Goal: Task Accomplishment & Management: Manage account settings

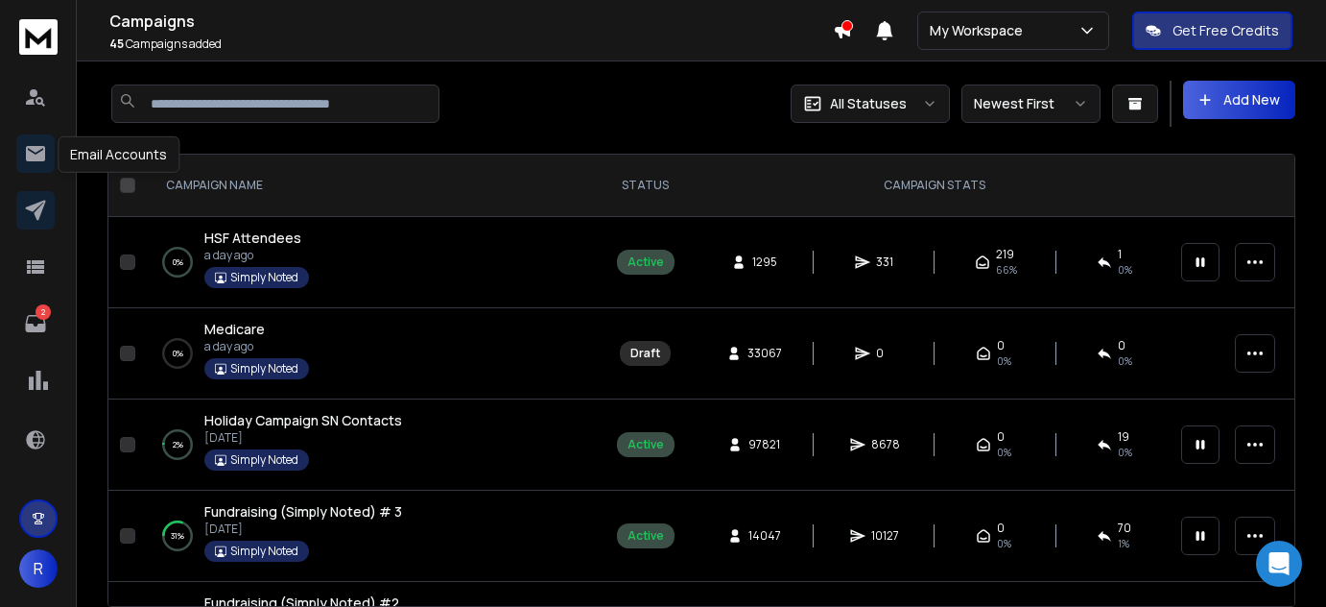
drag, startPoint x: 0, startPoint y: 0, endPoint x: 36, endPoint y: 145, distance: 149.4
click at [36, 145] on icon at bounding box center [35, 153] width 23 height 23
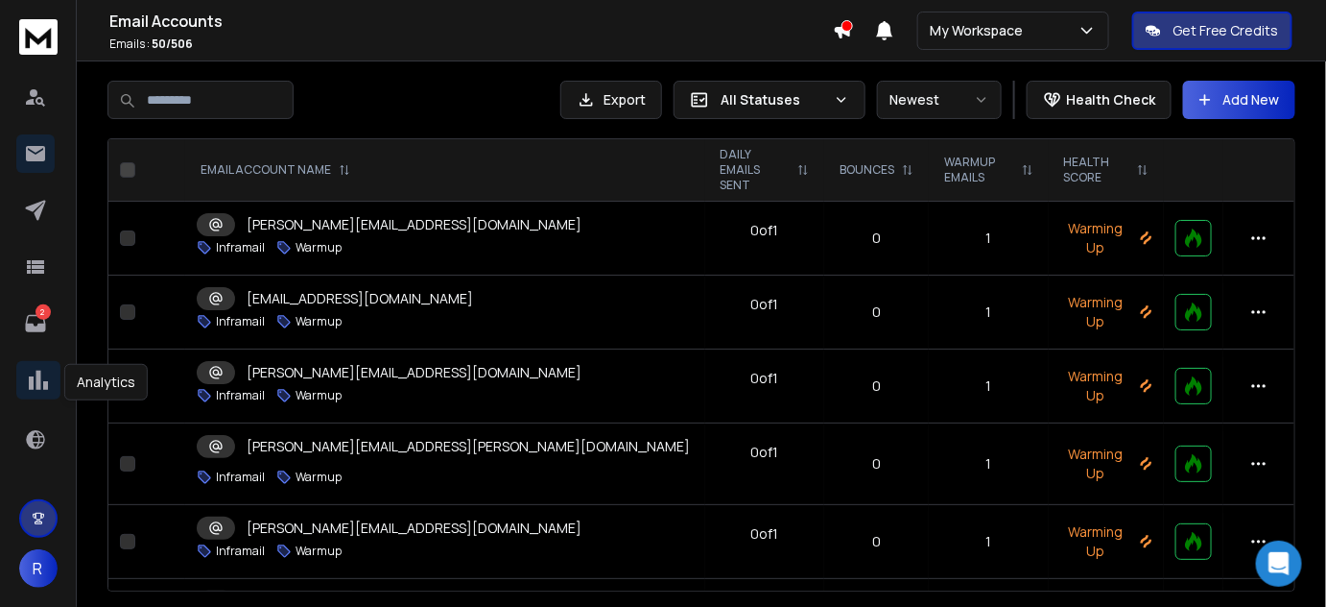
click at [25, 372] on icon at bounding box center [38, 380] width 29 height 29
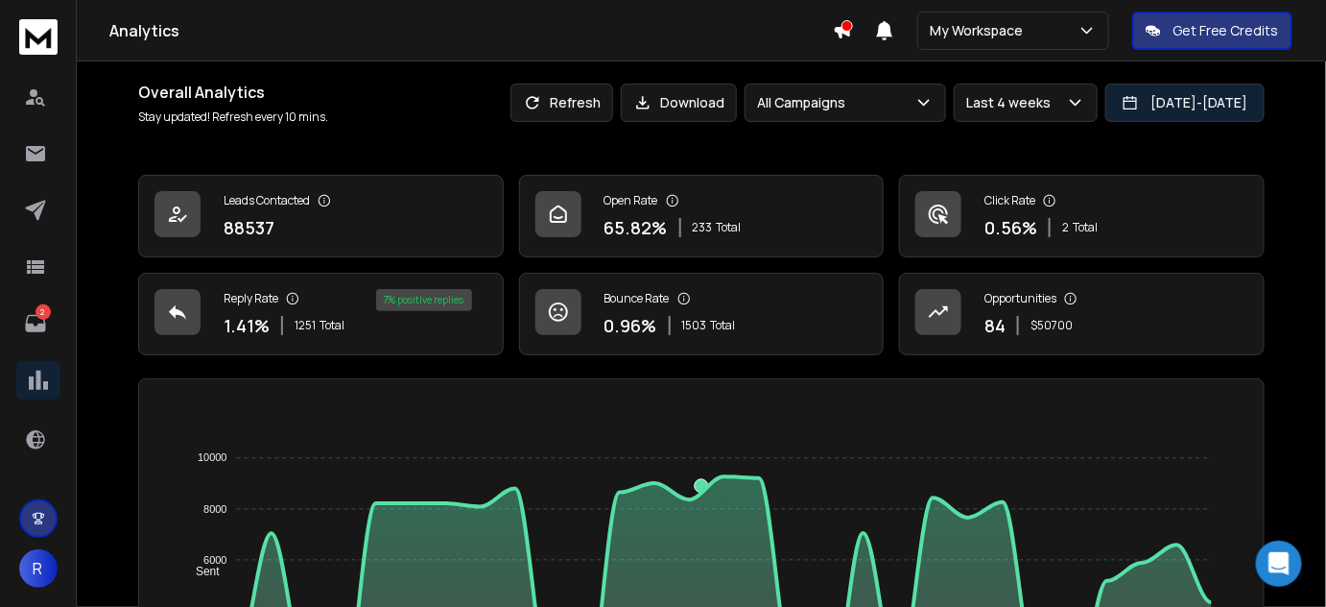
click at [1229, 88] on button "[DATE] - [DATE]" at bounding box center [1185, 103] width 159 height 38
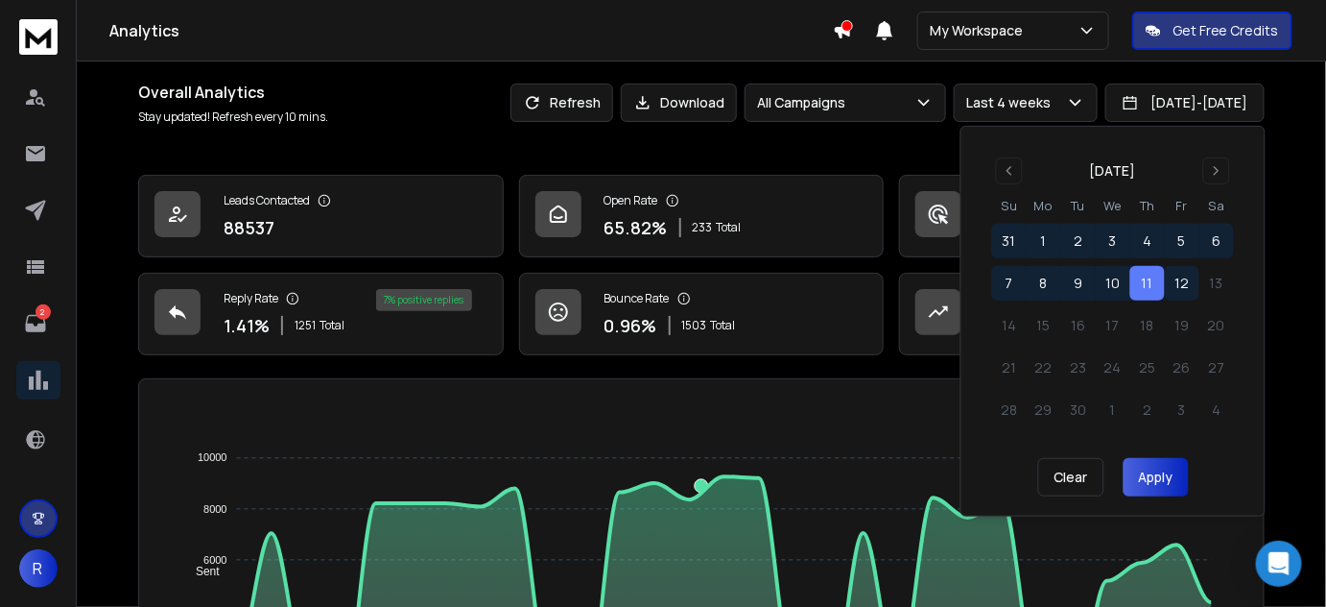
click at [1154, 278] on button "11" at bounding box center [1148, 283] width 35 height 35
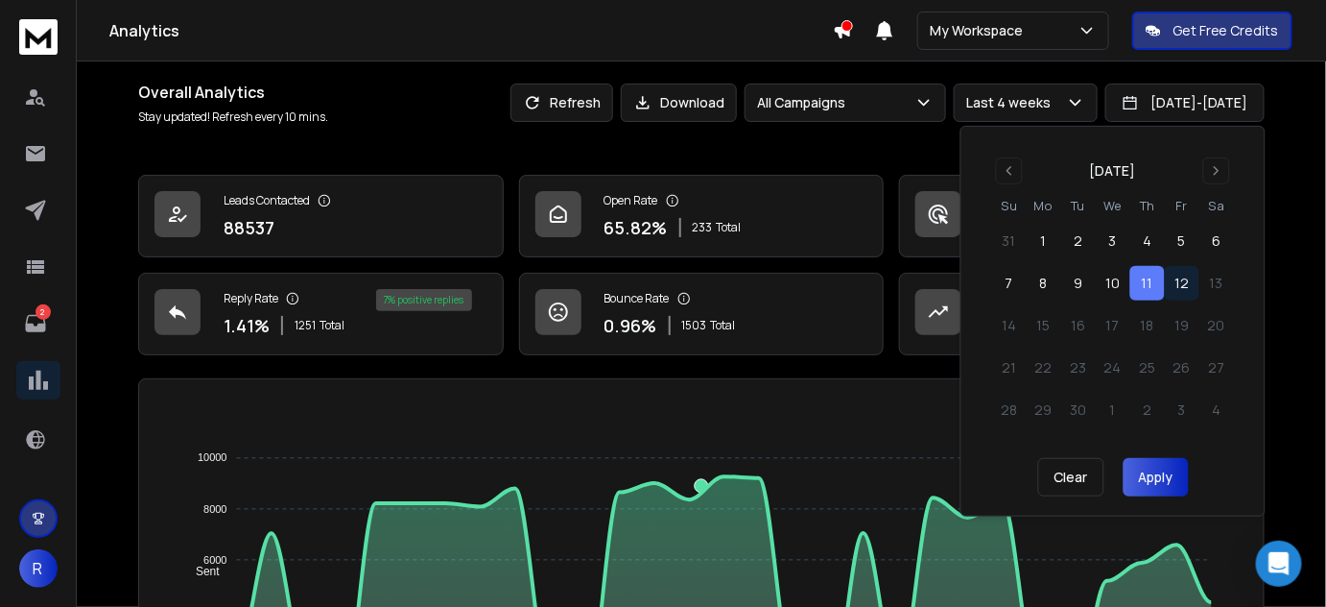
click at [1155, 280] on button "11" at bounding box center [1148, 283] width 35 height 35
click at [1168, 275] on button "12" at bounding box center [1182, 283] width 35 height 35
click at [1157, 468] on button "Apply" at bounding box center [1155, 477] width 65 height 38
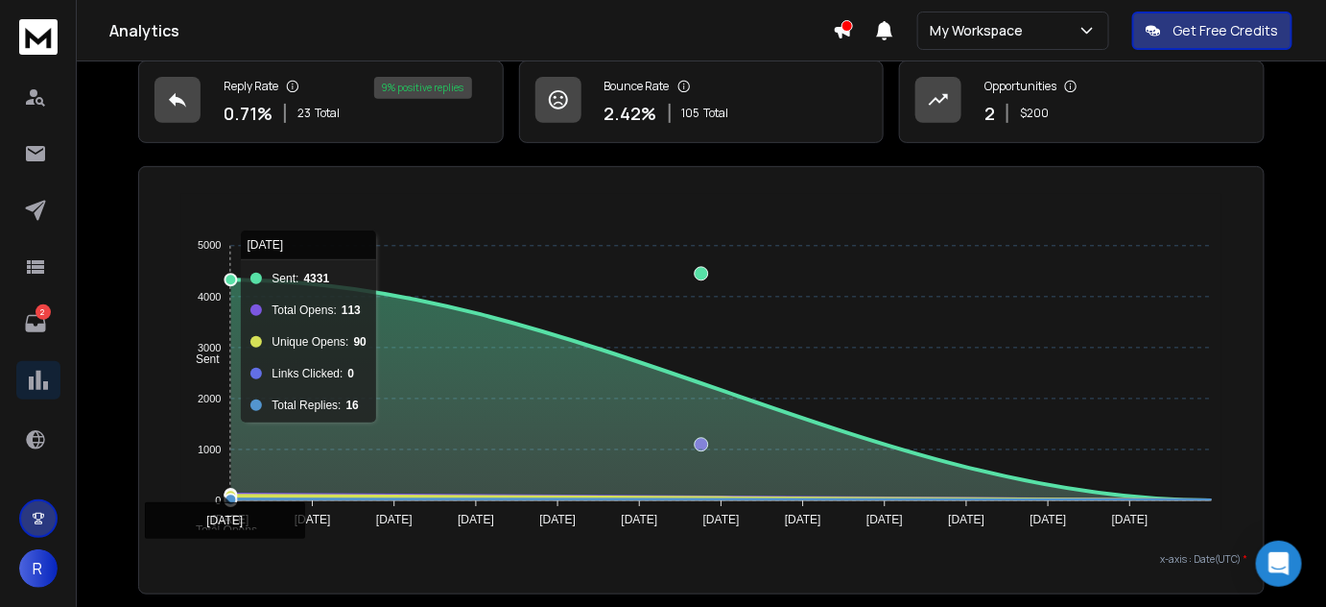
scroll to position [182, 0]
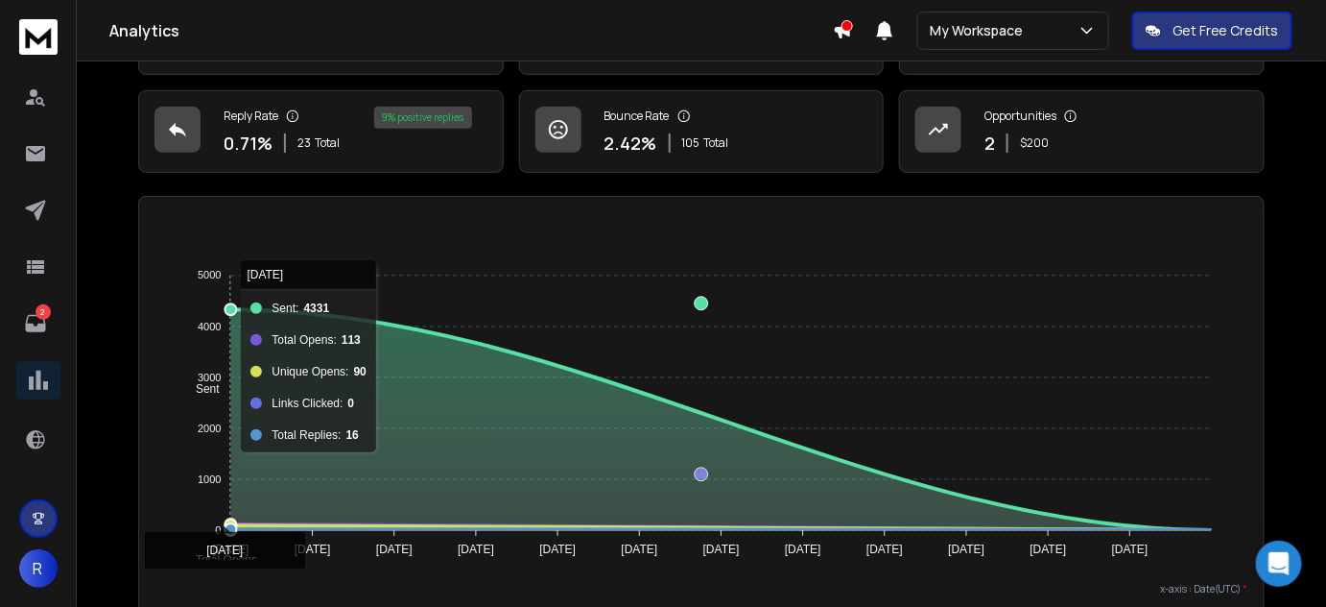
click at [573, 367] on foreignobject "Sent Total Opens Unique Opens Links Clicked Total Replies" at bounding box center [701, 392] width 1040 height 336
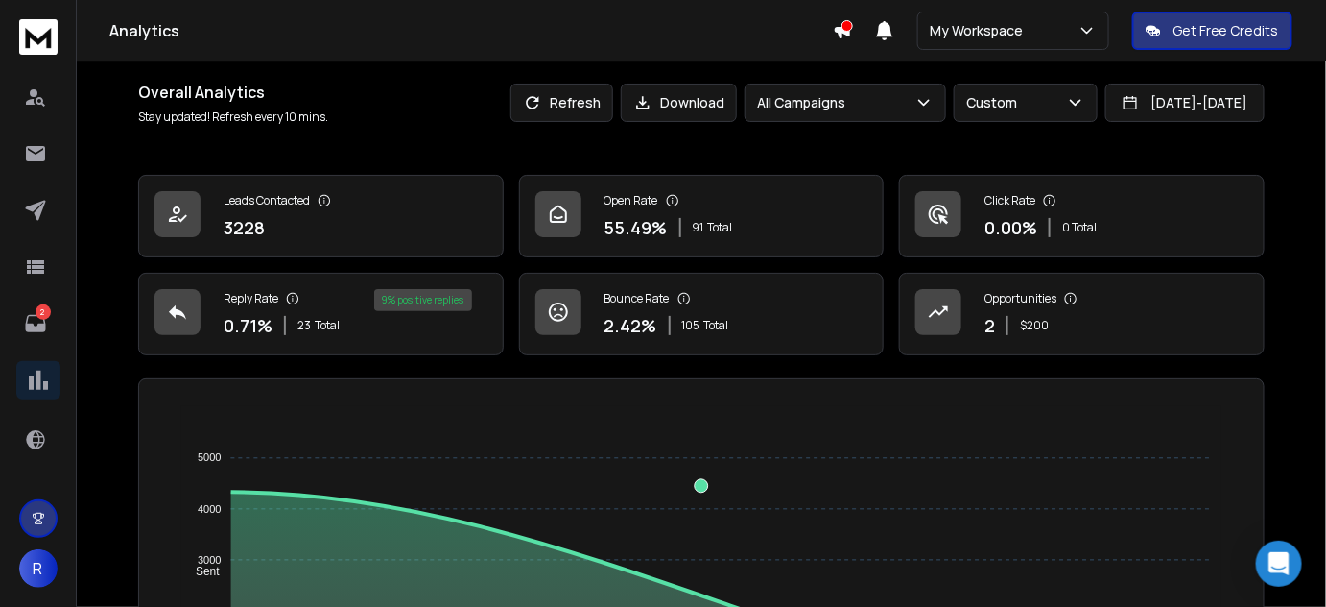
scroll to position [348, 0]
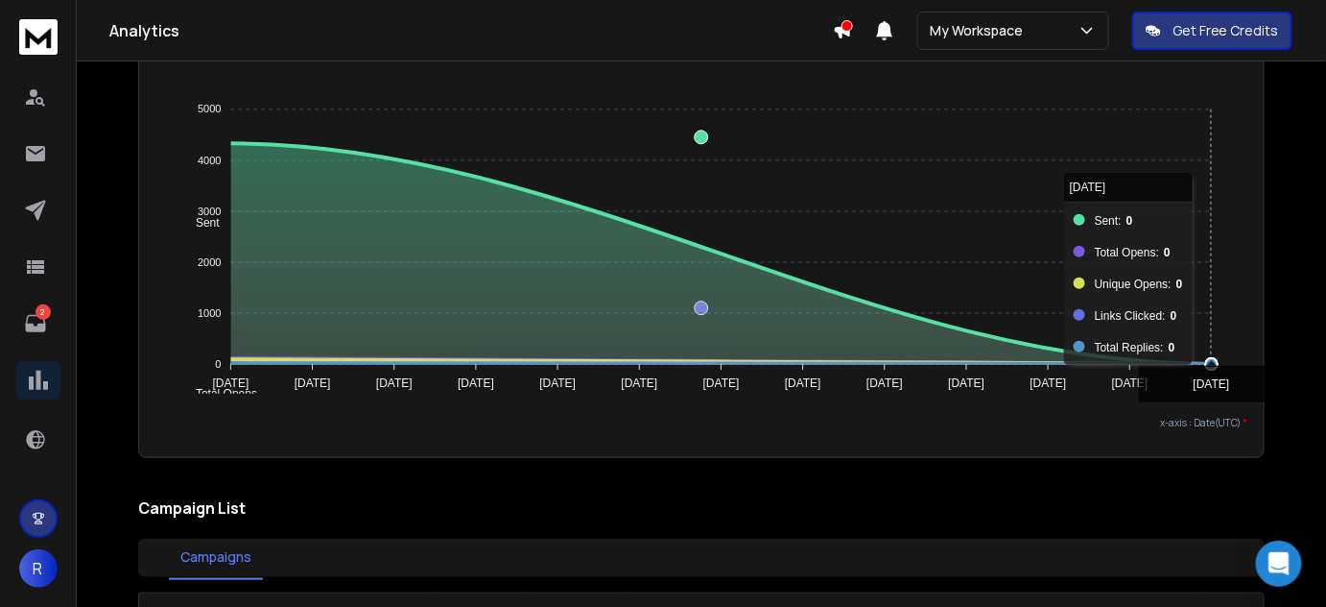
click at [731, 272] on foreignobject "Sent Total Opens Unique Opens Links Clicked Total Replies" at bounding box center [701, 226] width 1040 height 336
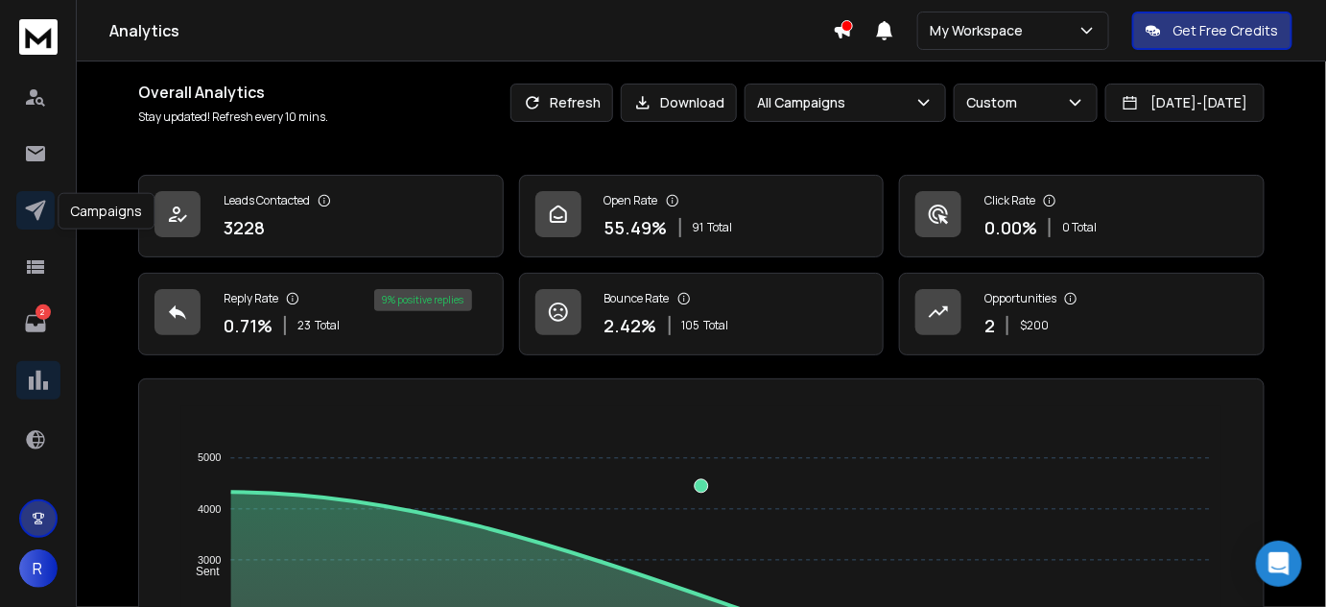
click at [42, 217] on icon at bounding box center [35, 210] width 23 height 23
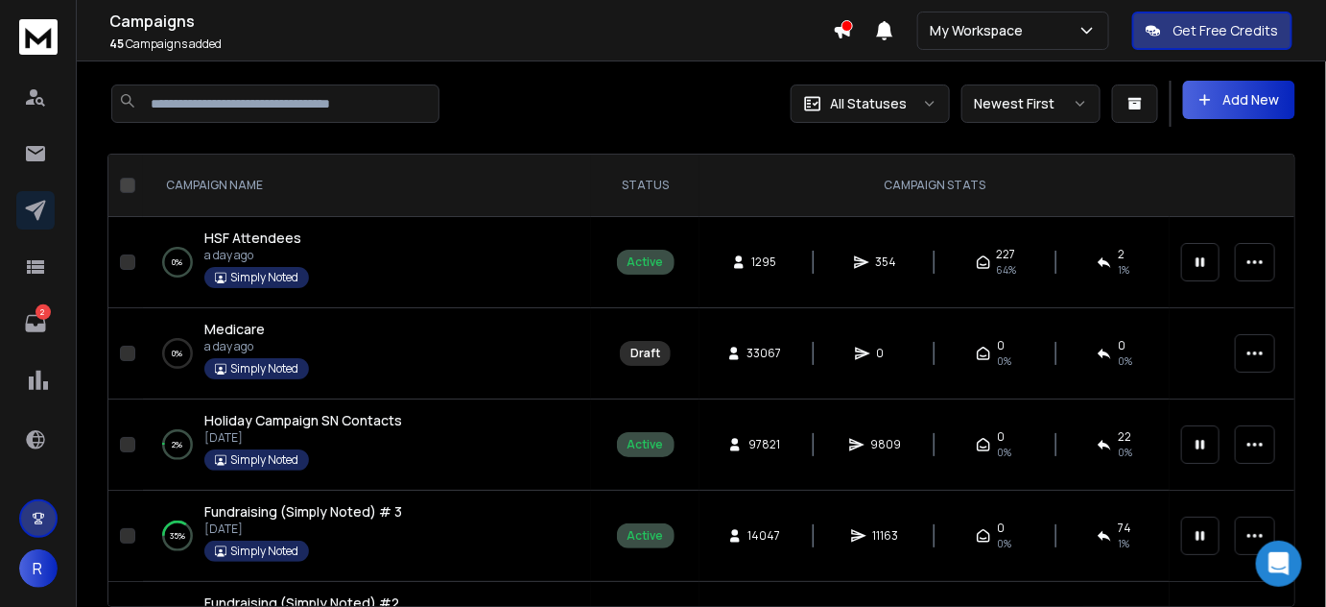
click at [358, 423] on span "Holiday Campaign SN Contacts" at bounding box center [303, 420] width 198 height 18
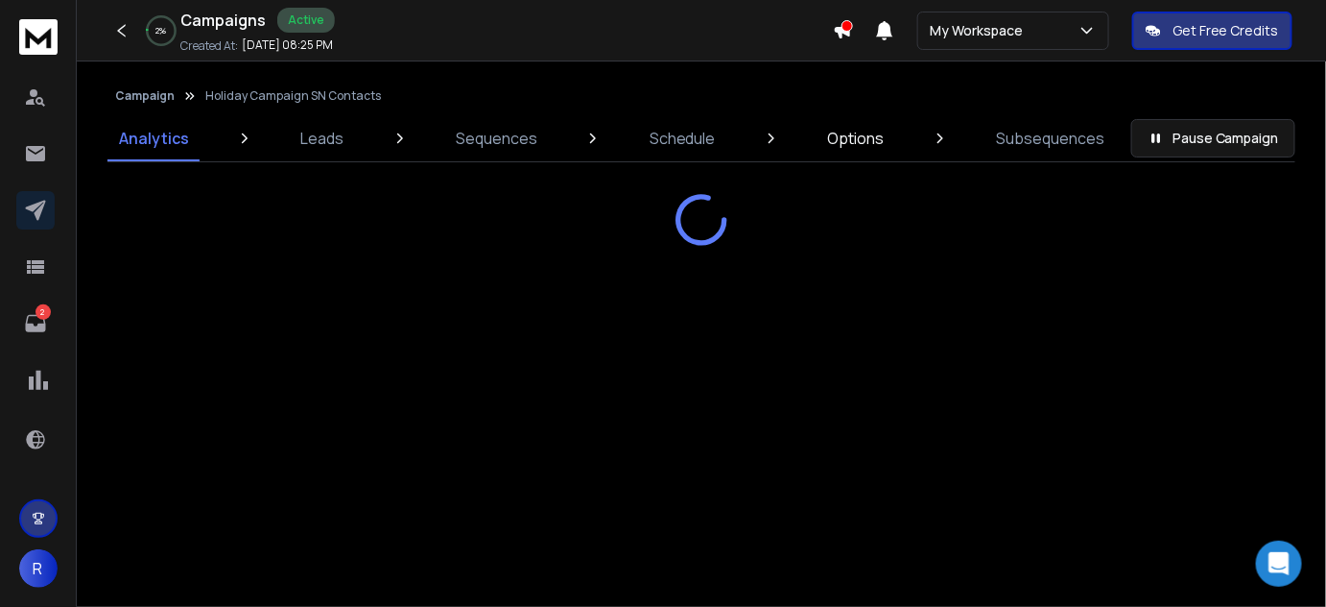
click at [847, 148] on p "Options" at bounding box center [855, 138] width 57 height 23
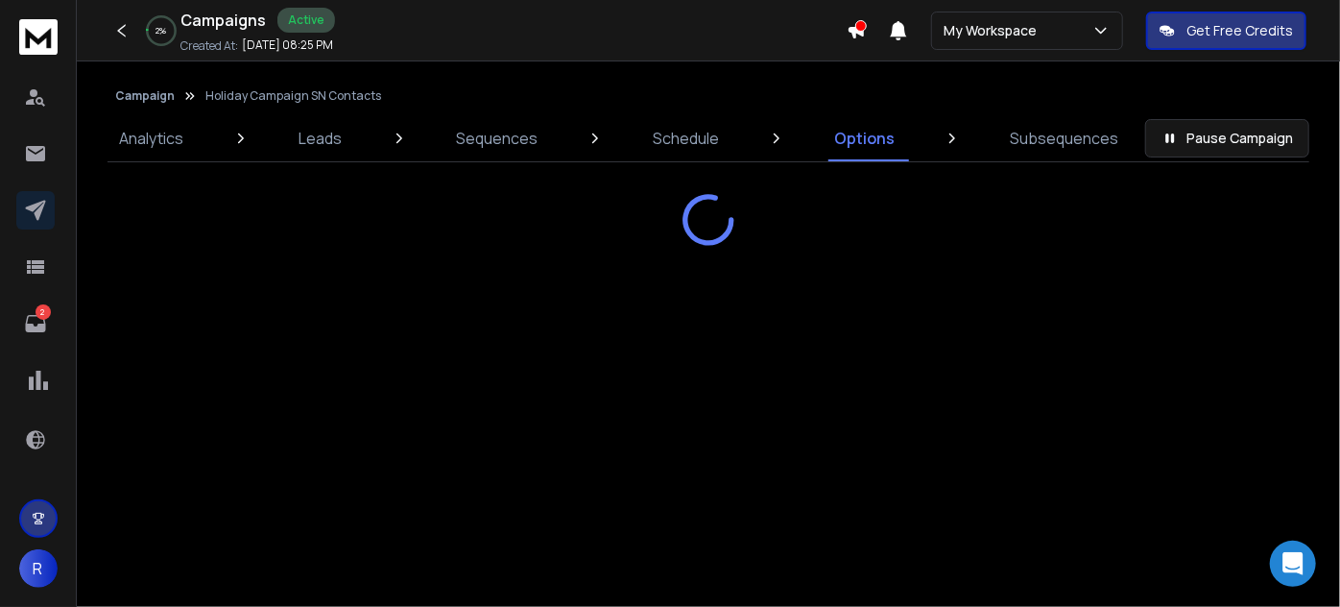
select select "**********"
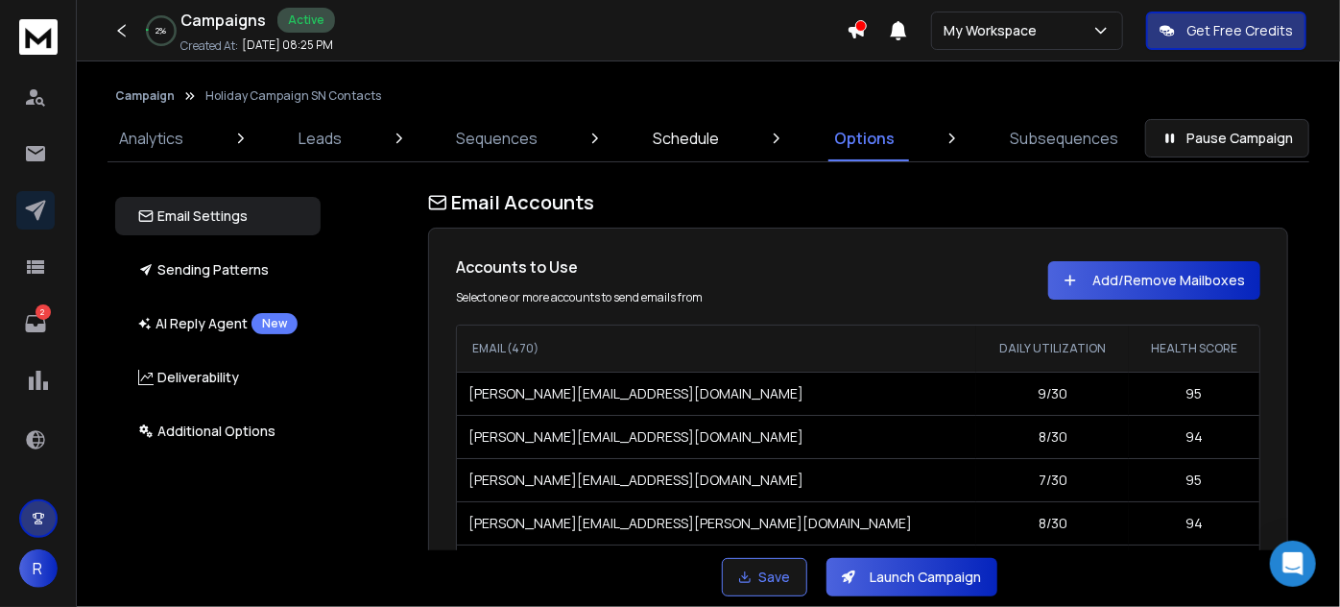
click at [674, 136] on p "Schedule" at bounding box center [686, 138] width 66 height 23
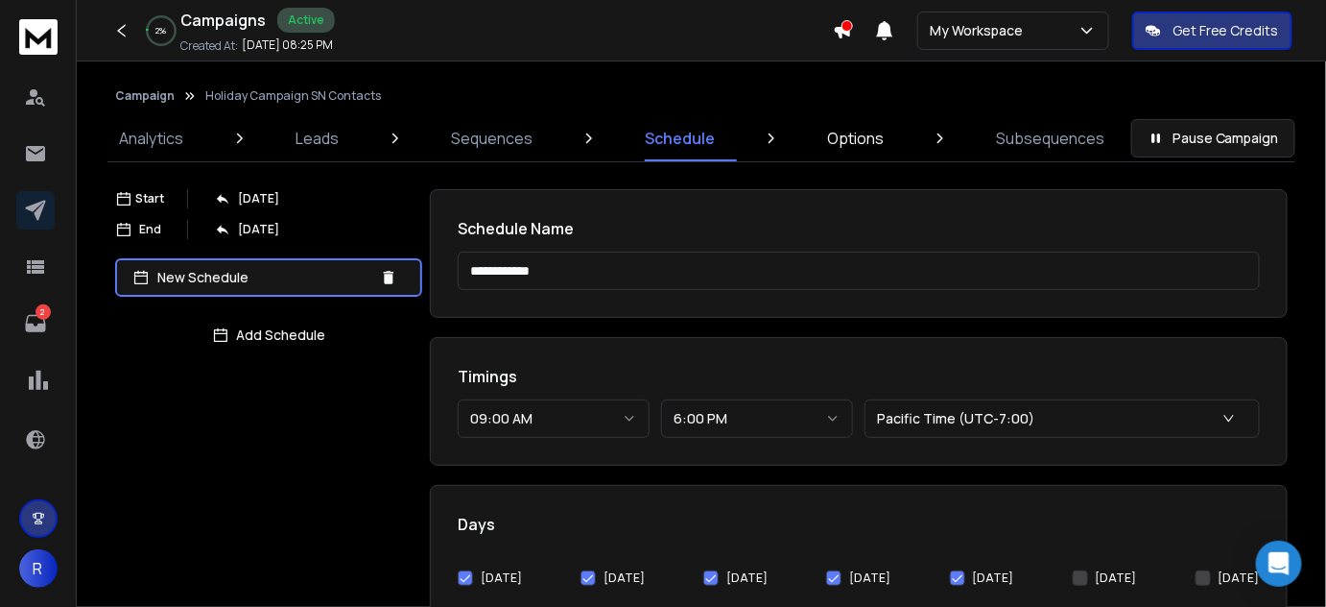
click at [852, 138] on p "Options" at bounding box center [855, 138] width 57 height 23
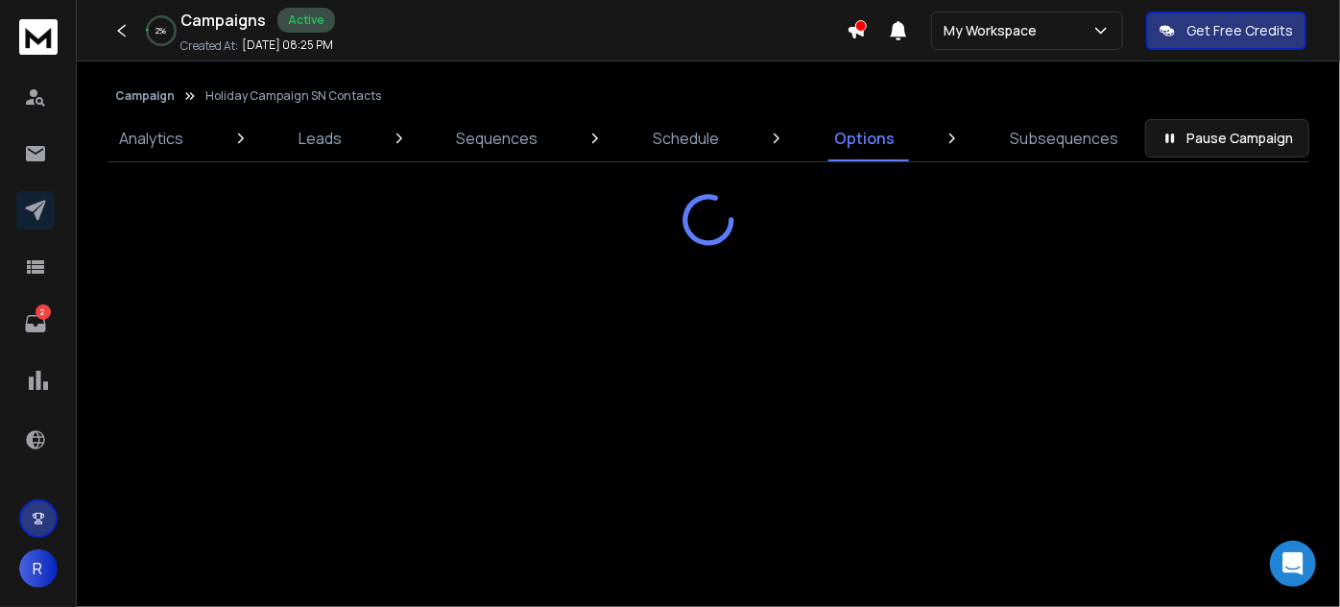
select select "**********"
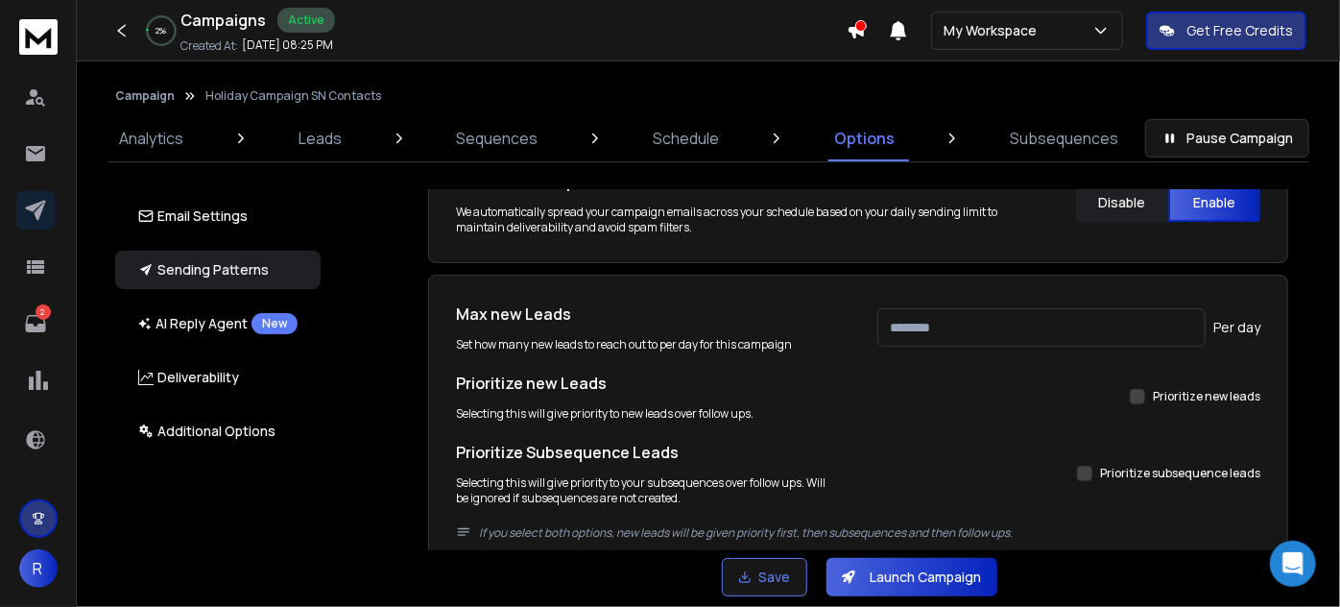
scroll to position [785, 0]
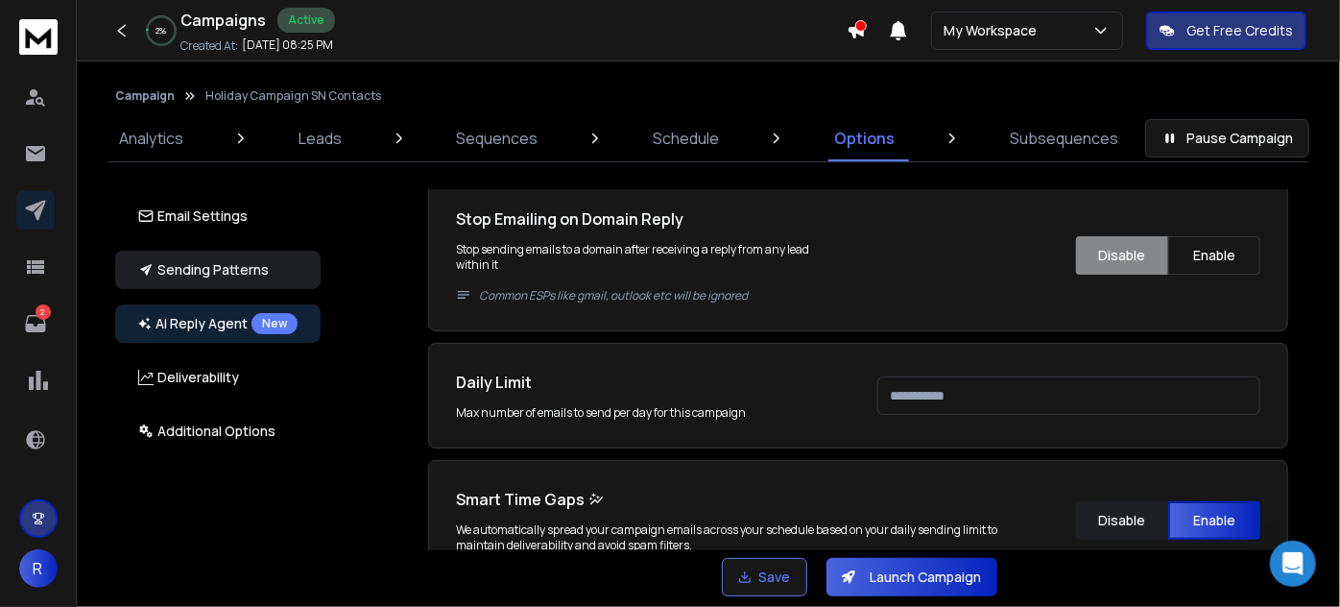
click at [199, 319] on p "AI Reply Agent New" at bounding box center [217, 323] width 159 height 21
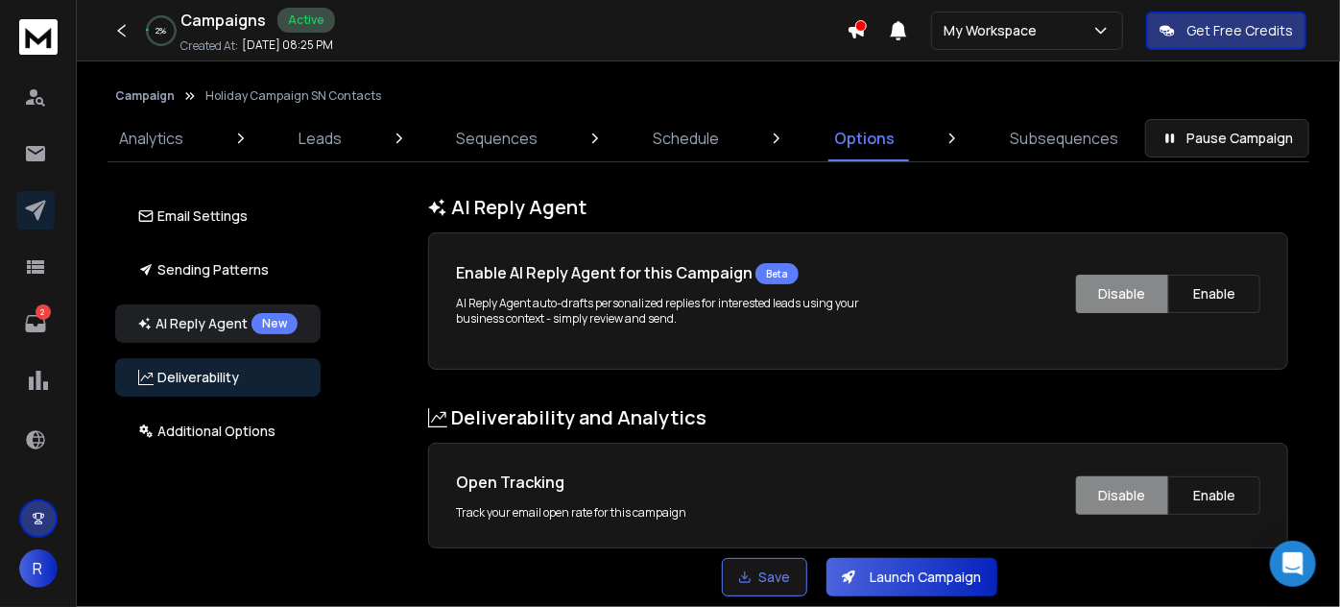
click at [192, 370] on p "Deliverability" at bounding box center [188, 377] width 101 height 19
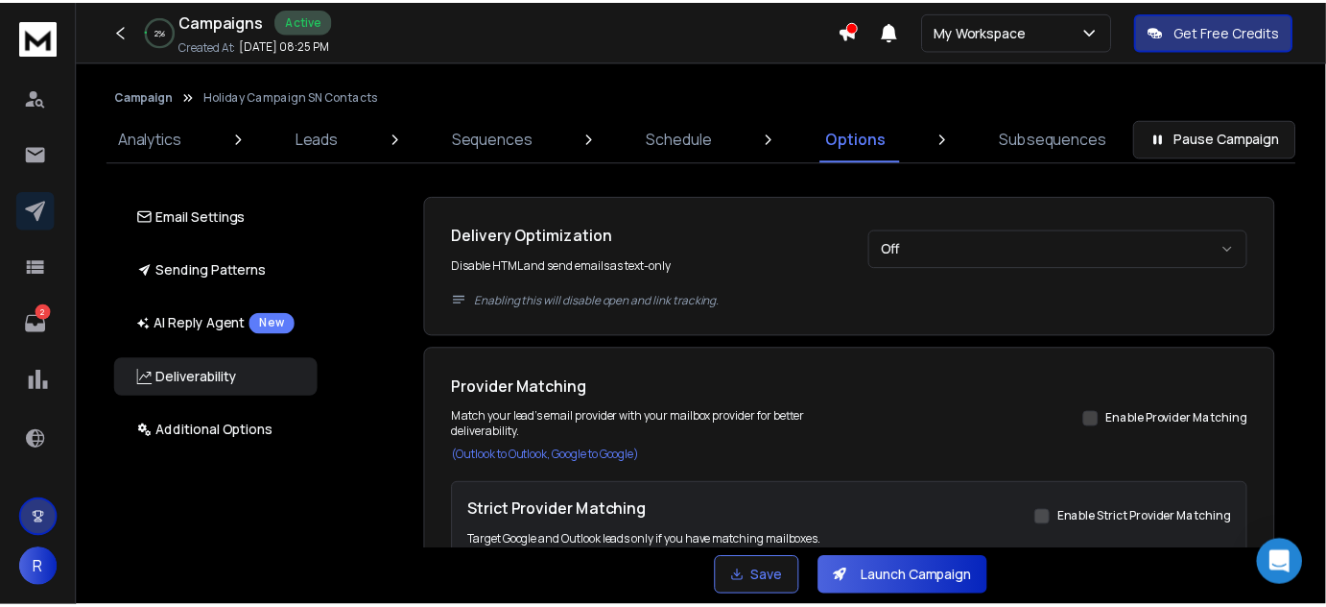
scroll to position [2396, 0]
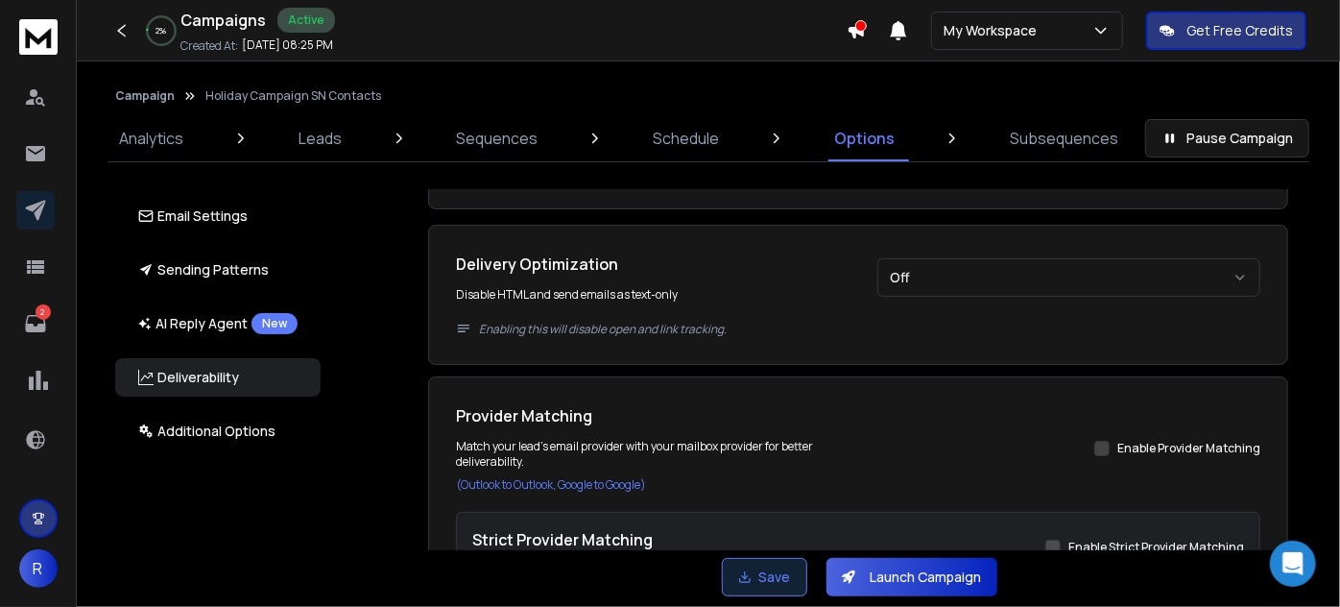
click at [773, 570] on button "Save" at bounding box center [764, 577] width 85 height 38
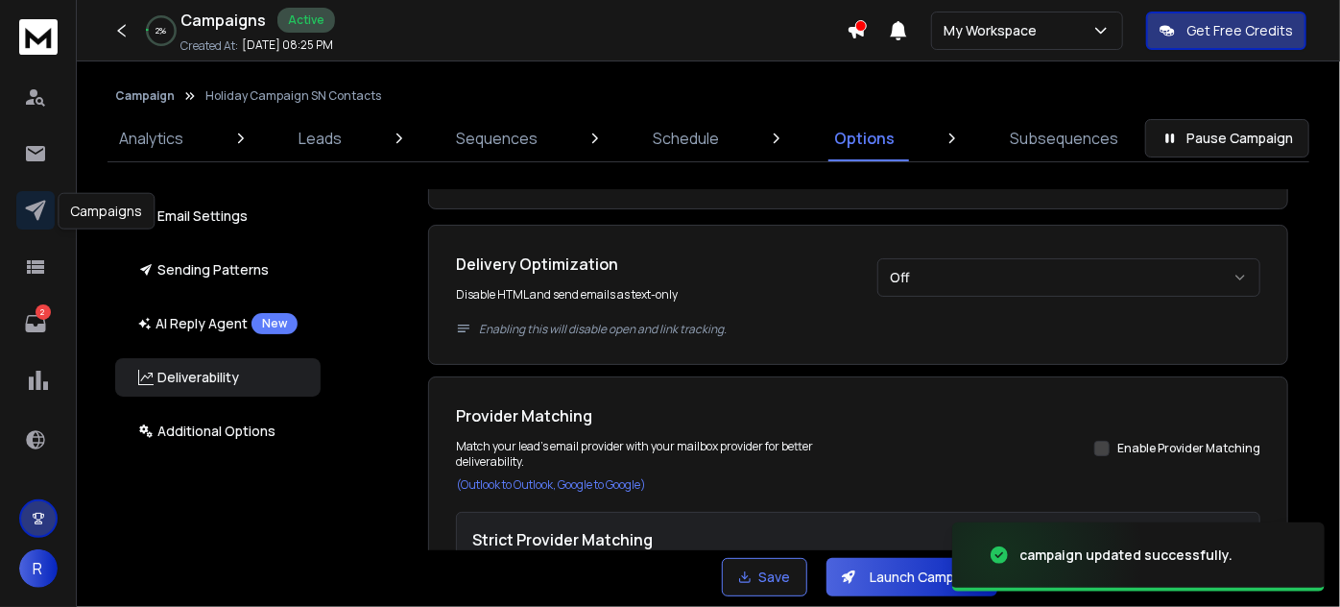
drag, startPoint x: 51, startPoint y: 212, endPoint x: 36, endPoint y: 210, distance: 15.5
click at [51, 211] on link at bounding box center [35, 210] width 38 height 38
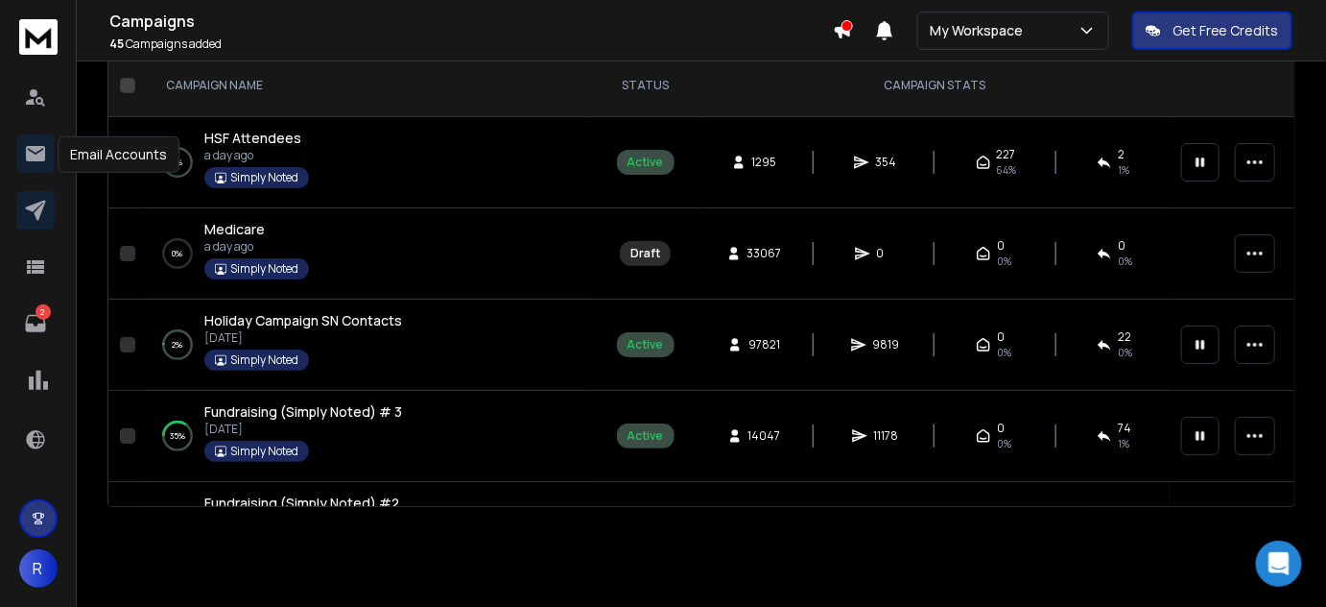
click at [44, 145] on icon at bounding box center [35, 153] width 23 height 23
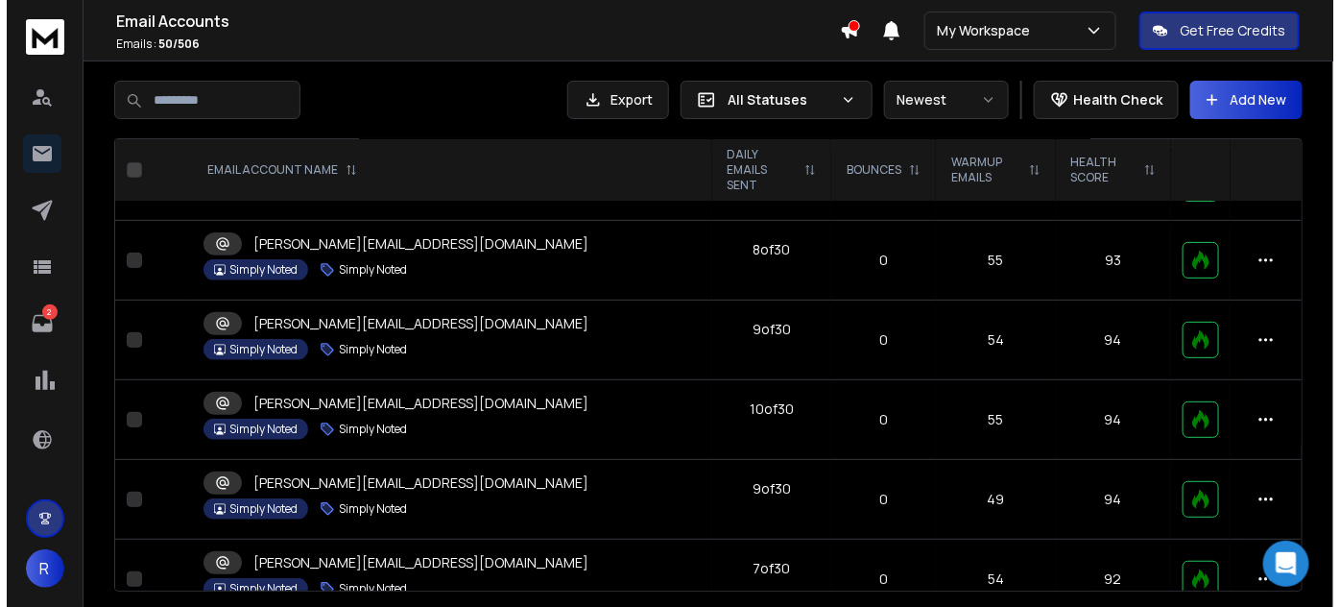
scroll to position [2705, 0]
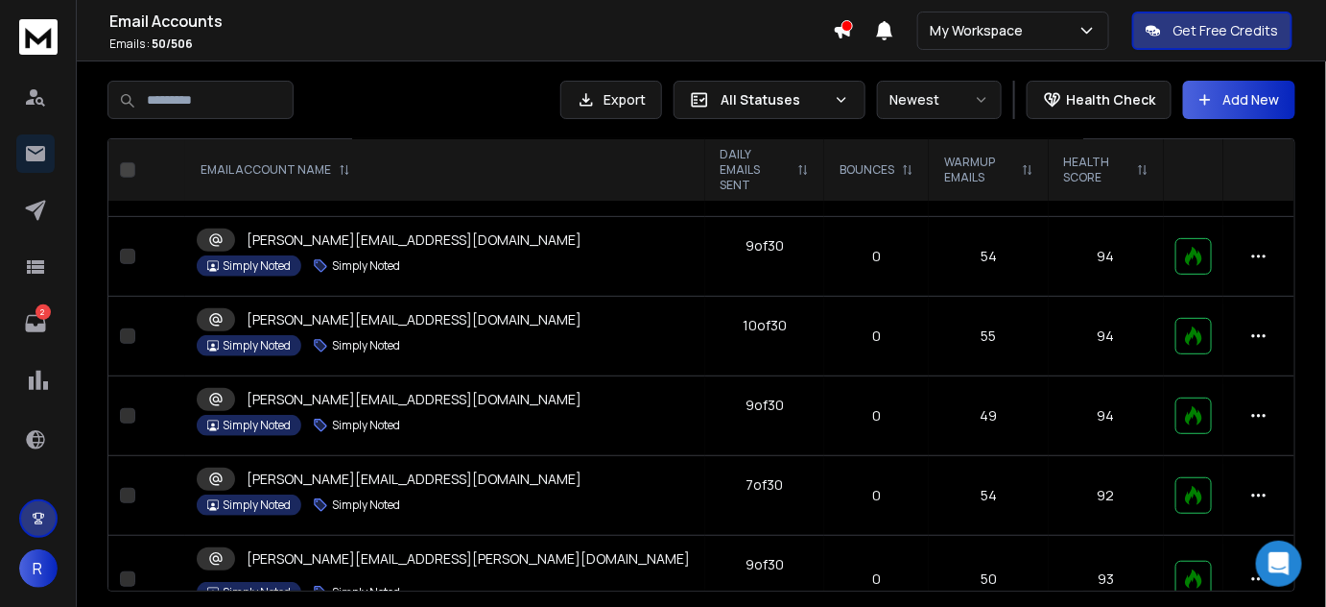
click at [562, 297] on td "ricke@simplynotedgrow.com Simply Noted Simply Noted" at bounding box center [445, 337] width 520 height 80
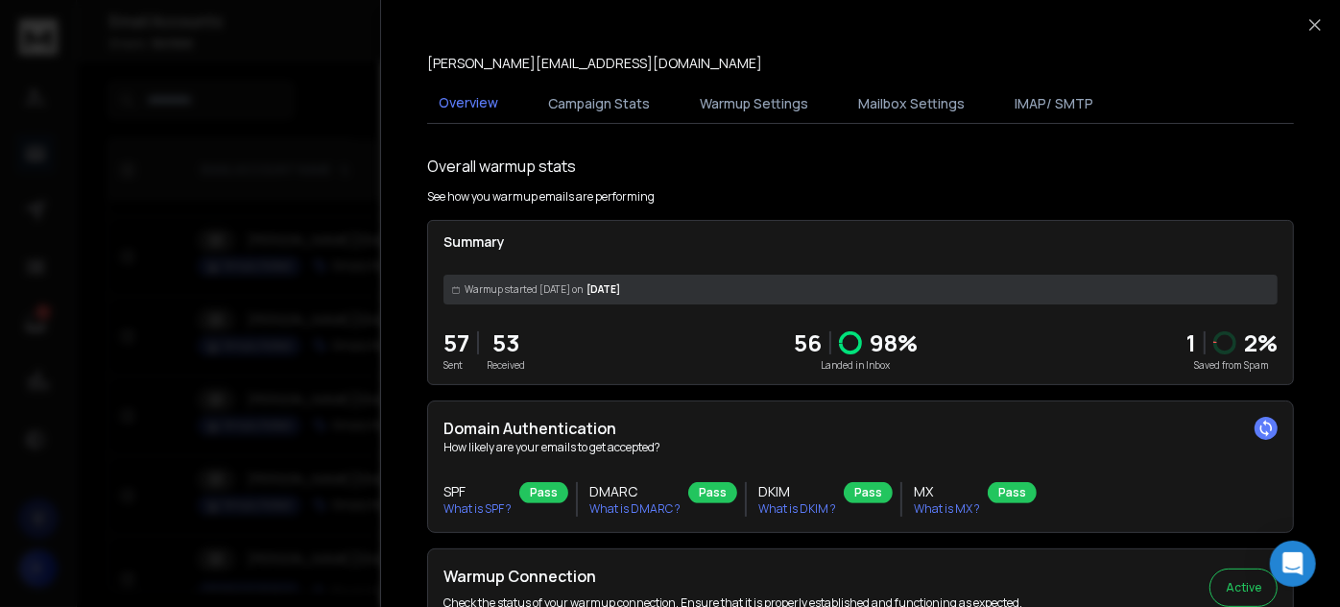
click at [865, 98] on button "Mailbox Settings" at bounding box center [912, 104] width 130 height 42
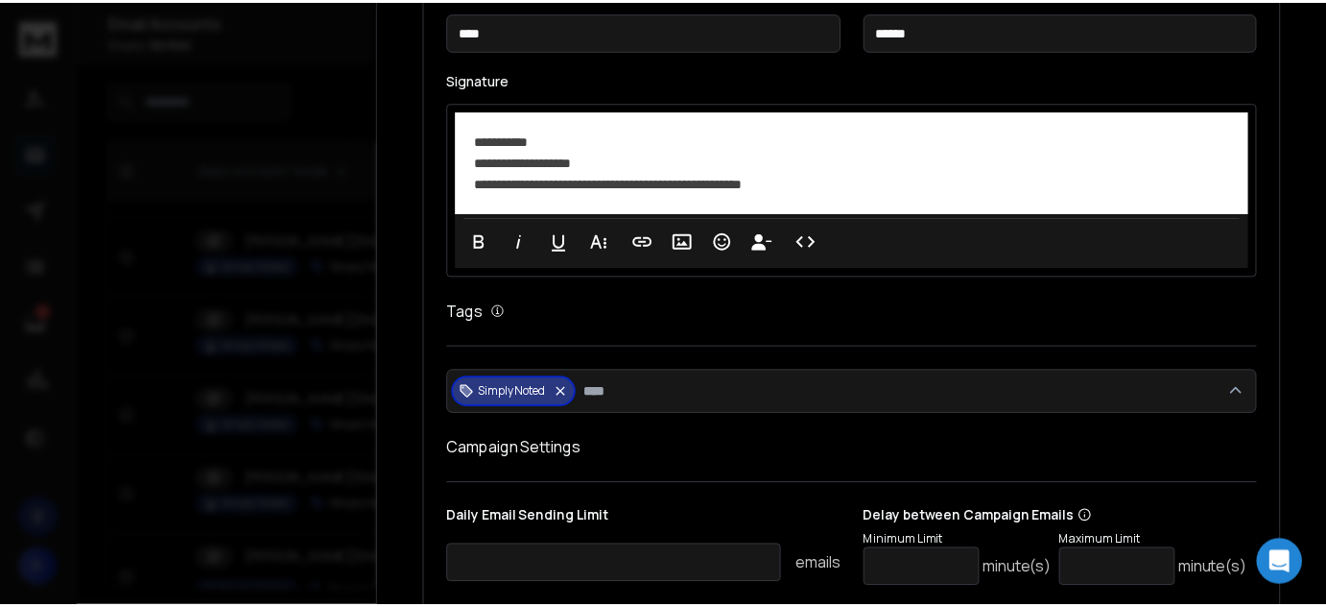
scroll to position [261, 0]
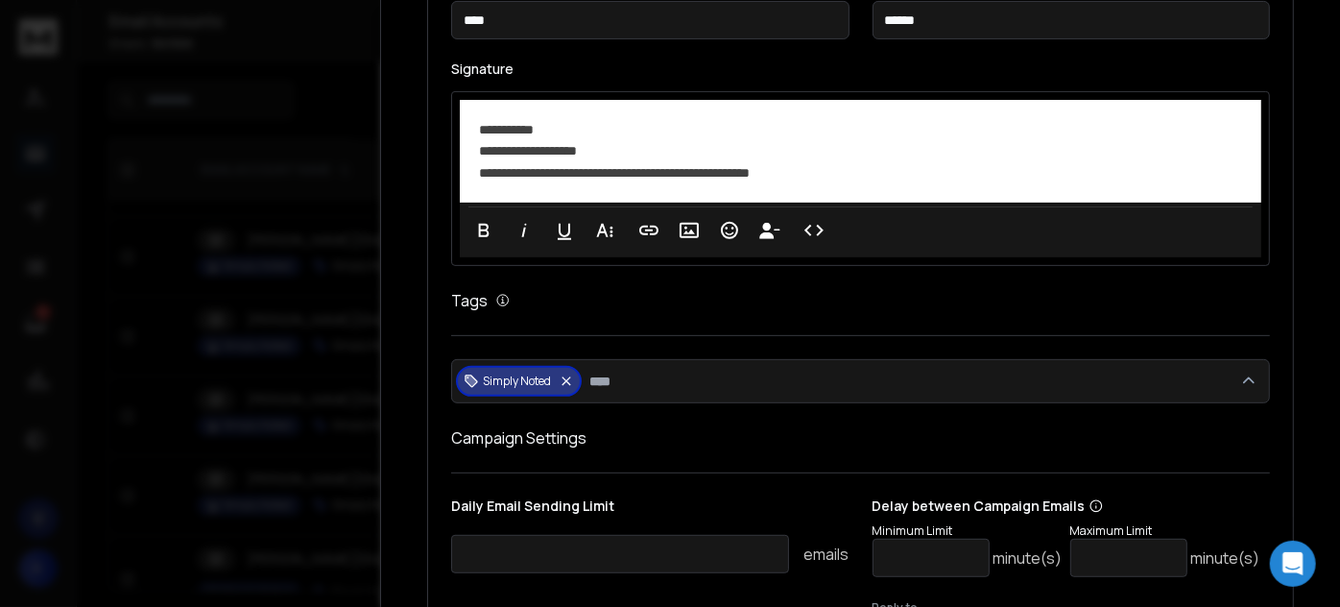
click at [288, 291] on div at bounding box center [670, 303] width 1340 height 607
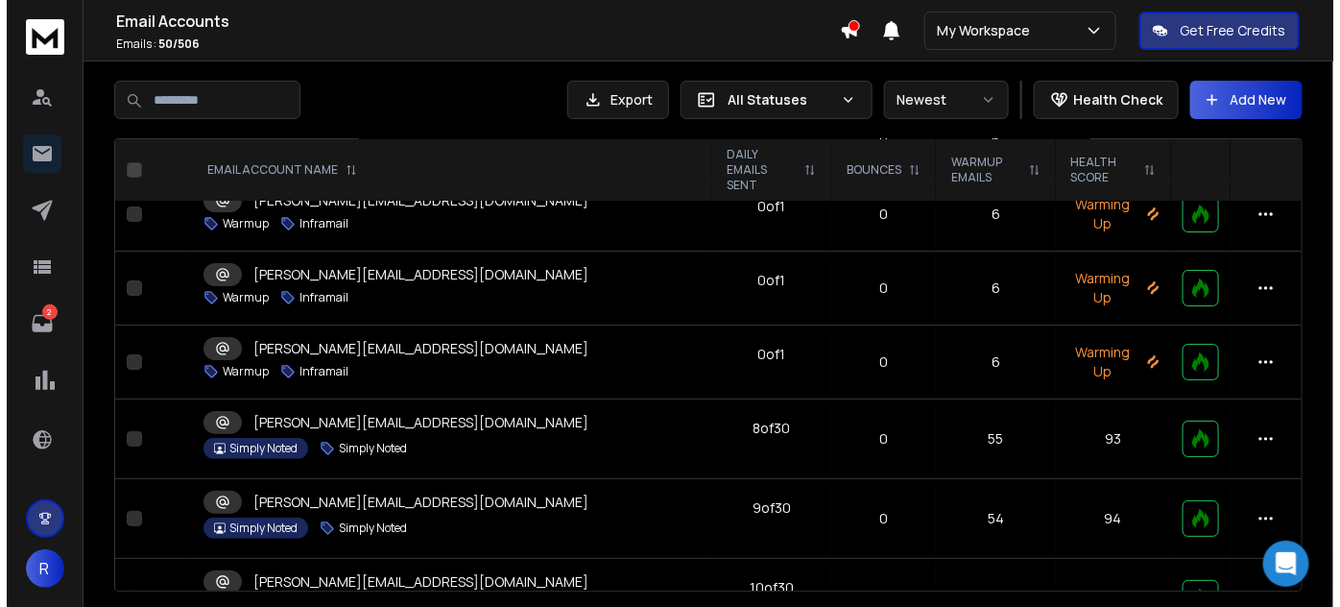
scroll to position [2530, 0]
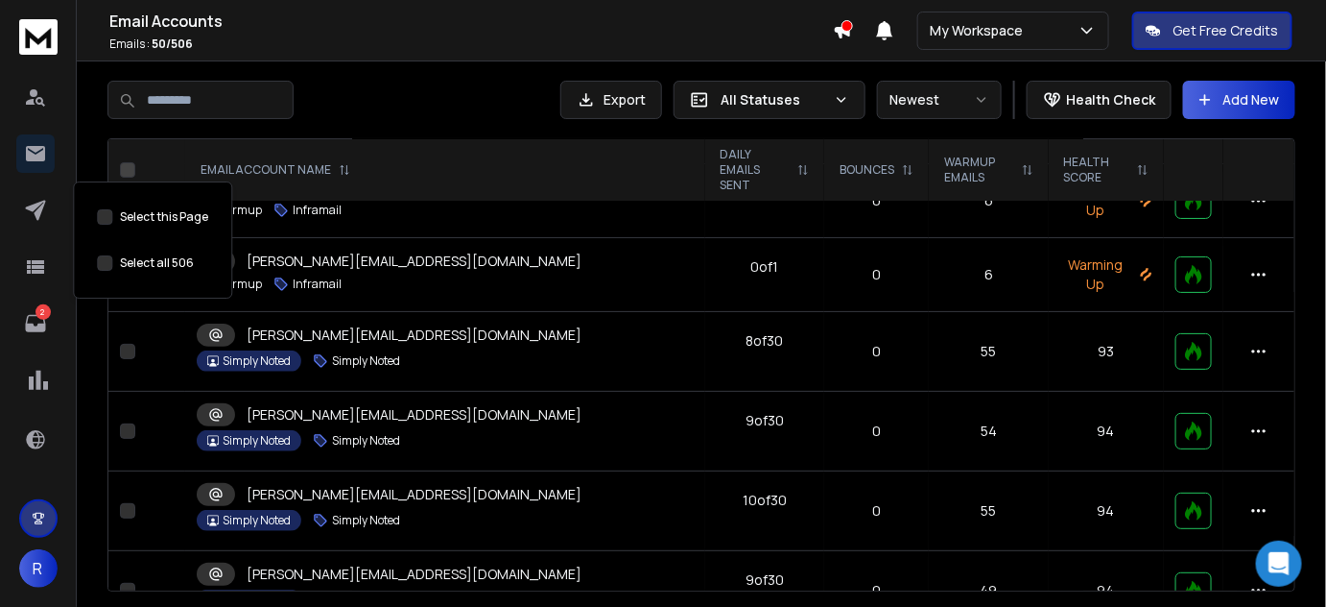
click at [100, 265] on button "Select this Page" at bounding box center [104, 262] width 15 height 15
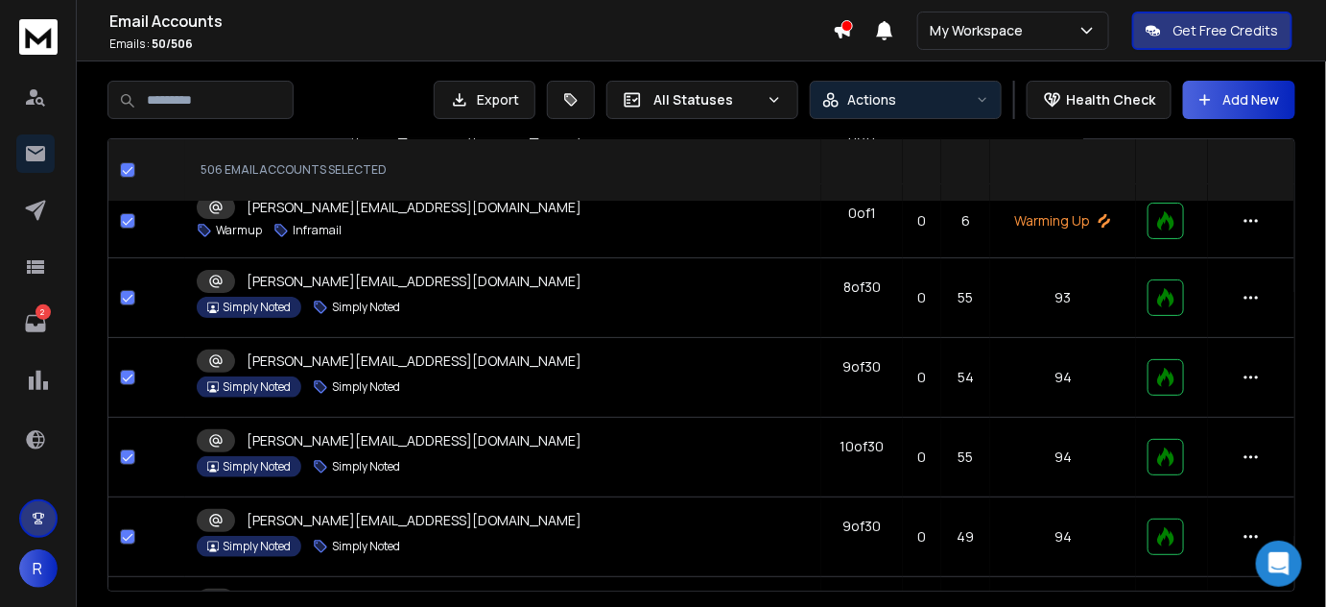
click at [889, 88] on button "Actions" at bounding box center [906, 100] width 192 height 38
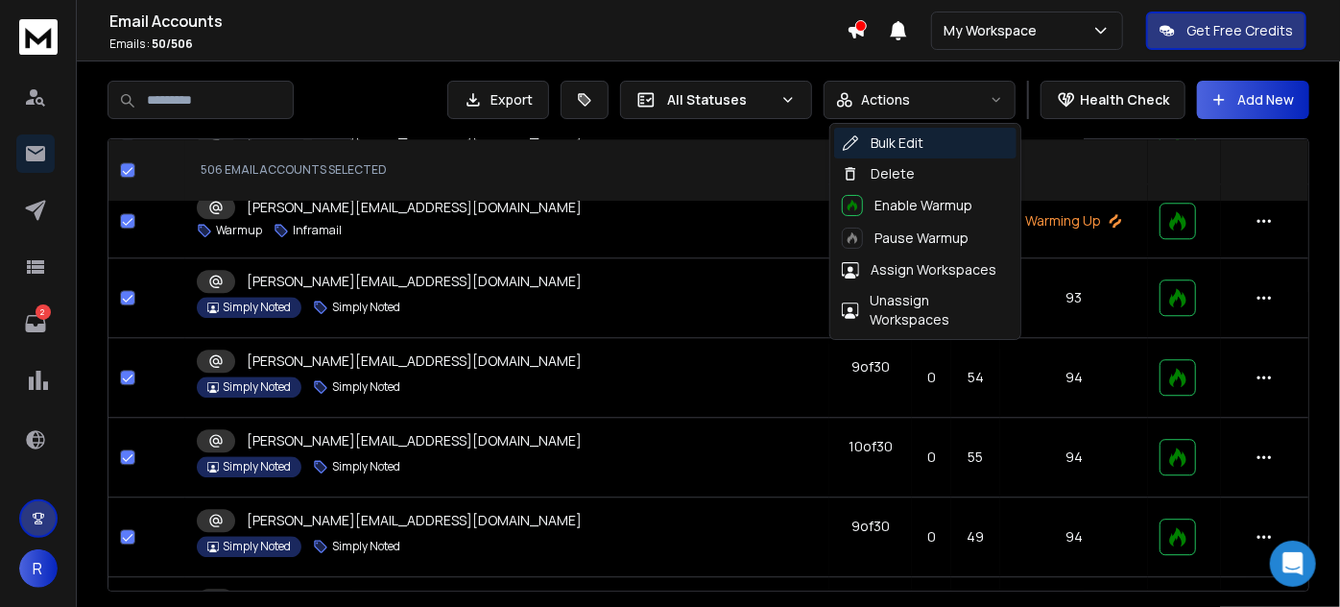
click at [879, 137] on div "Bulk Edit" at bounding box center [883, 142] width 82 height 19
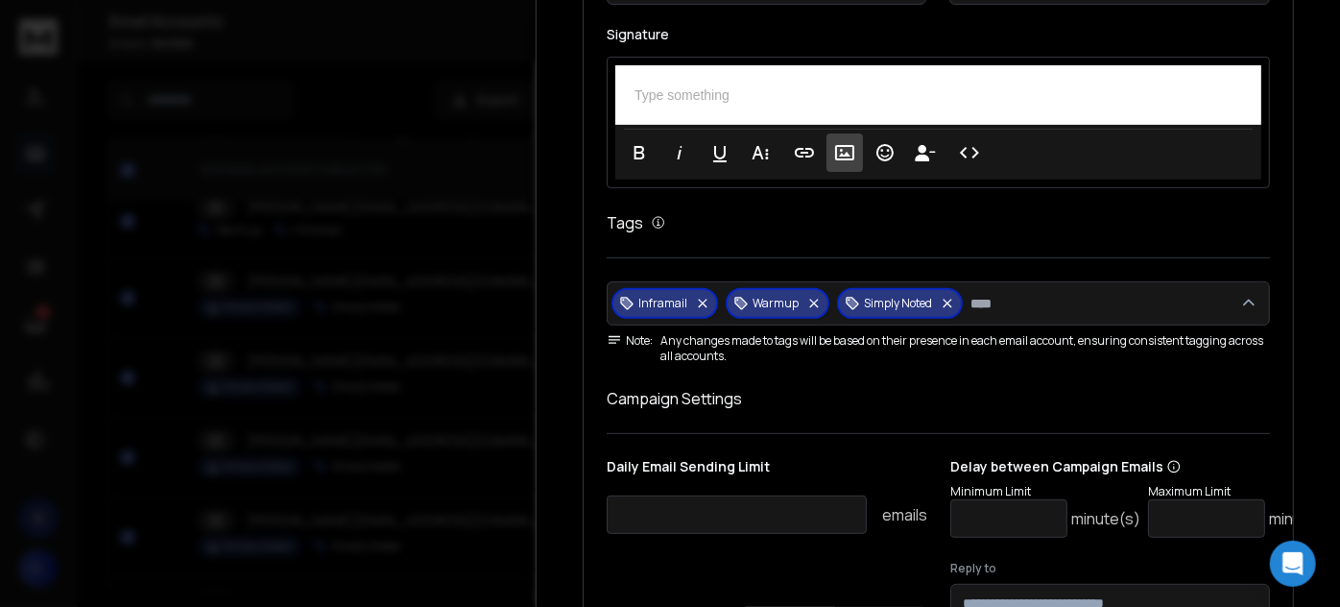
scroll to position [523, 0]
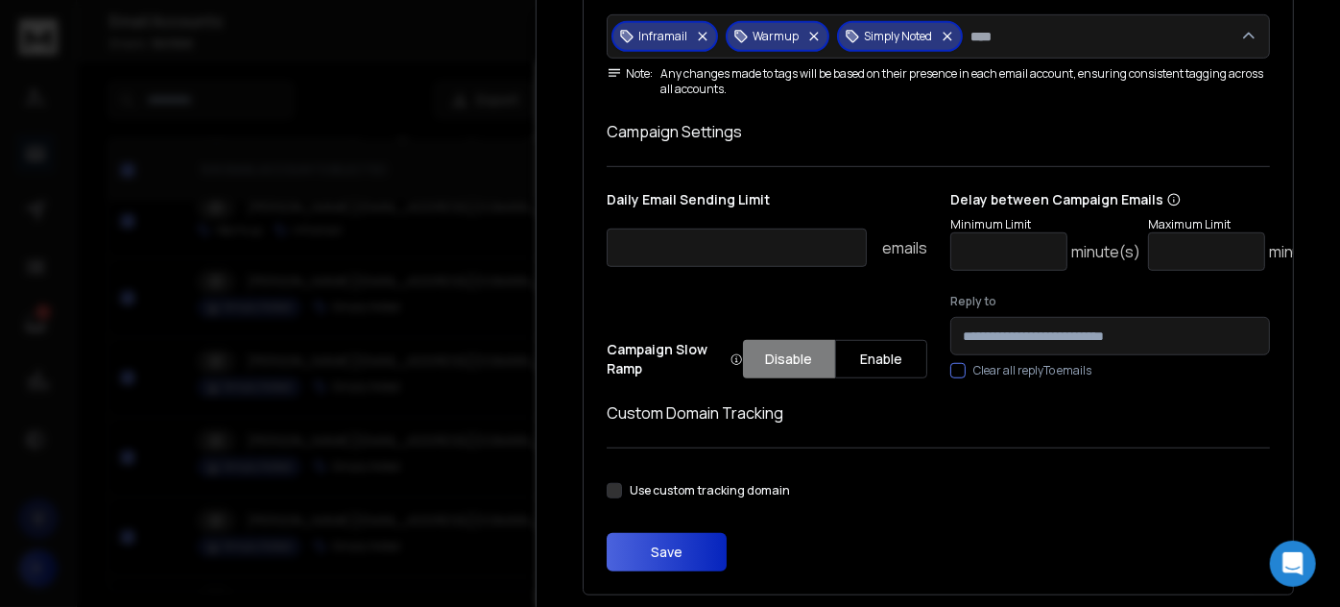
click at [997, 260] on input "number" at bounding box center [1008, 251] width 117 height 38
click at [1190, 236] on input "number" at bounding box center [1206, 251] width 117 height 38
type input "*"
type input "**"
click at [1016, 259] on input "*" at bounding box center [1008, 251] width 117 height 38
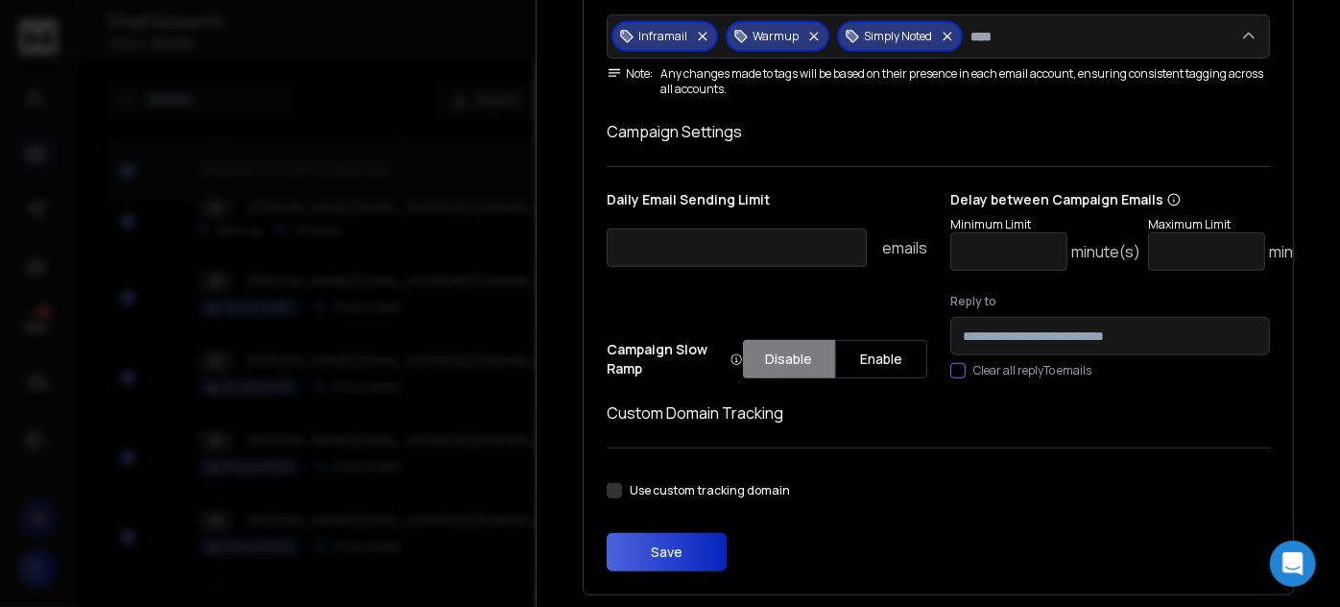
type input "**"
click at [666, 561] on button "Save" at bounding box center [667, 552] width 120 height 38
click at [364, 437] on div at bounding box center [670, 303] width 1340 height 607
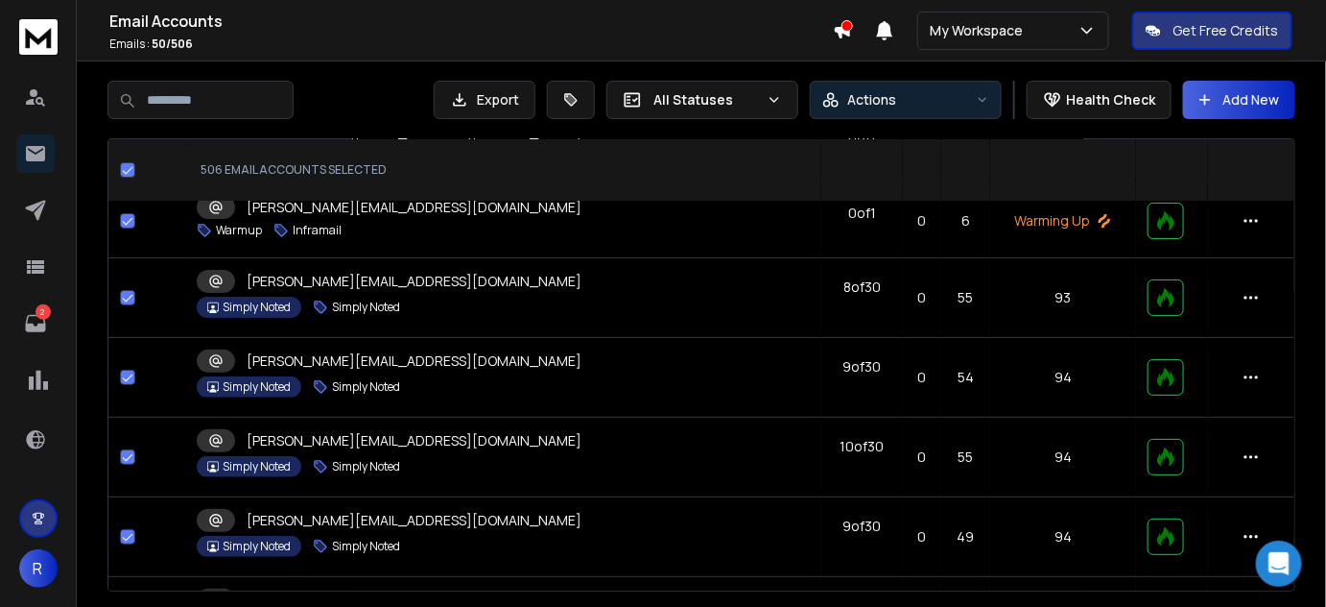
click at [865, 104] on p "Actions" at bounding box center [871, 99] width 49 height 19
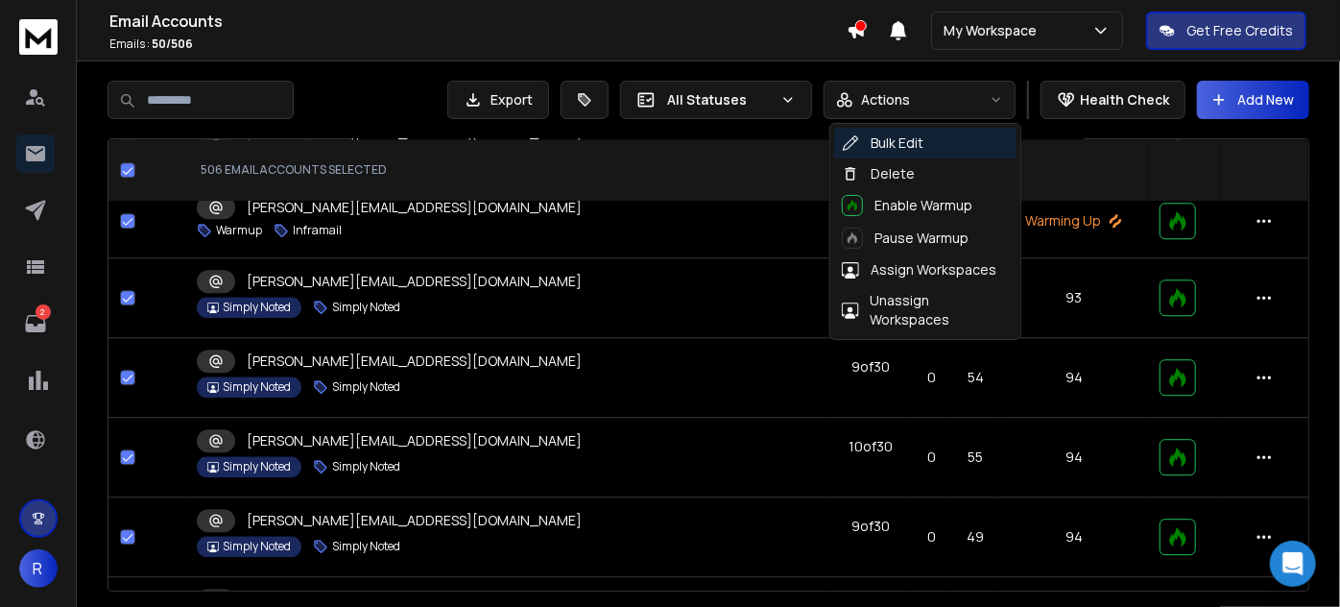
click at [876, 142] on div "Bulk Edit" at bounding box center [883, 142] width 82 height 19
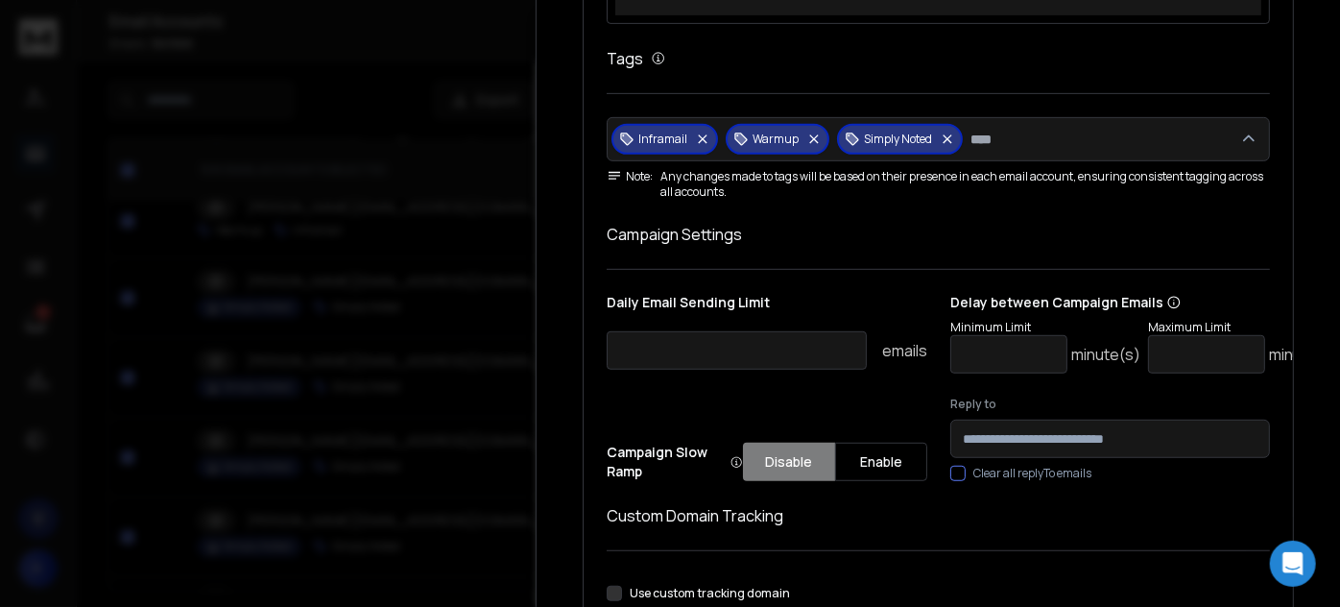
scroll to position [436, 0]
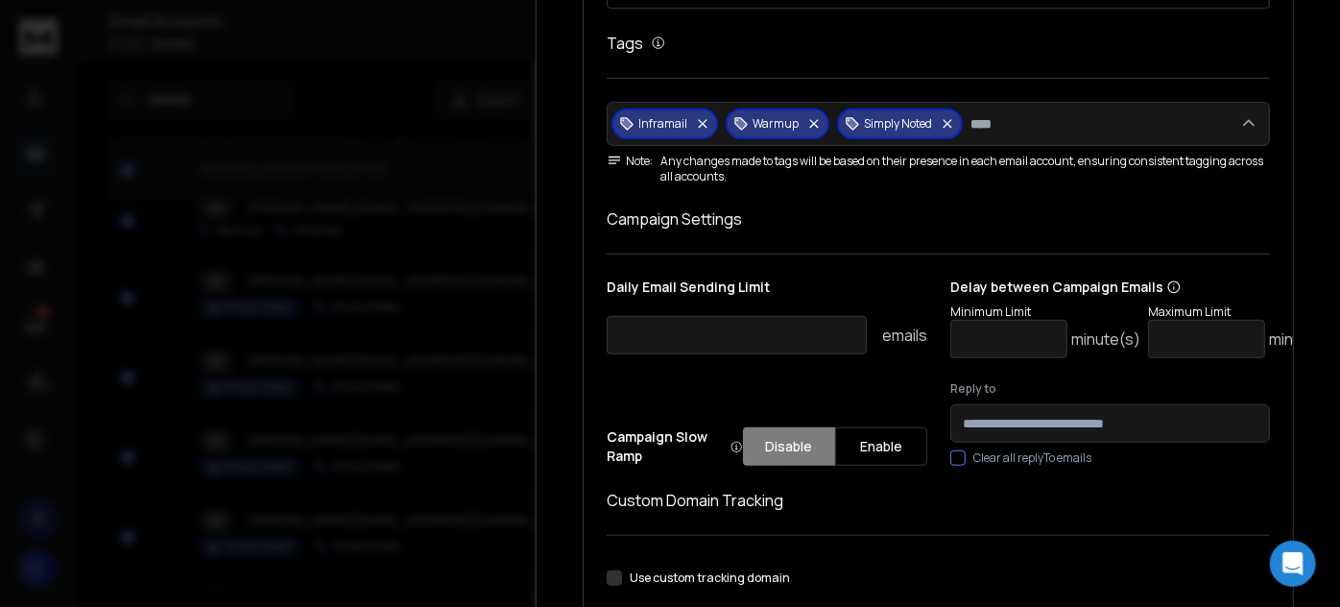
click at [710, 334] on input "number" at bounding box center [736, 335] width 259 height 38
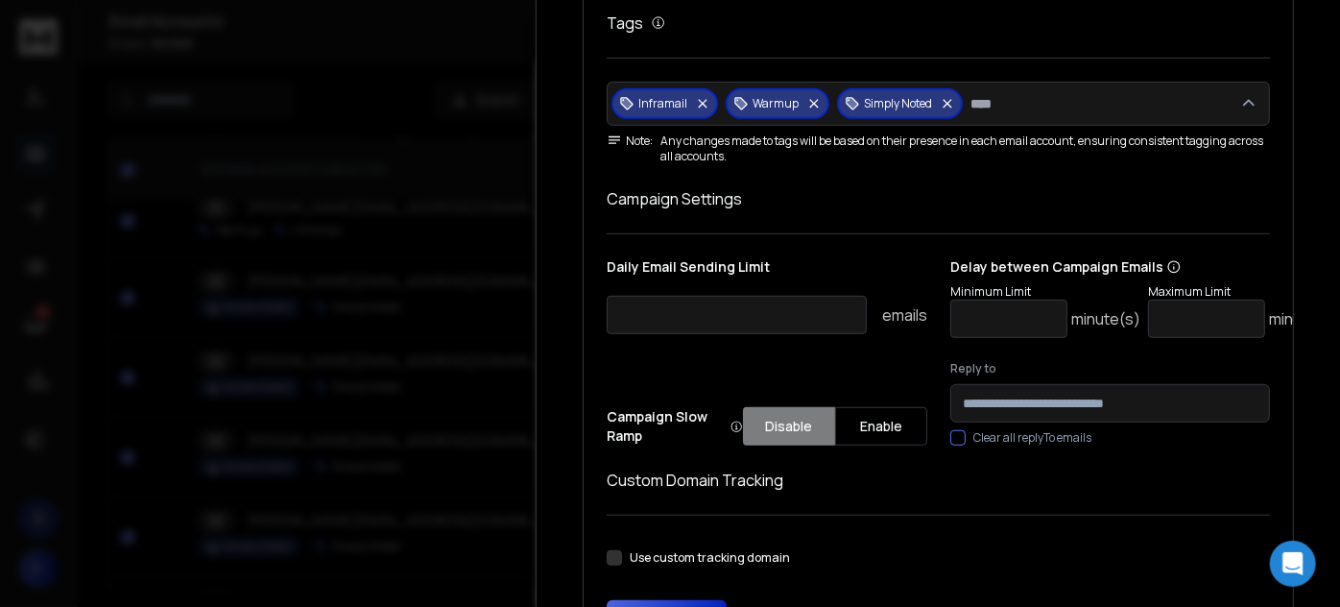
scroll to position [577, 0]
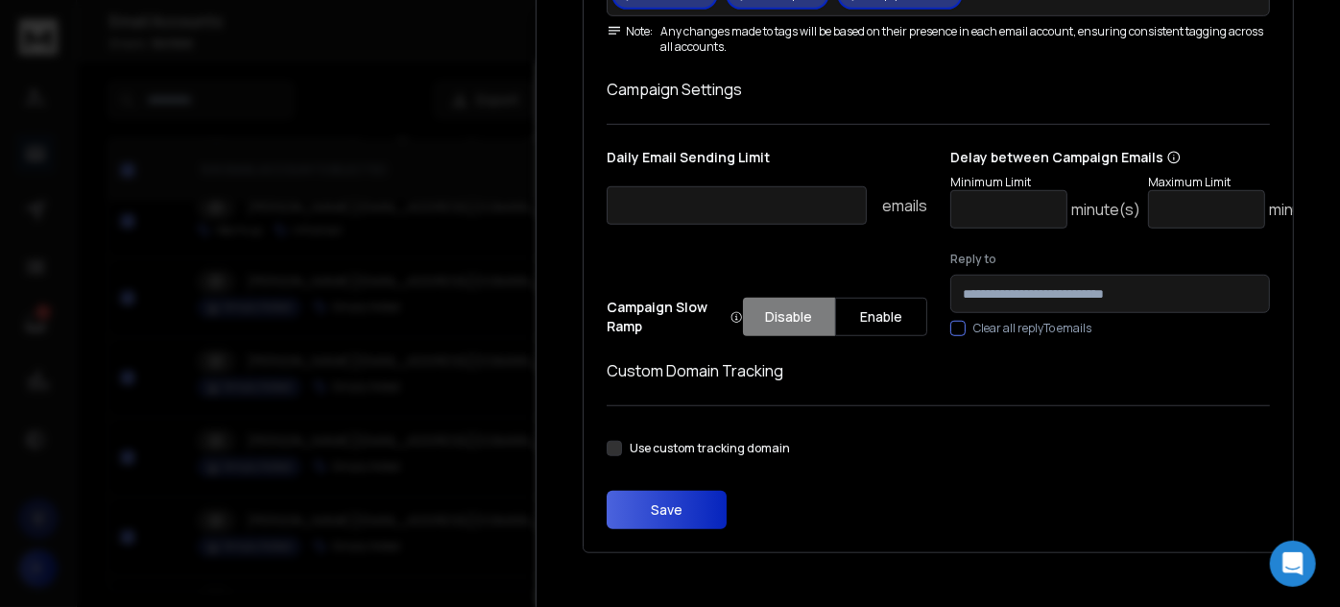
type input "**"
click at [683, 493] on button "Save" at bounding box center [667, 509] width 120 height 38
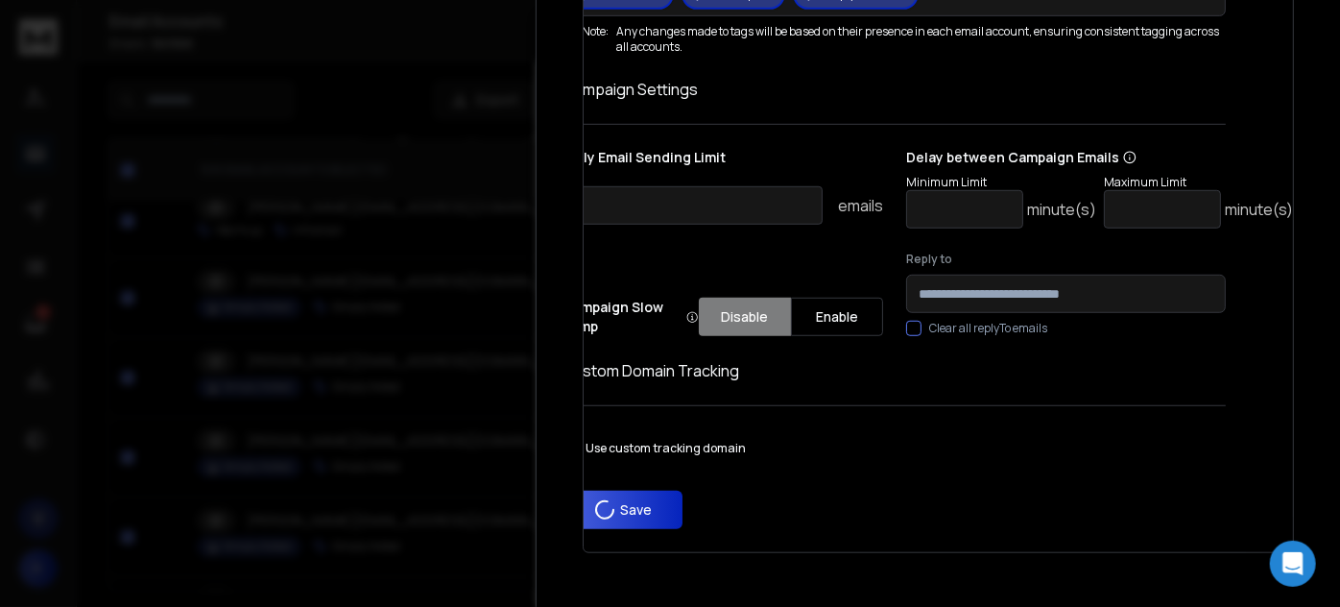
scroll to position [0, 0]
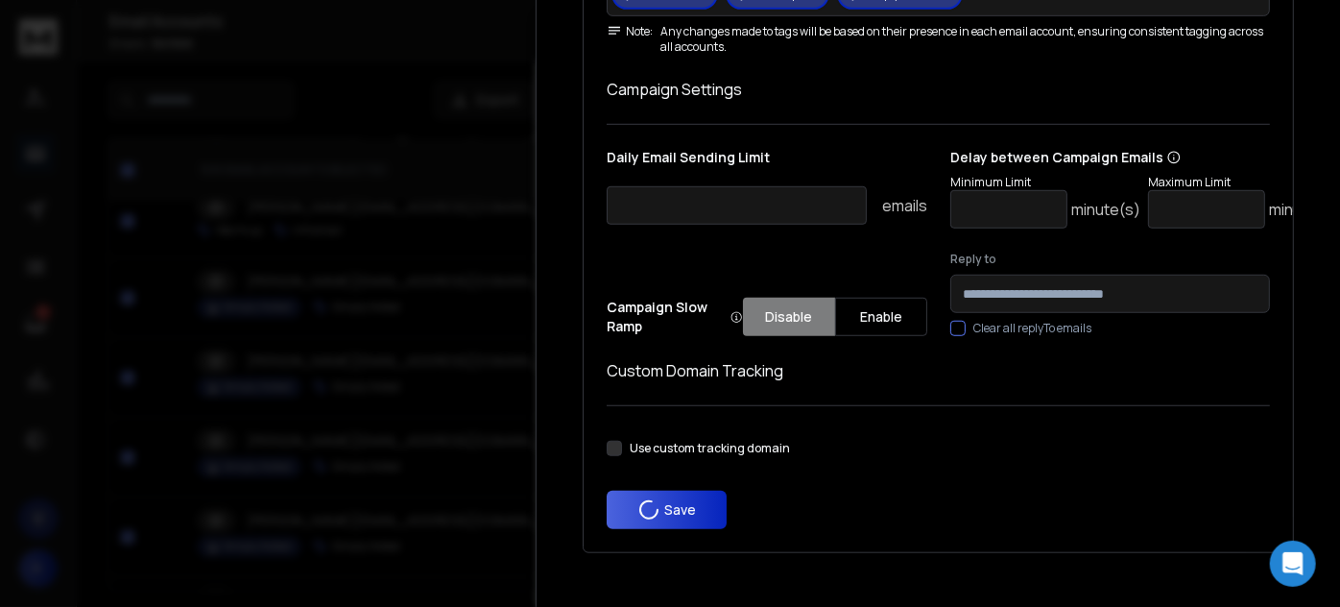
click at [678, 490] on button "Save" at bounding box center [667, 509] width 120 height 38
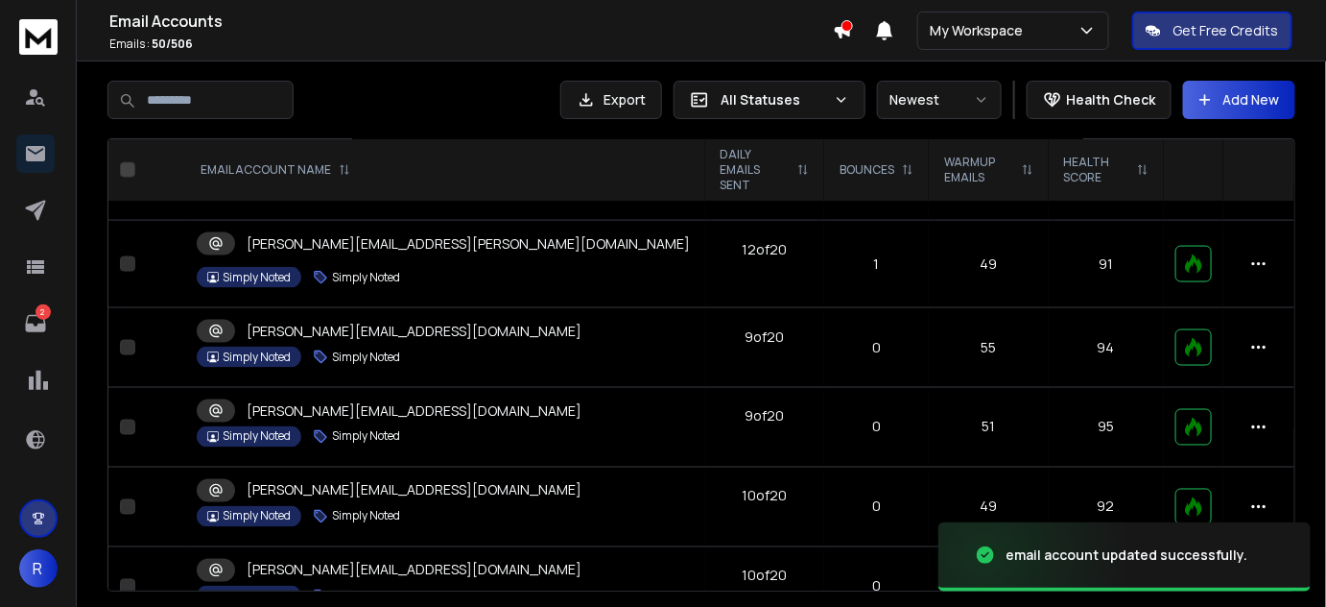
scroll to position [3330, 0]
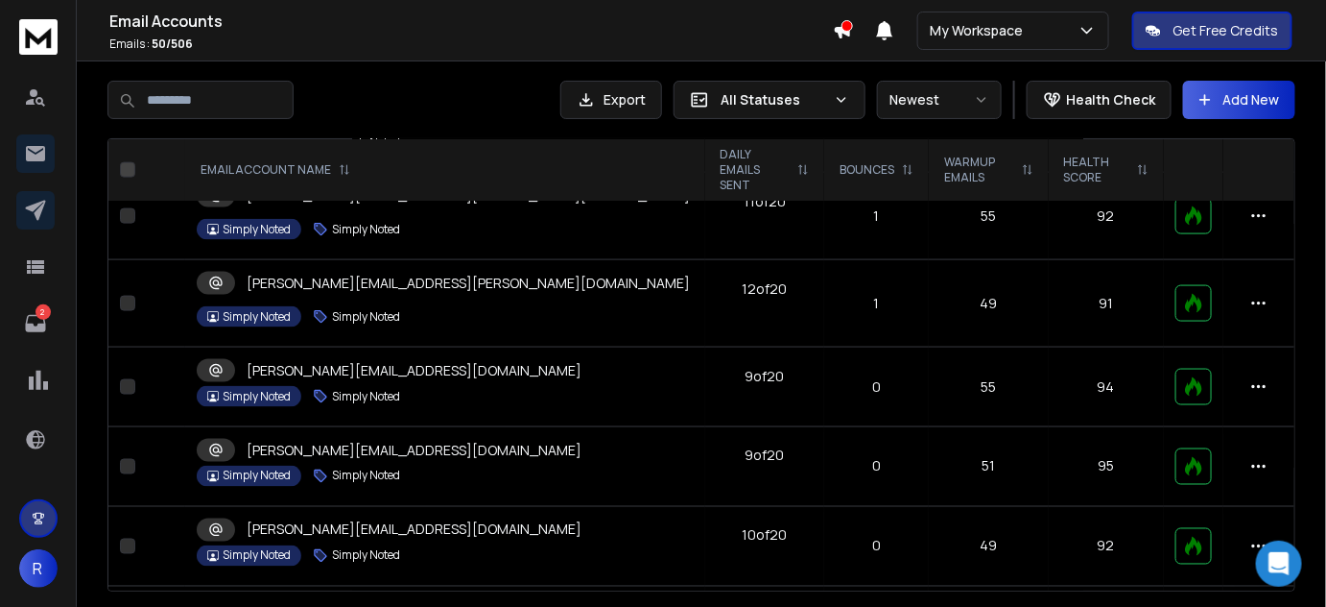
click at [49, 227] on link at bounding box center [35, 210] width 38 height 38
click at [40, 214] on icon at bounding box center [35, 210] width 23 height 23
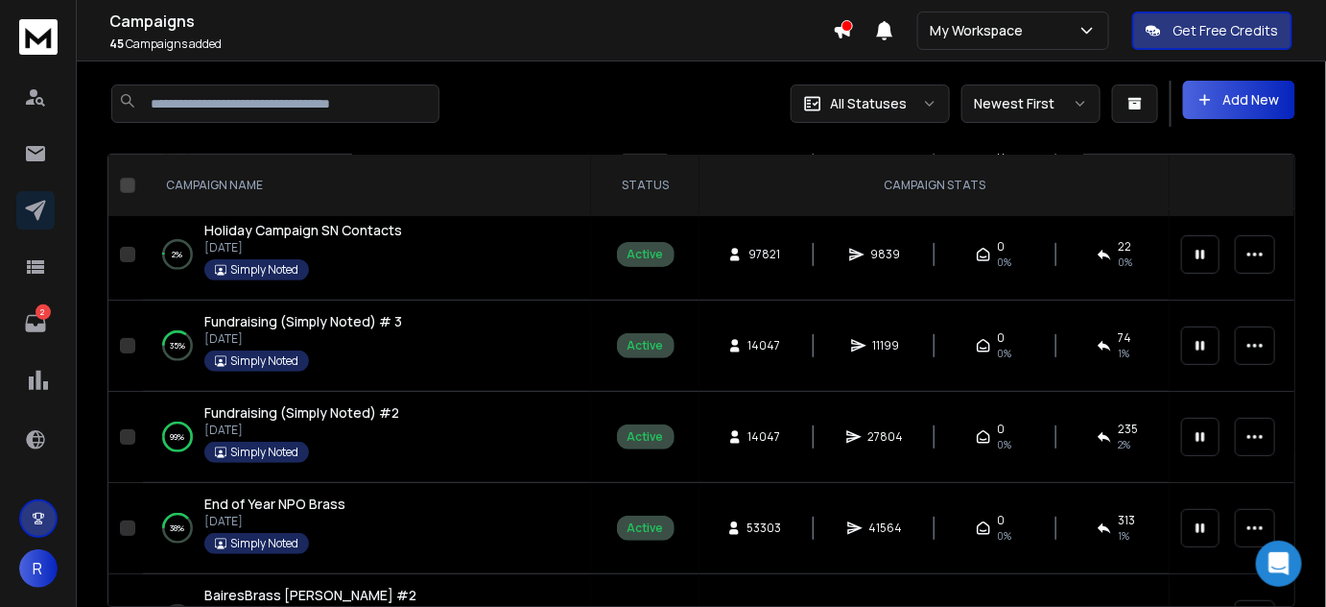
scroll to position [174, 0]
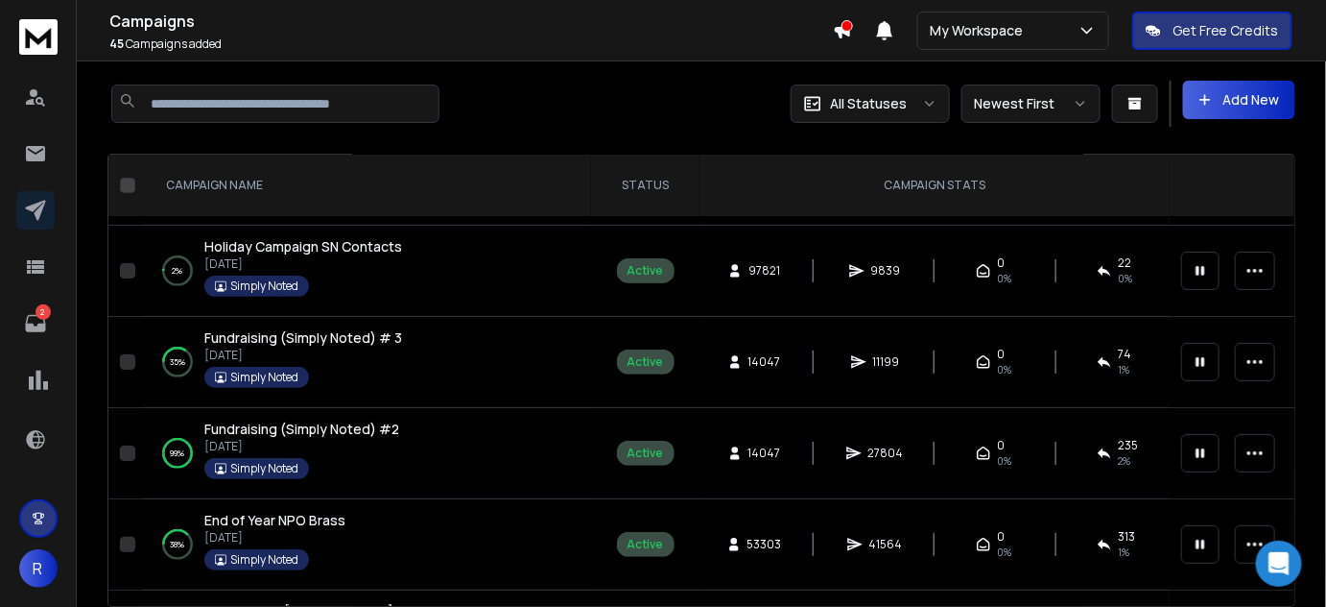
click at [275, 511] on span "End of Year NPO Brass" at bounding box center [274, 520] width 141 height 18
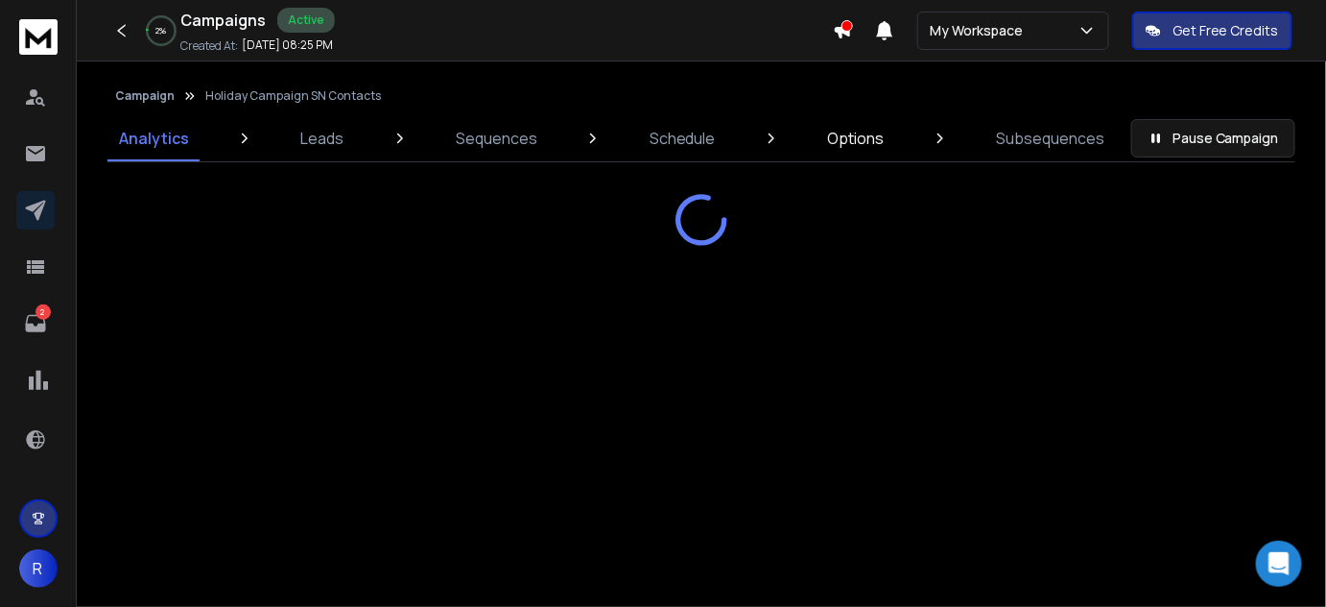
click at [850, 145] on p "Options" at bounding box center [855, 138] width 57 height 23
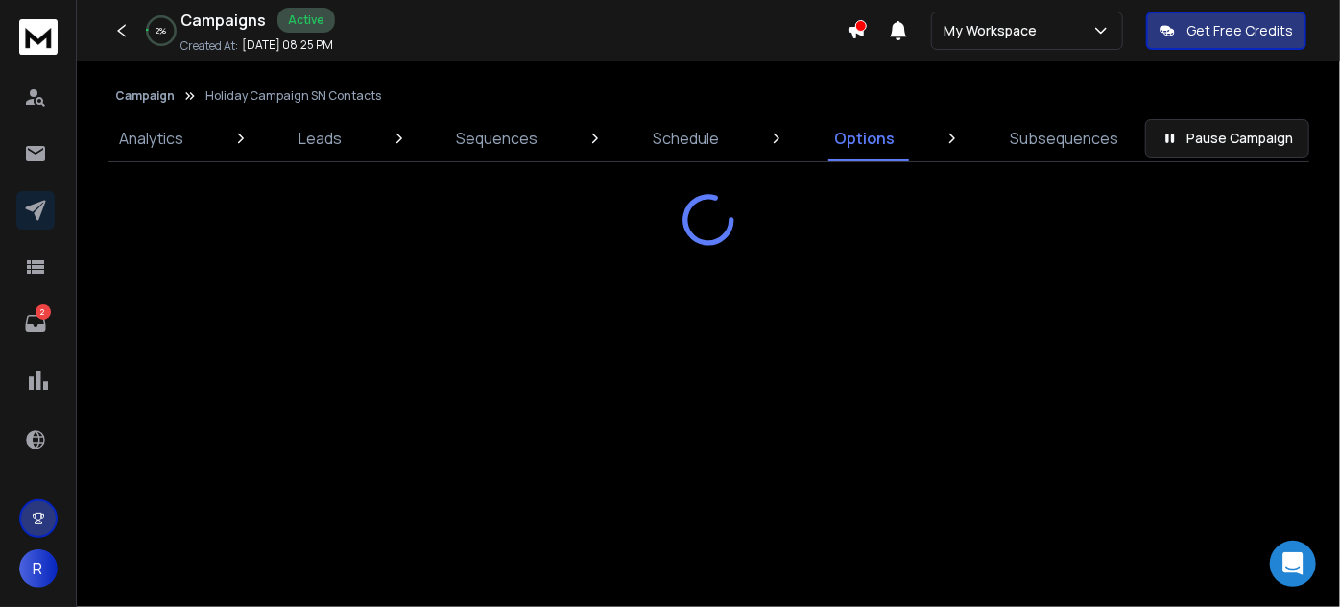
select select "**********"
select select "*"
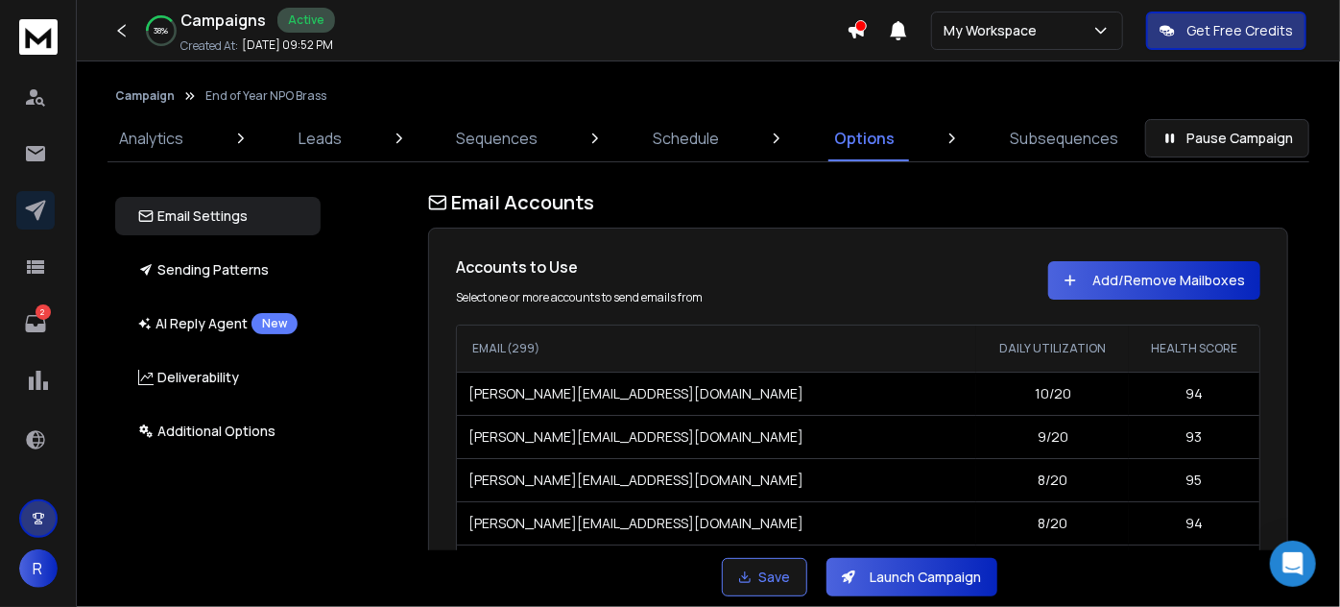
click at [1182, 272] on button "Add/Remove Mailboxes" at bounding box center [1154, 280] width 212 height 38
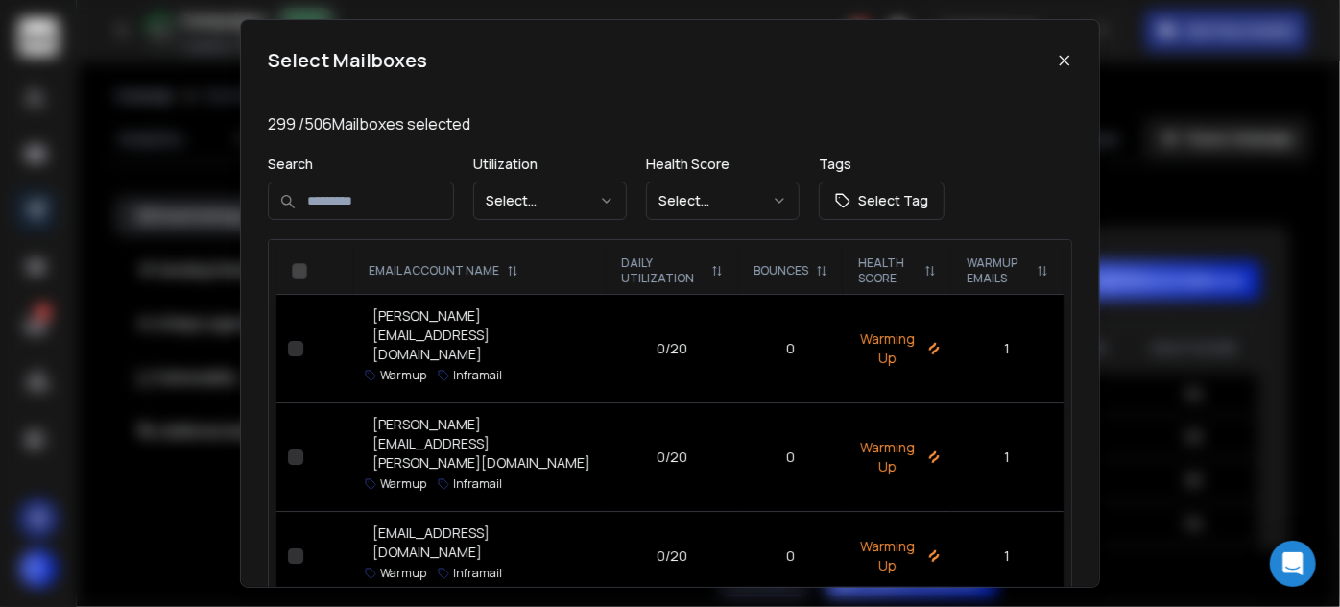
click at [1055, 63] on div "Select Mailboxes" at bounding box center [670, 60] width 804 height 27
click at [1060, 63] on icon at bounding box center [1064, 60] width 15 height 15
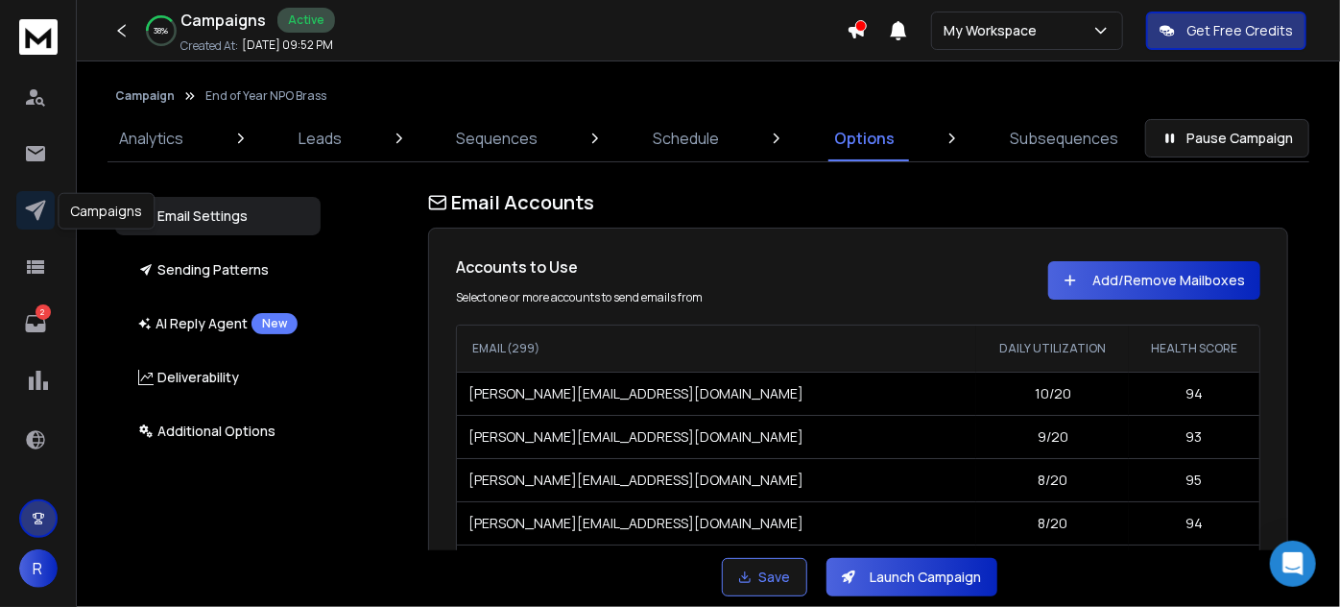
click at [46, 205] on link at bounding box center [35, 210] width 38 height 38
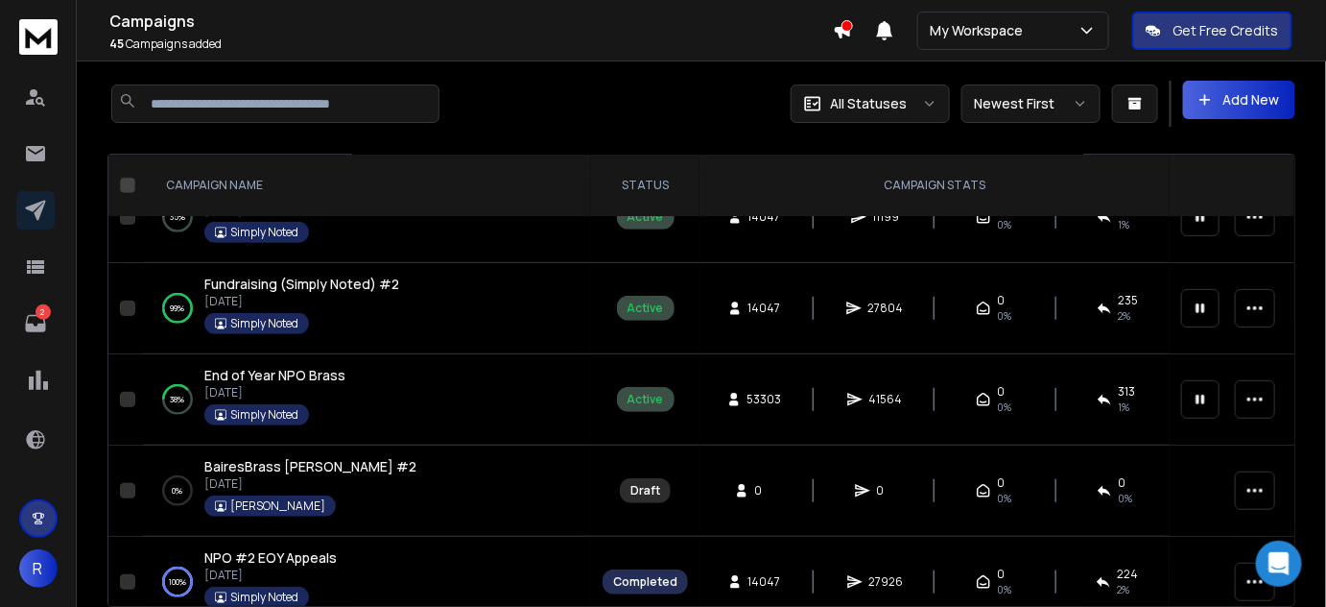
scroll to position [348, 0]
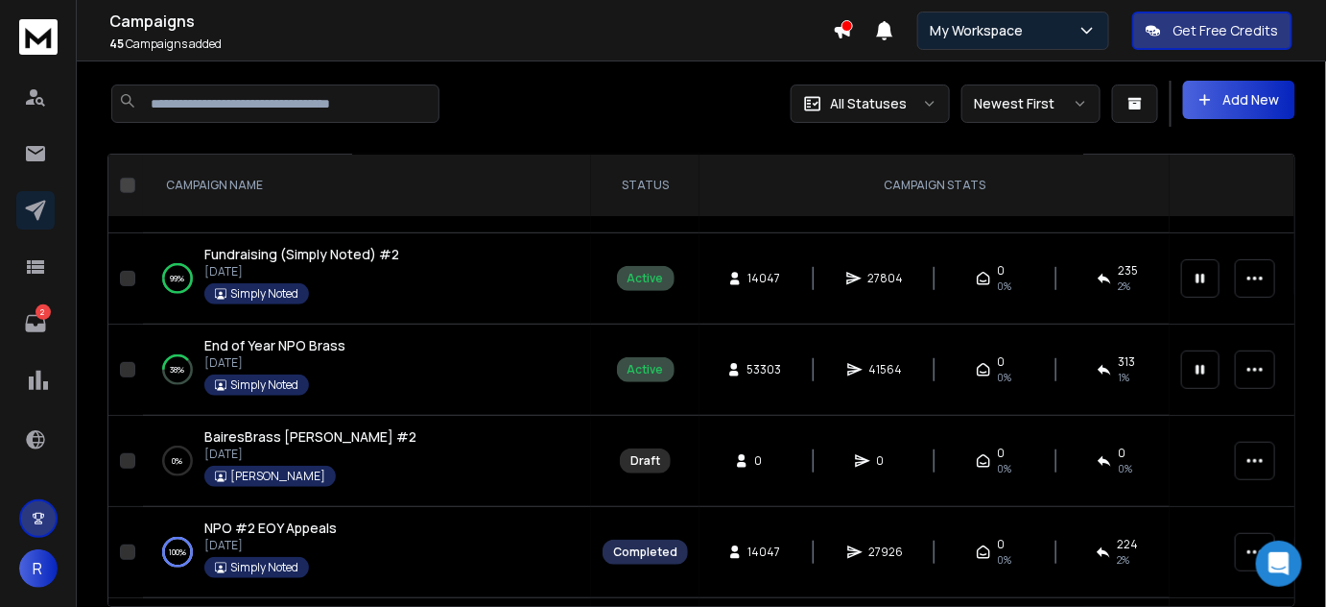
click at [1012, 22] on p "My Workspace" at bounding box center [980, 30] width 101 height 19
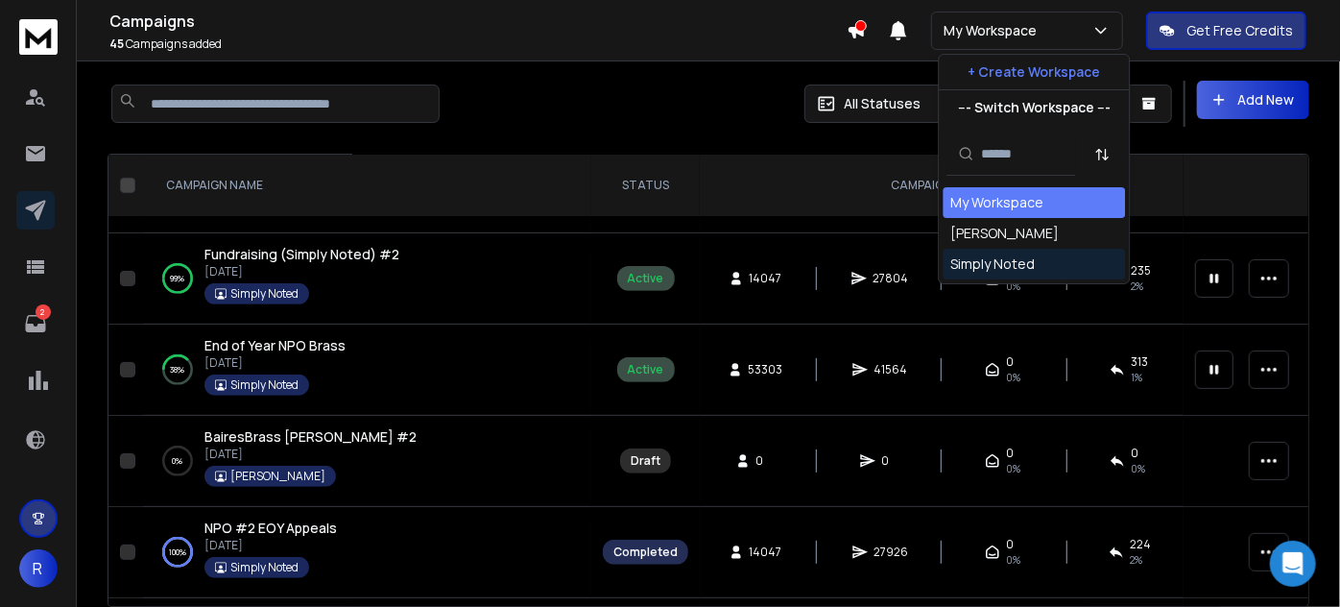
click at [1024, 266] on div "Simply Noted" at bounding box center [992, 263] width 84 height 19
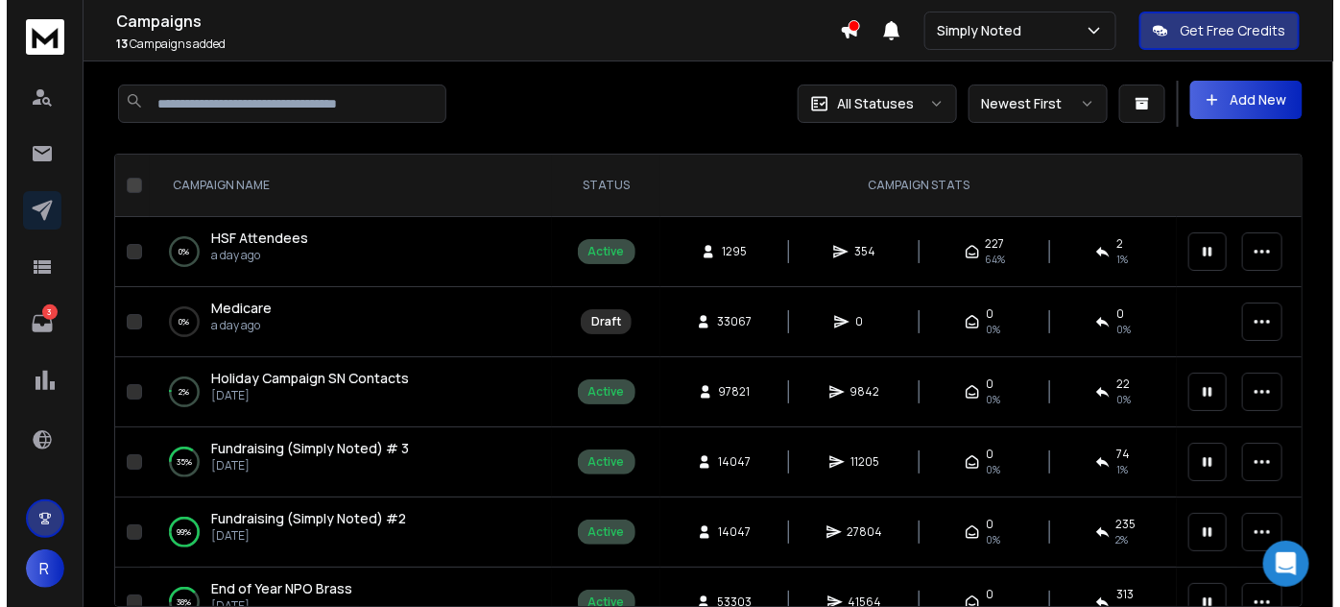
scroll to position [86, 0]
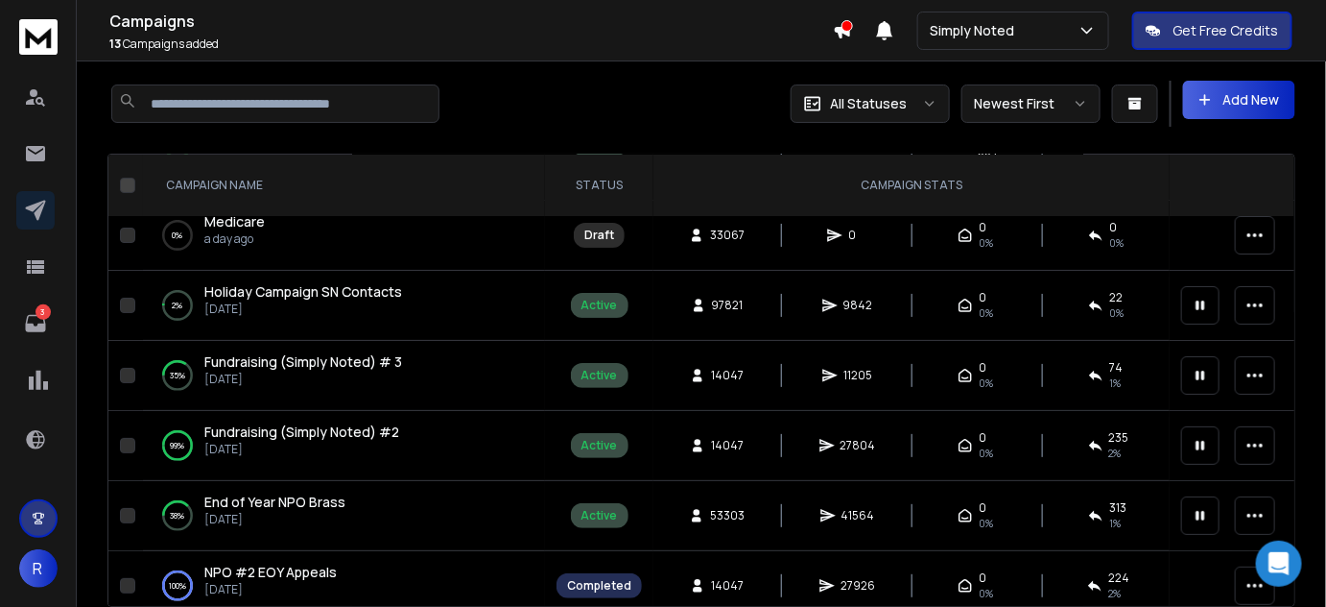
click at [294, 520] on p "21 days ago" at bounding box center [274, 519] width 141 height 15
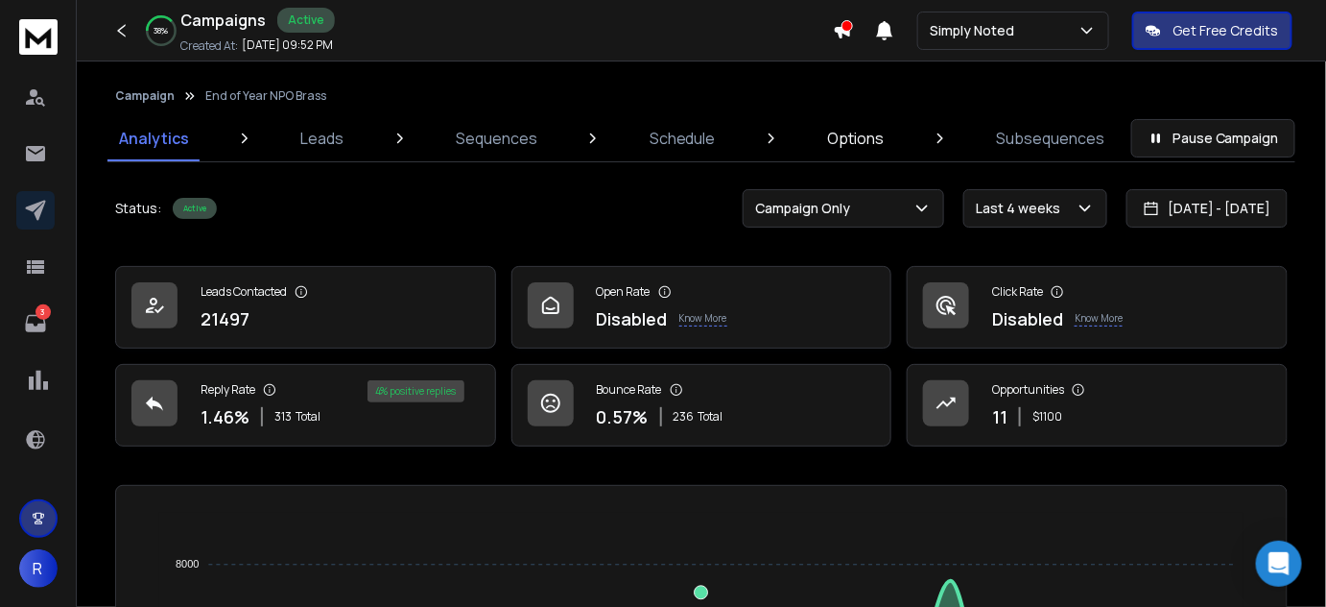
click at [857, 141] on p "Options" at bounding box center [855, 138] width 57 height 23
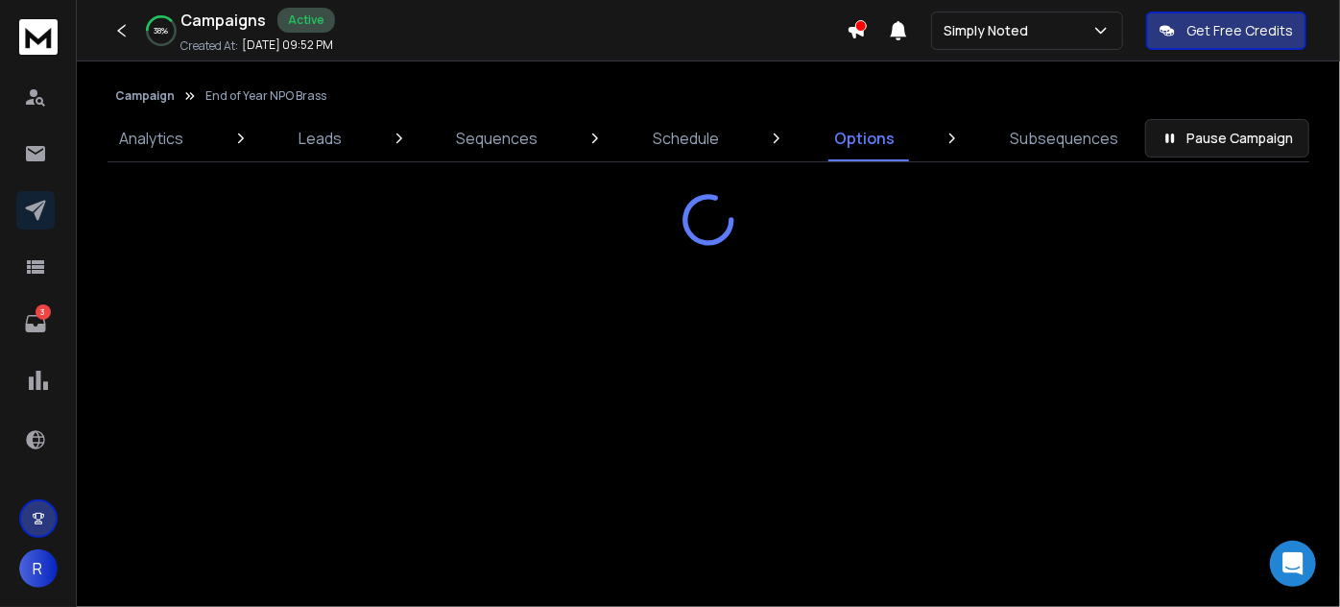
select select "**********"
select select "*"
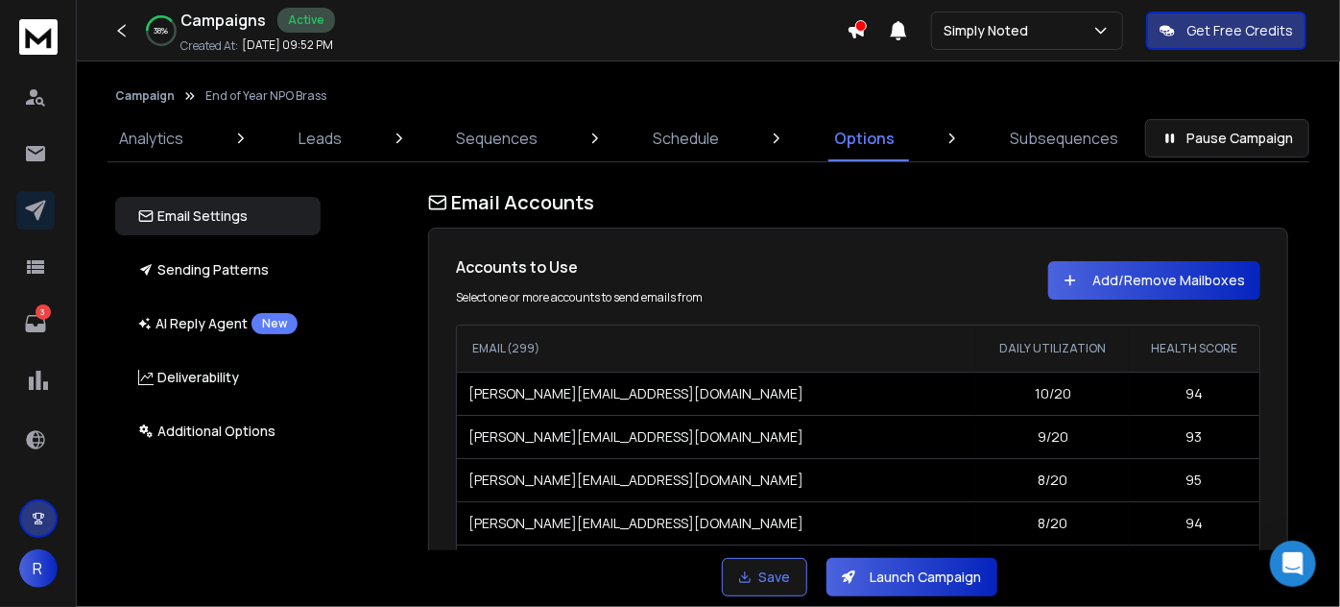
click at [1154, 298] on button "Add/Remove Mailboxes" at bounding box center [1154, 280] width 212 height 38
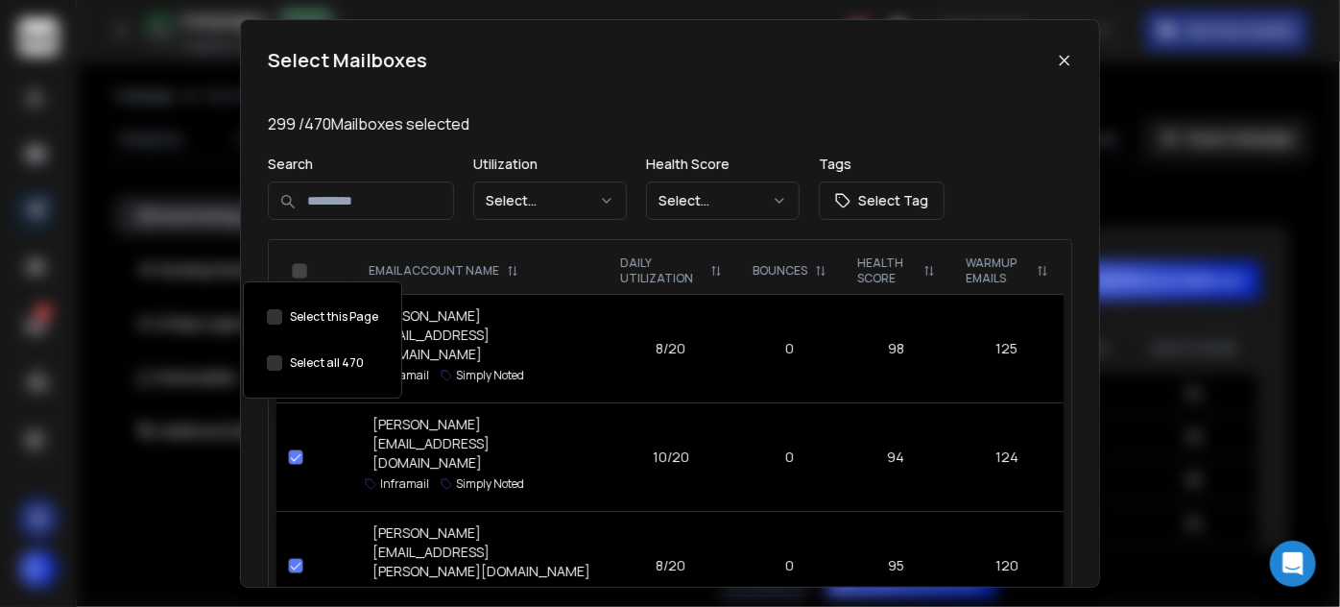
click at [276, 362] on button "Select this Page" at bounding box center [274, 362] width 15 height 15
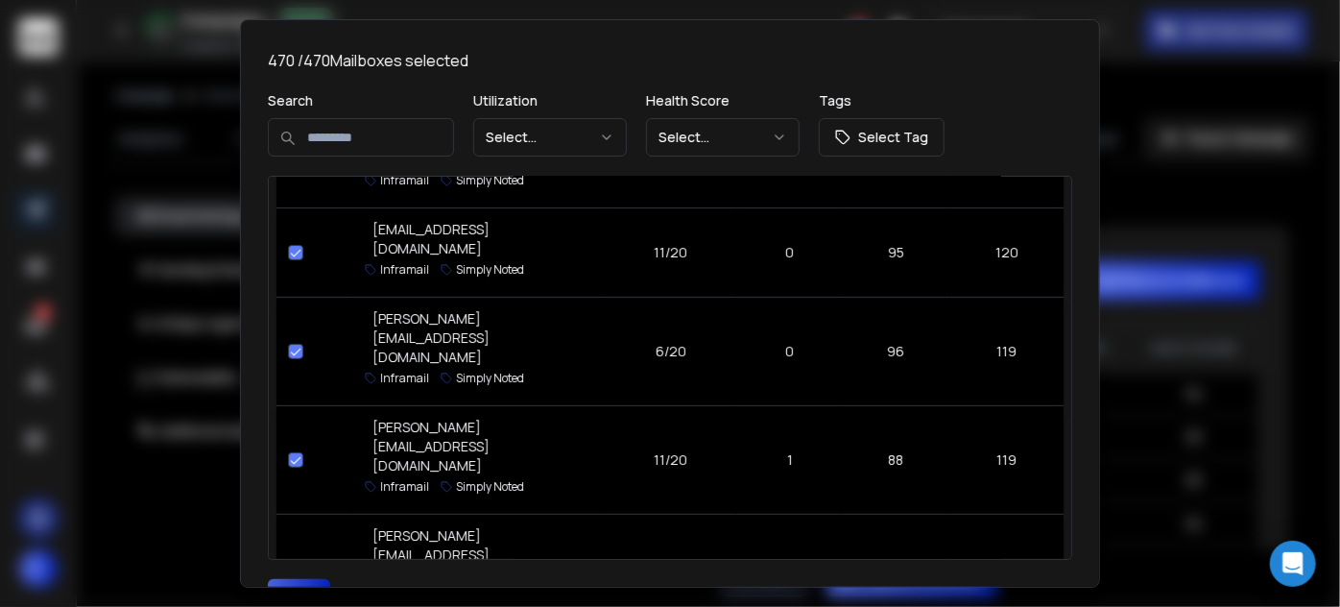
scroll to position [120, 0]
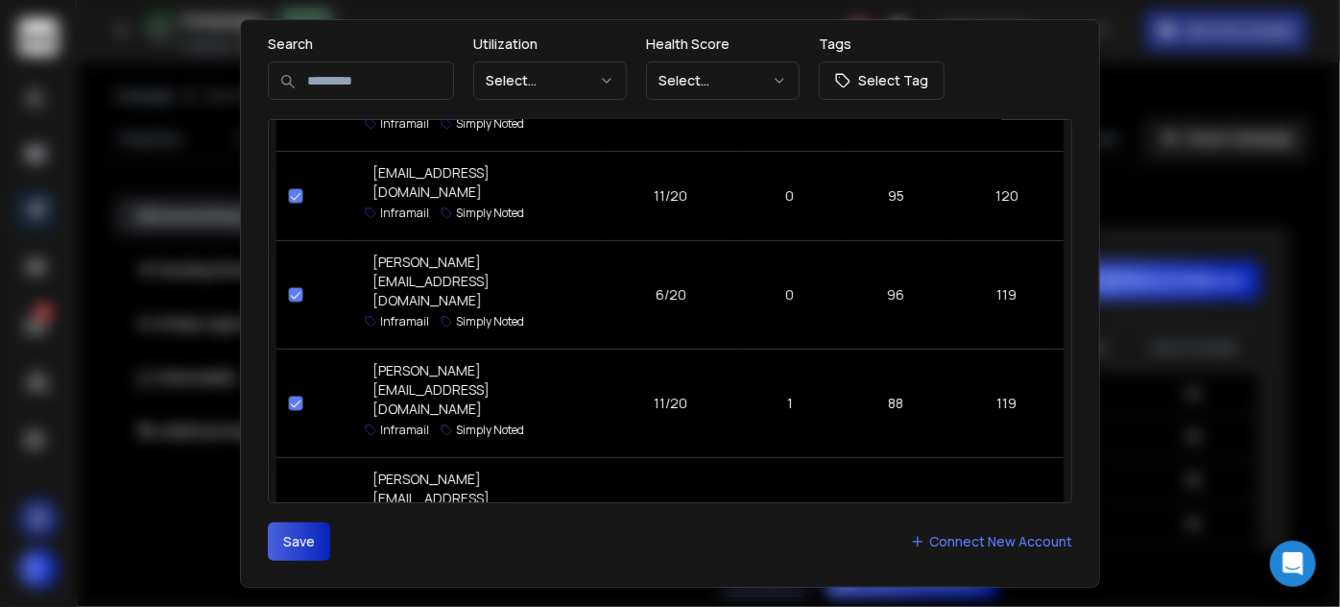
click at [296, 544] on button "Save" at bounding box center [299, 541] width 62 height 38
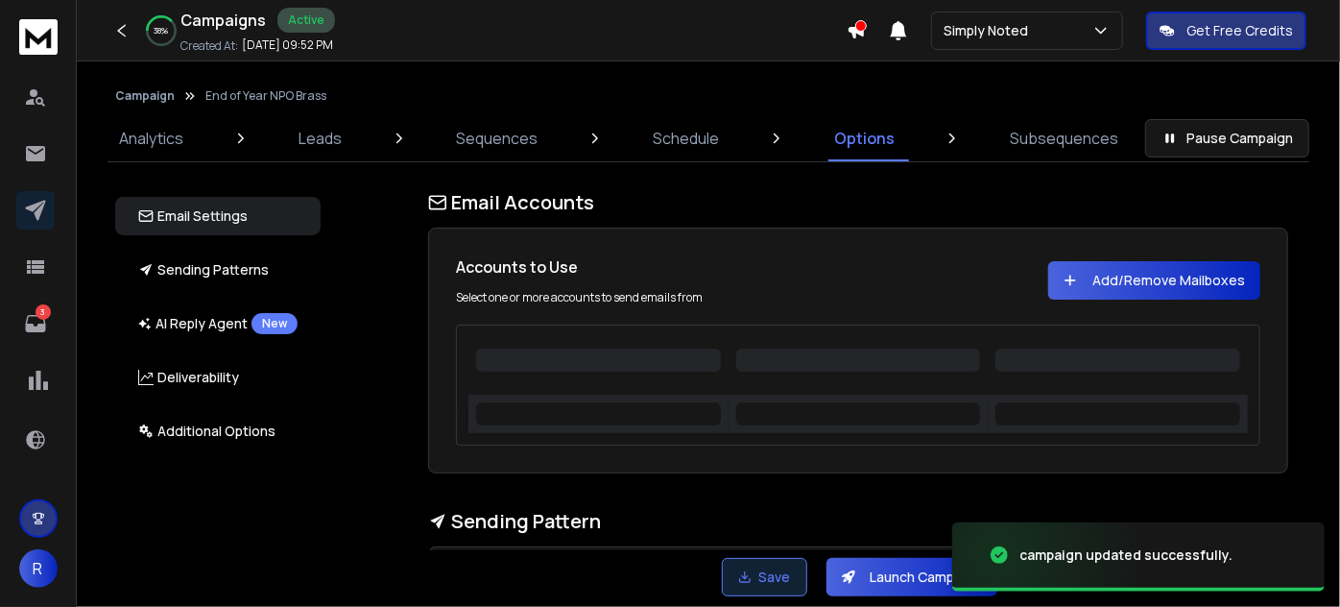
click at [795, 570] on button "Save" at bounding box center [764, 577] width 85 height 38
click at [734, 575] on button "Save" at bounding box center [764, 577] width 85 height 38
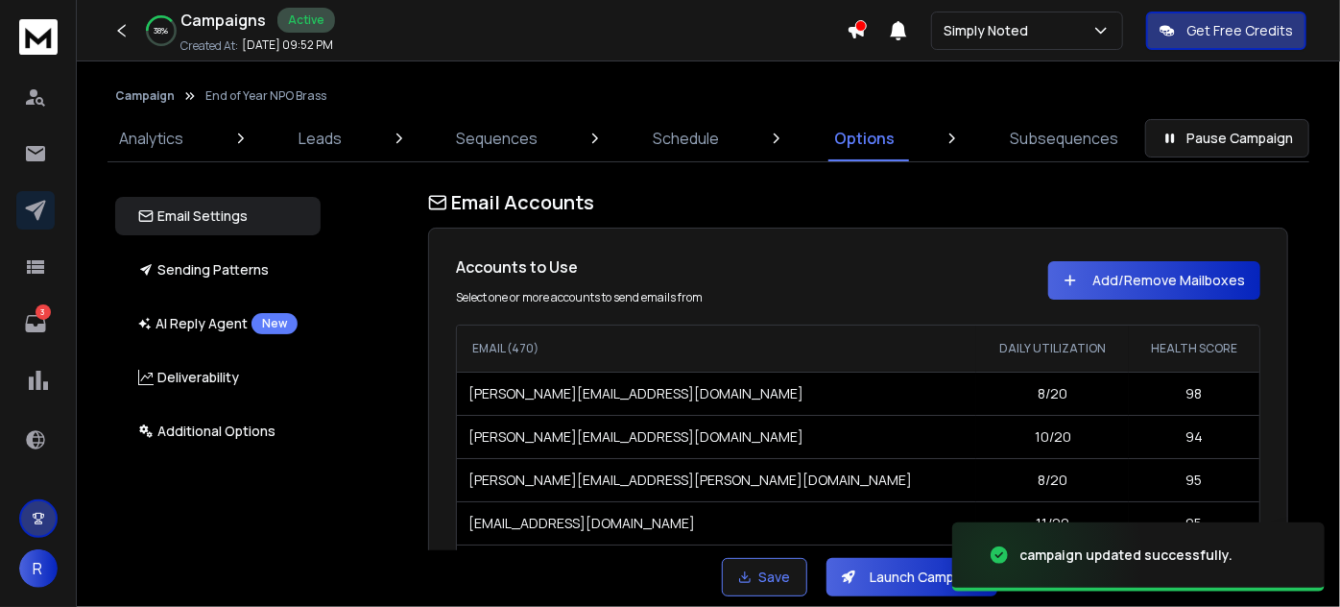
click at [0, 606] on nordpass-portal at bounding box center [0, 607] width 0 height 0
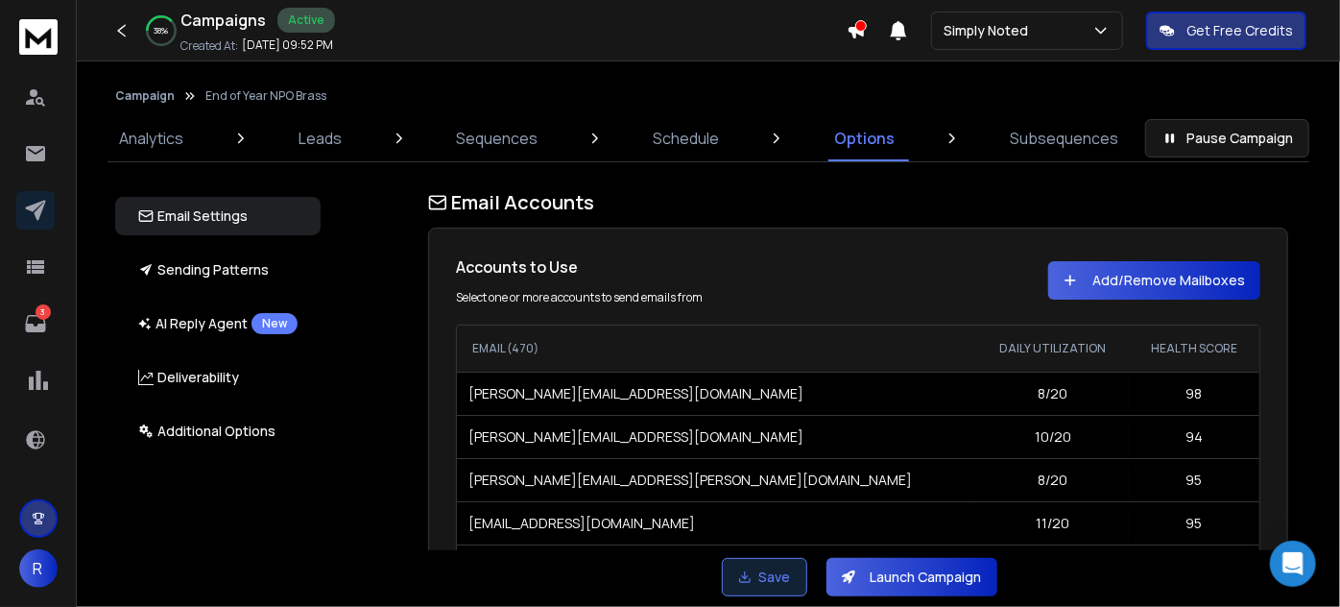
click at [739, 571] on icon "submit" at bounding box center [744, 576] width 13 height 13
click at [0, 606] on nordpass-portal at bounding box center [0, 607] width 0 height 0
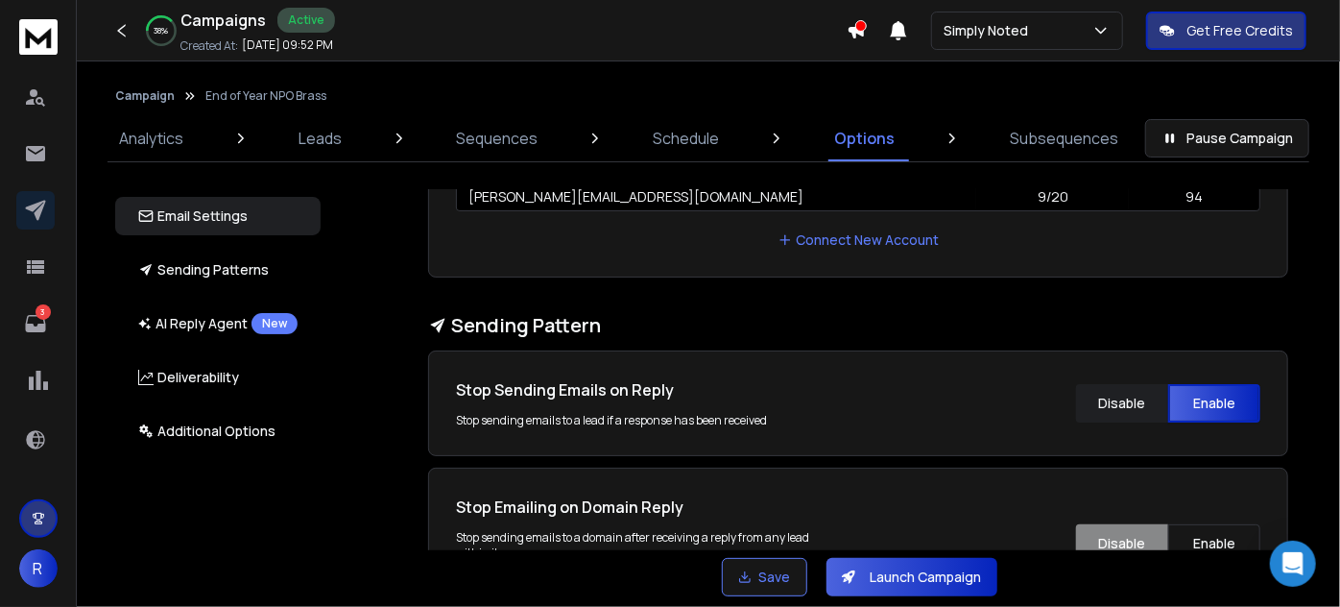
scroll to position [523, 0]
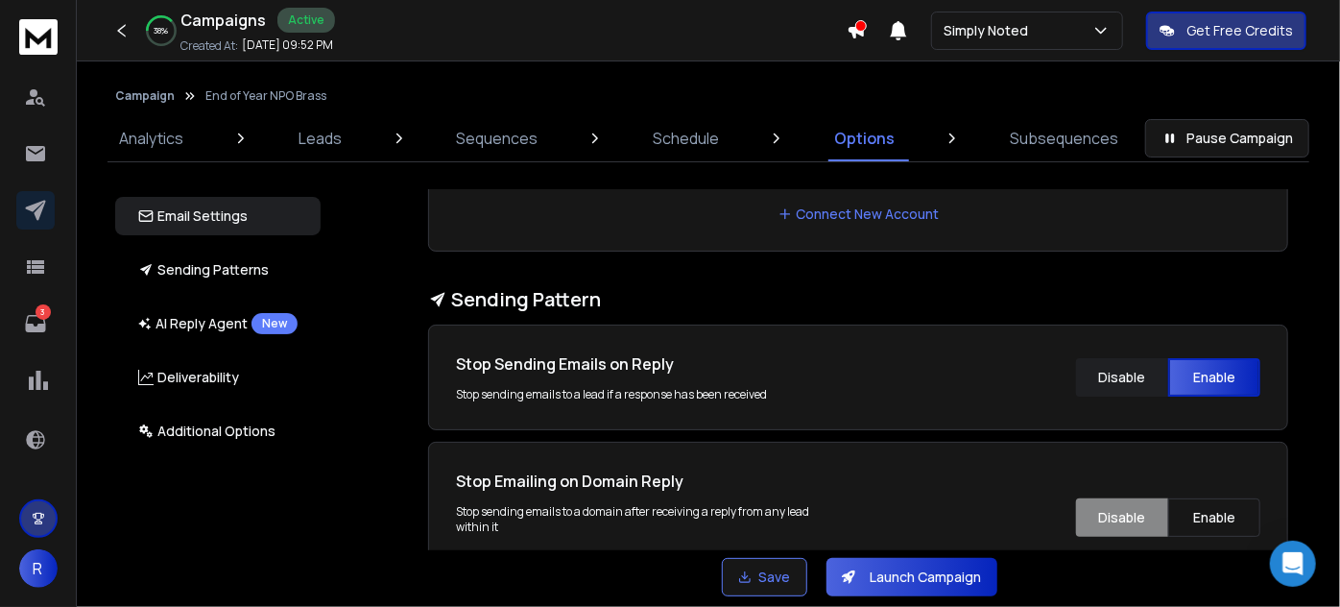
click at [790, 555] on div "Get only verified leads with our AI-powered Lead Finder, starting at $22/mo Try…" at bounding box center [670, 303] width 1340 height 607
click at [785, 567] on button "Save" at bounding box center [764, 577] width 85 height 38
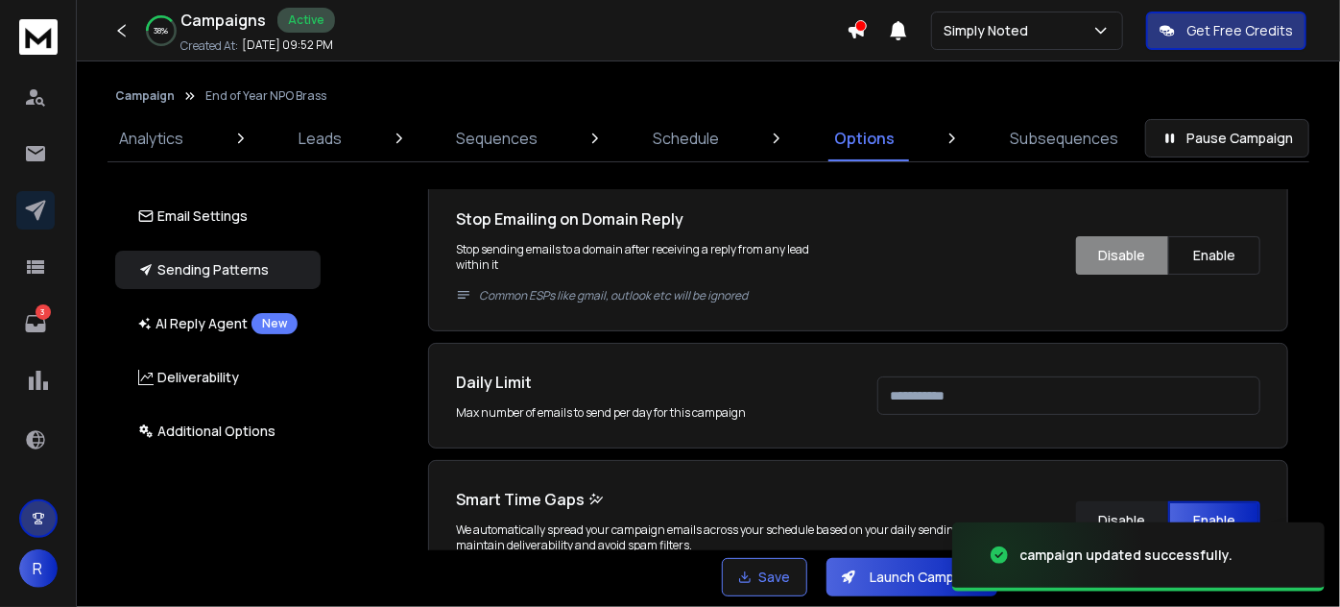
click at [0, 606] on nordpass-portal at bounding box center [0, 607] width 0 height 0
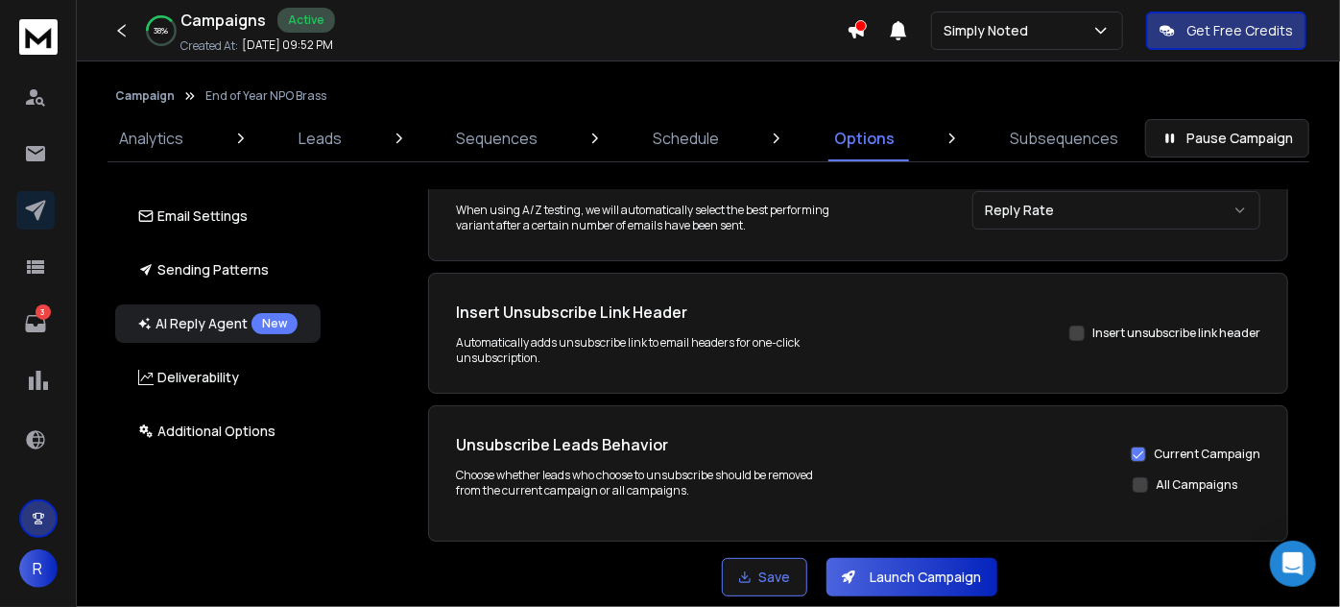
scroll to position [1570, 0]
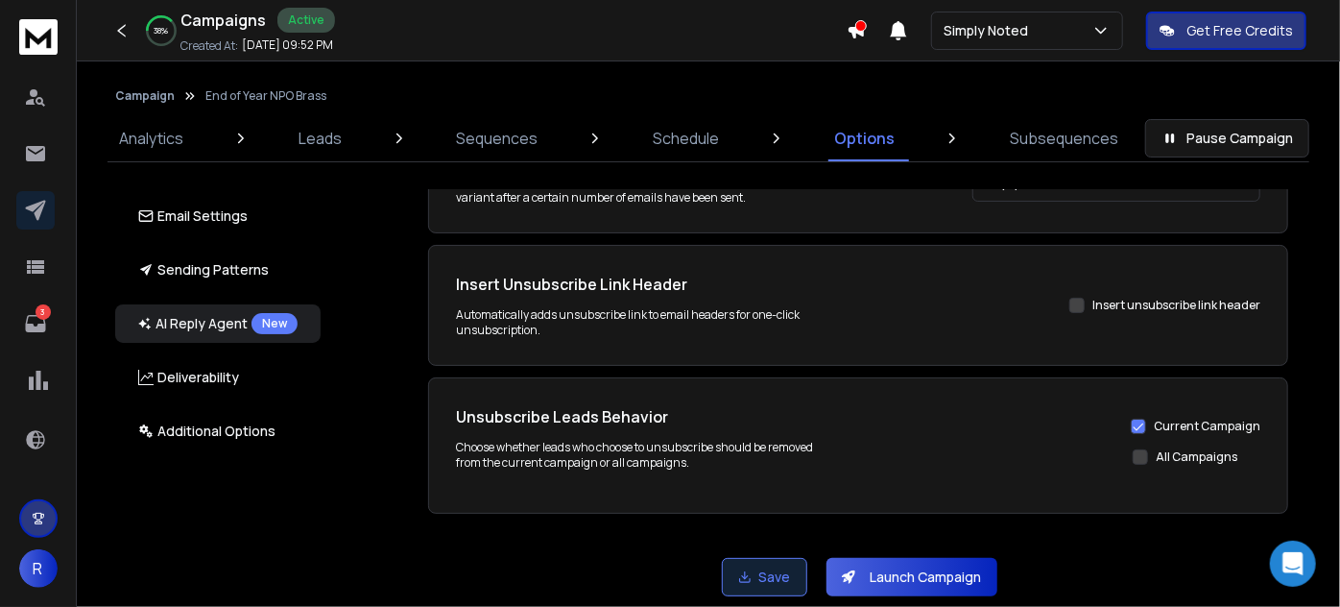
click at [753, 562] on button "Save" at bounding box center [764, 577] width 85 height 38
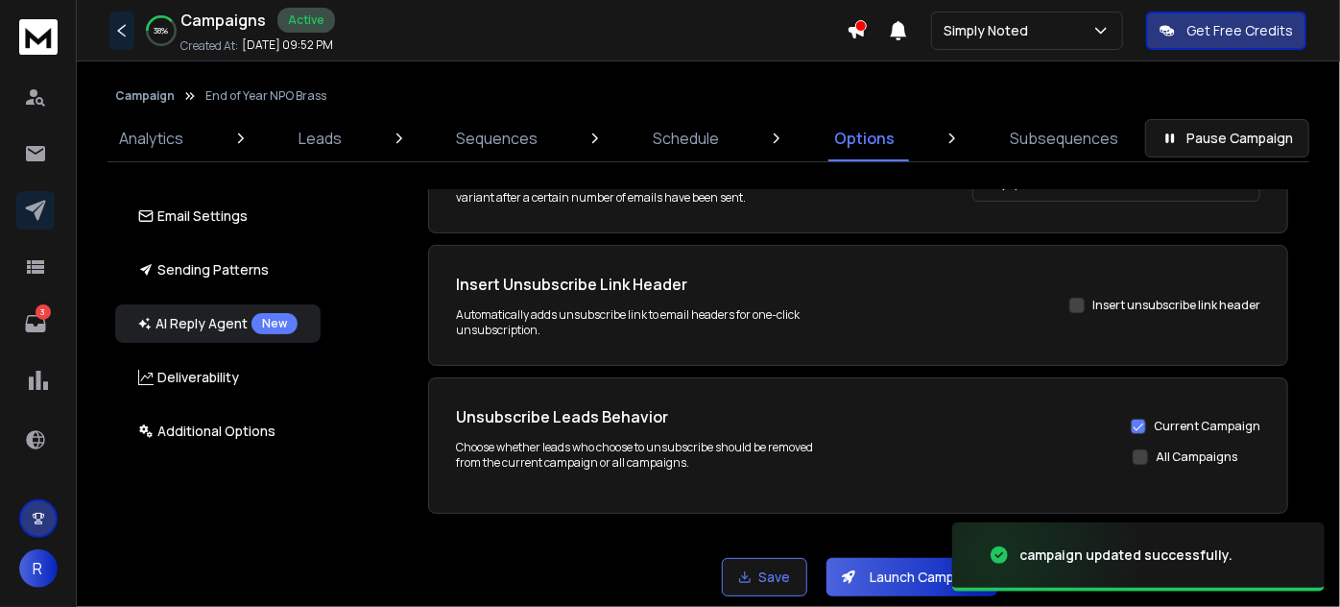
click at [113, 28] on icon at bounding box center [121, 30] width 17 height 17
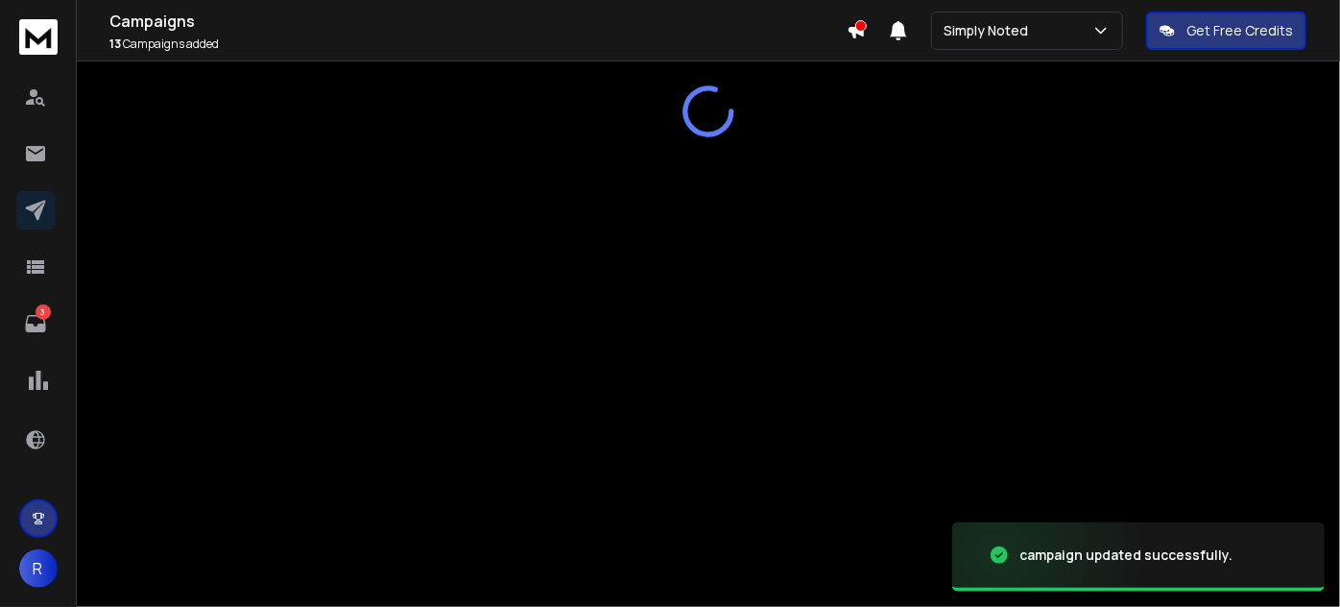
click at [0, 606] on nordpass-portal at bounding box center [0, 607] width 0 height 0
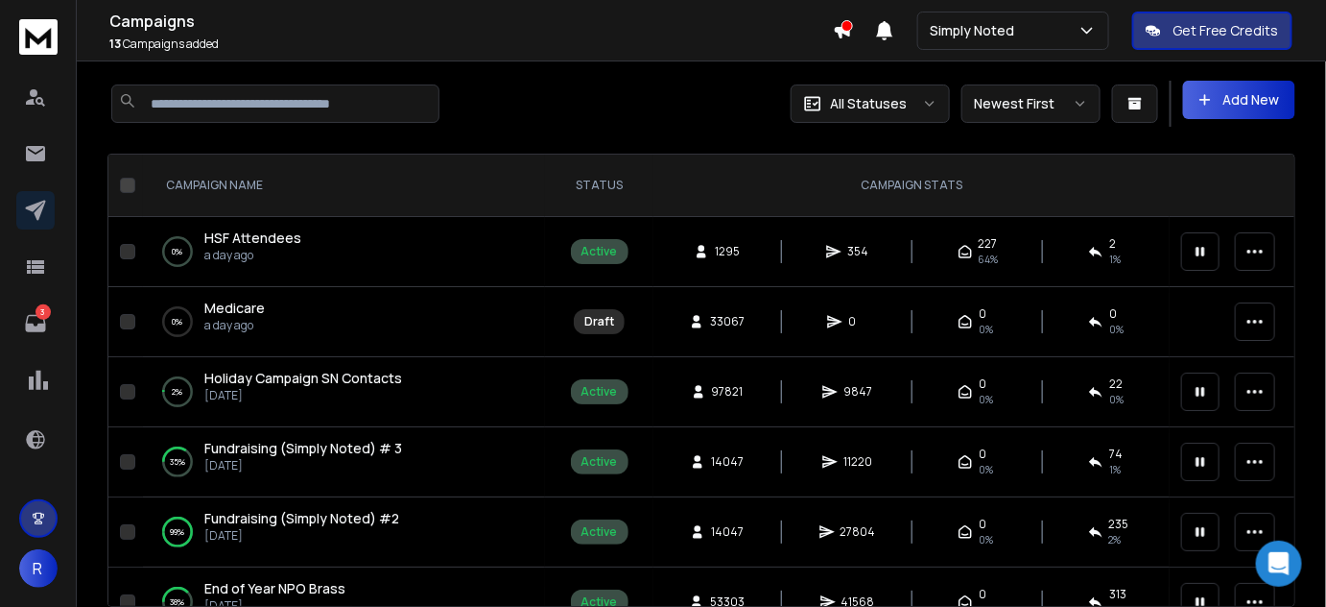
click at [257, 240] on span "HSF Attendees" at bounding box center [252, 237] width 97 height 18
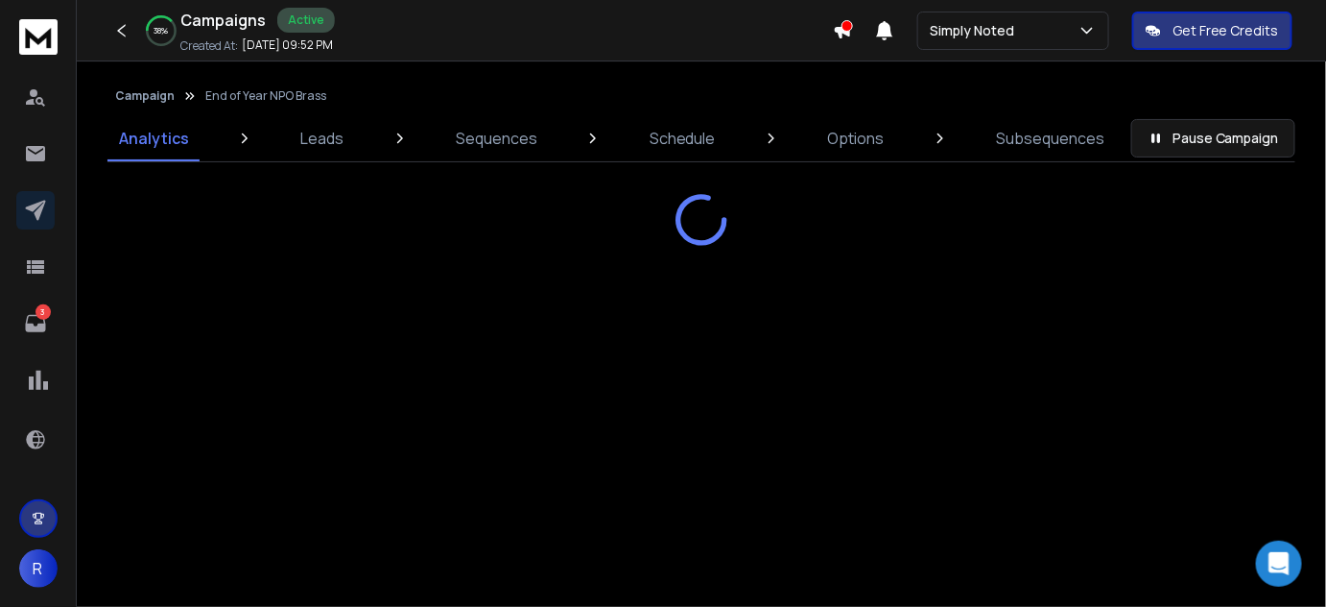
click at [906, 128] on div "Analytics Leads Sequences Schedule Options Subsequences" at bounding box center [611, 138] width 1009 height 46
click at [884, 132] on p "Options" at bounding box center [855, 138] width 57 height 23
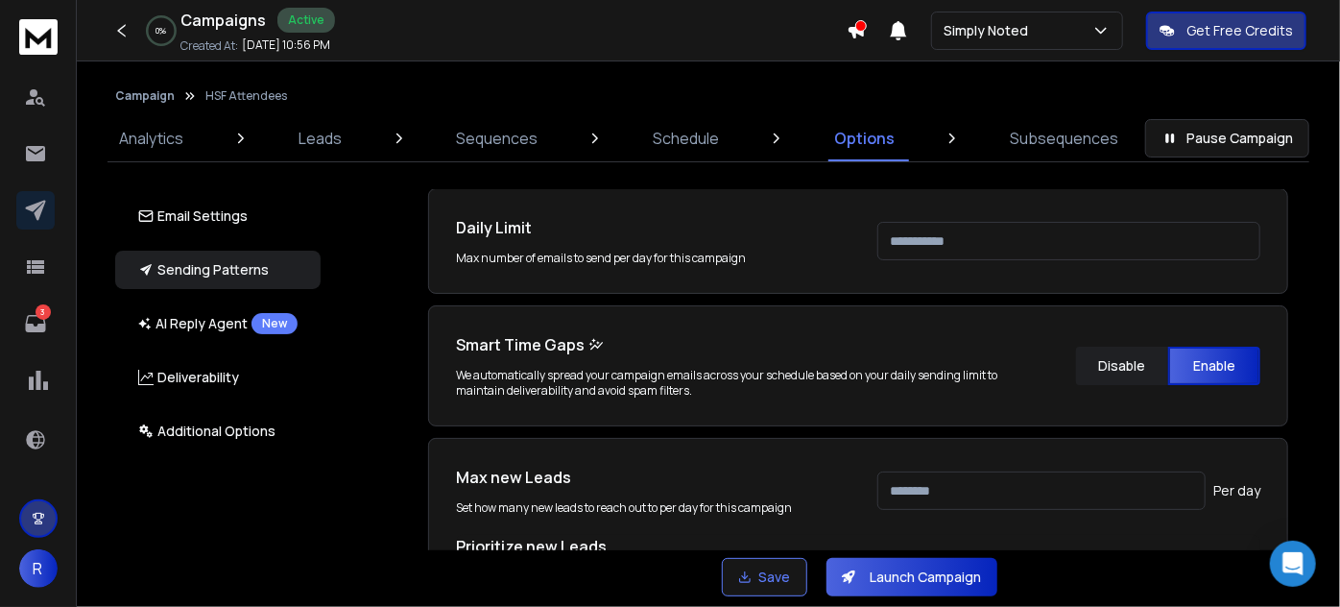
scroll to position [826, 0]
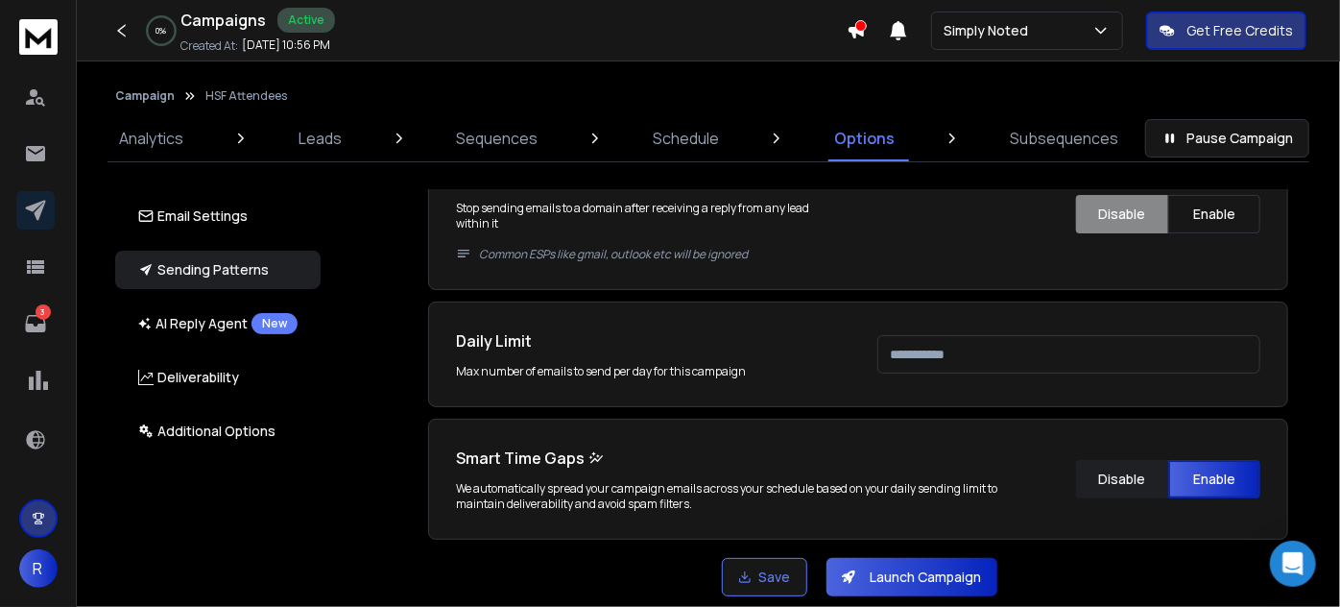
click at [885, 355] on input "***" at bounding box center [1068, 354] width 383 height 38
click at [885, 347] on input "***" at bounding box center [1068, 354] width 383 height 38
click at [923, 396] on div "Daily Limit Max number of emails to send per day for this campaign ***" at bounding box center [858, 354] width 860 height 106
click at [899, 353] on input "***" at bounding box center [1068, 354] width 383 height 38
type input "****"
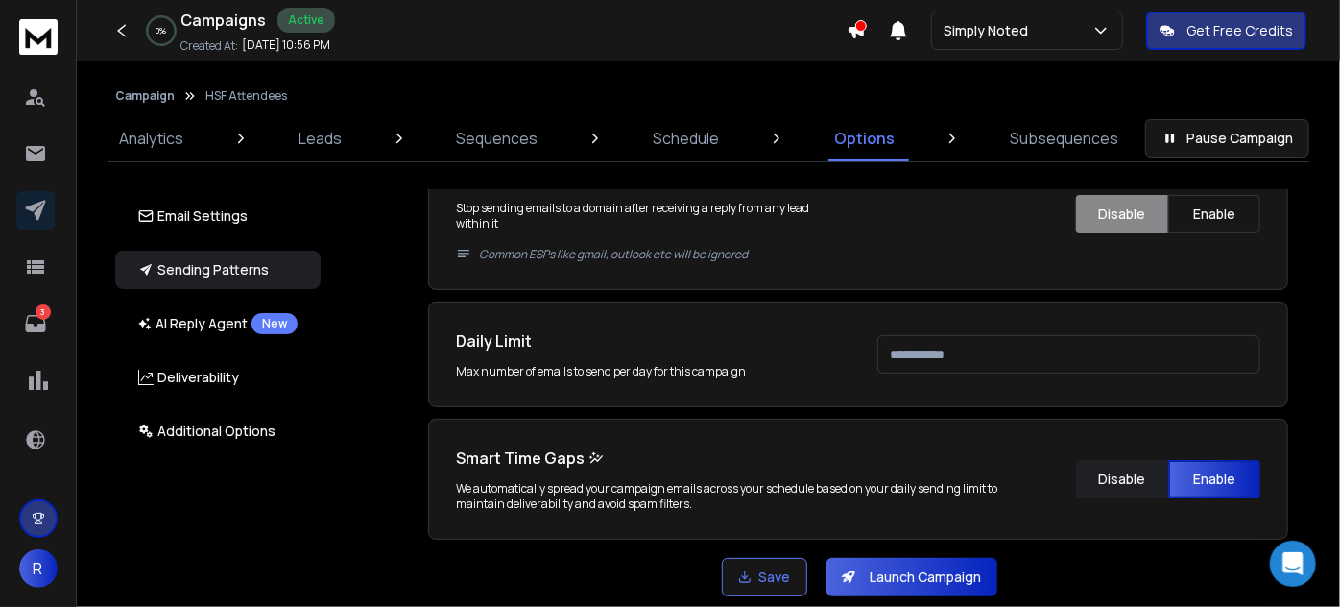
click at [916, 388] on div "Daily Limit Max number of emails to send per day for this campaign ****" at bounding box center [858, 354] width 860 height 106
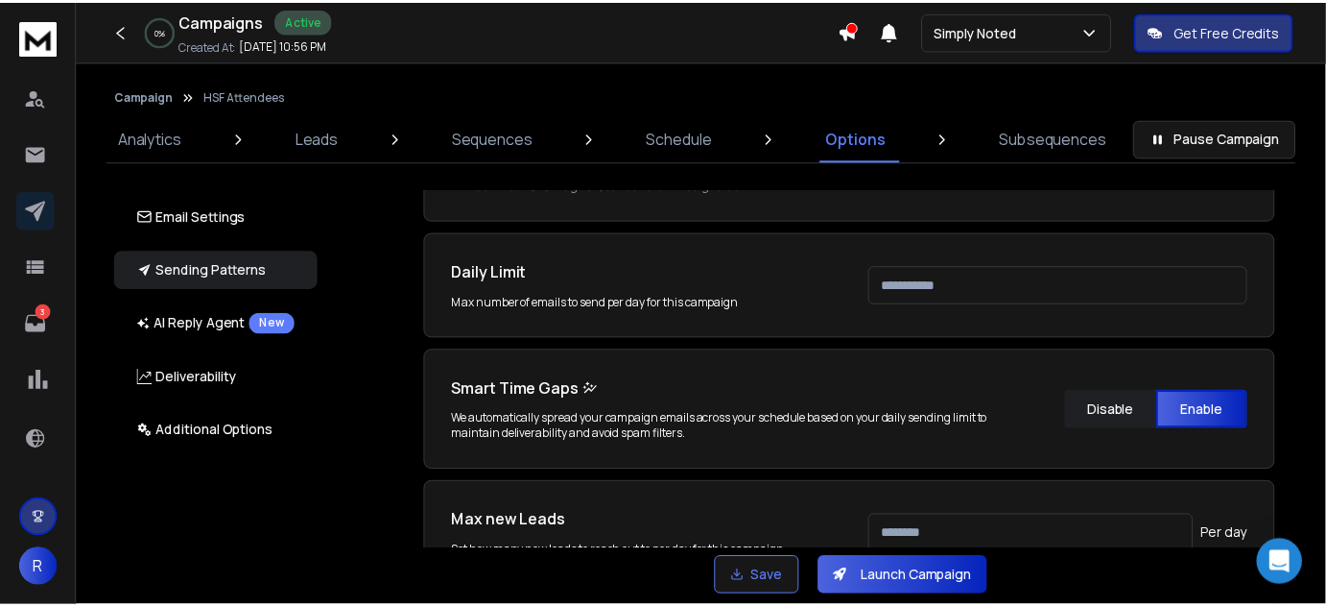
scroll to position [914, 0]
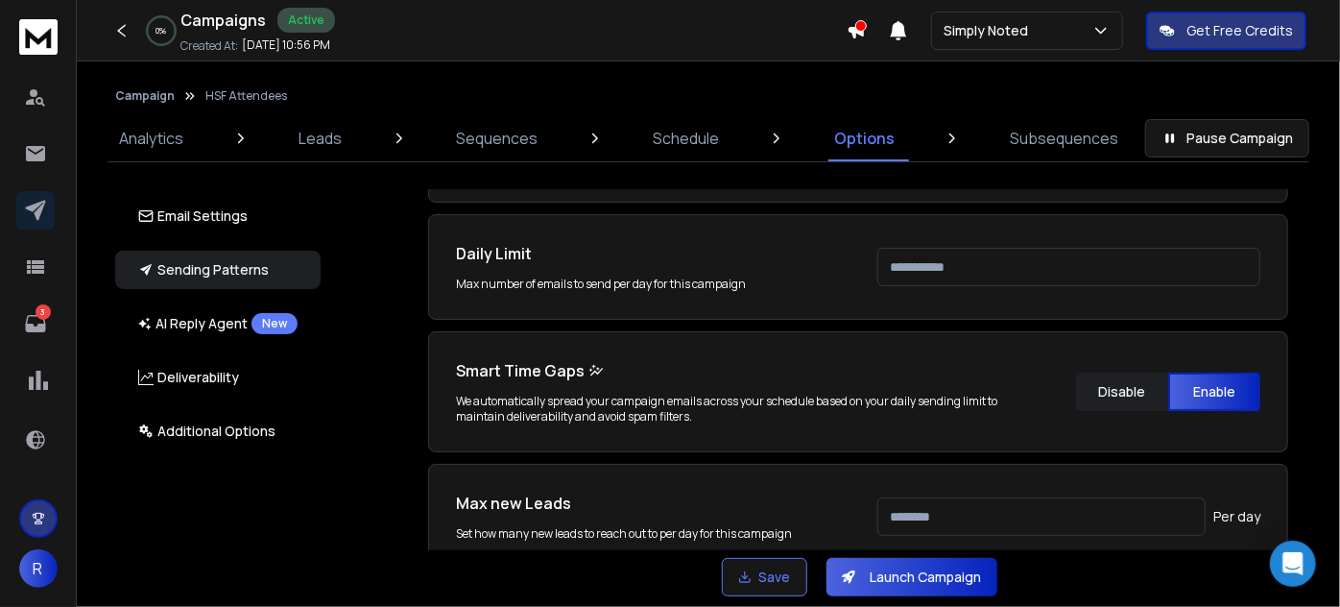
click at [893, 514] on input "***" at bounding box center [1041, 516] width 328 height 38
type input "****"
click at [796, 564] on button "Save" at bounding box center [764, 577] width 85 height 38
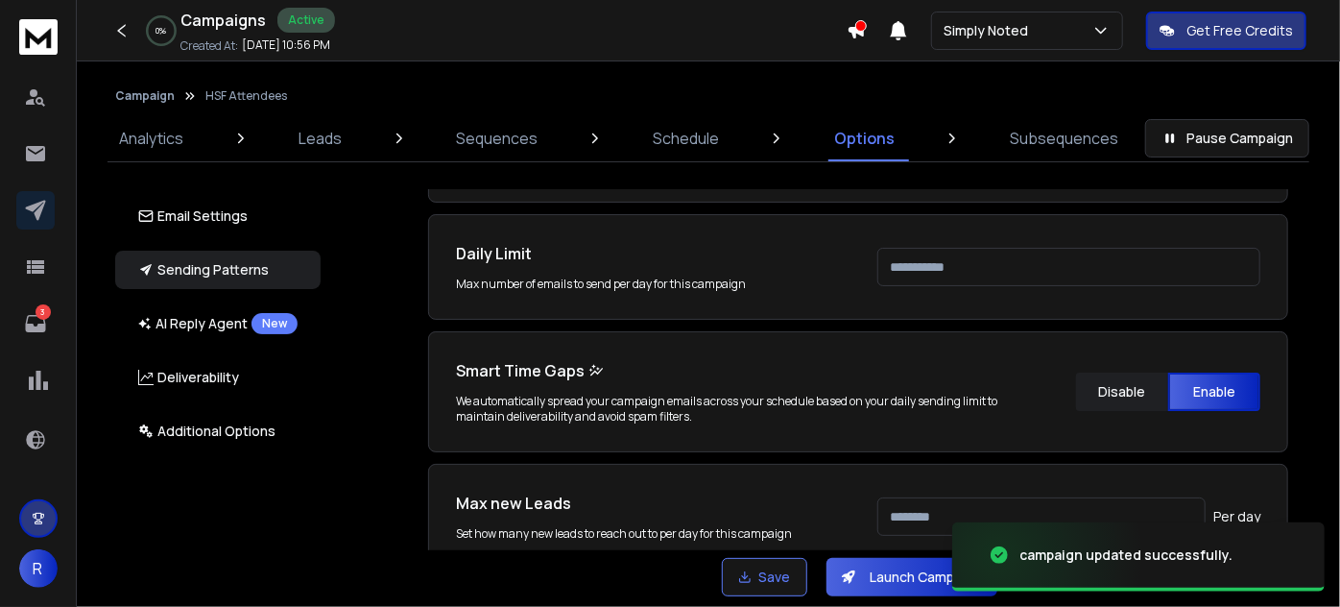
click at [31, 189] on div "3" at bounding box center [38, 272] width 44 height 388
click at [39, 210] on icon at bounding box center [35, 210] width 20 height 20
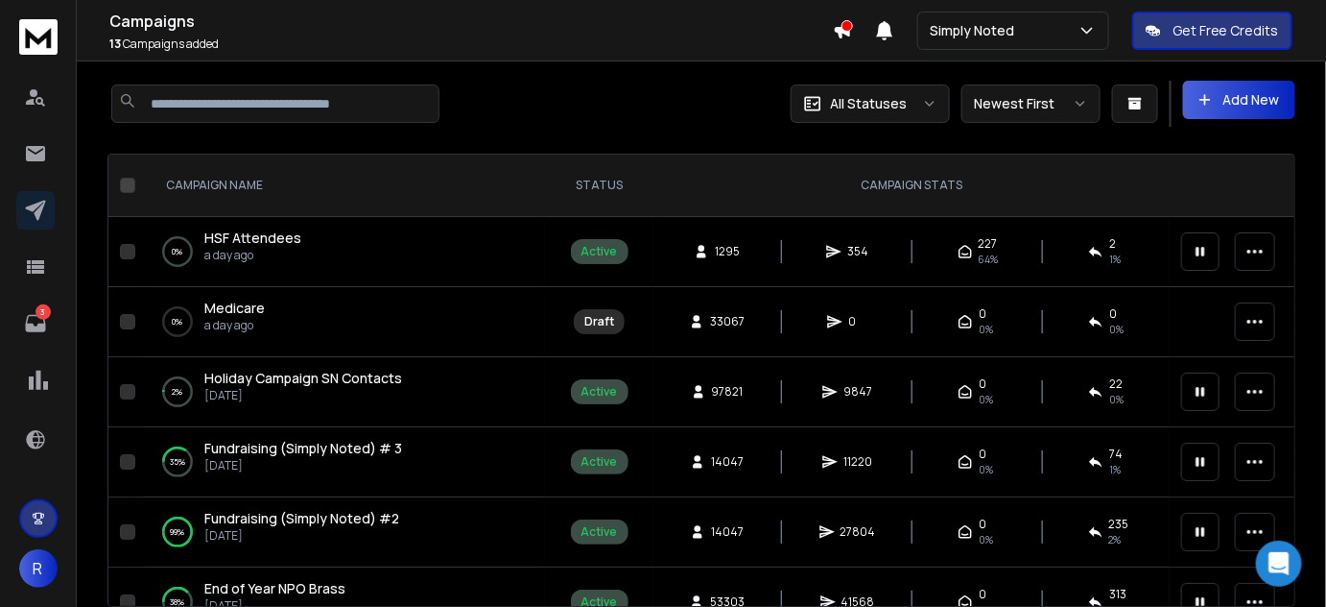
click at [9, 152] on div "3 R" at bounding box center [38, 303] width 77 height 607
click at [16, 148] on link at bounding box center [35, 153] width 38 height 38
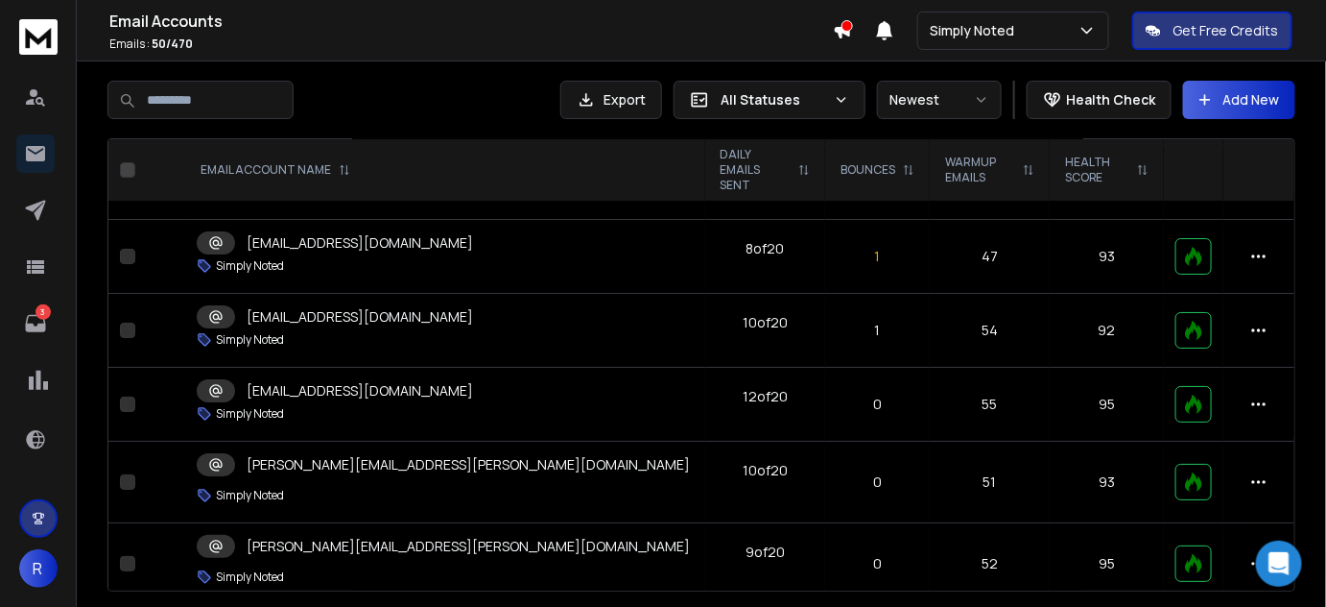
scroll to position [2355, 0]
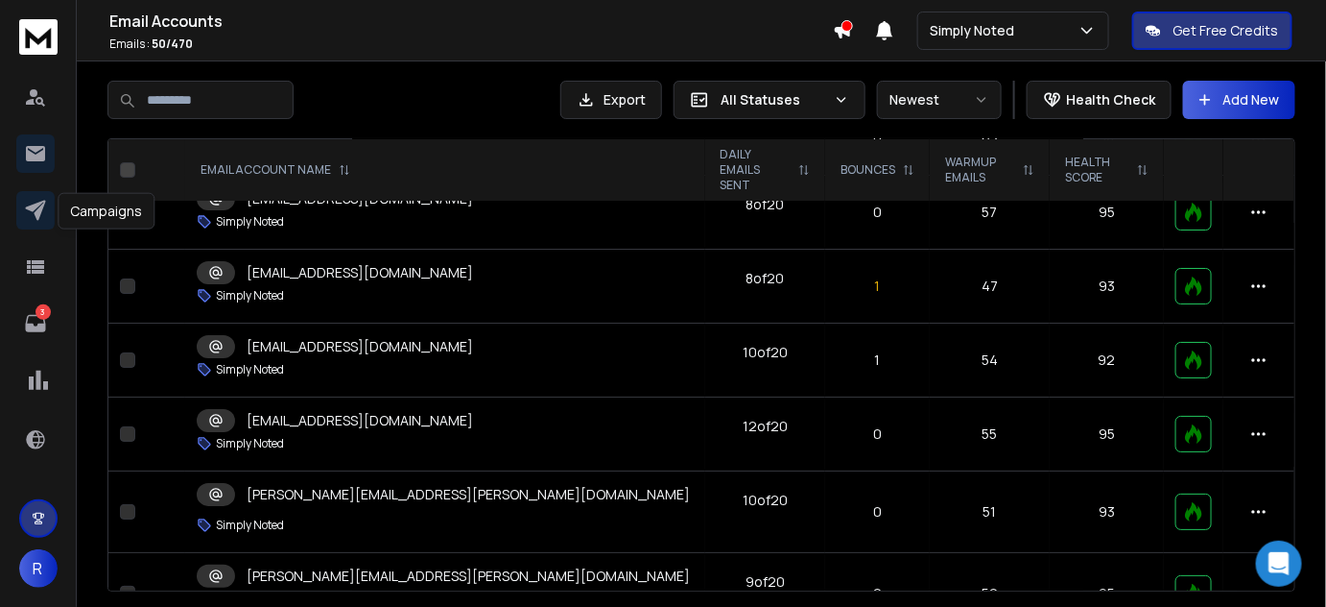
click at [29, 202] on icon at bounding box center [35, 210] width 23 height 23
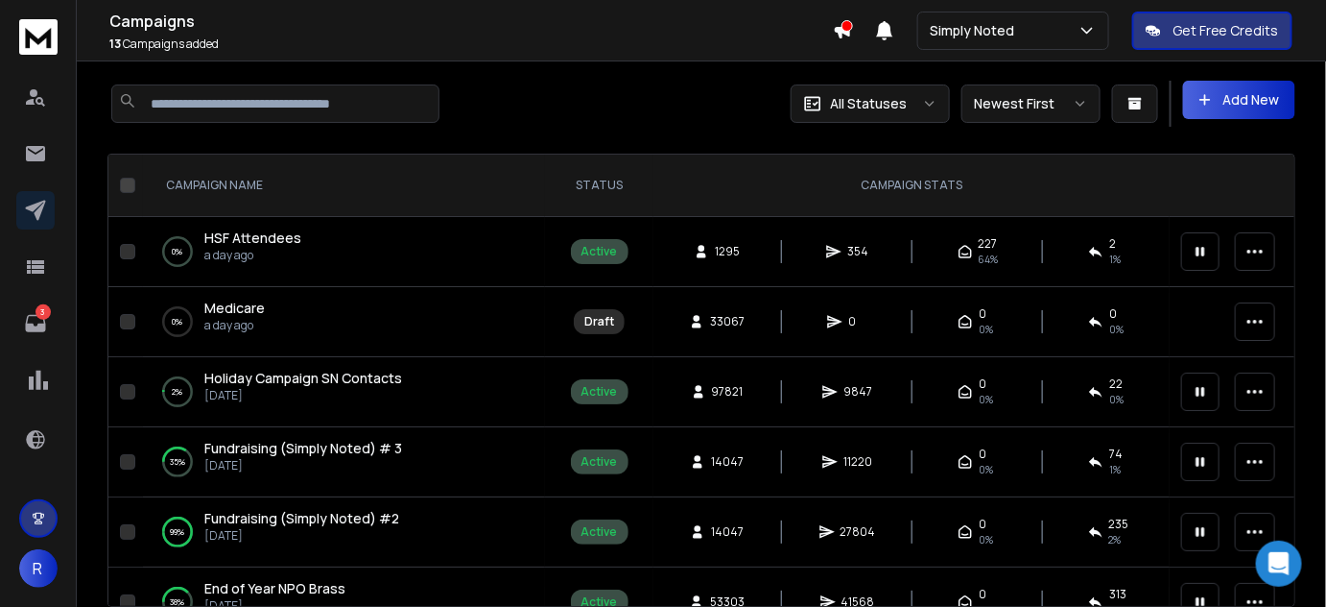
click at [307, 247] on div "0 % HSF Attendees a day ago" at bounding box center [344, 251] width 364 height 46
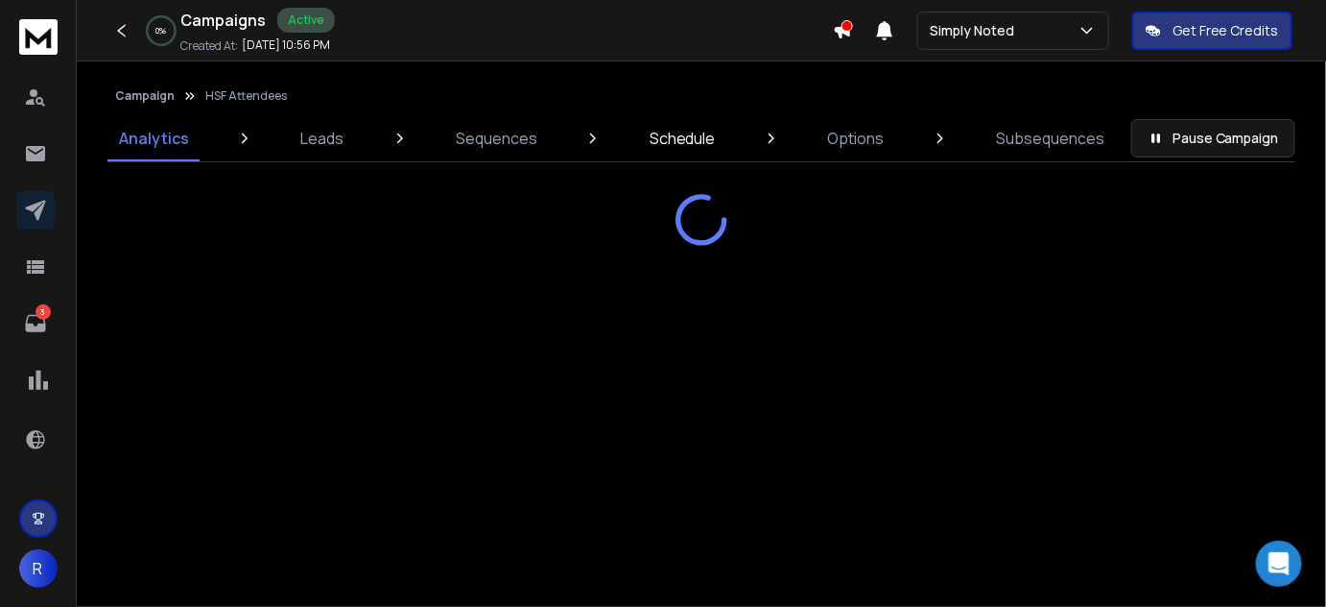
click at [653, 160] on link "Schedule" at bounding box center [682, 138] width 89 height 46
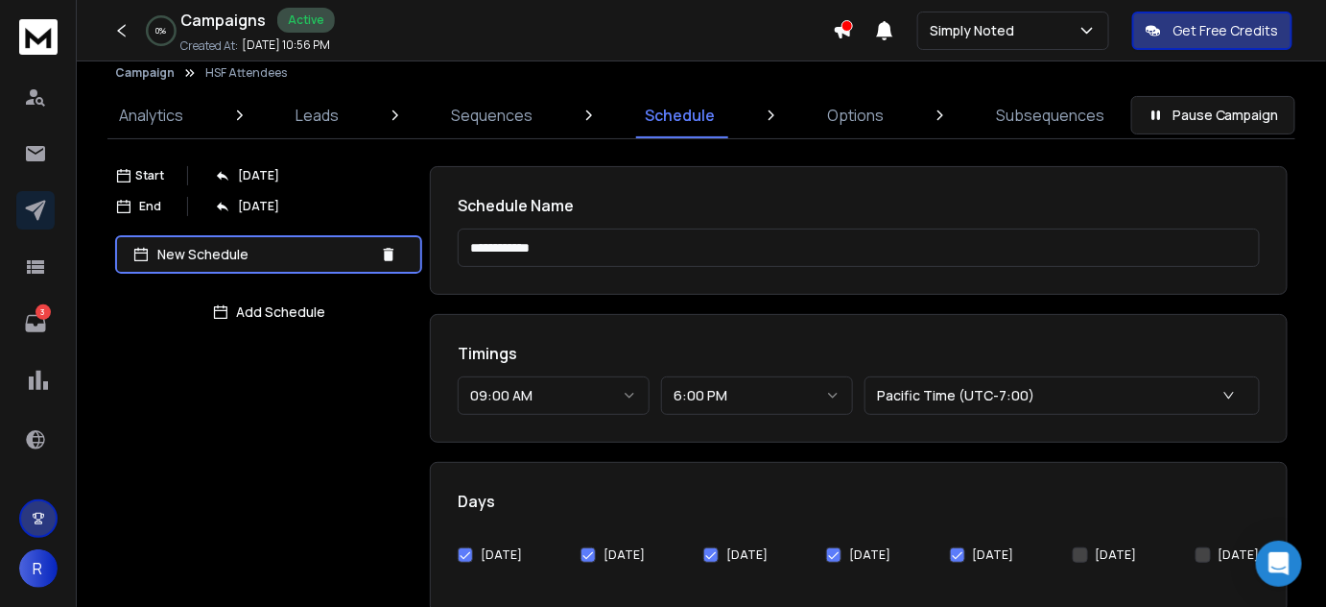
scroll to position [86, 0]
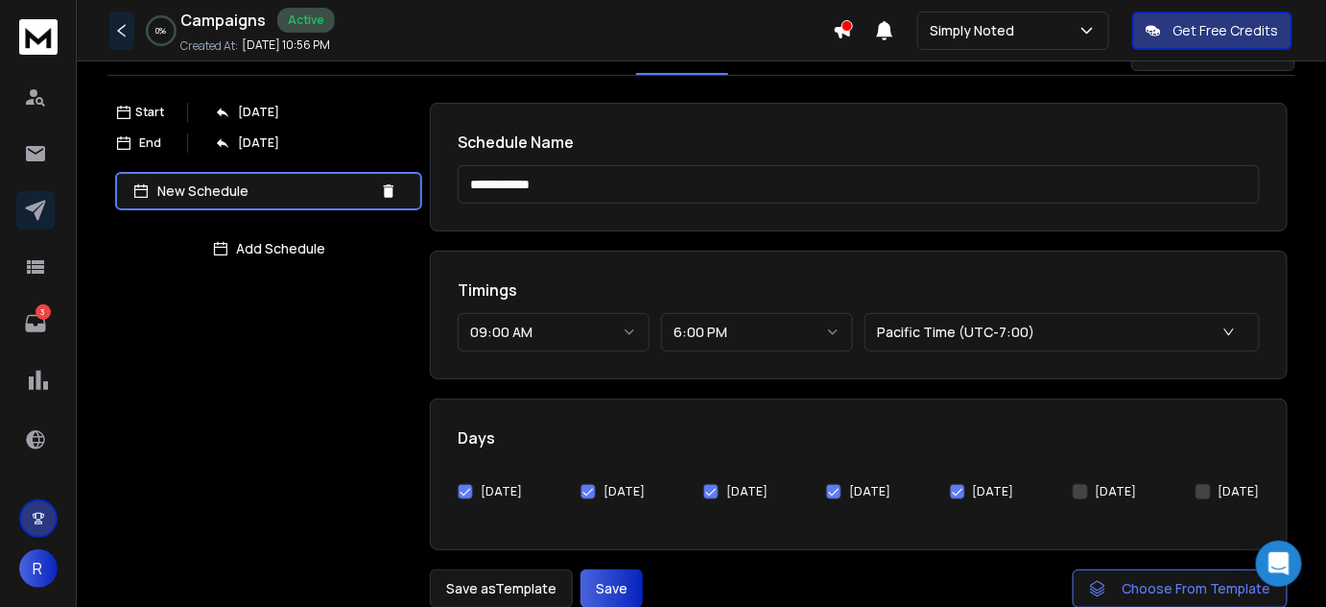
click at [116, 30] on icon at bounding box center [121, 30] width 17 height 17
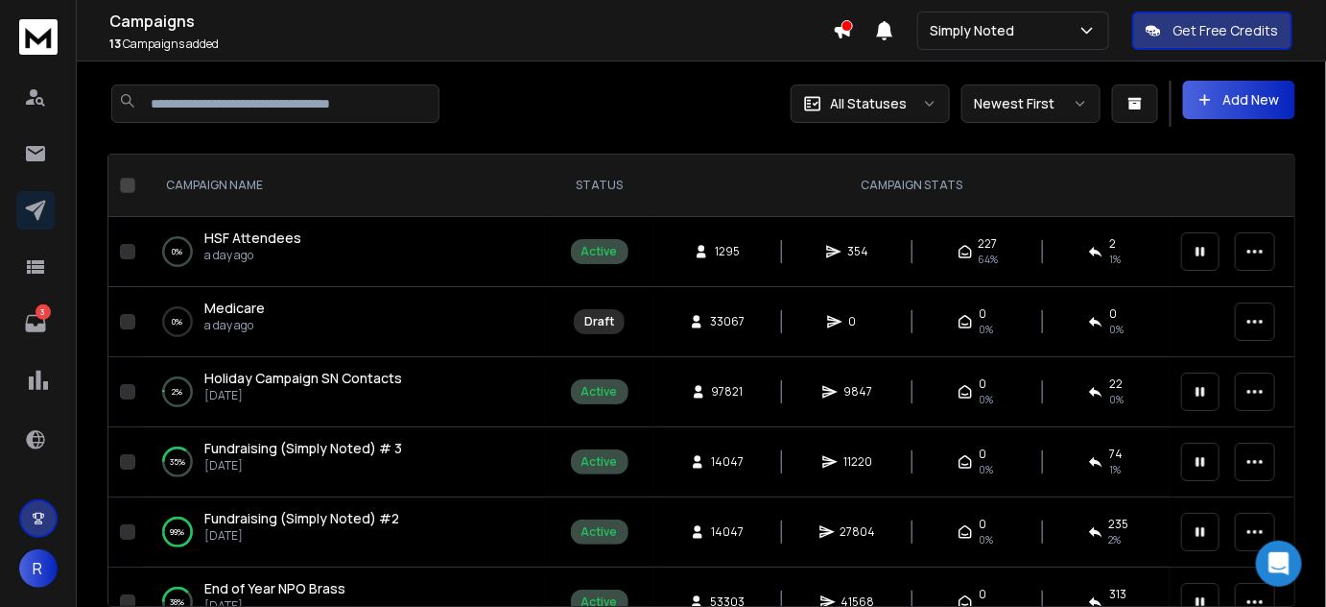
click at [1302, 240] on div "Campaigns 13 Campaigns Added All Statuses Newest First Add New CAMPAIGN NAME ST…" at bounding box center [702, 383] width 1250 height 645
click at [1325, 168] on div "Campaigns 13 Campaigns Added All Statuses Newest First Add New CAMPAIGN NAME ST…" at bounding box center [702, 383] width 1250 height 645
click at [36, 160] on icon at bounding box center [35, 153] width 19 height 15
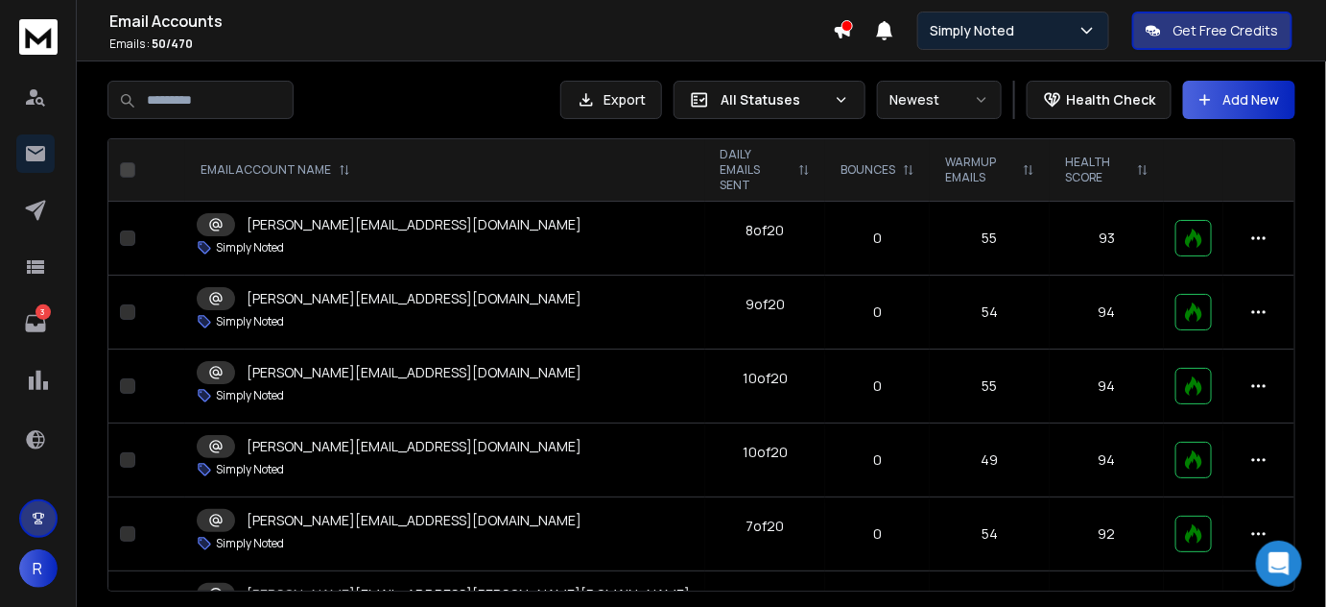
click at [998, 13] on button "Simply Noted" at bounding box center [1014, 31] width 192 height 38
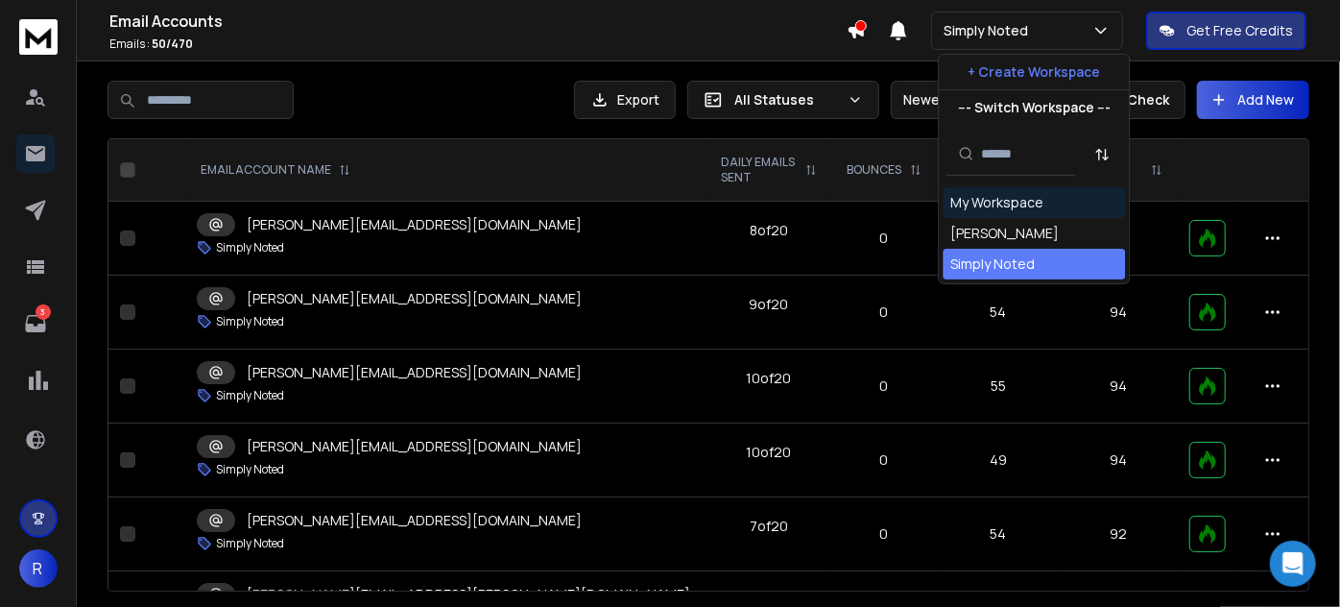
click at [986, 194] on div "My Workspace" at bounding box center [996, 202] width 93 height 19
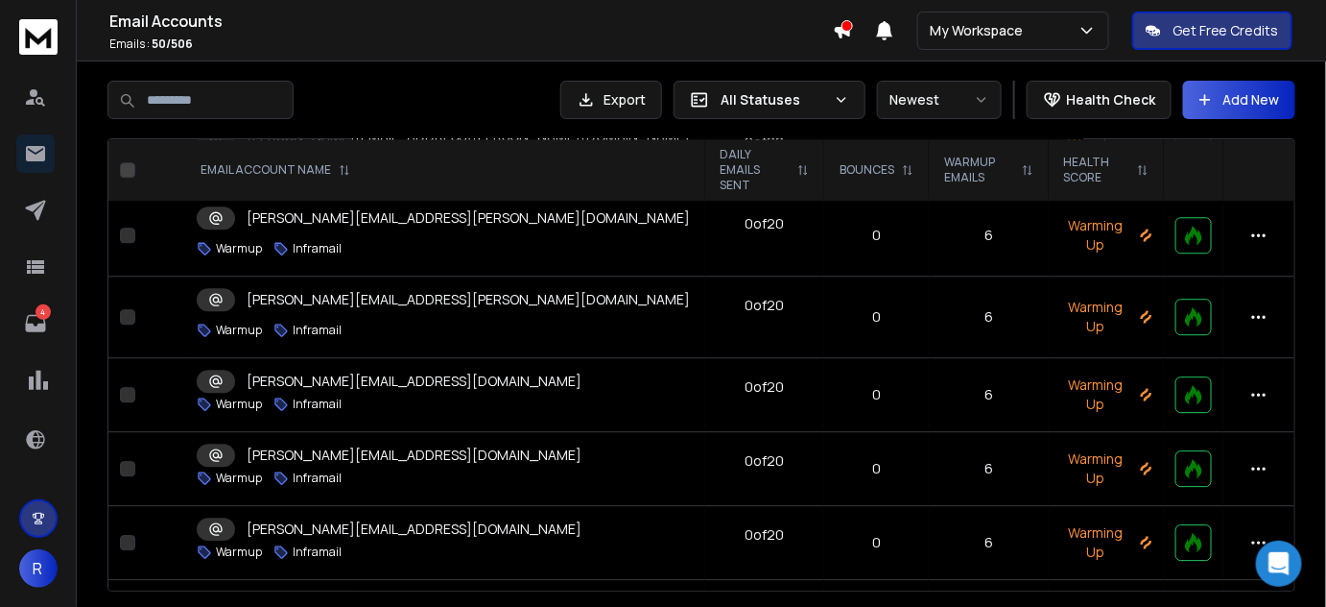
scroll to position [1658, 0]
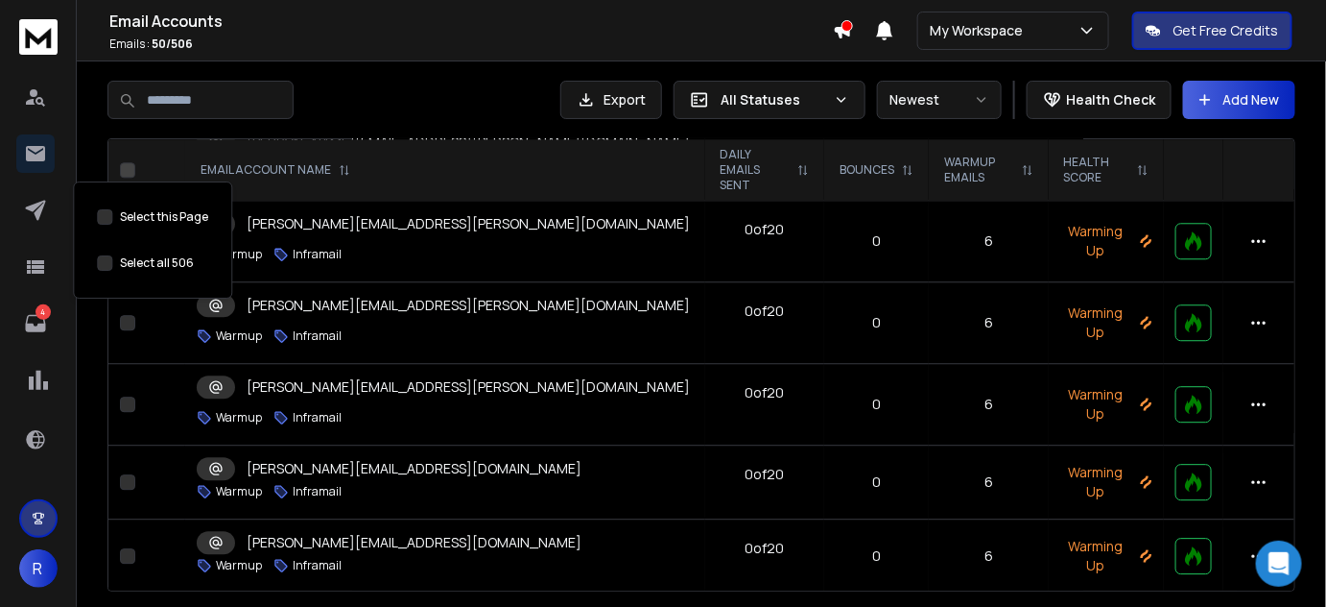
click at [120, 172] on button "Select this Page" at bounding box center [127, 169] width 15 height 15
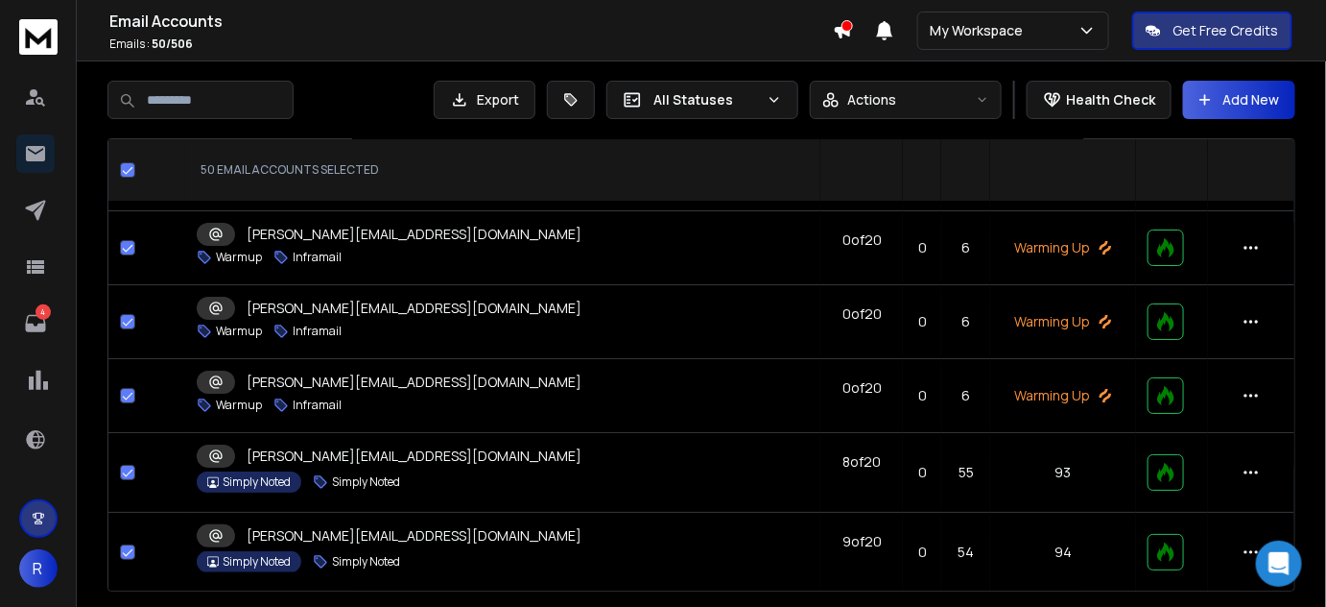
scroll to position [2705, 0]
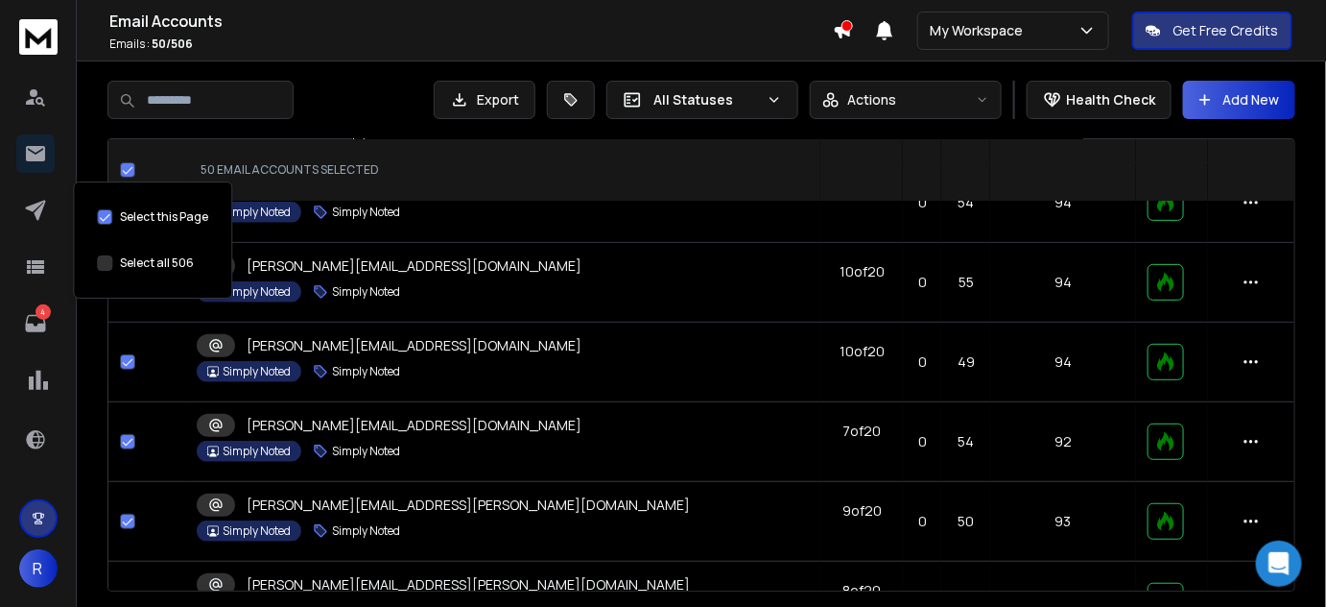
click at [131, 164] on button "Select this Page" at bounding box center [127, 169] width 15 height 15
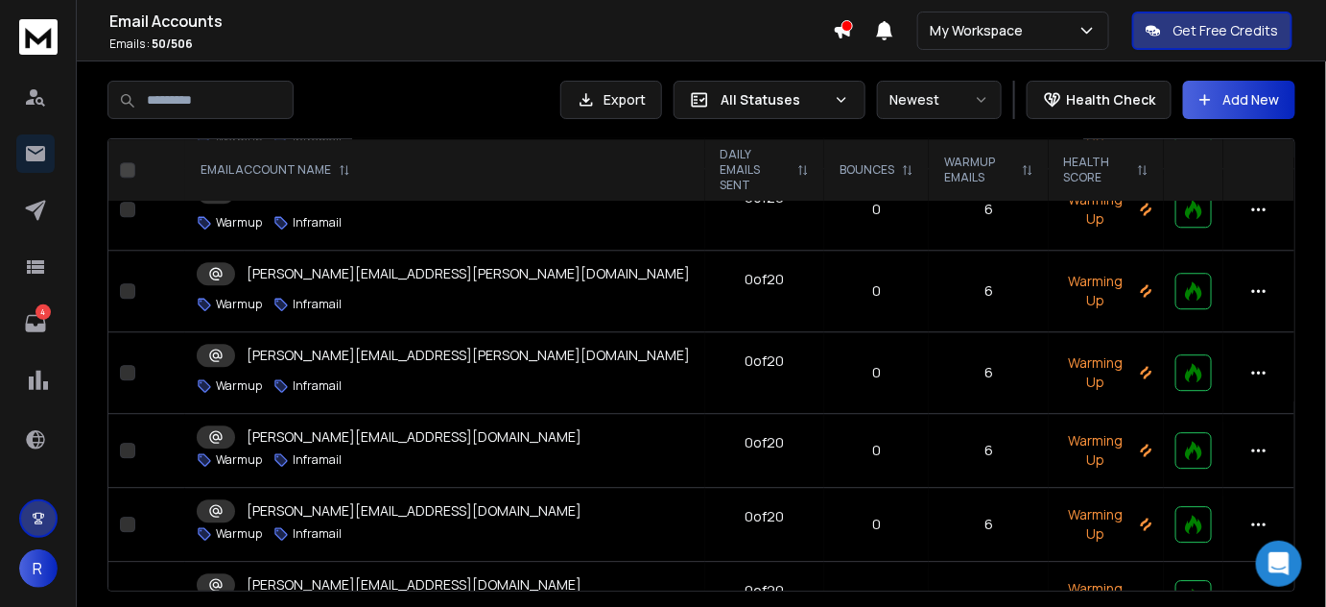
scroll to position [1483, 0]
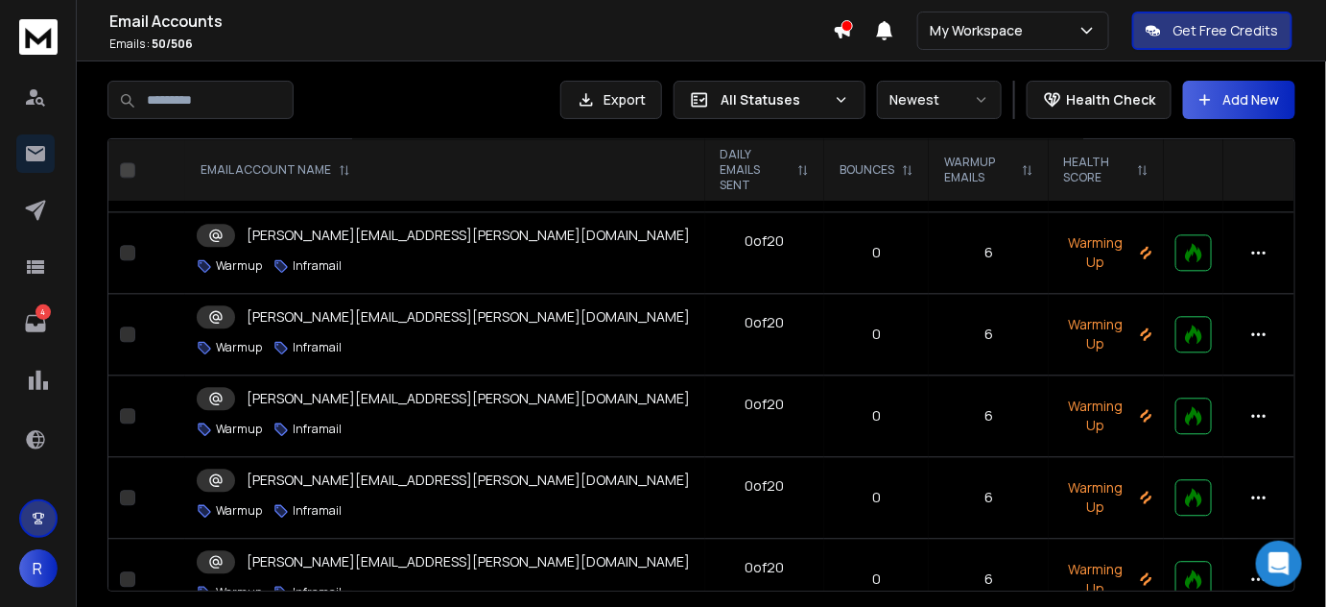
click at [125, 326] on button "button" at bounding box center [127, 333] width 15 height 15
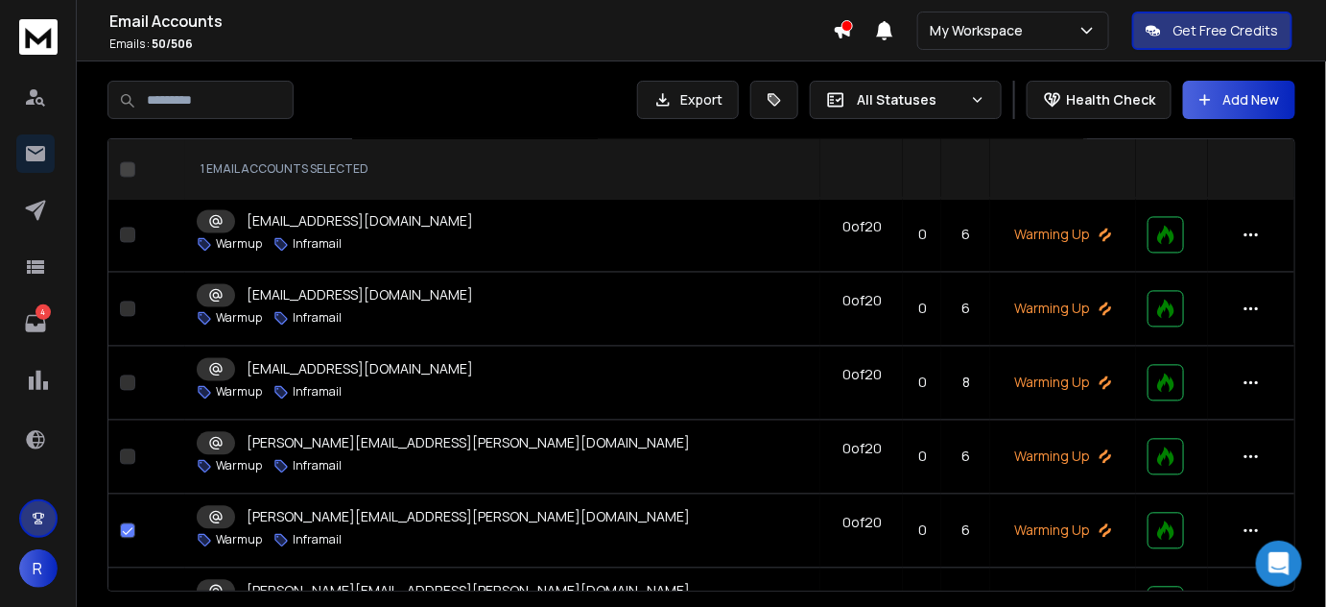
scroll to position [1221, 0]
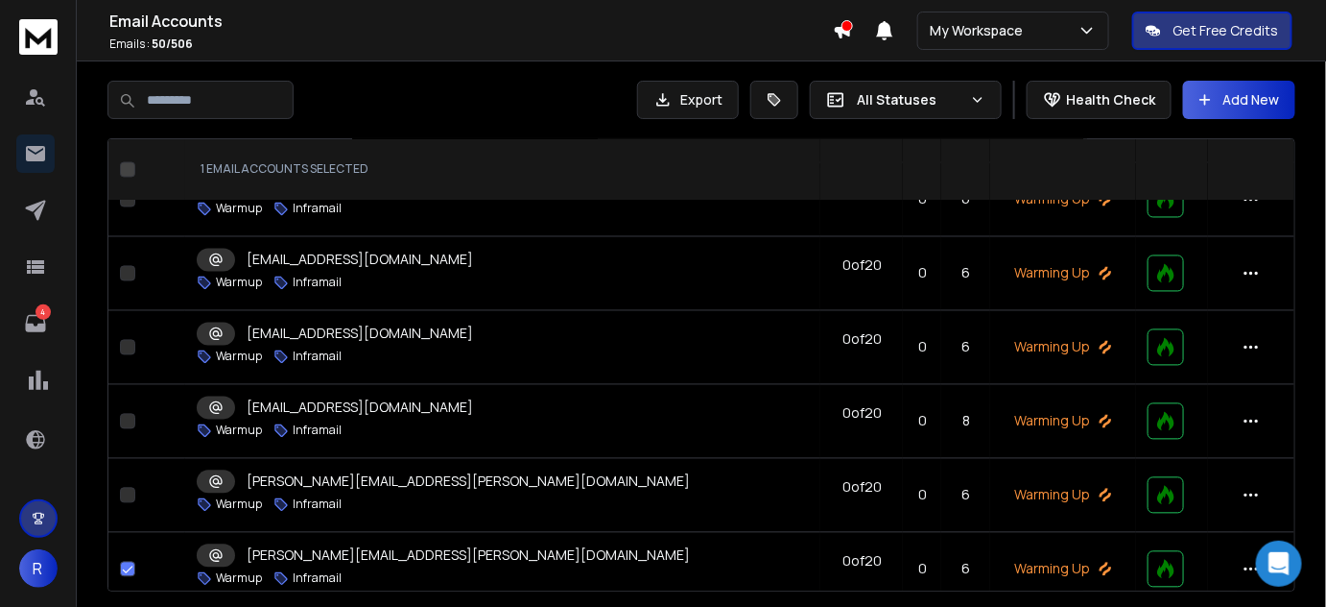
click at [127, 266] on button "button" at bounding box center [127, 273] width 15 height 15
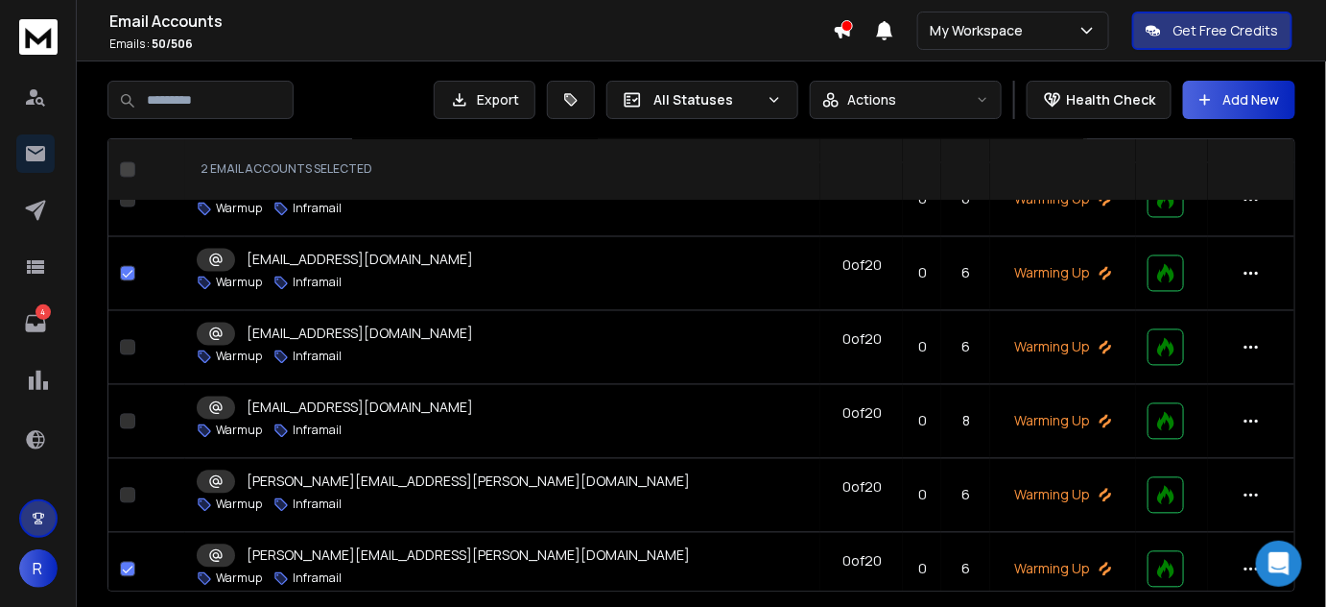
click at [131, 561] on button "button" at bounding box center [127, 568] width 15 height 15
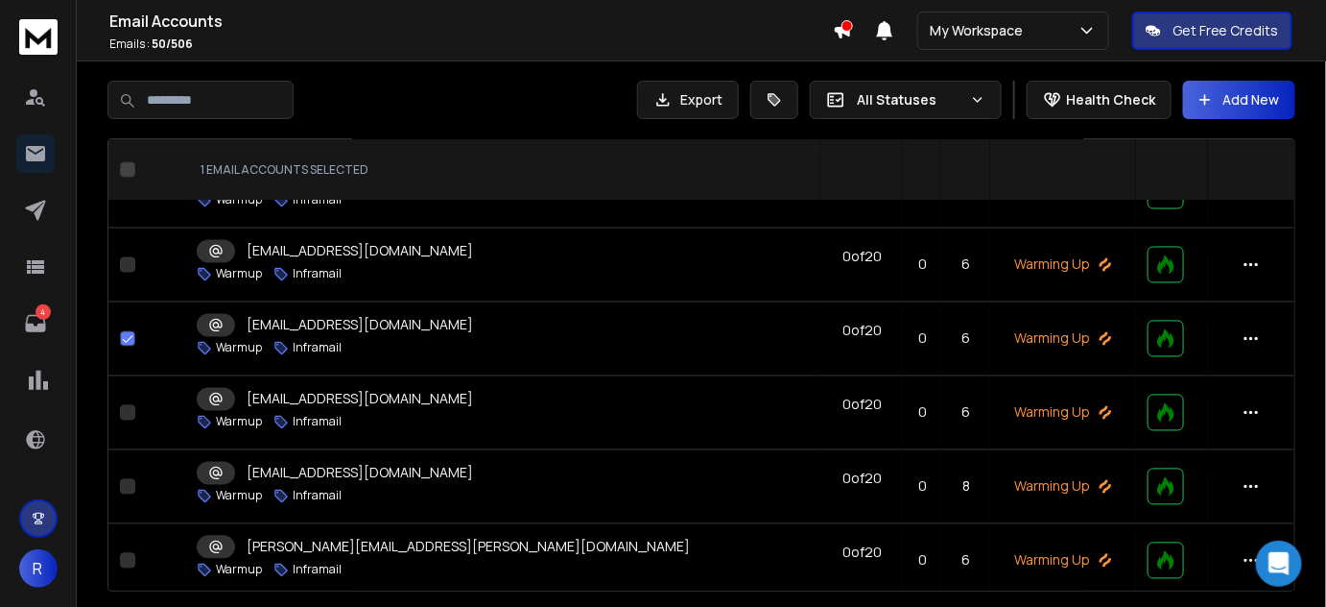
scroll to position [960, 0]
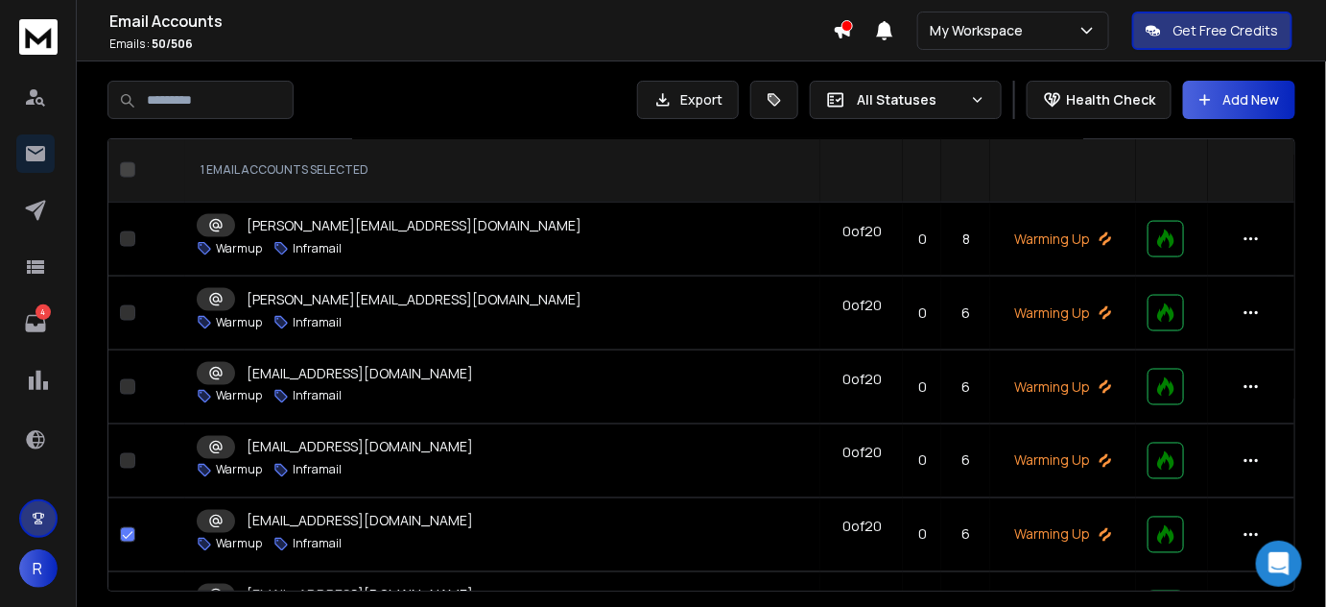
click at [129, 234] on button "button" at bounding box center [127, 238] width 15 height 15
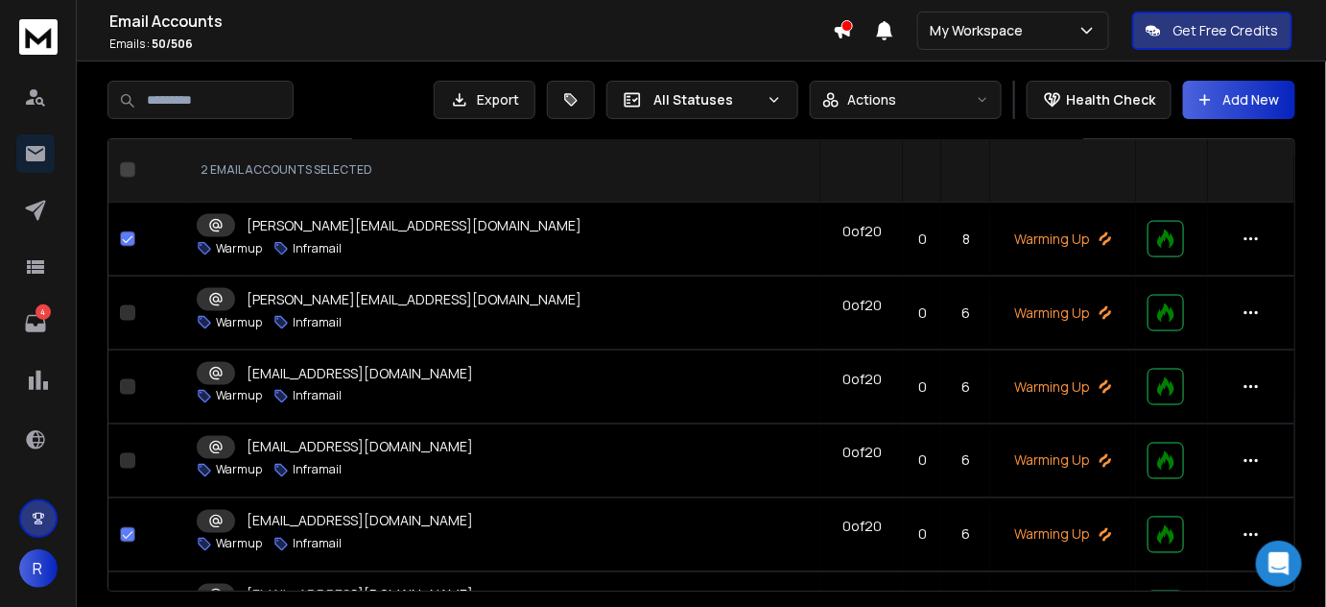
click at [124, 527] on button "button" at bounding box center [127, 534] width 15 height 15
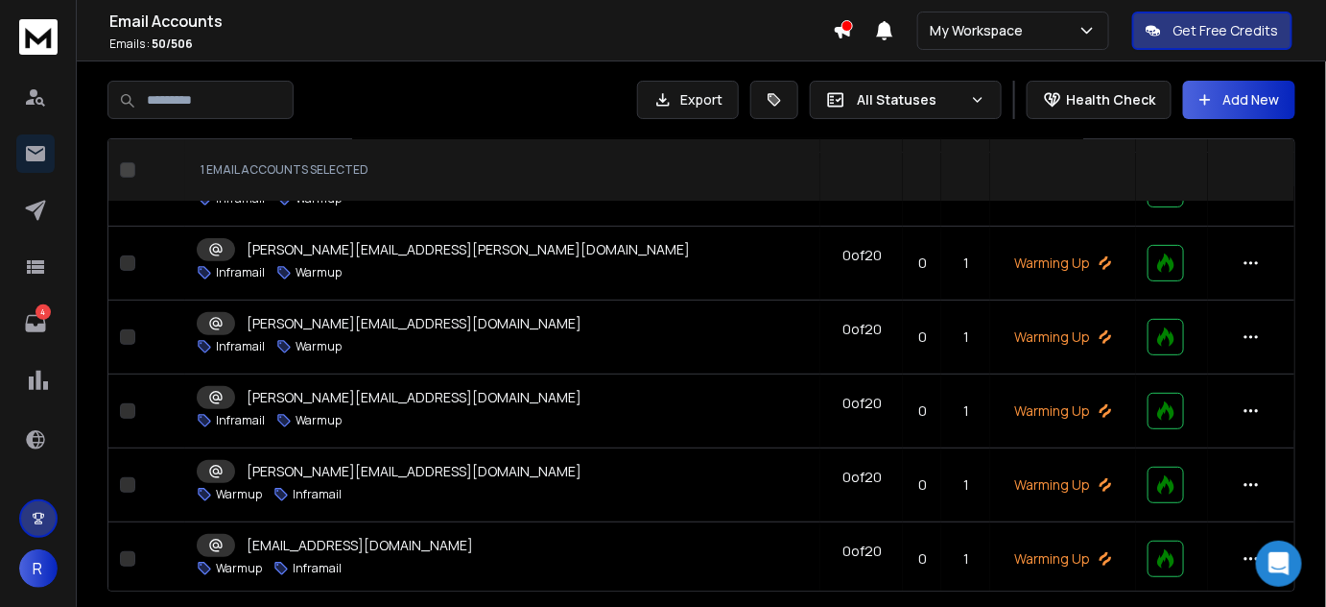
scroll to position [86, 0]
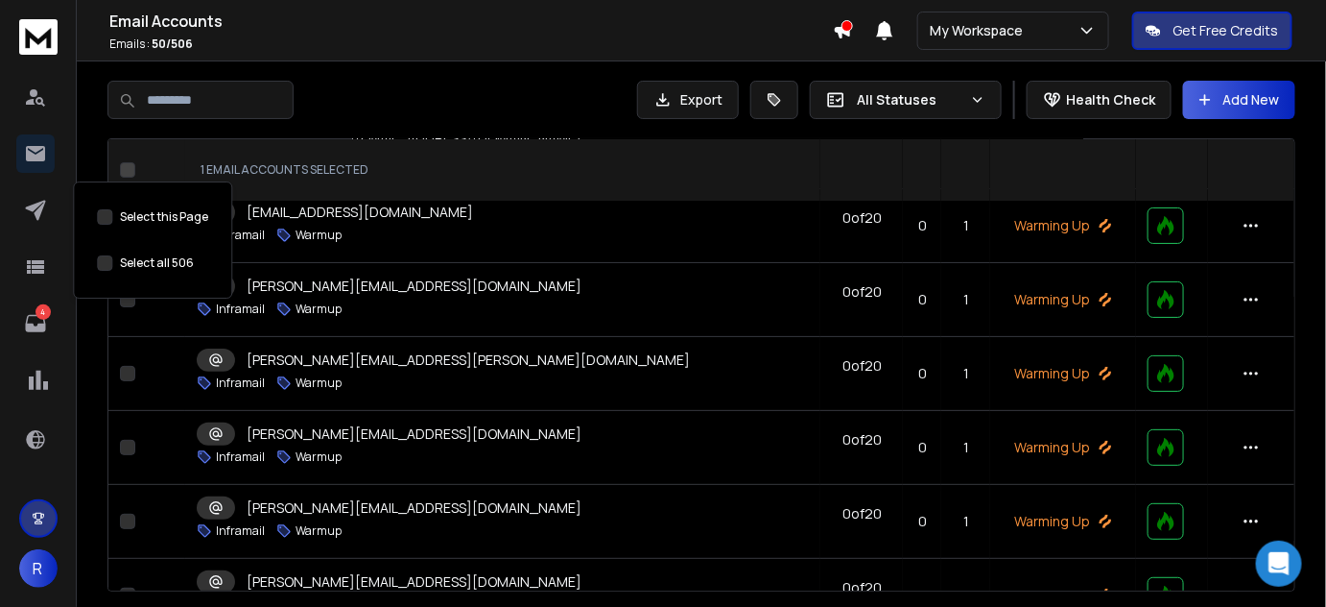
click at [120, 176] on body "Your warmest leads are on your site – Turn visits into conversations Reach Out …" at bounding box center [663, 303] width 1326 height 607
click at [130, 168] on button "Select this Page" at bounding box center [127, 169] width 15 height 15
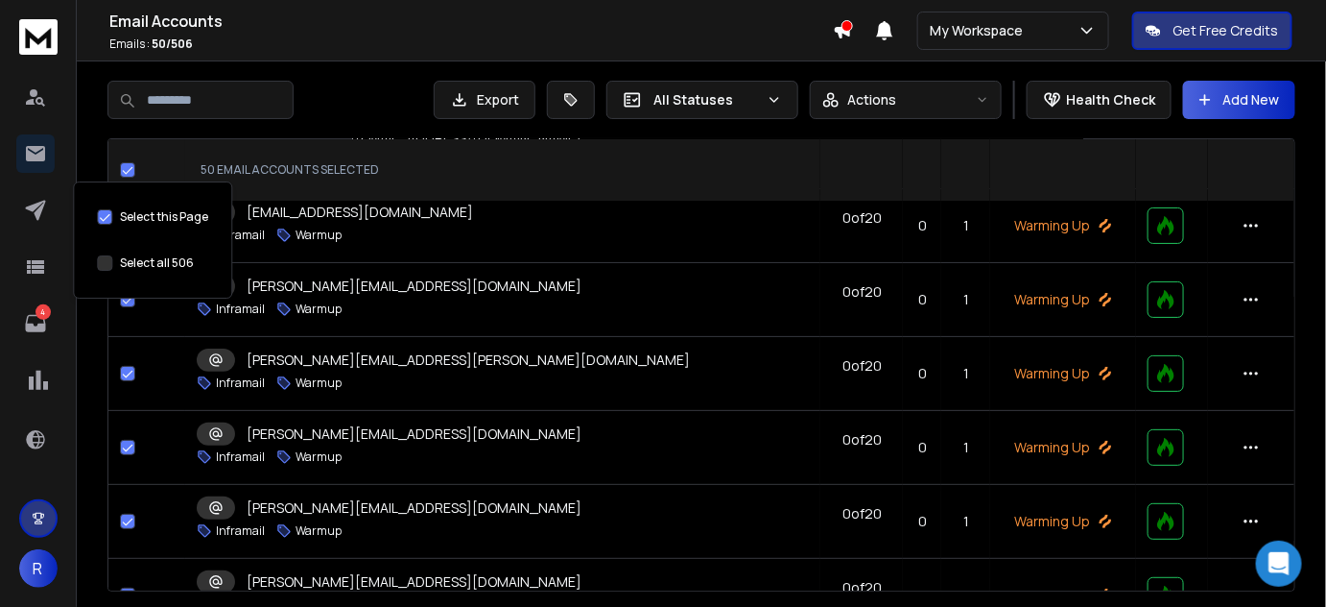
click at [127, 172] on button "Select this Page" at bounding box center [127, 169] width 15 height 15
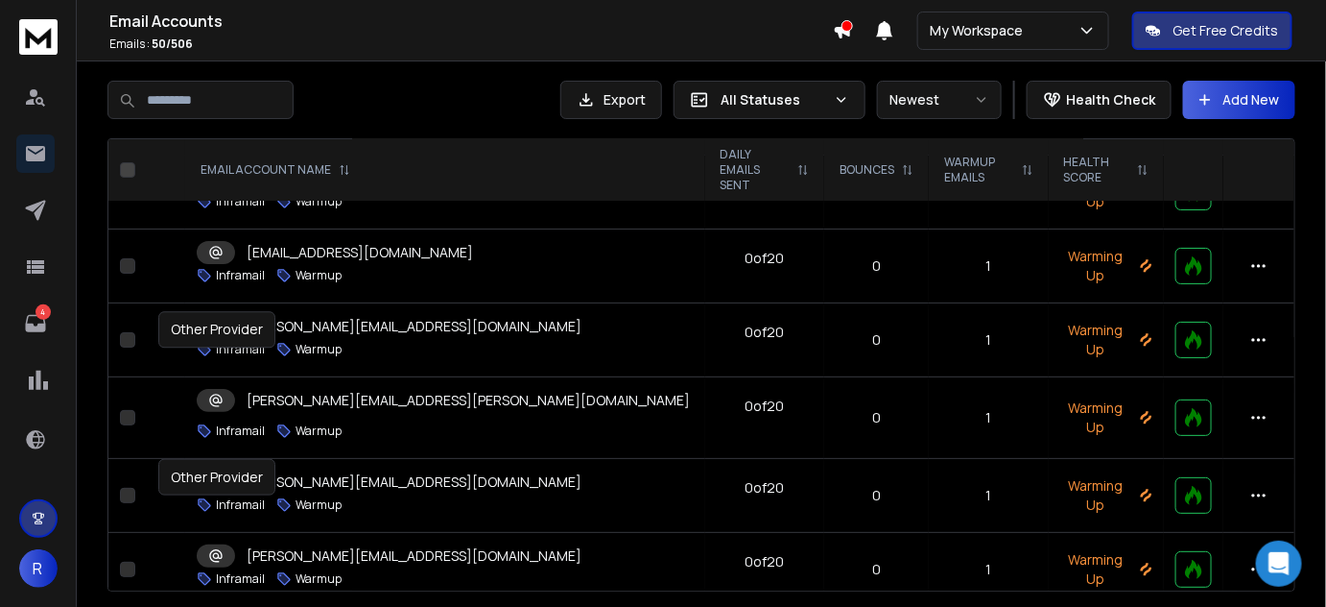
scroll to position [0, 0]
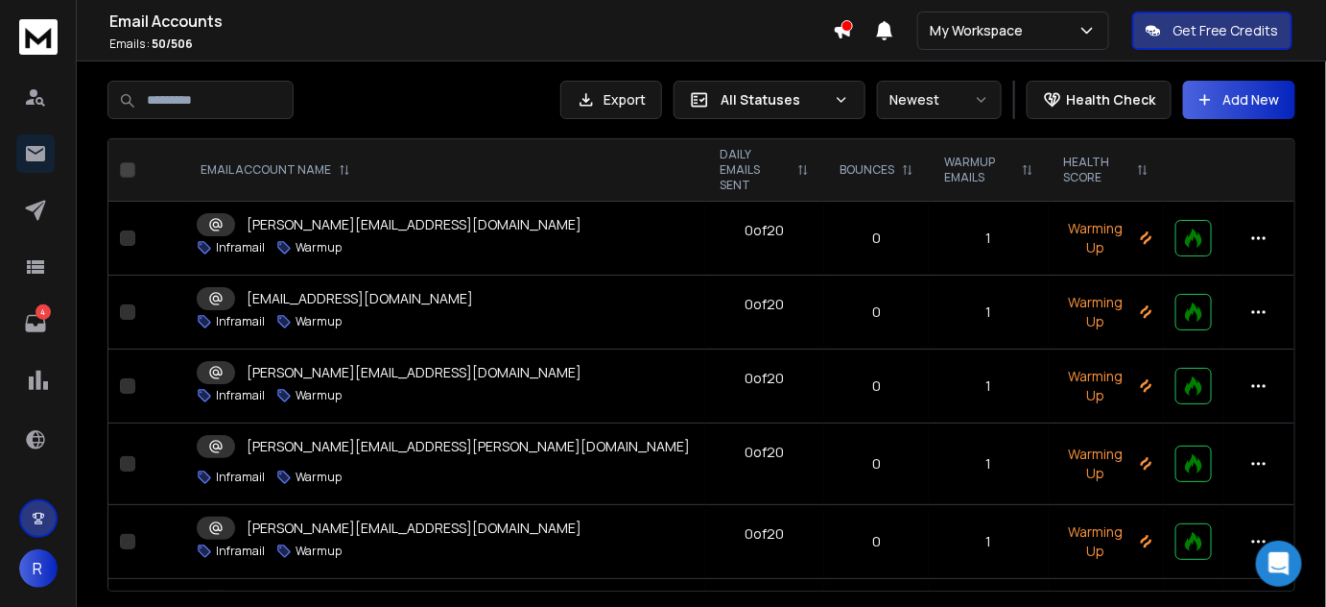
click at [128, 237] on button "button" at bounding box center [127, 237] width 15 height 15
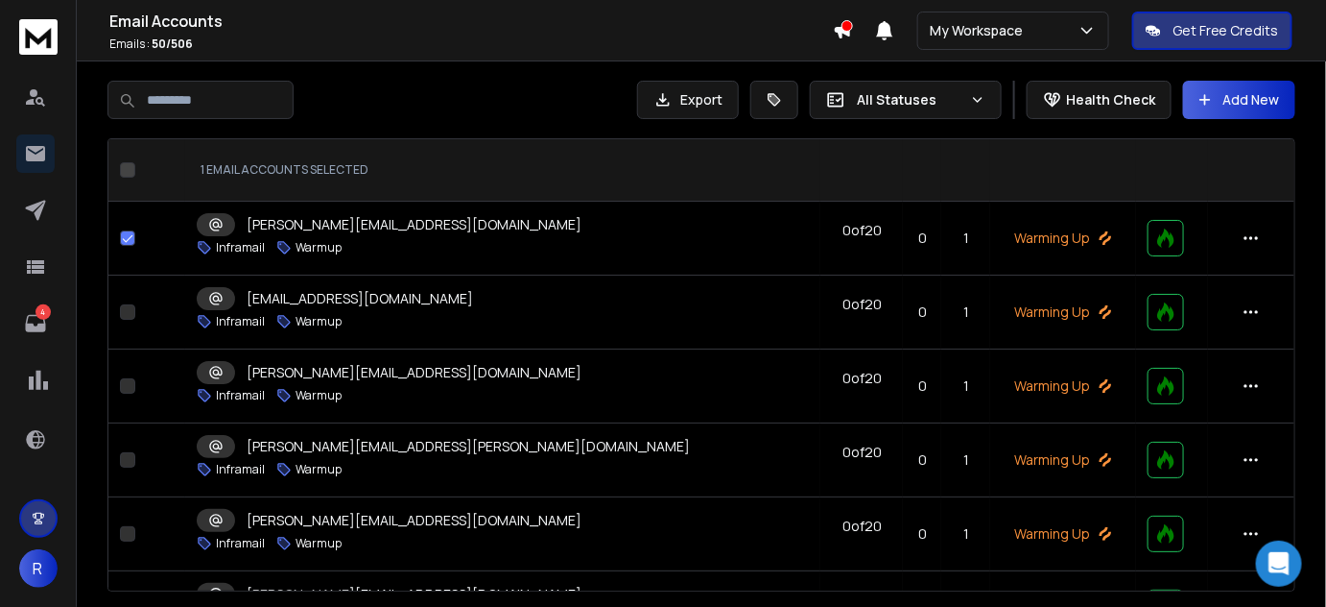
click at [125, 312] on button "button" at bounding box center [127, 311] width 15 height 15
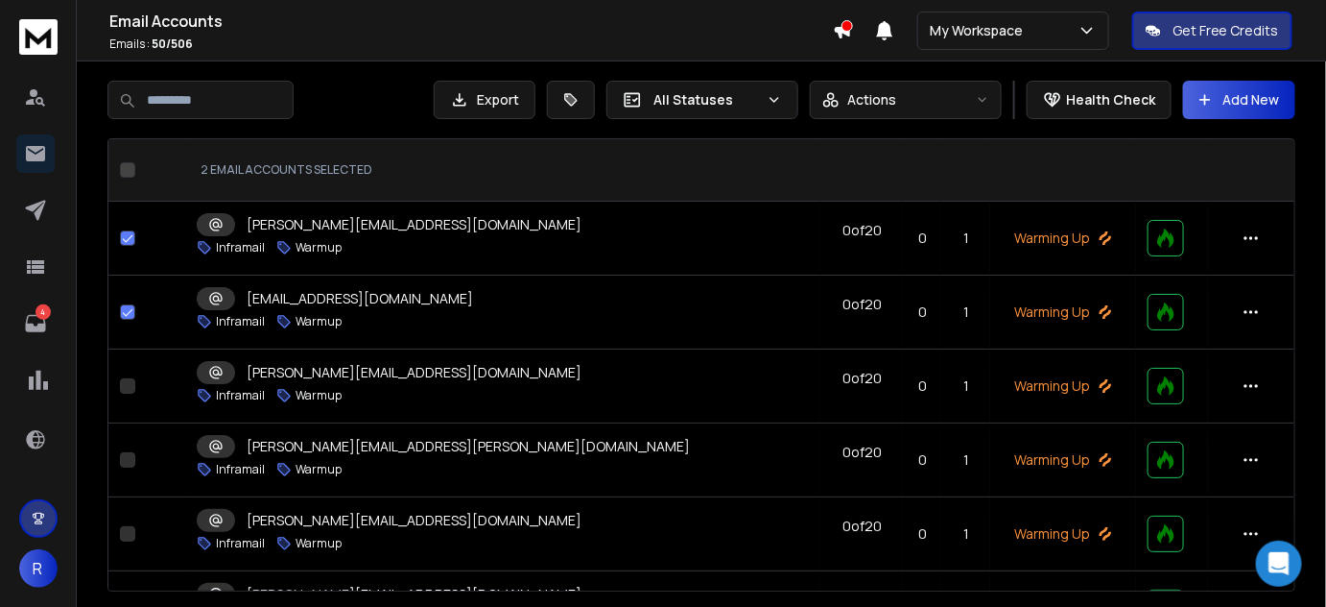
click at [125, 392] on button "button" at bounding box center [127, 385] width 15 height 15
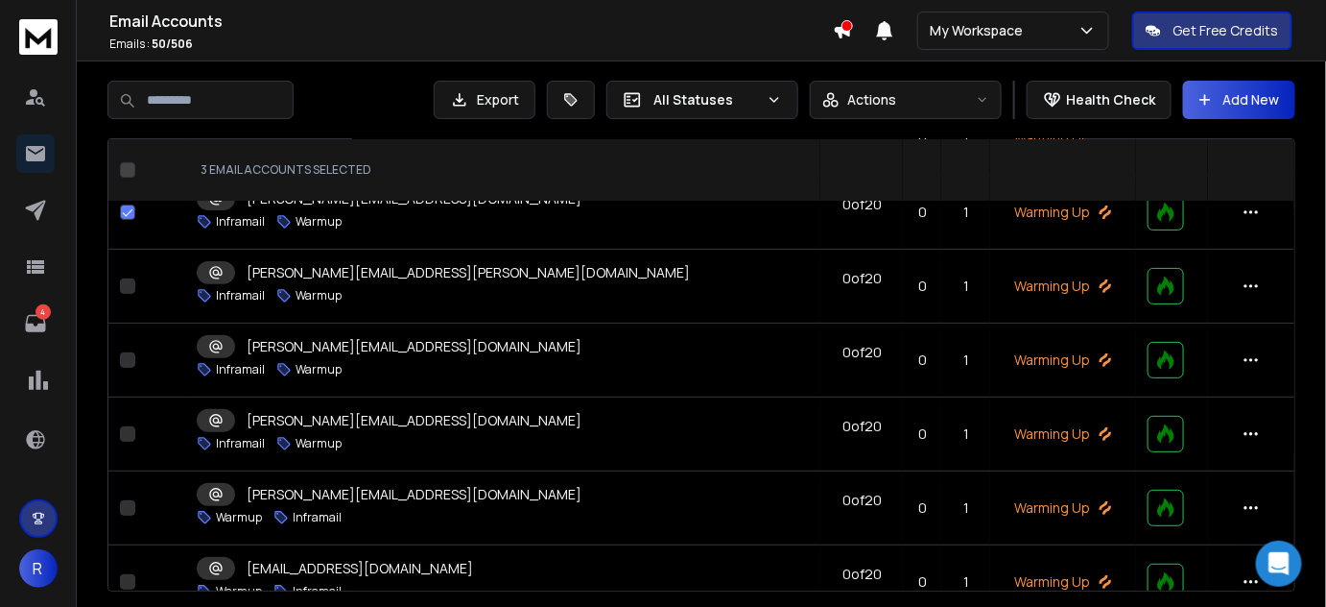
drag, startPoint x: 127, startPoint y: 283, endPoint x: 134, endPoint y: 306, distance: 24.3
click at [128, 283] on button "button" at bounding box center [127, 285] width 15 height 15
click at [120, 365] on div at bounding box center [152, 359] width 65 height 15
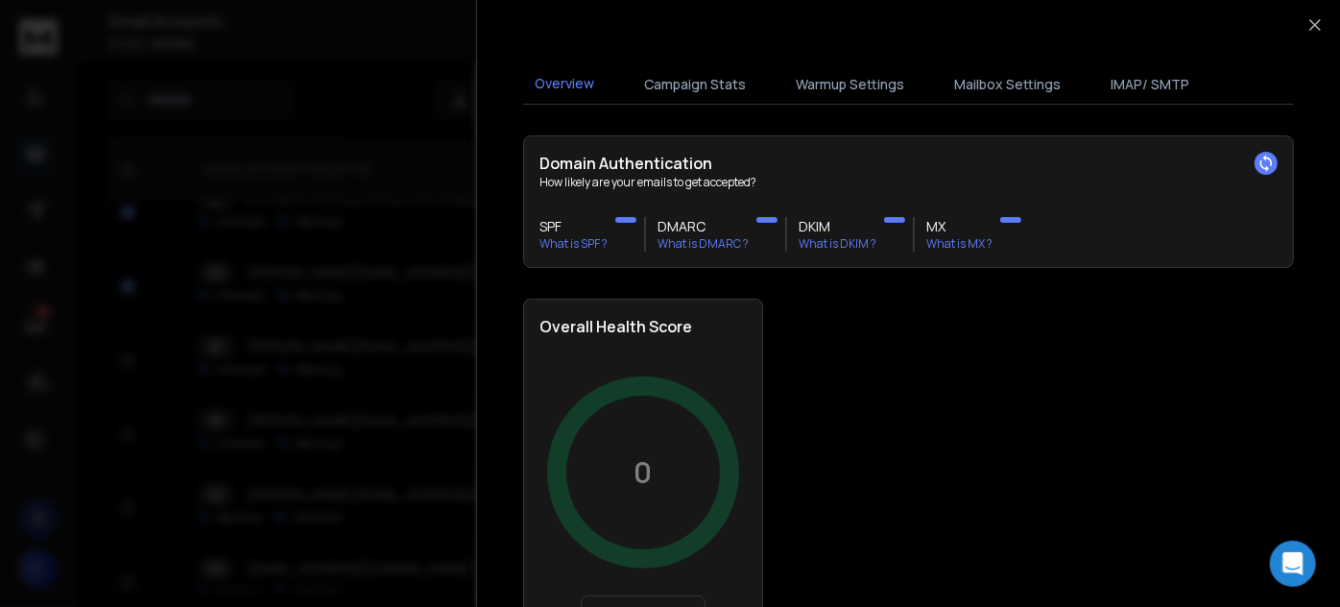
click at [131, 418] on div at bounding box center [670, 303] width 1340 height 607
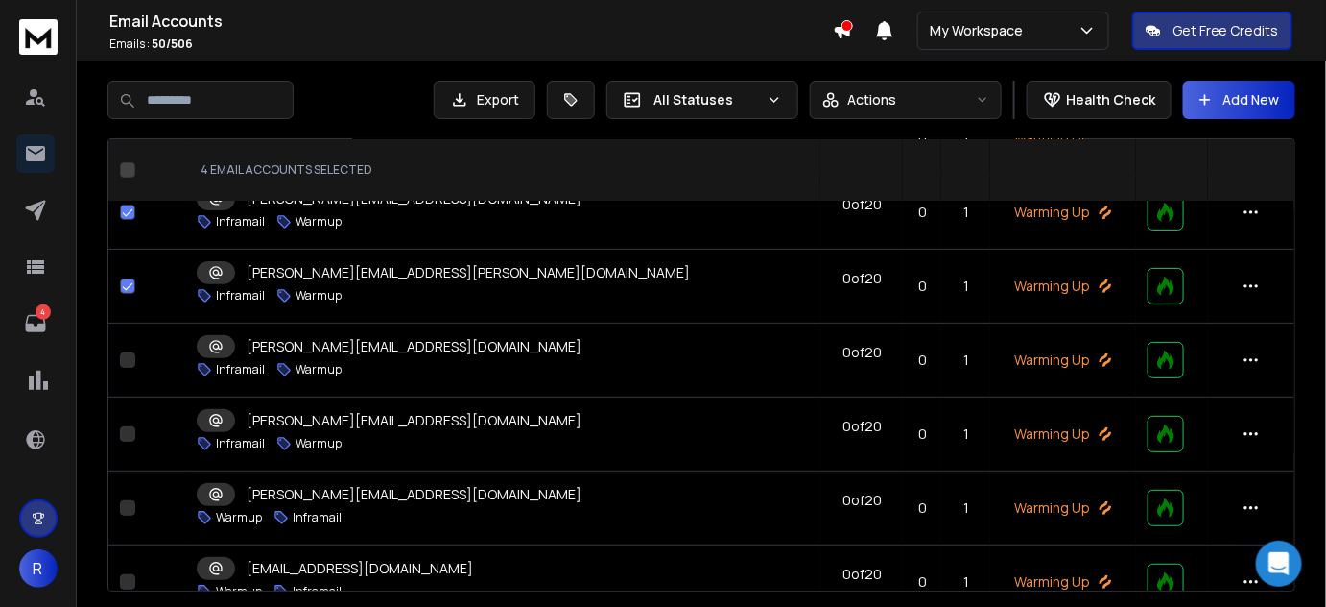
click at [131, 357] on button "button" at bounding box center [127, 359] width 15 height 15
click at [132, 435] on button "button" at bounding box center [127, 433] width 15 height 15
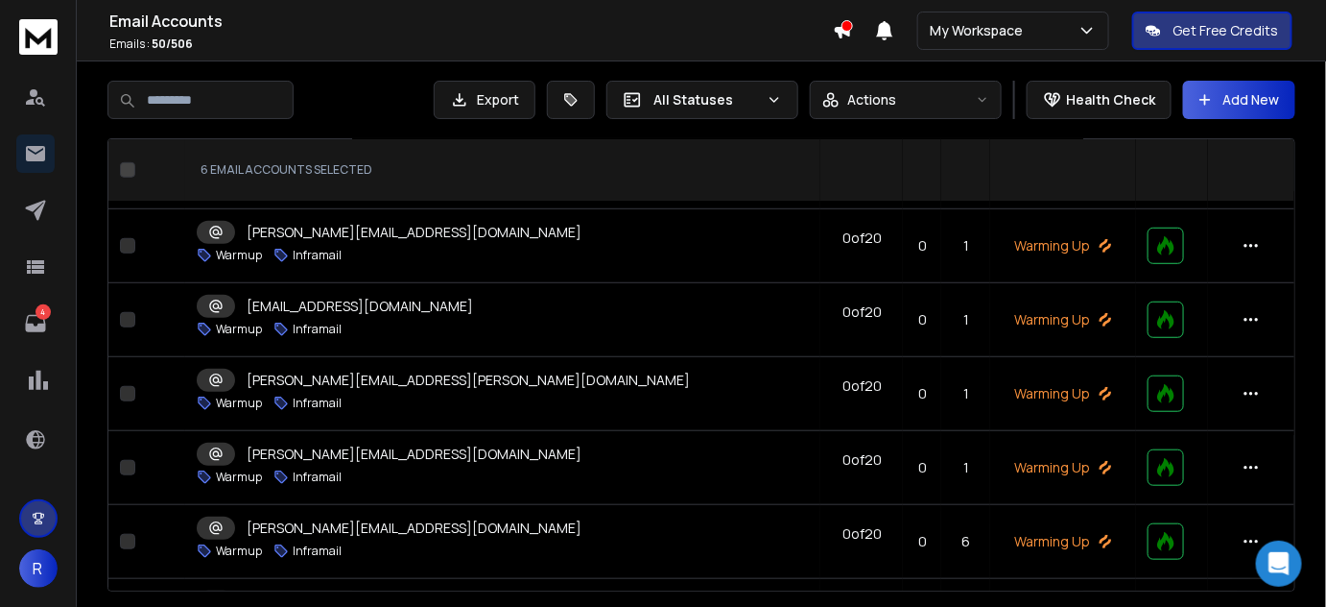
scroll to position [348, 0]
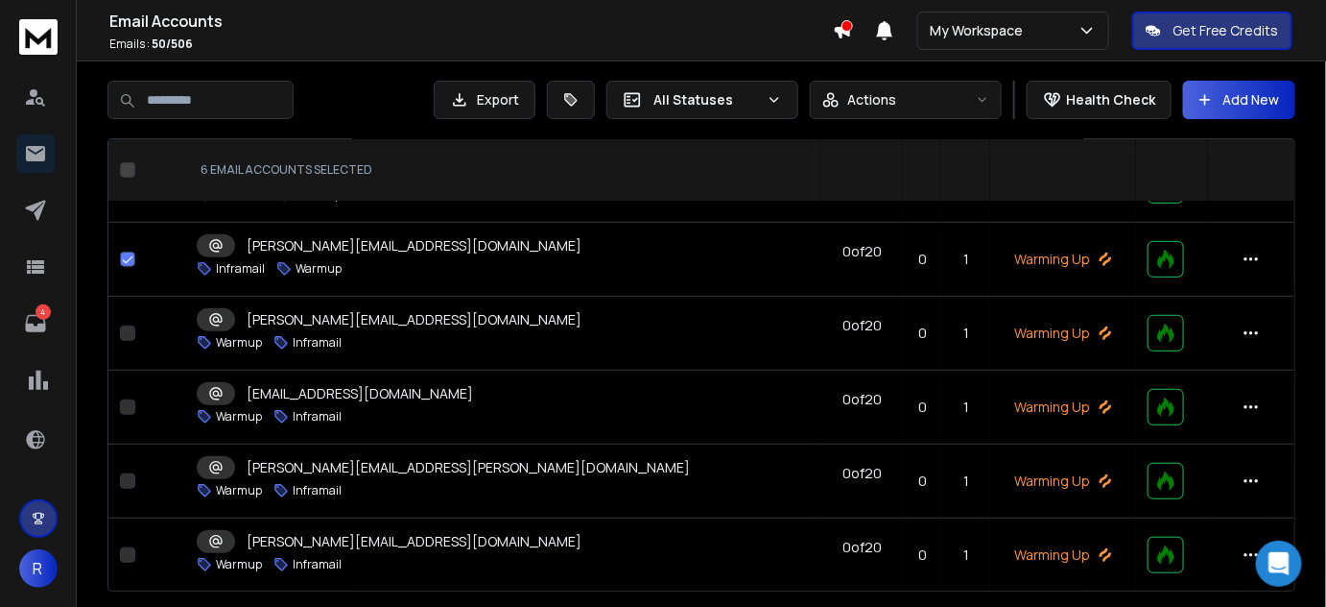
click at [131, 329] on button "button" at bounding box center [127, 332] width 15 height 15
click at [131, 401] on button "button" at bounding box center [127, 406] width 15 height 15
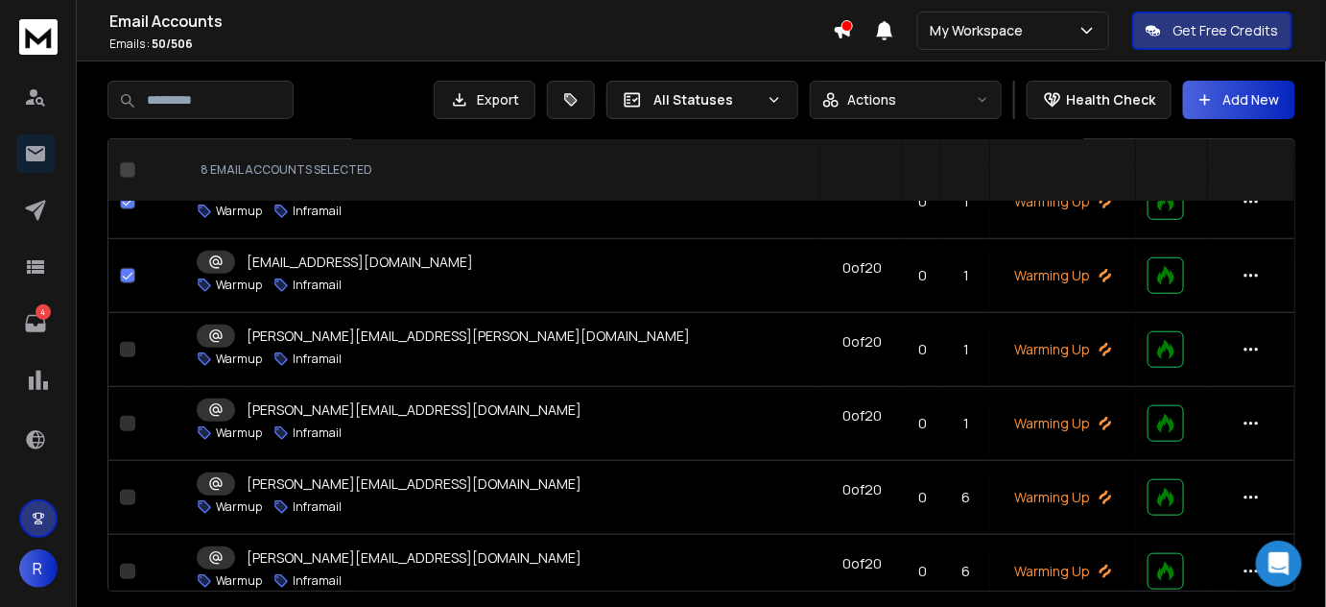
scroll to position [523, 0]
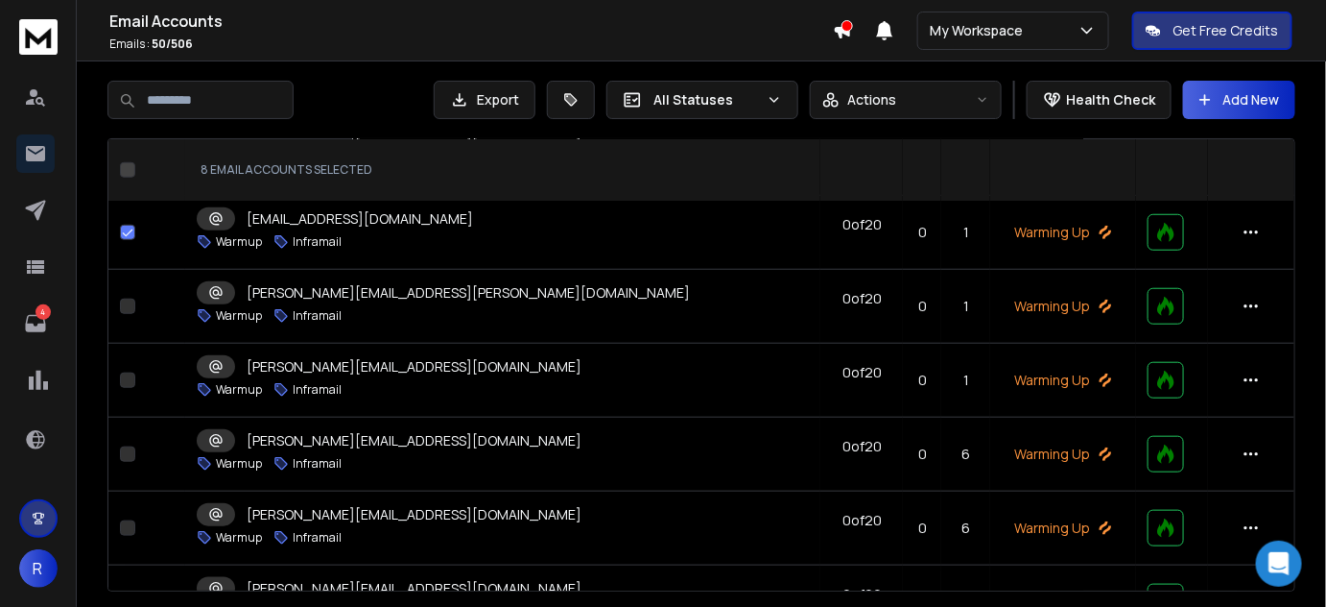
click at [132, 305] on button "button" at bounding box center [127, 305] width 15 height 15
click at [135, 383] on div at bounding box center [152, 379] width 65 height 15
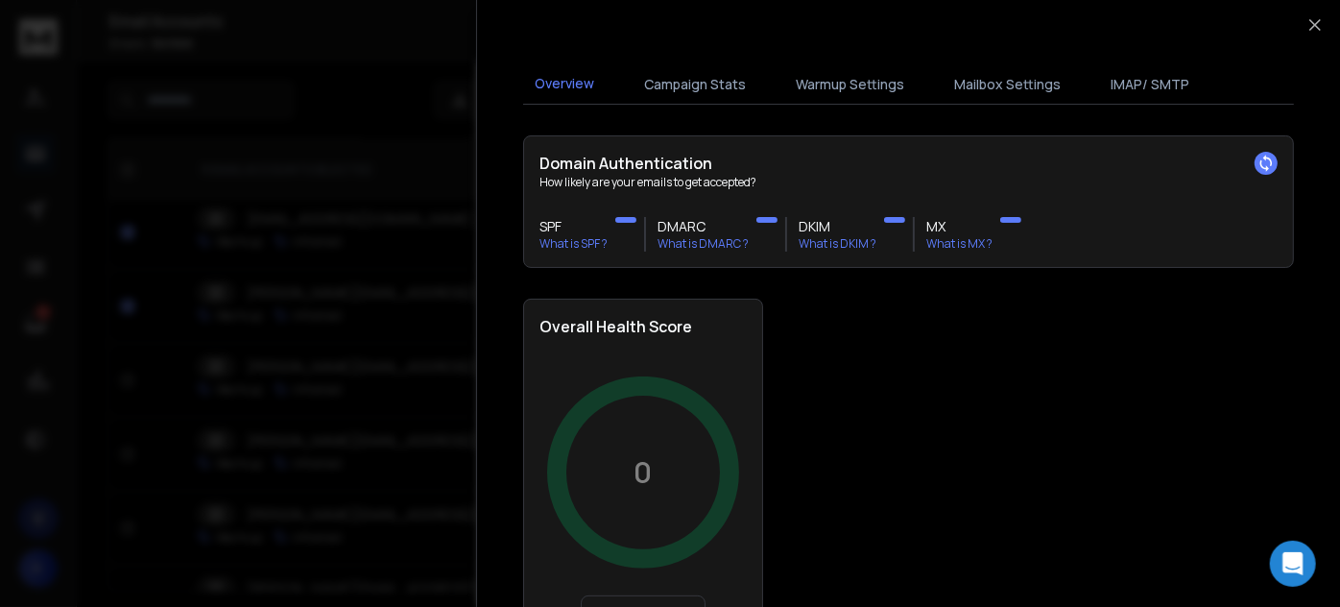
click at [134, 381] on div at bounding box center [670, 303] width 1340 height 607
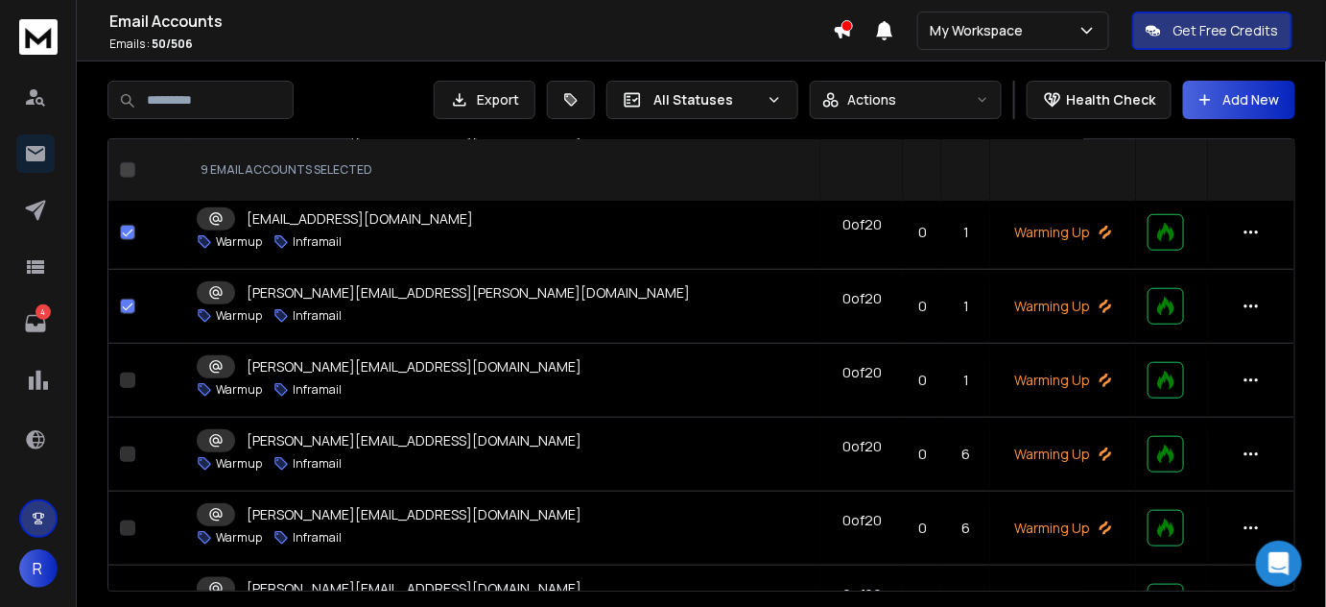
click at [130, 381] on button "button" at bounding box center [127, 379] width 15 height 15
click at [132, 450] on div at bounding box center [152, 453] width 65 height 15
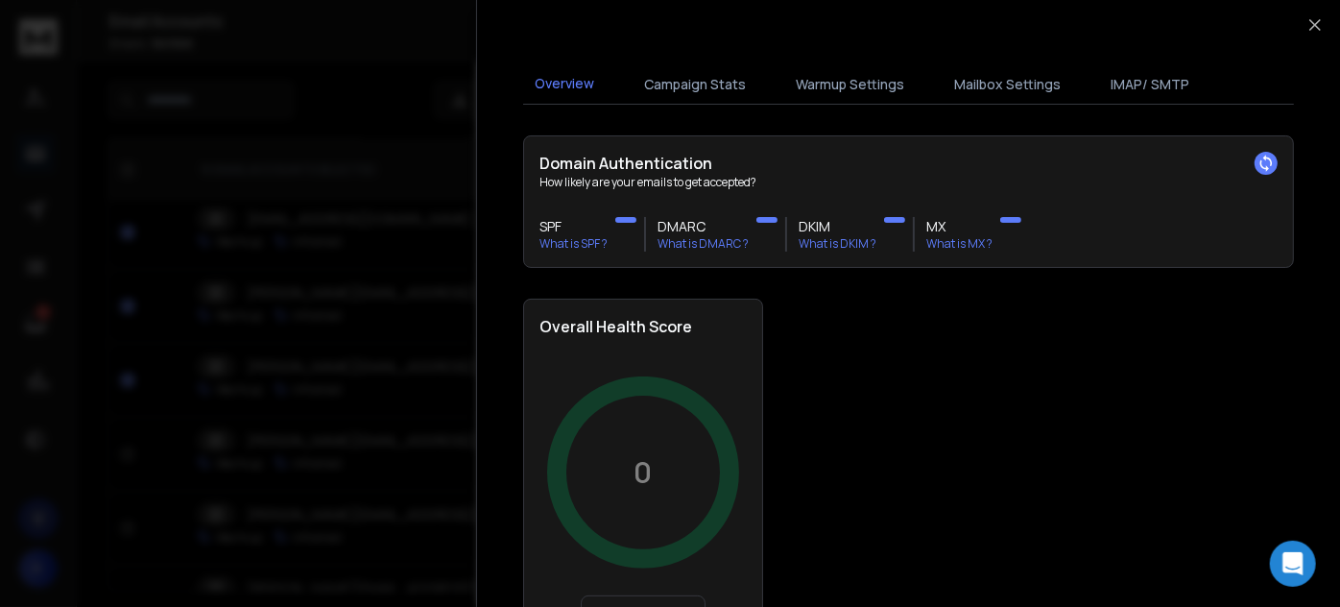
click at [128, 454] on div at bounding box center [670, 303] width 1340 height 607
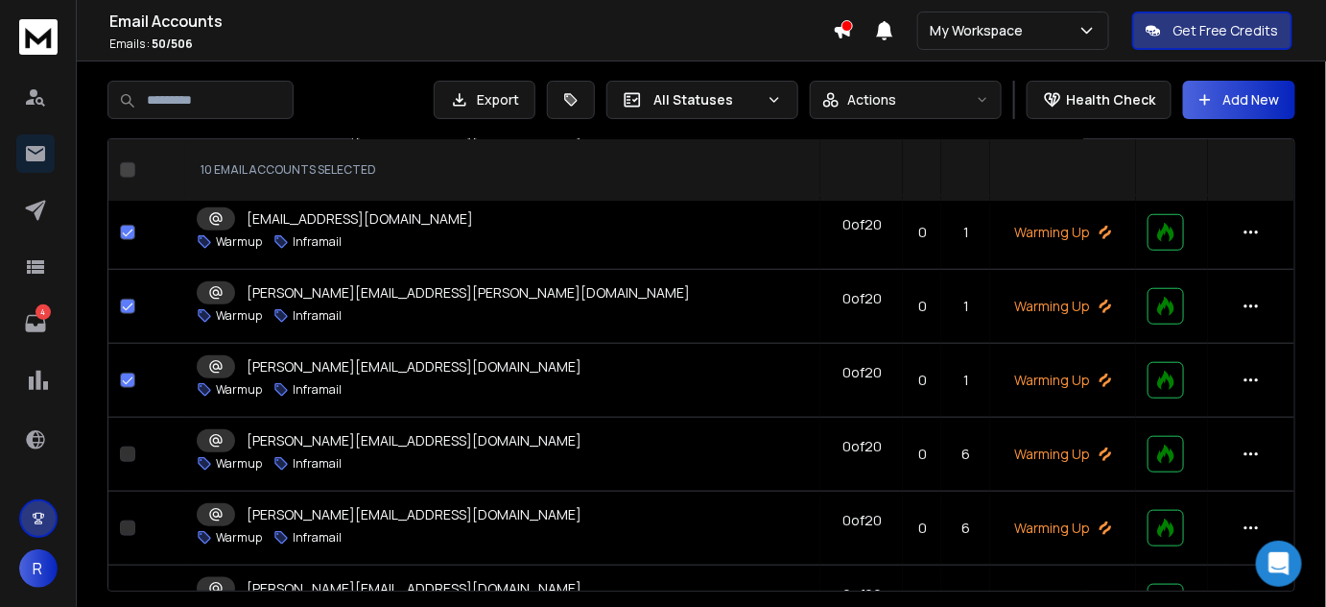
click at [124, 457] on button "button" at bounding box center [127, 453] width 15 height 15
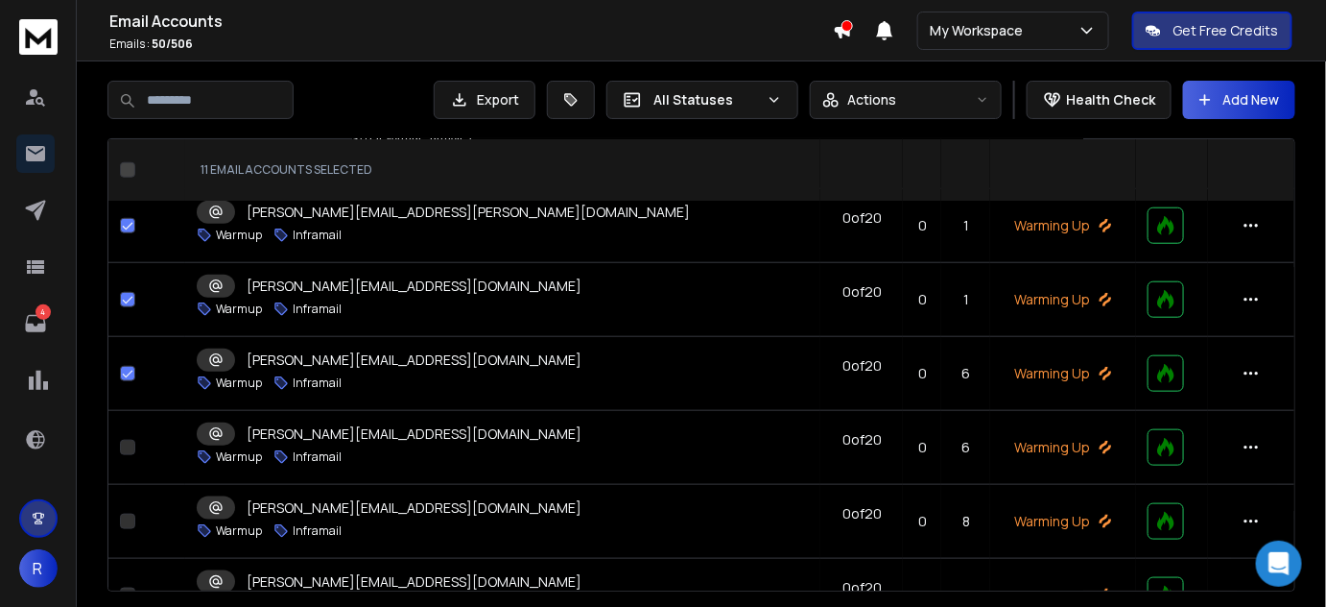
scroll to position [610, 0]
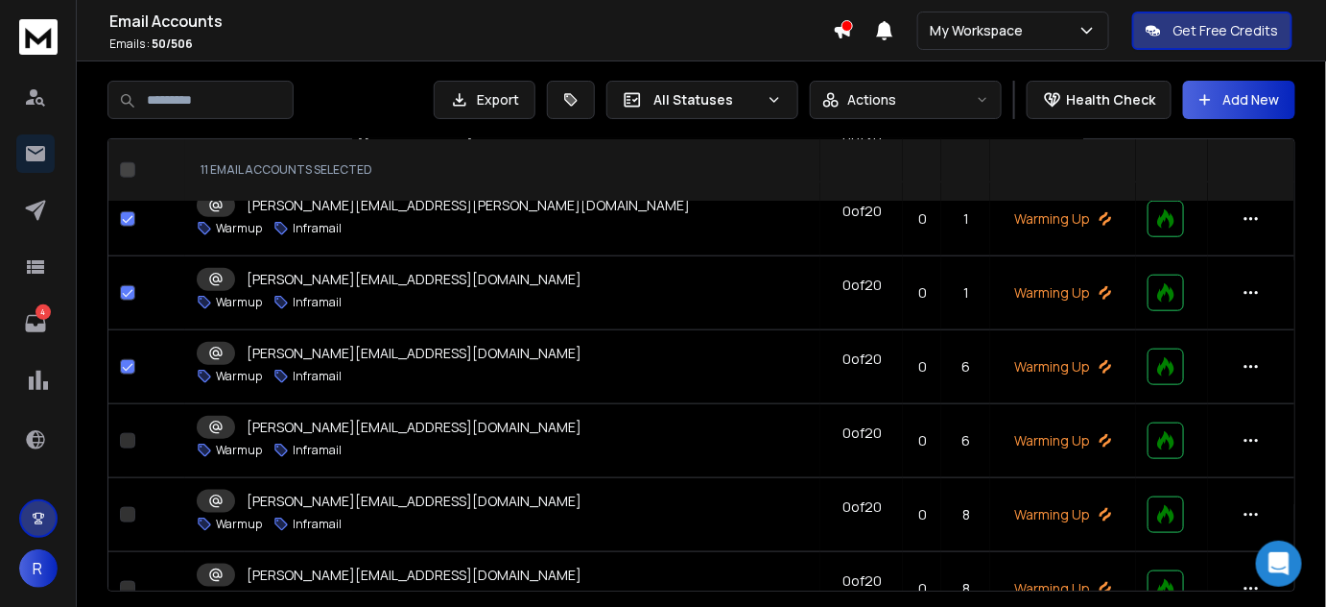
click at [127, 438] on button "button" at bounding box center [127, 440] width 15 height 15
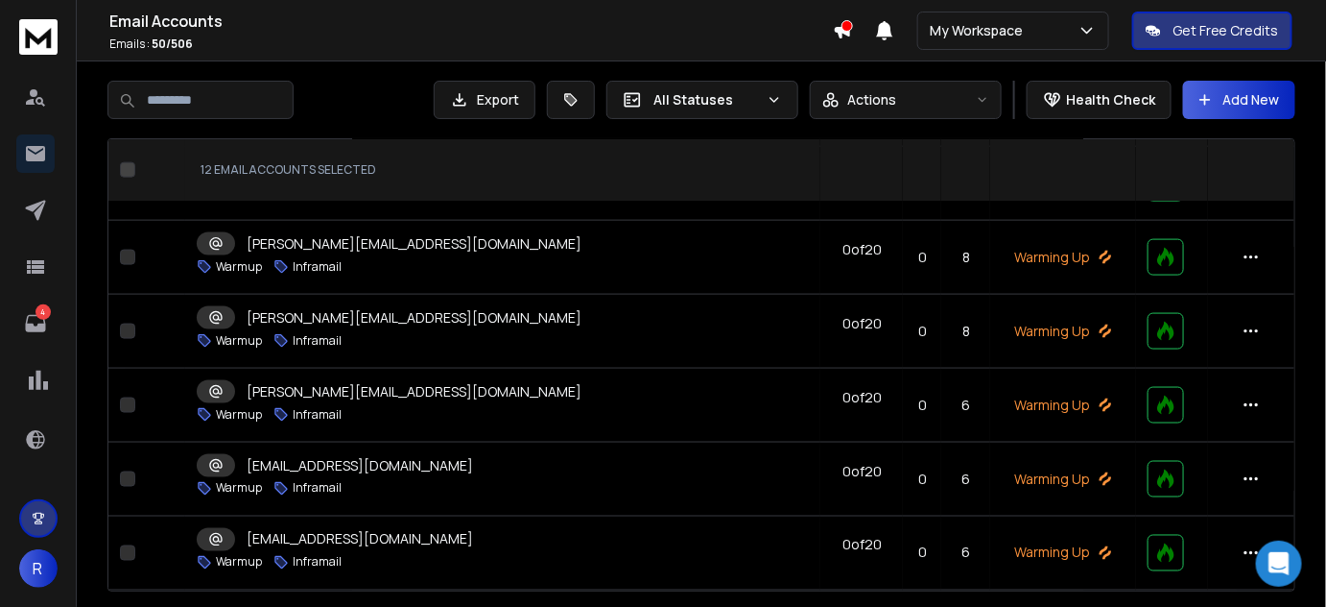
scroll to position [872, 0]
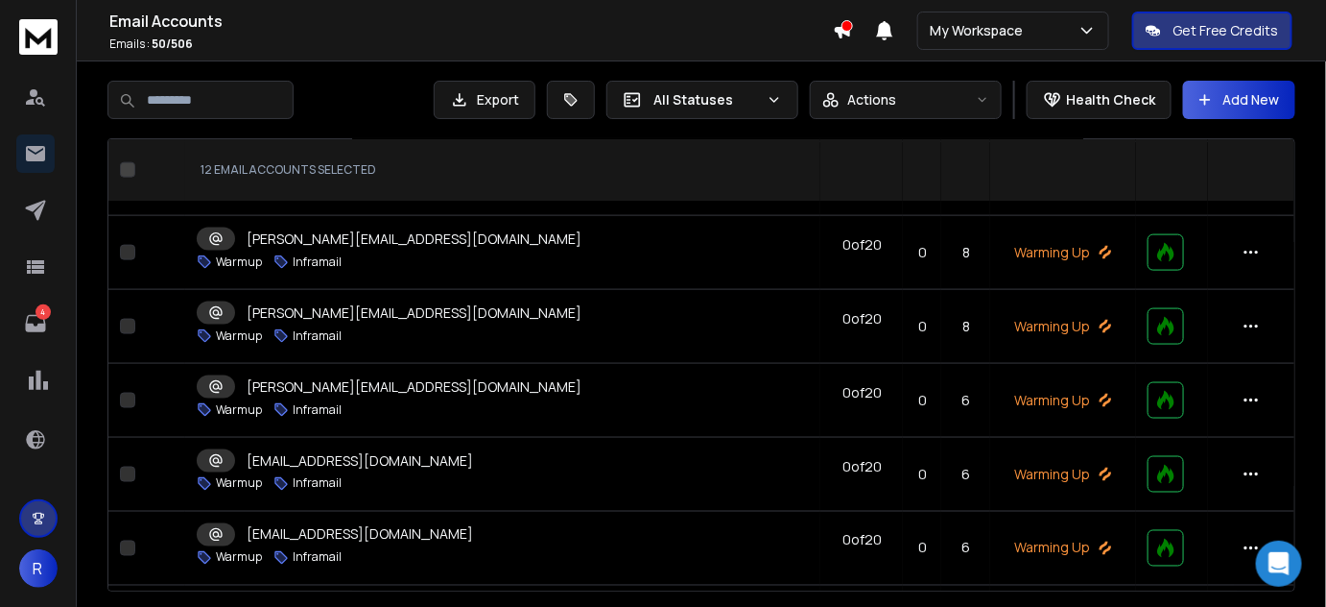
drag, startPoint x: 128, startPoint y: 251, endPoint x: 118, endPoint y: 296, distance: 45.2
click at [128, 251] on button "button" at bounding box center [127, 252] width 15 height 15
click at [129, 328] on button "button" at bounding box center [127, 326] width 15 height 15
click at [125, 397] on button "button" at bounding box center [127, 400] width 15 height 15
click at [125, 471] on button "button" at bounding box center [127, 473] width 15 height 15
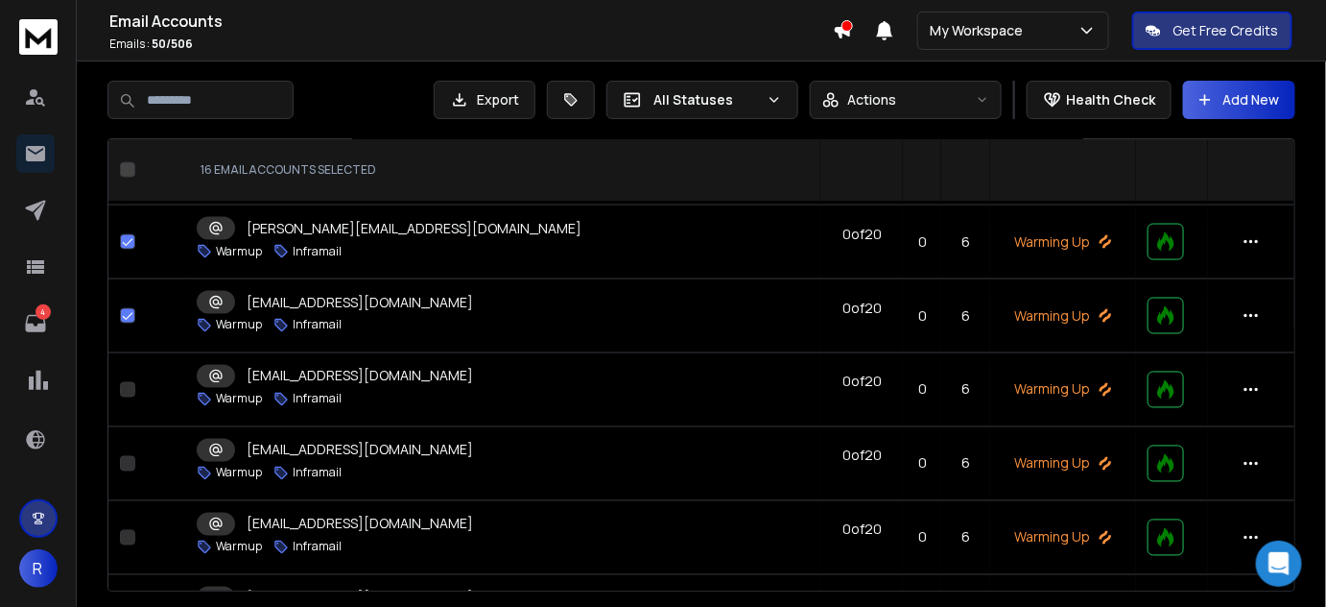
scroll to position [1046, 0]
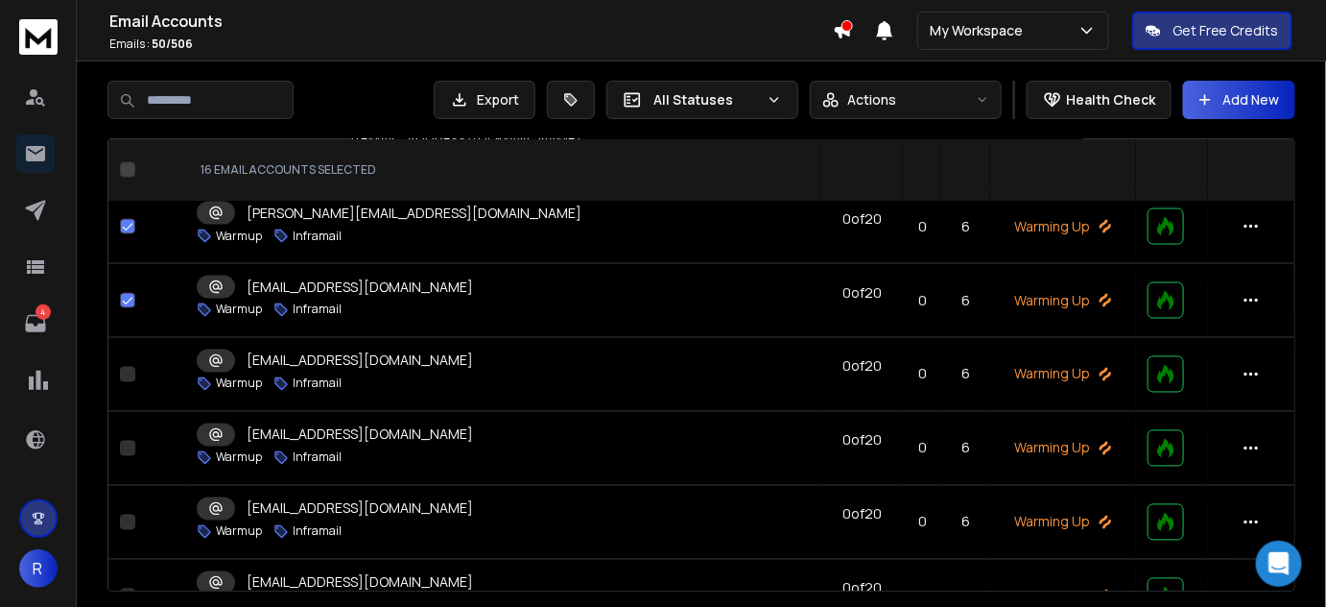
click at [123, 375] on button "button" at bounding box center [127, 374] width 15 height 15
click at [125, 443] on button "button" at bounding box center [127, 448] width 15 height 15
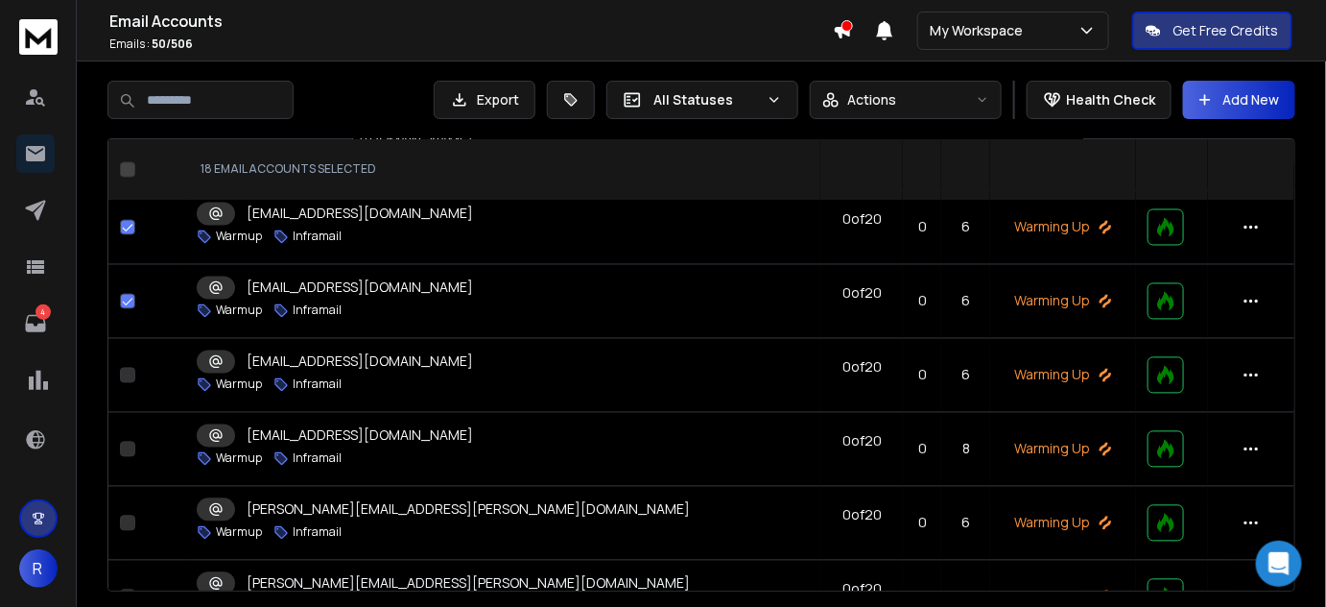
scroll to position [1221, 0]
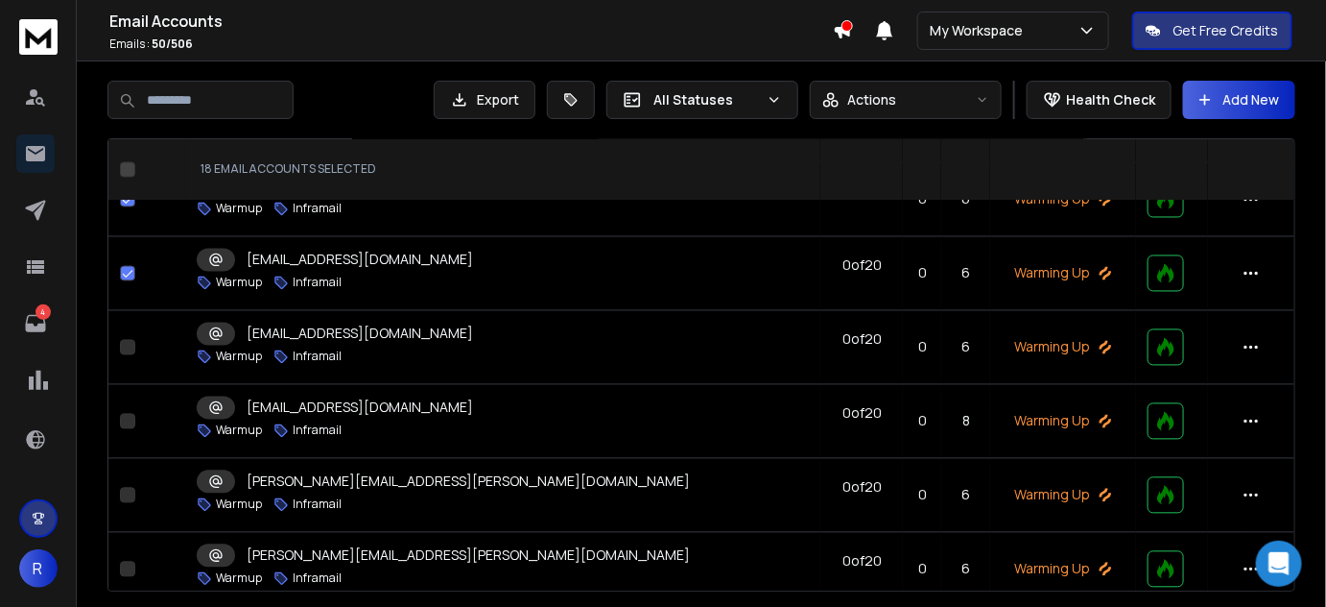
click at [131, 341] on button "button" at bounding box center [127, 347] width 15 height 15
click at [124, 418] on button "button" at bounding box center [127, 421] width 15 height 15
click at [129, 489] on button "button" at bounding box center [127, 495] width 15 height 15
click at [133, 576] on td at bounding box center [146, 570] width 77 height 74
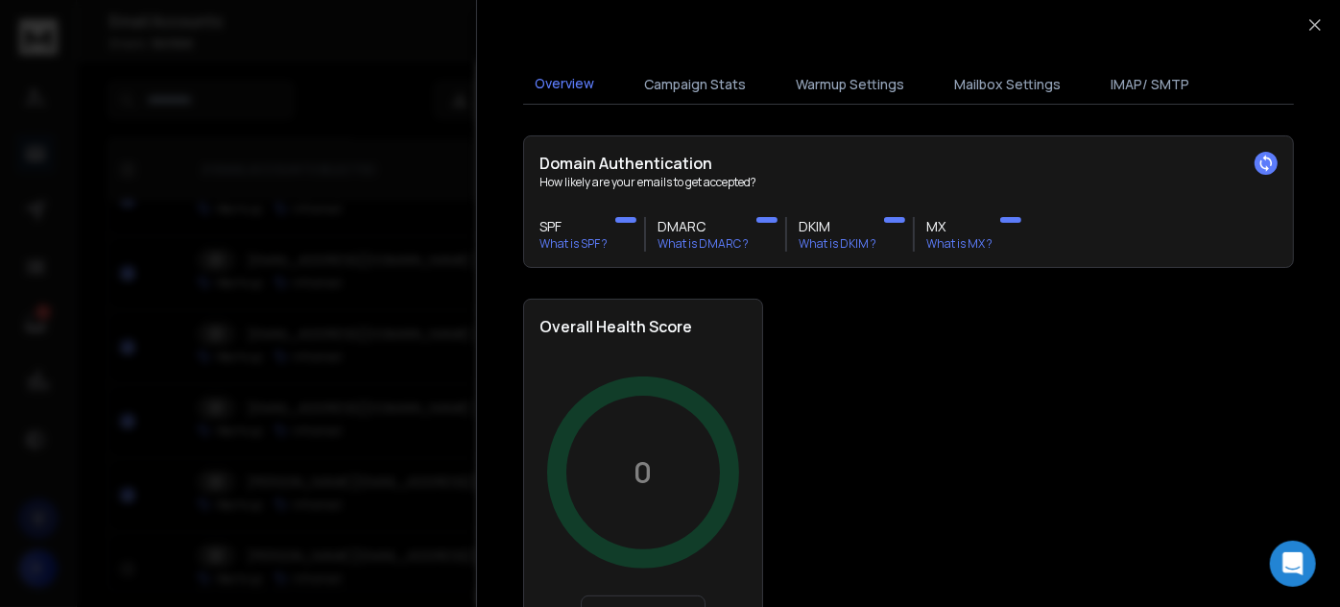
click at [125, 560] on div at bounding box center [670, 303] width 1340 height 607
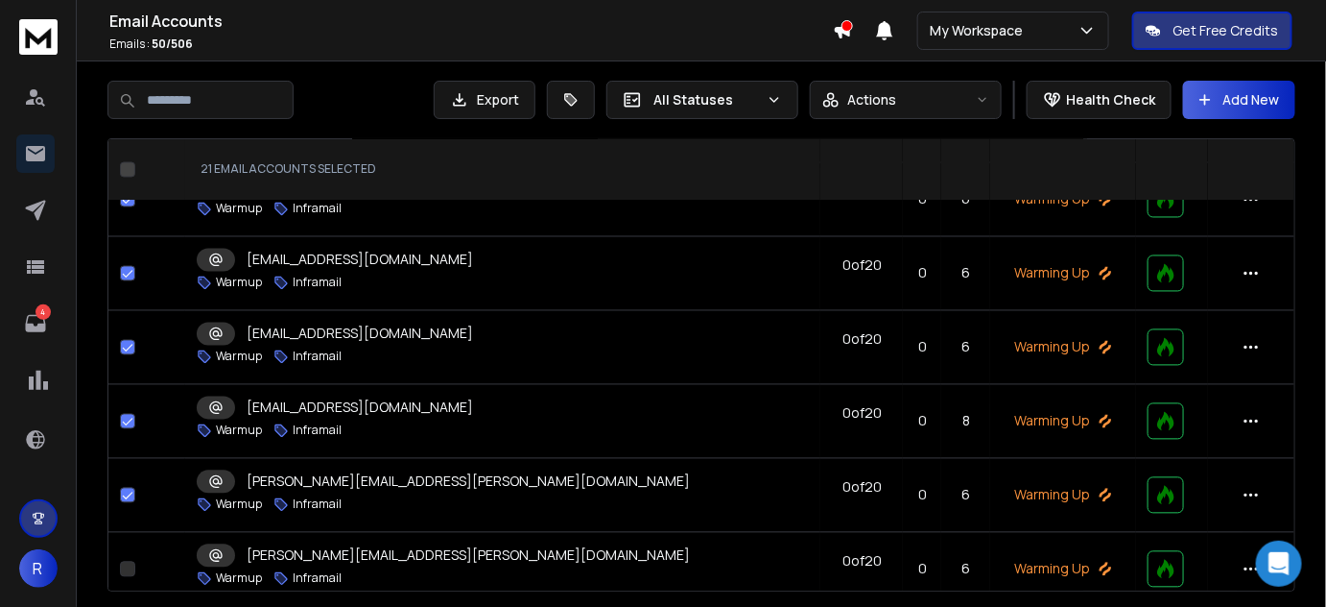
click at [128, 564] on button "button" at bounding box center [127, 568] width 15 height 15
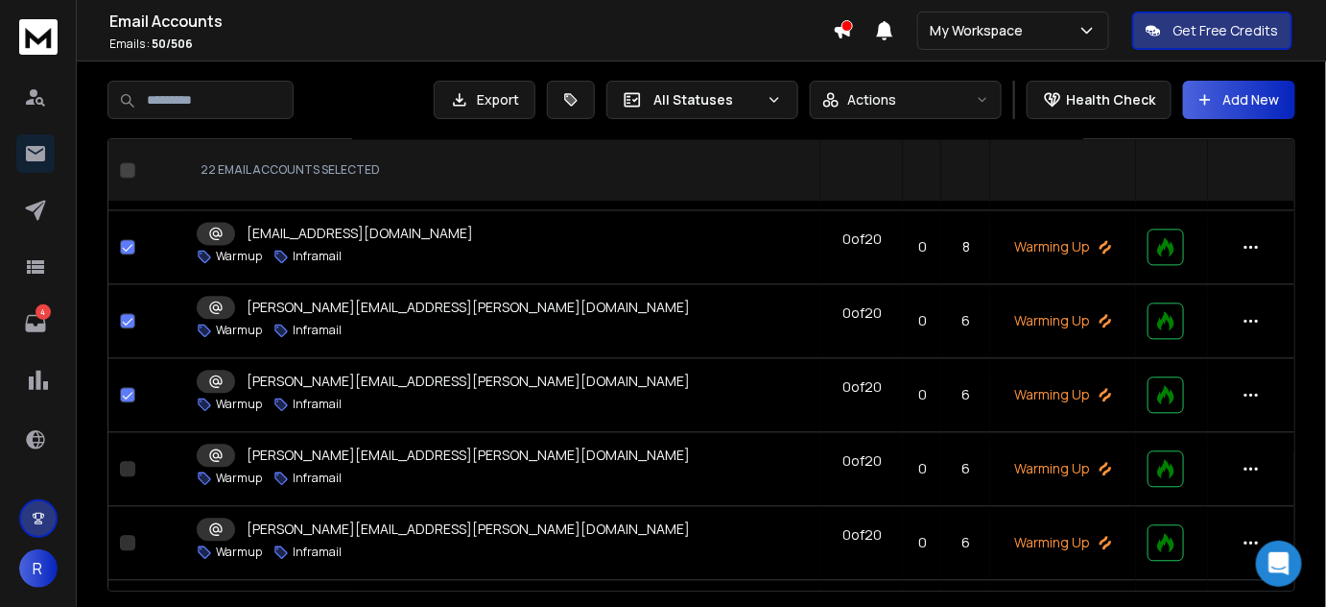
scroll to position [1483, 0]
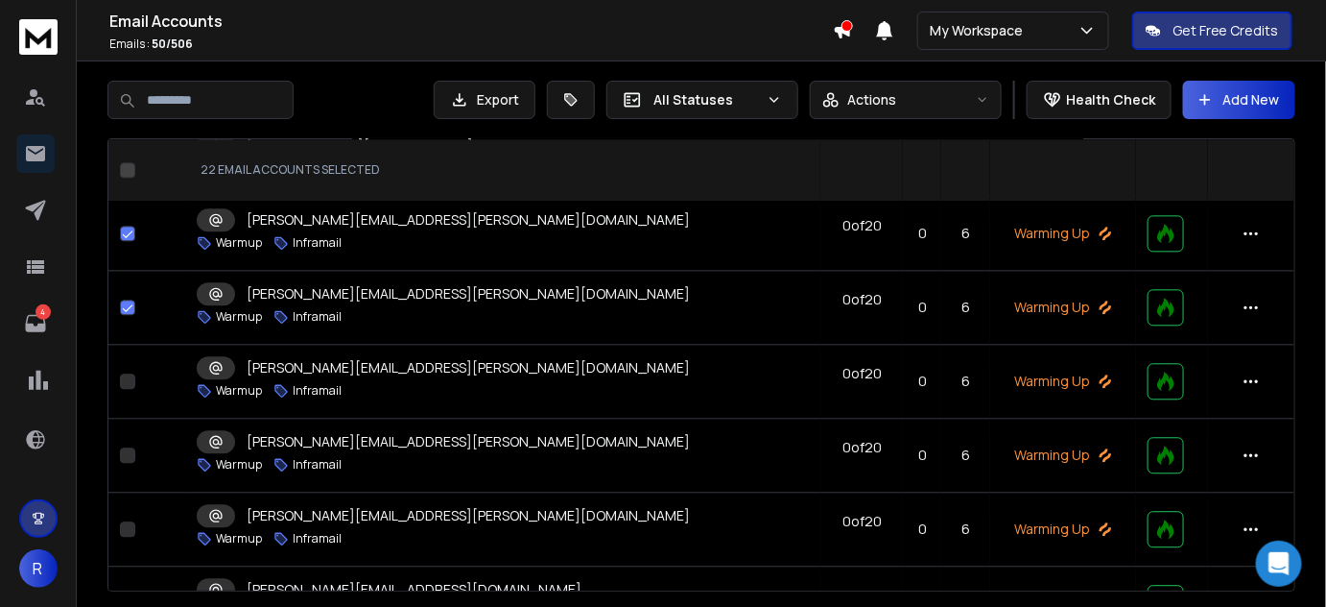
click at [128, 376] on button "button" at bounding box center [127, 380] width 15 height 15
click at [131, 447] on button "button" at bounding box center [127, 454] width 15 height 15
click at [120, 522] on button "button" at bounding box center [127, 528] width 15 height 15
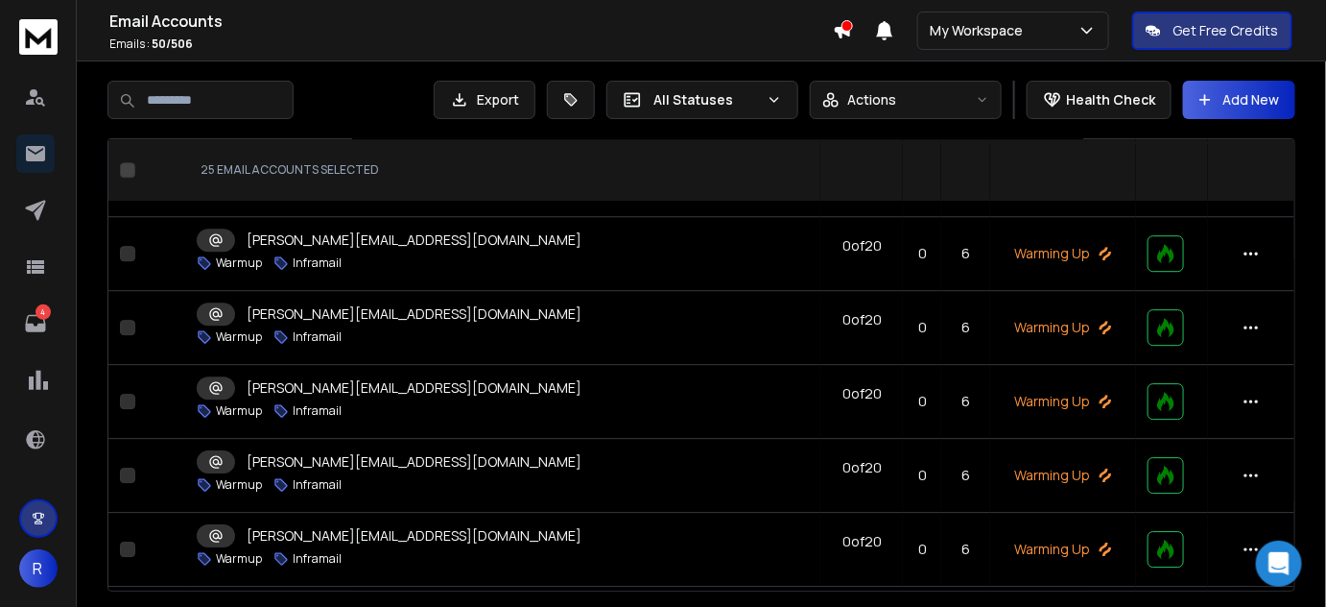
scroll to position [1745, 0]
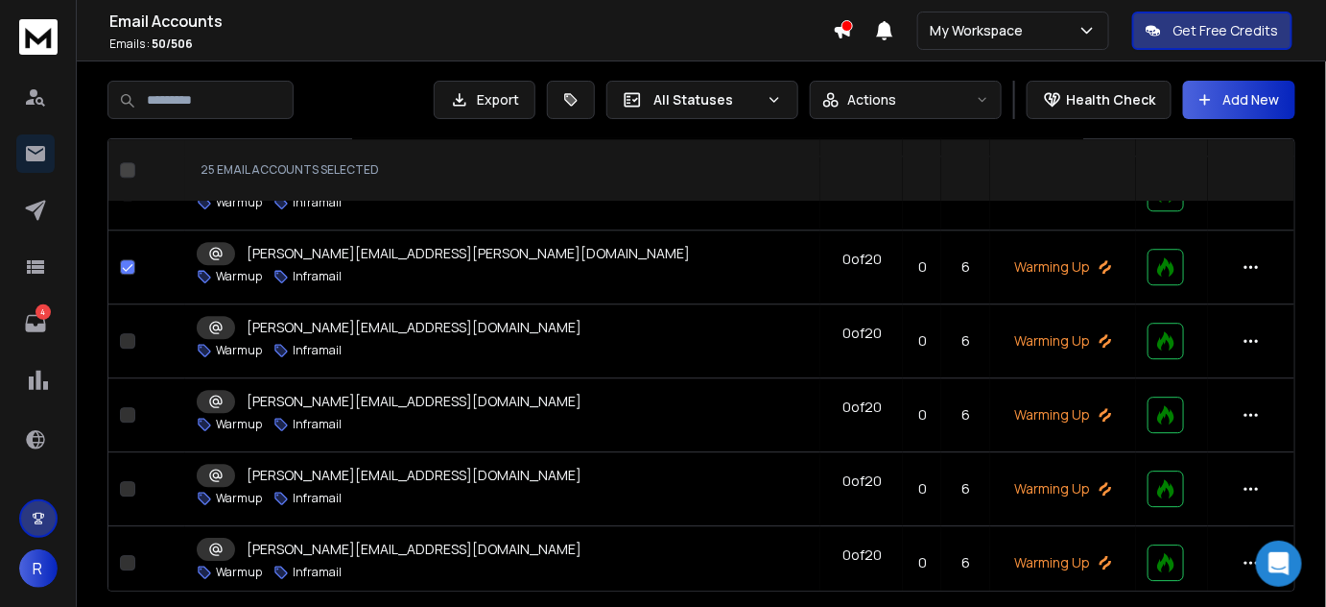
click at [126, 333] on button "button" at bounding box center [127, 340] width 15 height 15
click at [121, 411] on button "button" at bounding box center [127, 414] width 15 height 15
click at [123, 486] on button "button" at bounding box center [127, 488] width 15 height 15
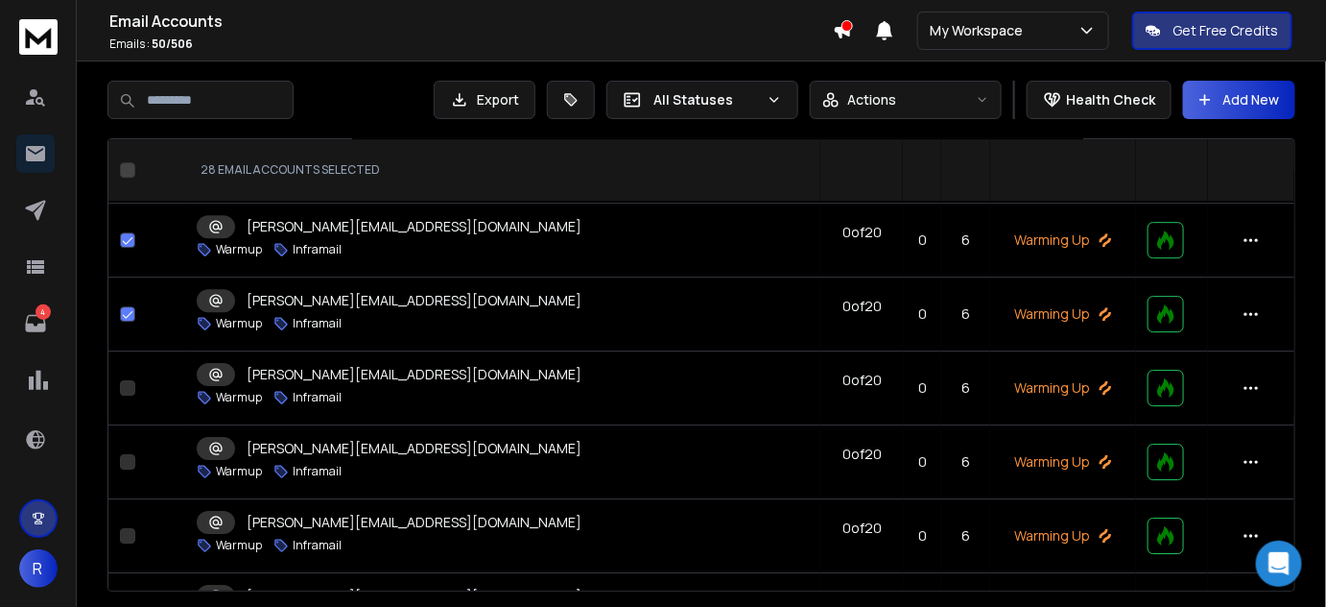
click at [126, 394] on td at bounding box center [146, 388] width 77 height 74
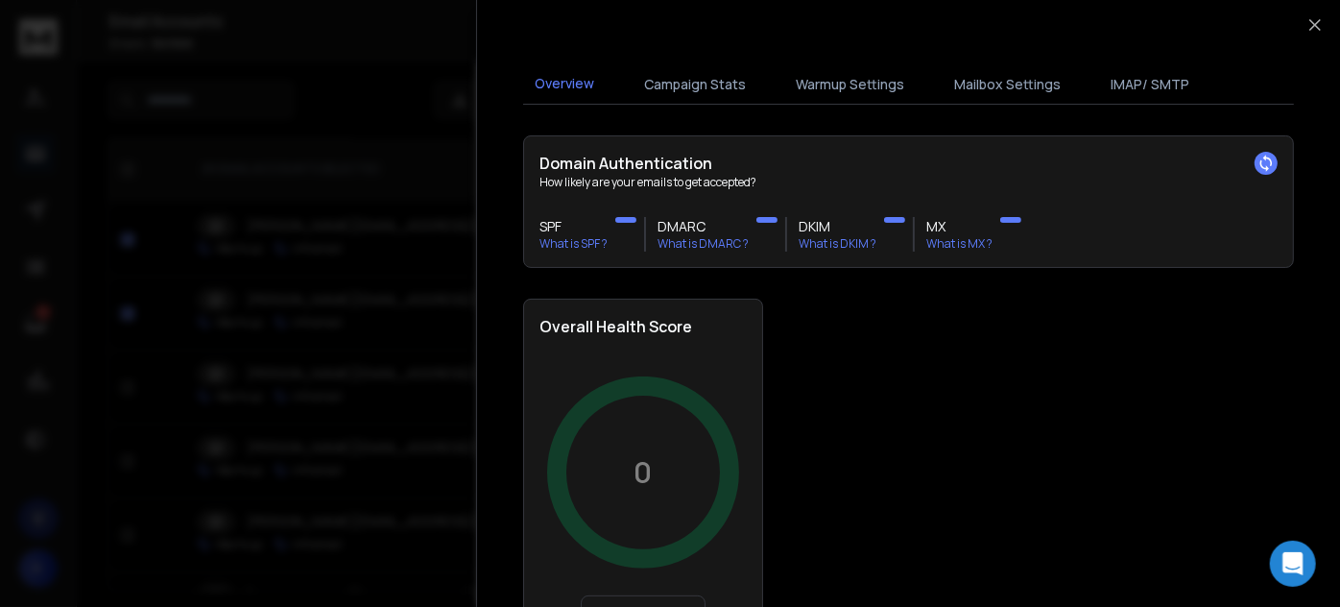
click at [126, 395] on div at bounding box center [670, 303] width 1340 height 607
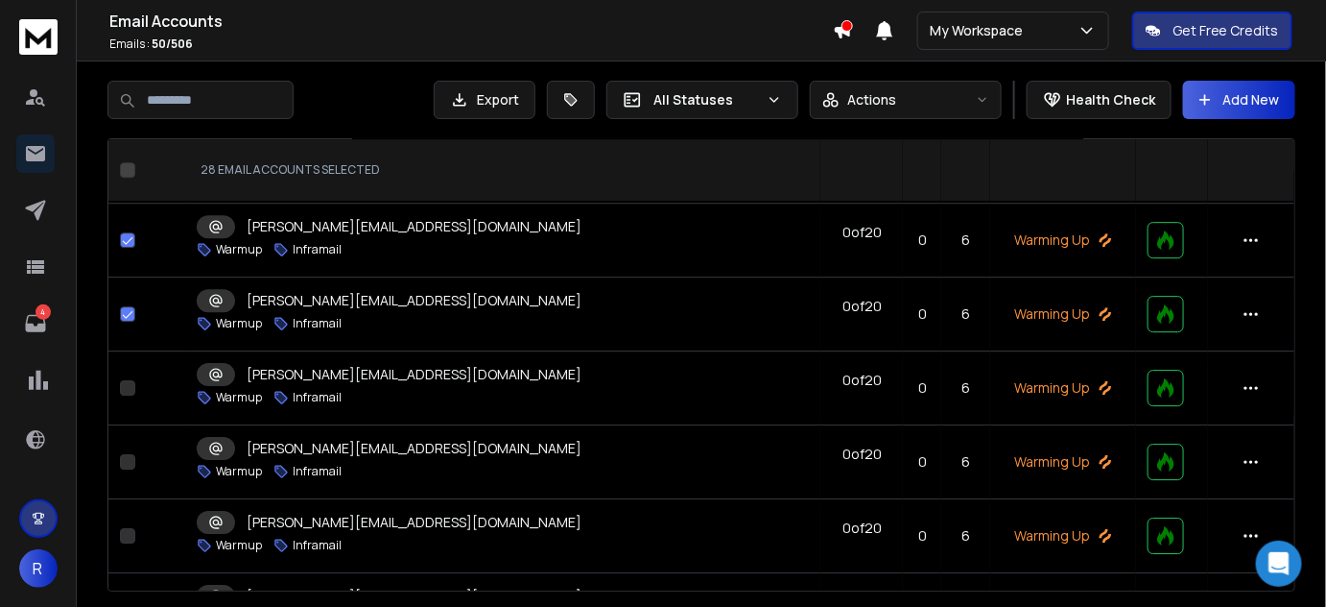
click at [124, 380] on button "button" at bounding box center [127, 387] width 15 height 15
click at [131, 456] on button "button" at bounding box center [127, 461] width 15 height 15
click at [127, 534] on td at bounding box center [146, 536] width 77 height 74
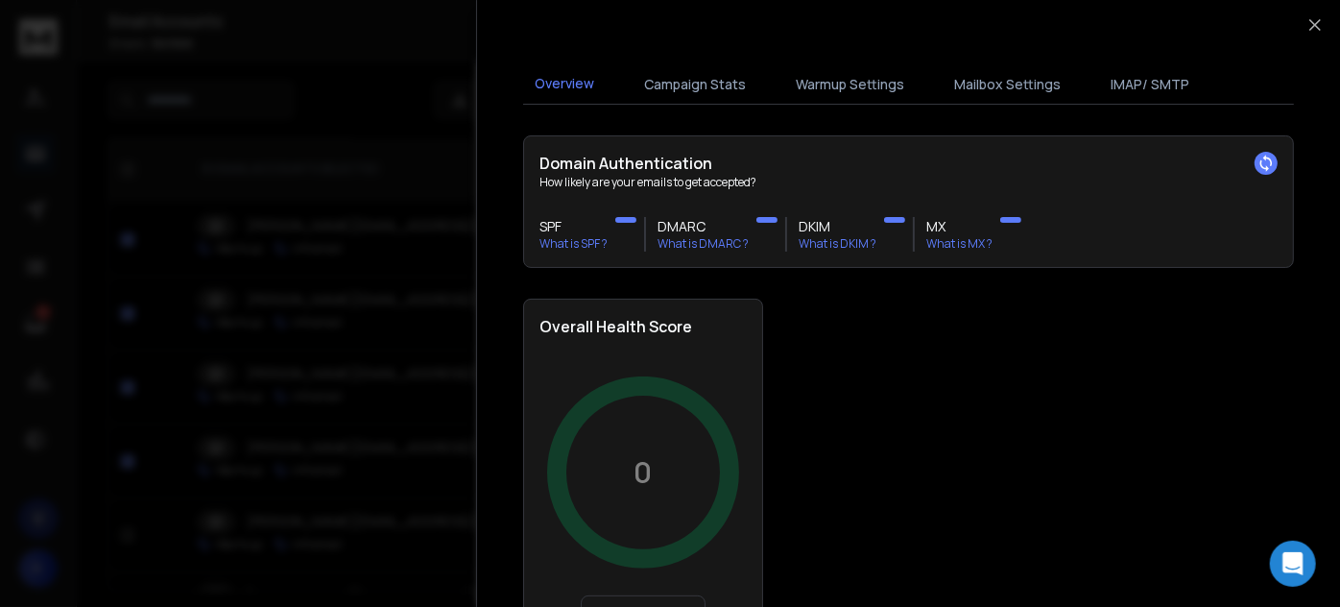
click at [249, 372] on div at bounding box center [670, 303] width 1340 height 607
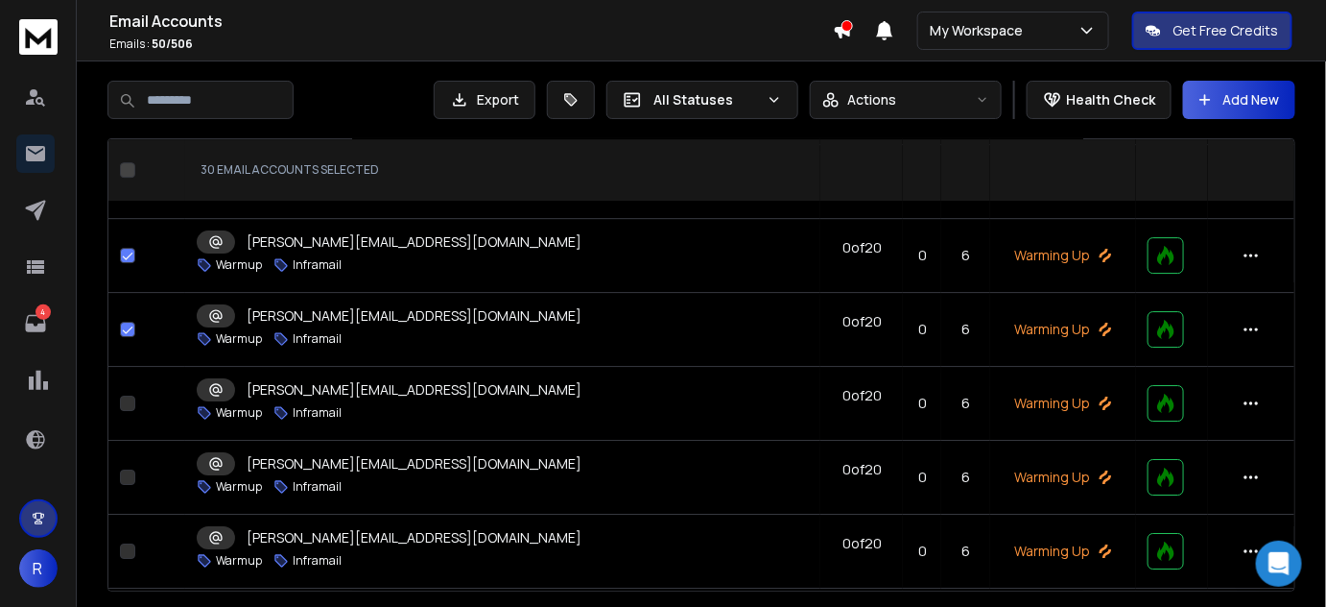
scroll to position [2093, 0]
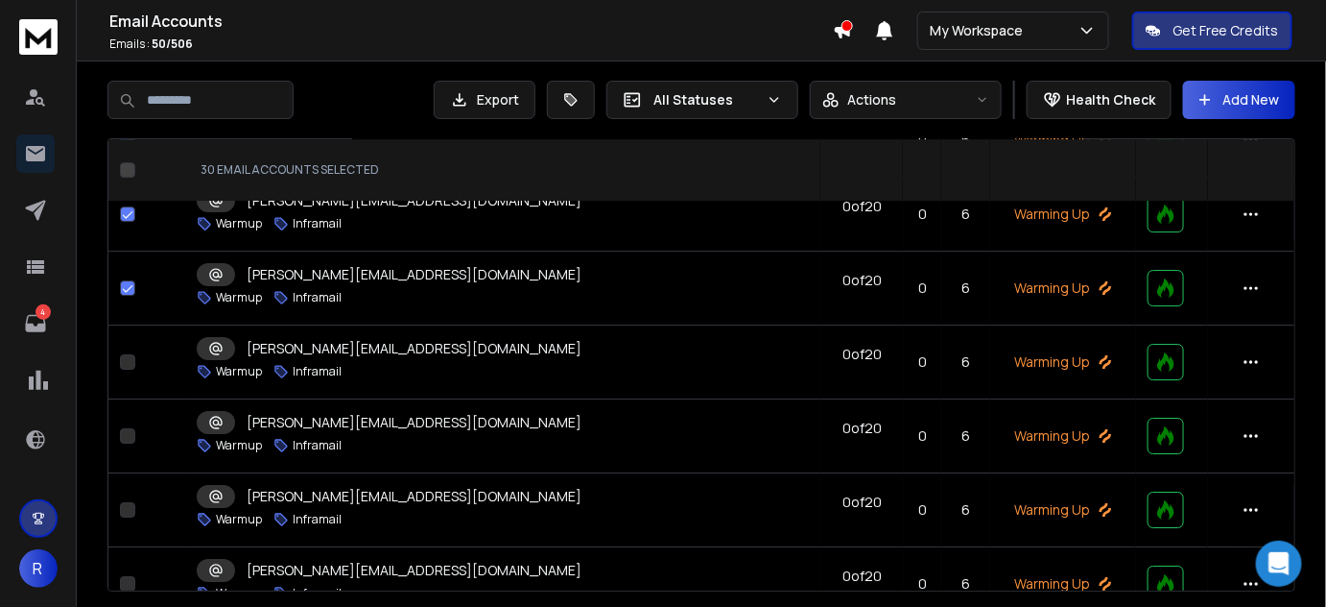
click at [123, 354] on button "button" at bounding box center [127, 361] width 15 height 15
click at [127, 428] on button "button" at bounding box center [127, 435] width 15 height 15
click at [131, 502] on button "button" at bounding box center [127, 509] width 15 height 15
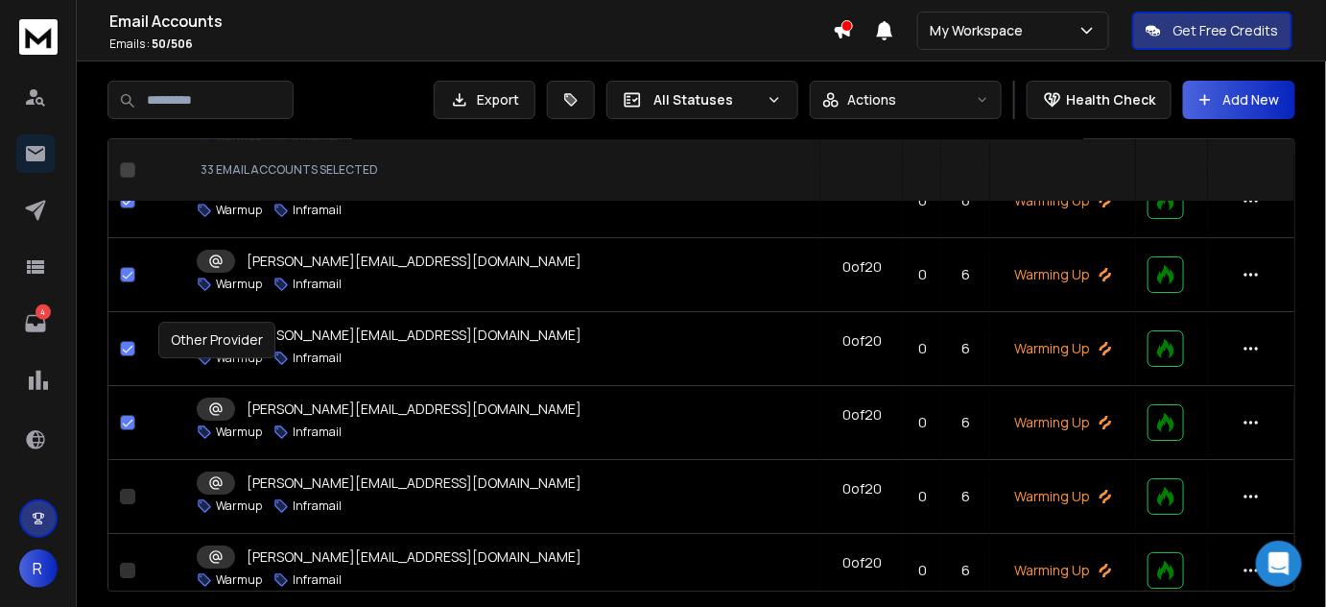
scroll to position [2268, 0]
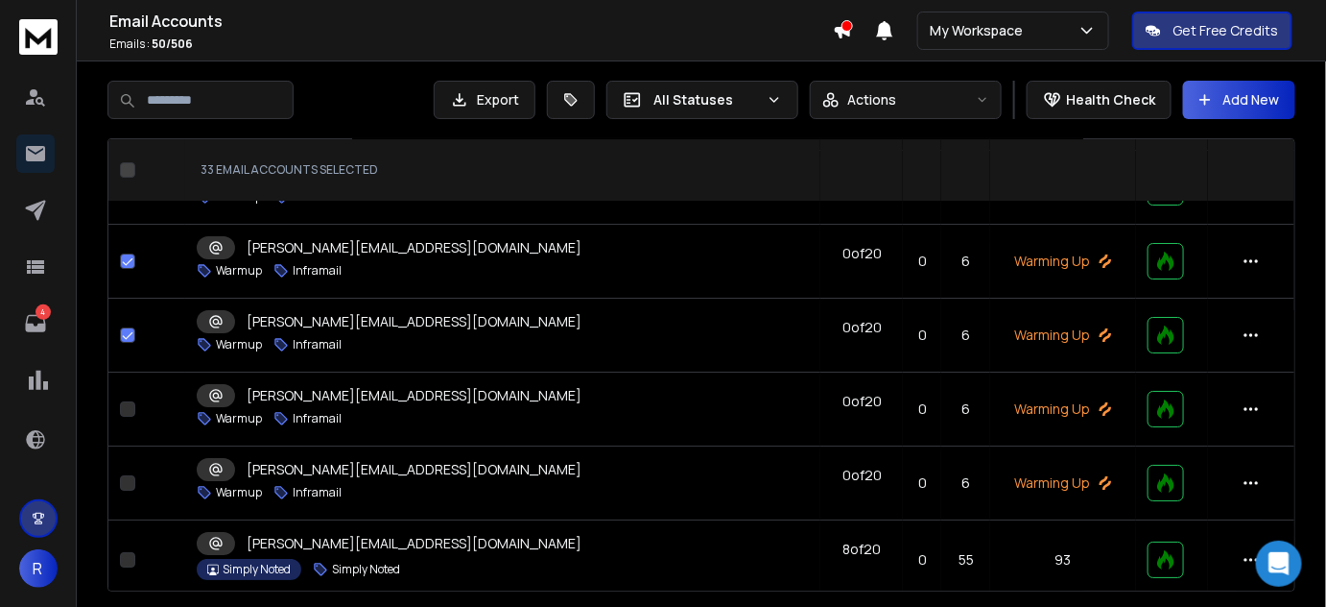
click at [128, 409] on td at bounding box center [146, 409] width 77 height 74
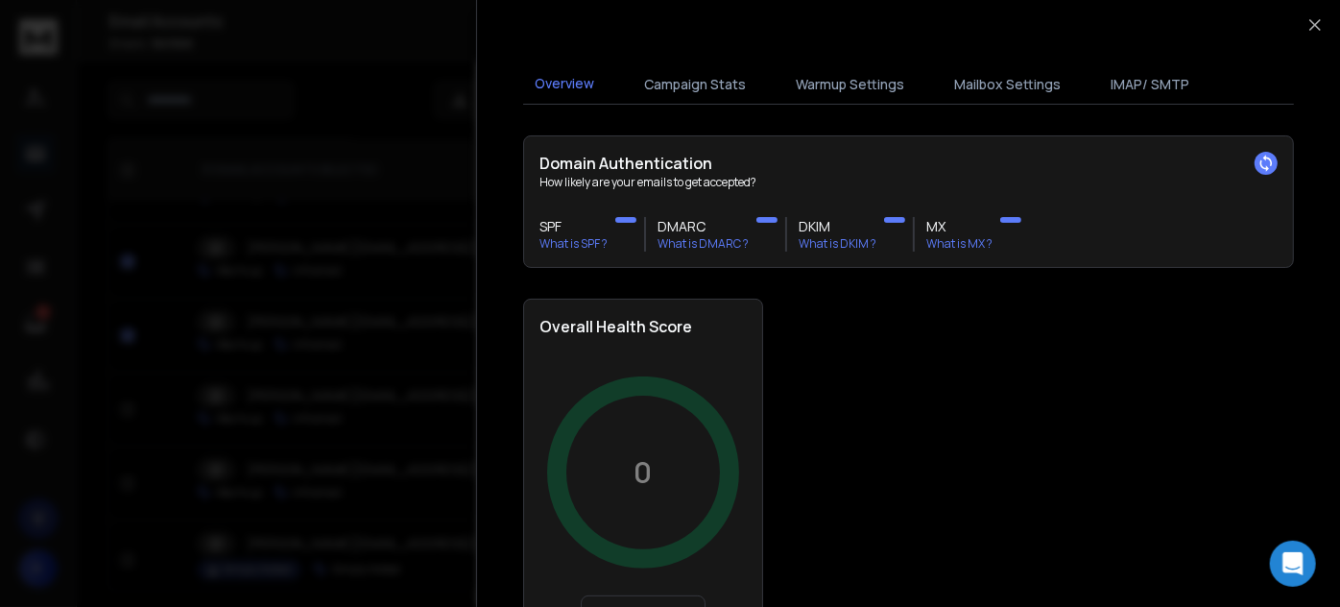
click at [1339, 298] on div "Multi Select Table Sheet Overview Campaign Stats Warmup Settings Mailbox Settin…" at bounding box center [908, 303] width 864 height 607
click at [360, 309] on div at bounding box center [670, 303] width 1340 height 607
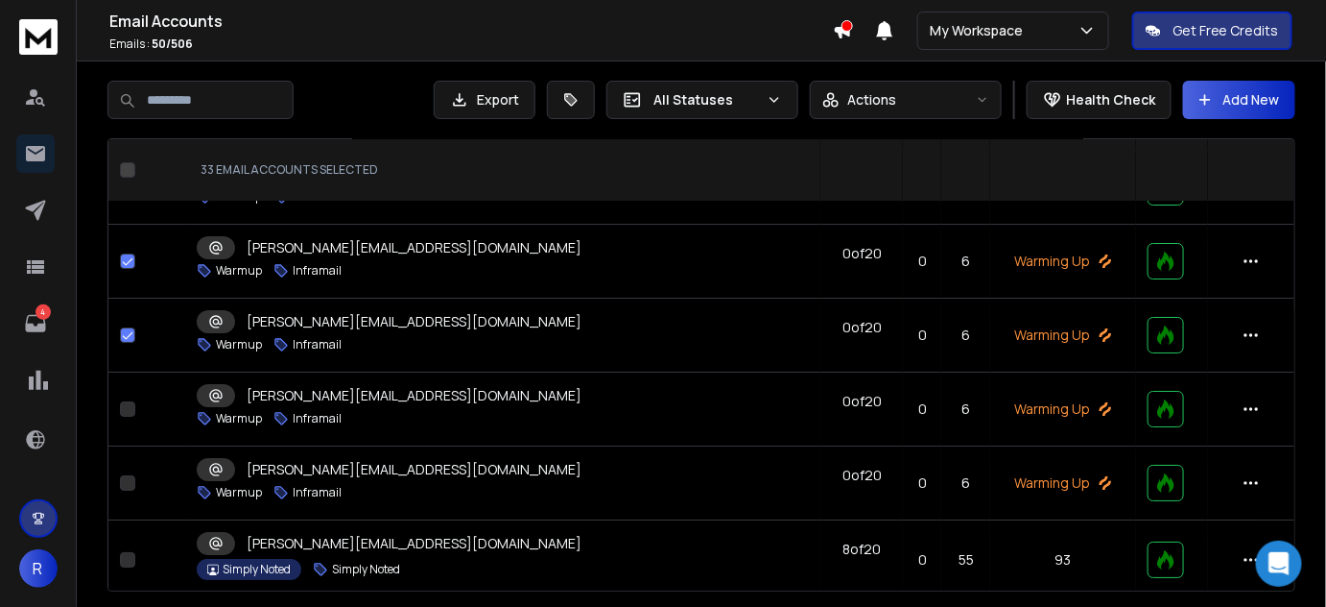
scroll to position [2617, 0]
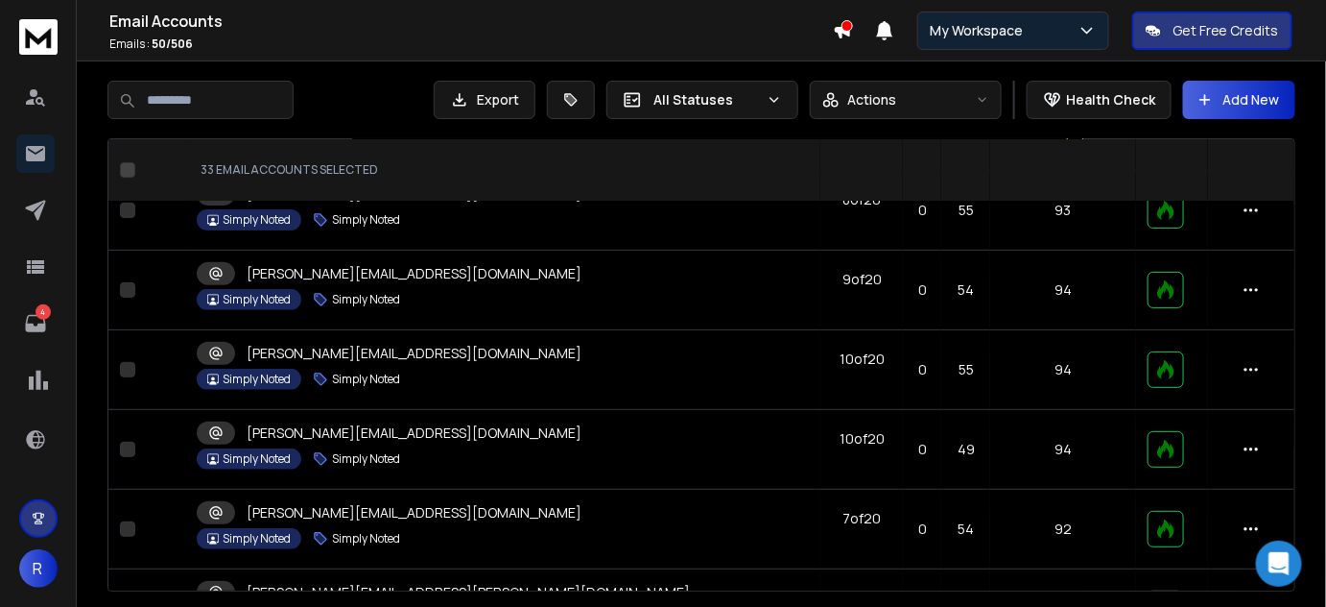
click at [955, 36] on p "My Workspace" at bounding box center [980, 30] width 101 height 19
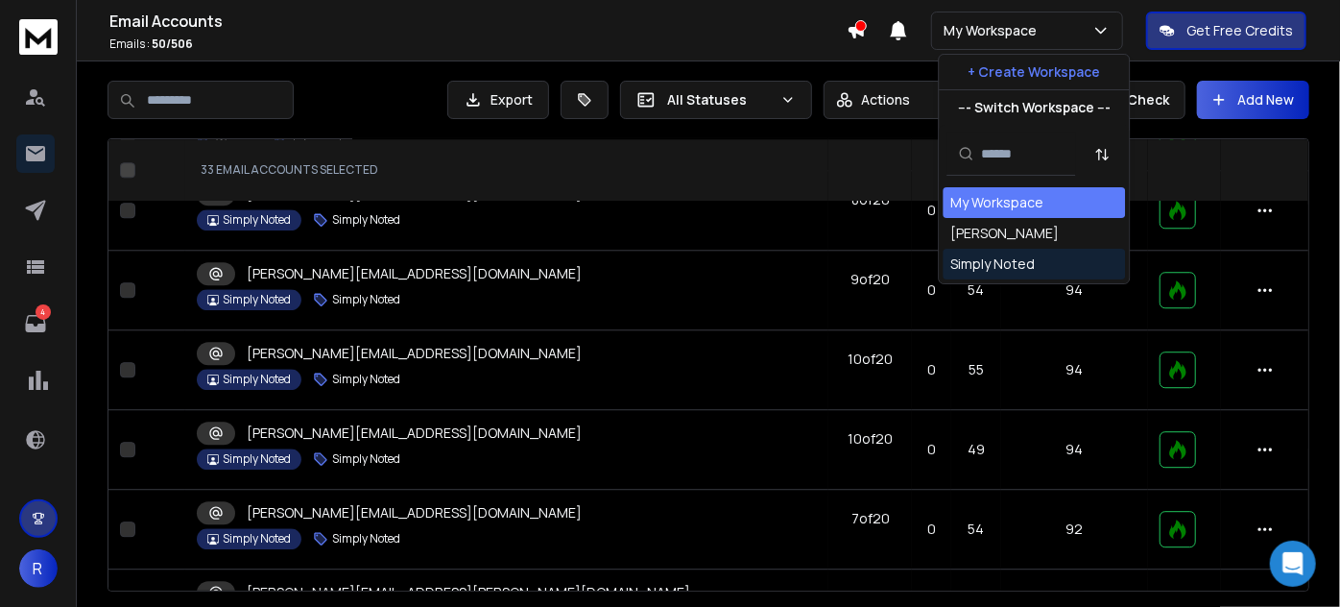
click at [976, 268] on div "Simply Noted" at bounding box center [992, 263] width 84 height 19
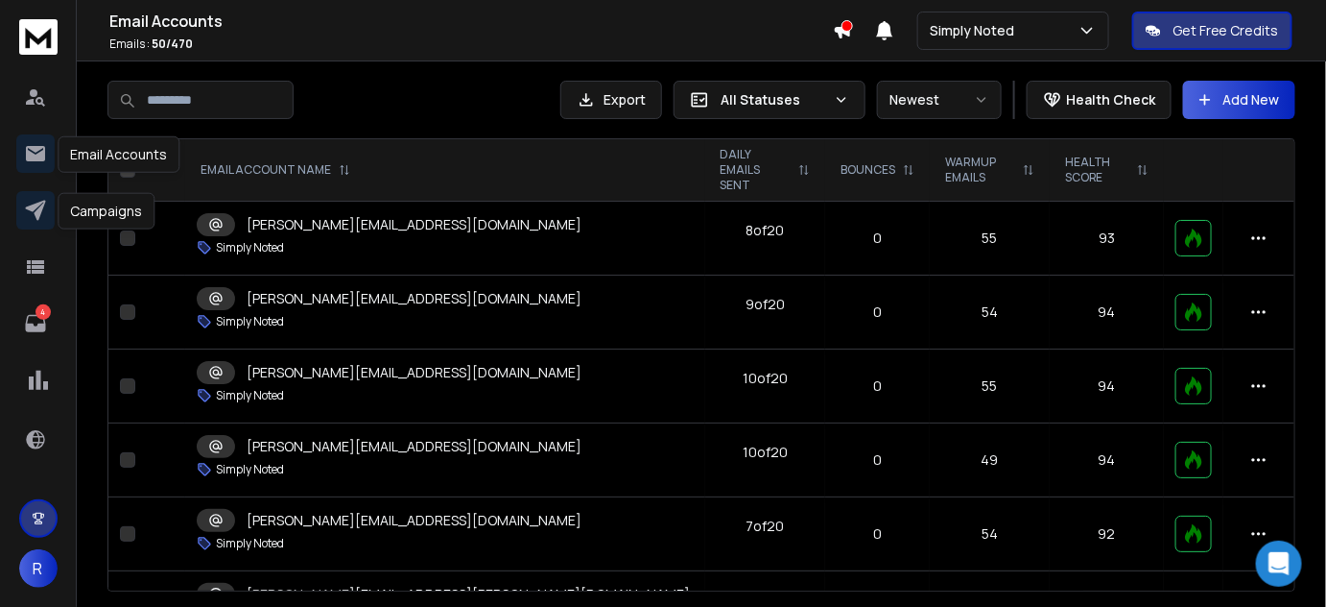
click at [51, 205] on link at bounding box center [35, 210] width 38 height 38
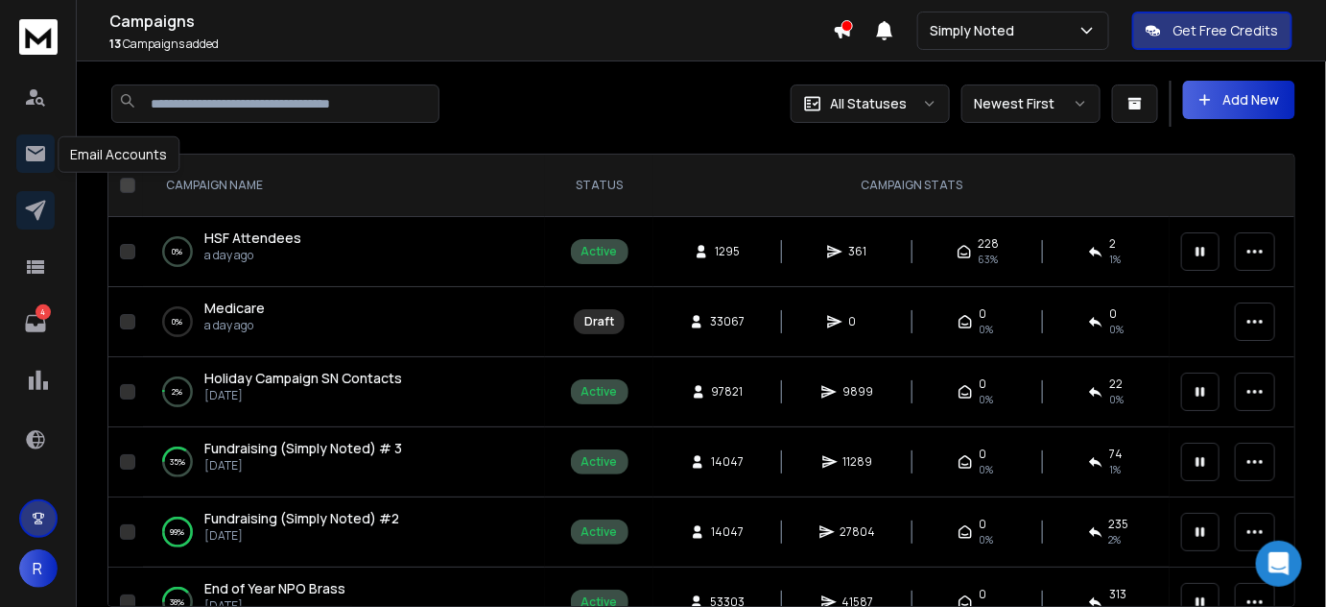
click at [38, 171] on link at bounding box center [35, 153] width 38 height 38
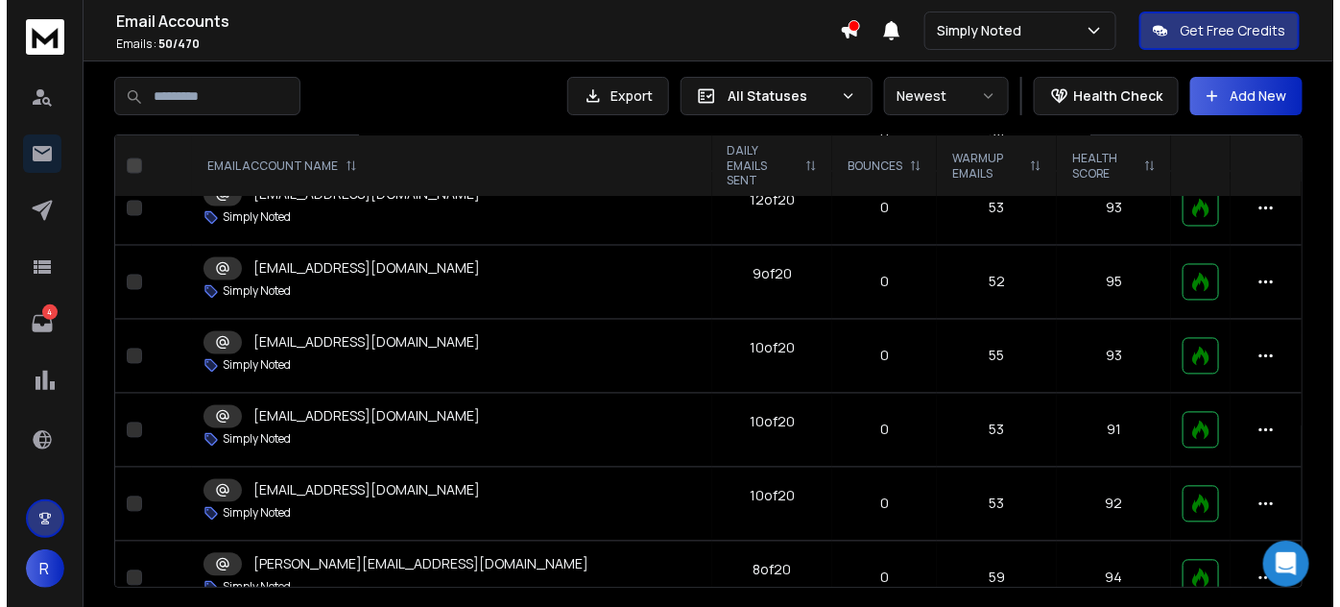
scroll to position [1134, 0]
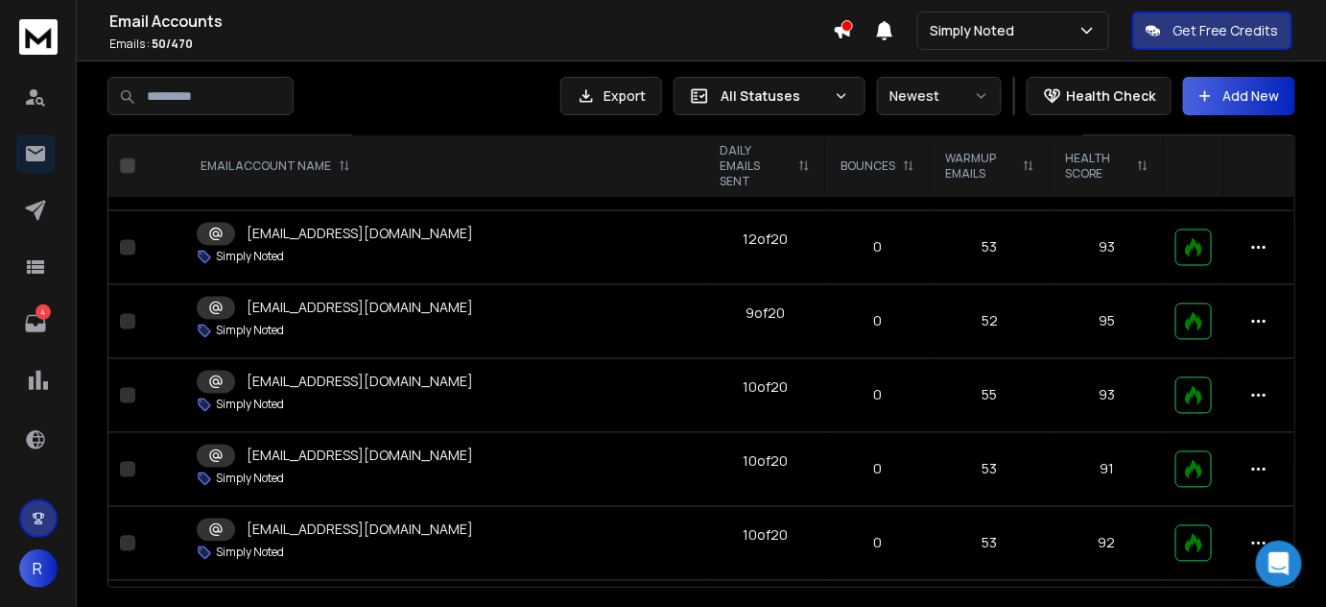
click at [562, 295] on td "relmore@simplynoteddirect.com Simply Noted" at bounding box center [445, 322] width 520 height 74
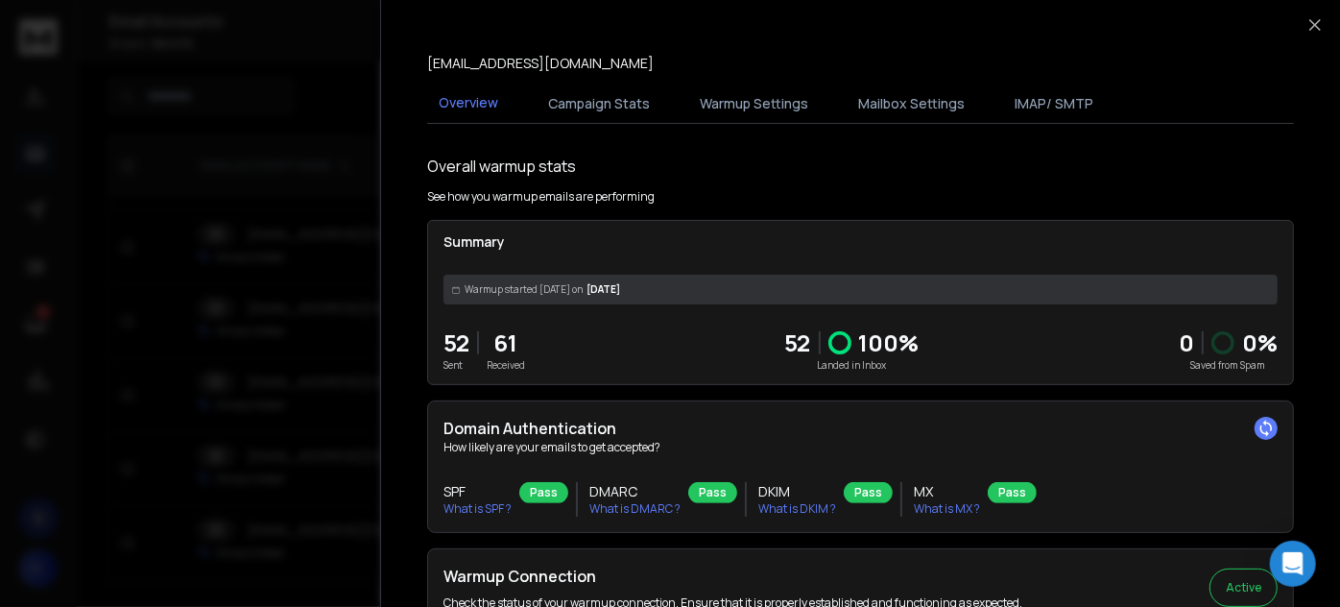
click at [918, 99] on button "Mailbox Settings" at bounding box center [912, 104] width 130 height 42
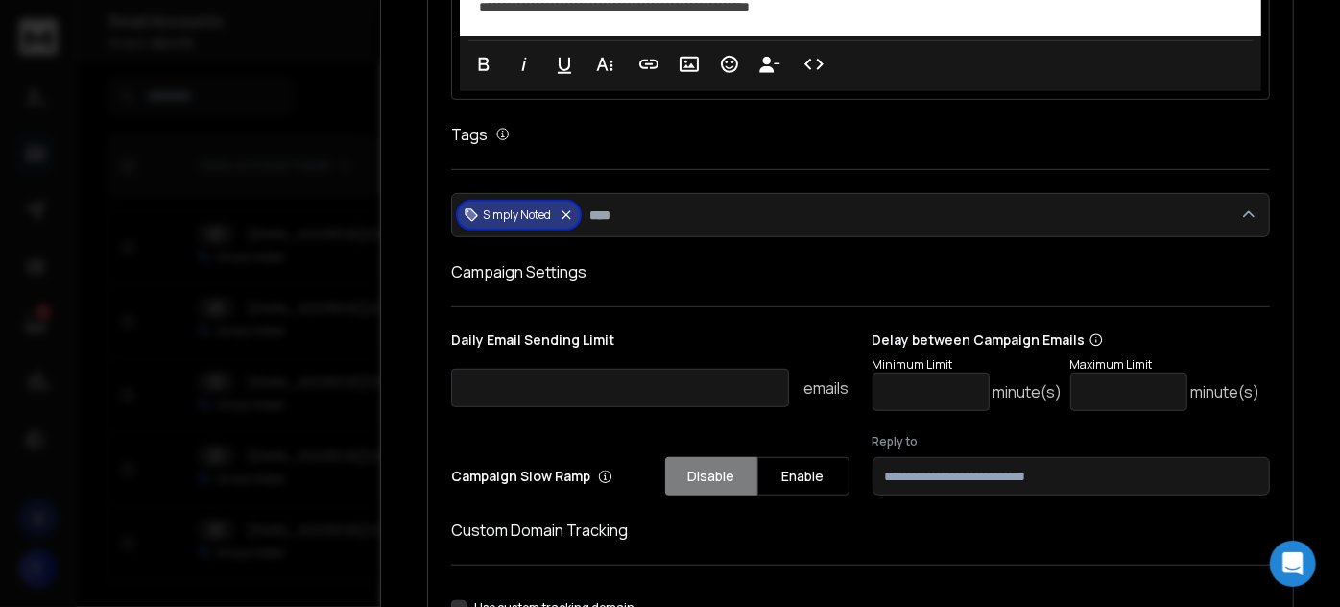
scroll to position [565, 0]
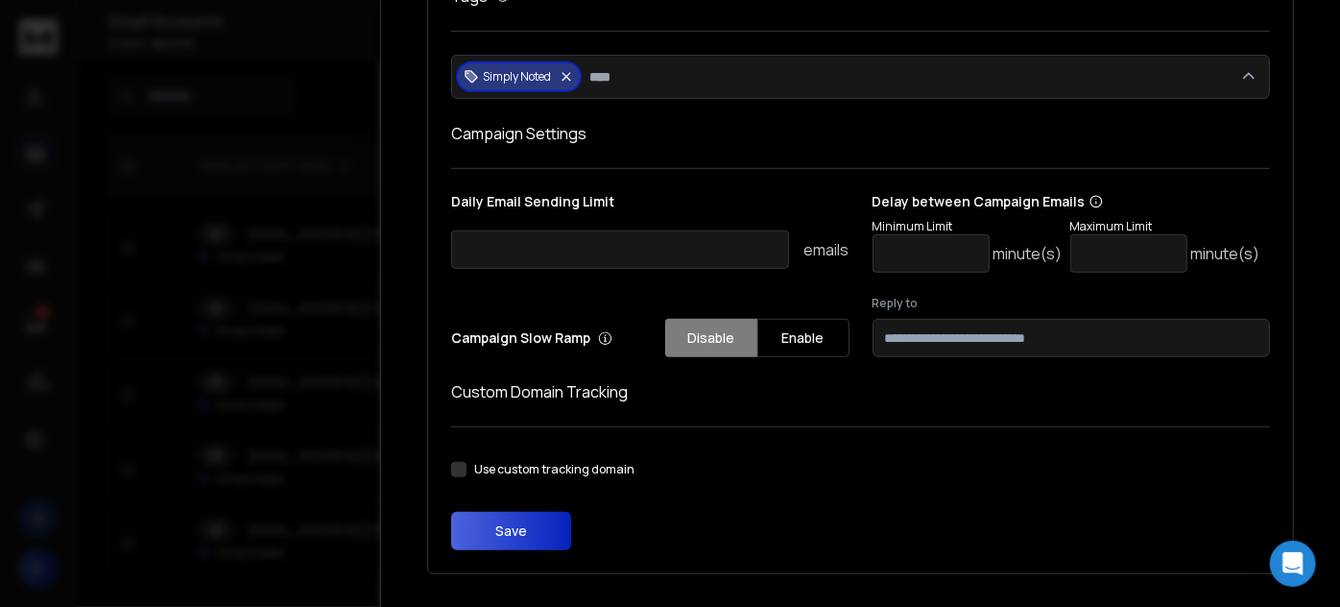
click at [256, 272] on div at bounding box center [670, 303] width 1340 height 607
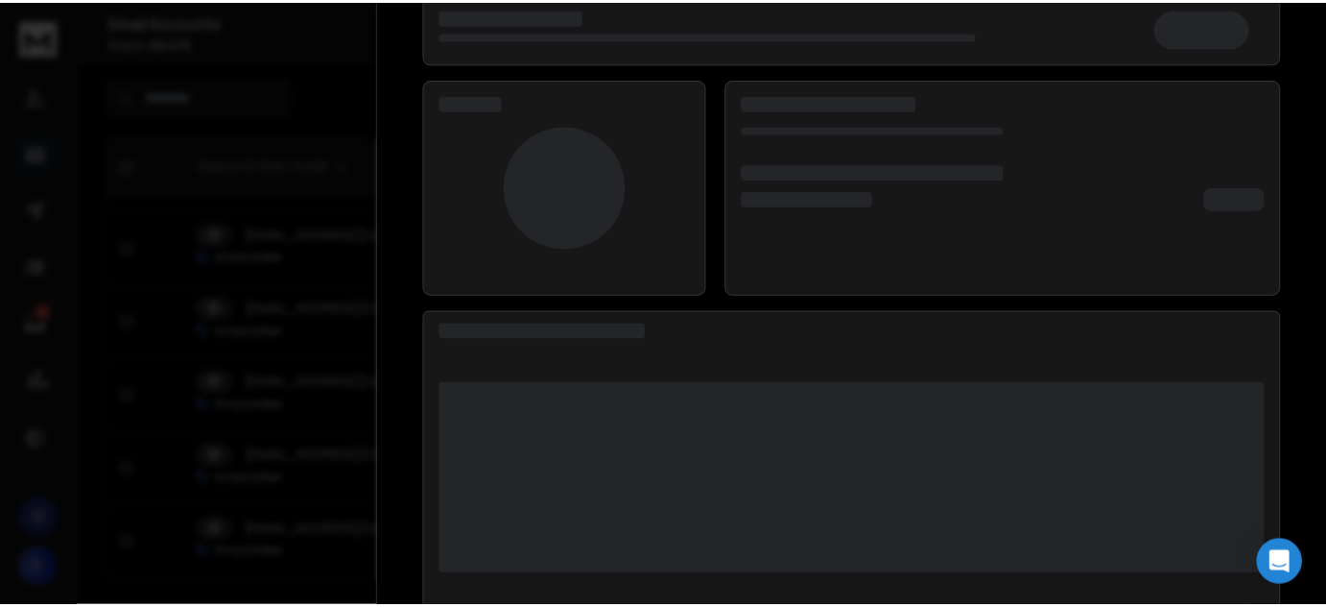
scroll to position [388, 0]
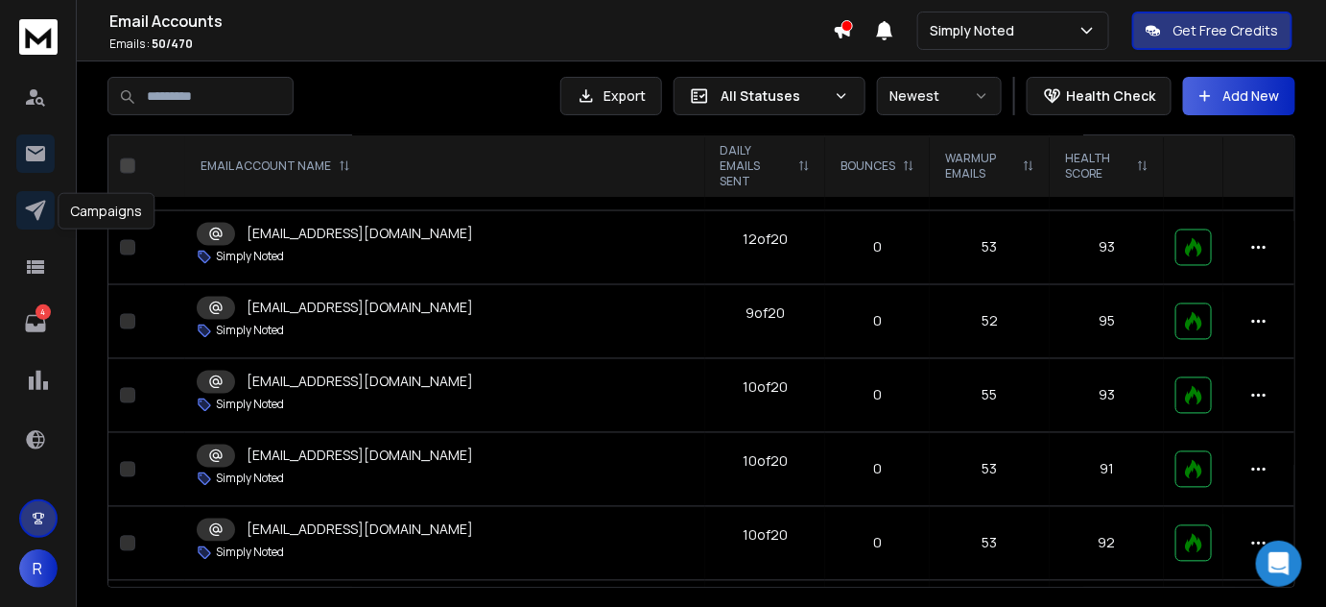
click at [32, 201] on icon at bounding box center [35, 210] width 23 height 23
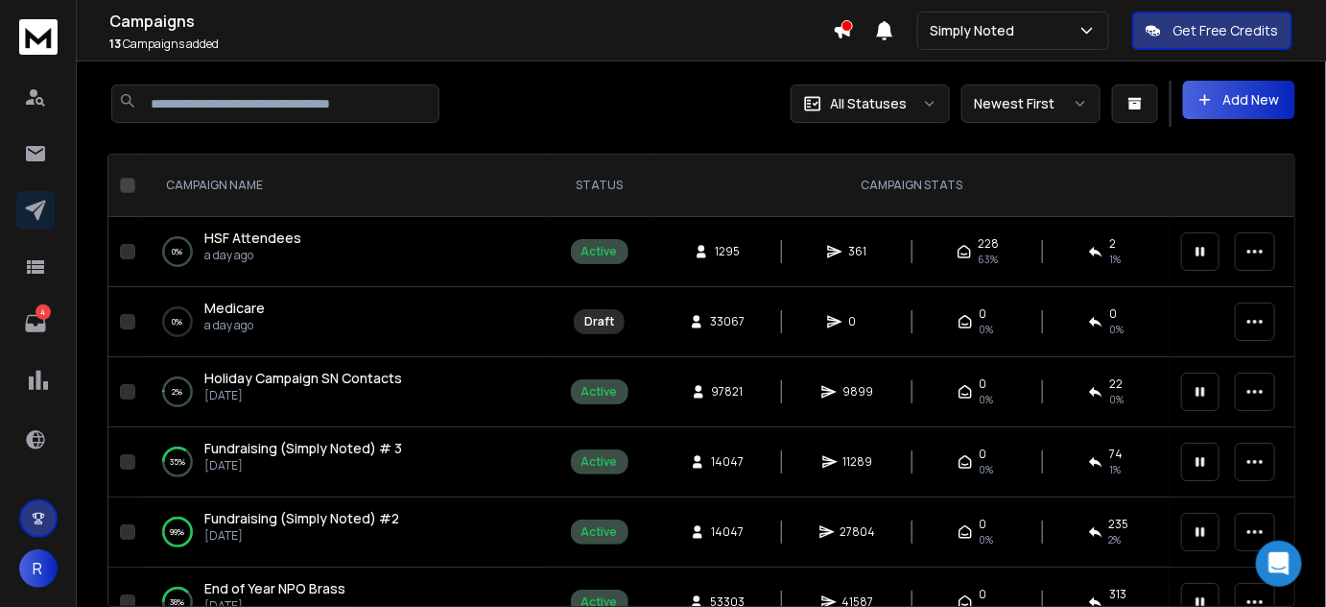
click at [345, 370] on span "Holiday Campaign SN Contacts" at bounding box center [303, 378] width 198 height 18
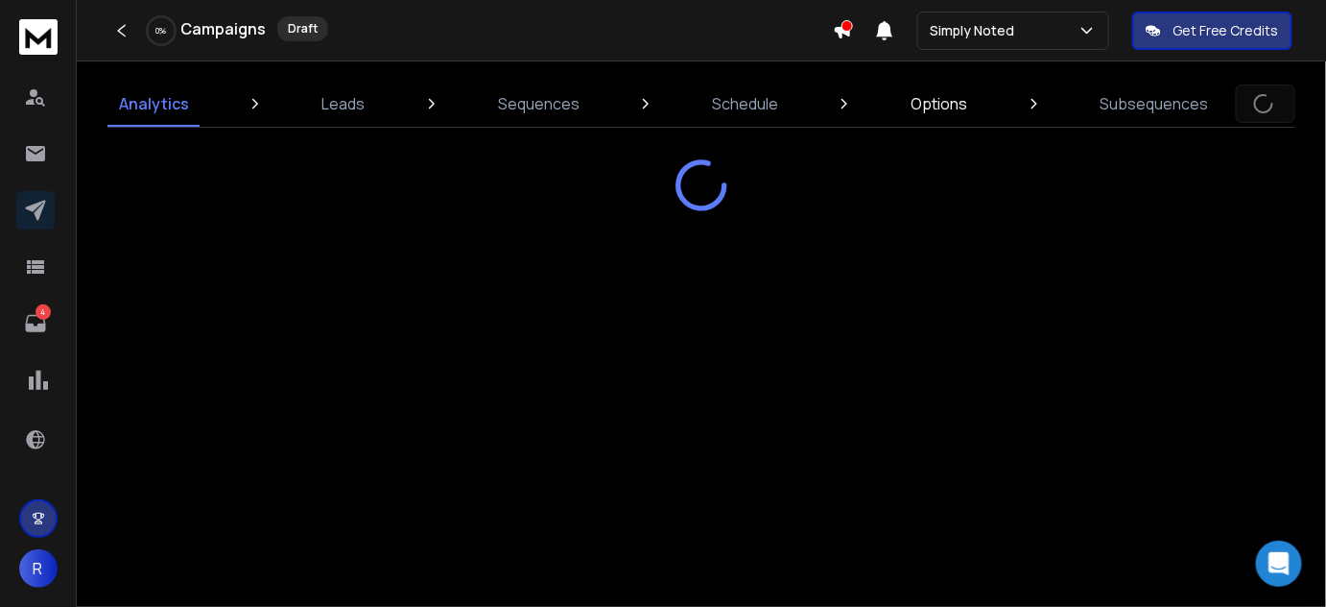
click at [908, 111] on link "Options" at bounding box center [940, 104] width 80 height 46
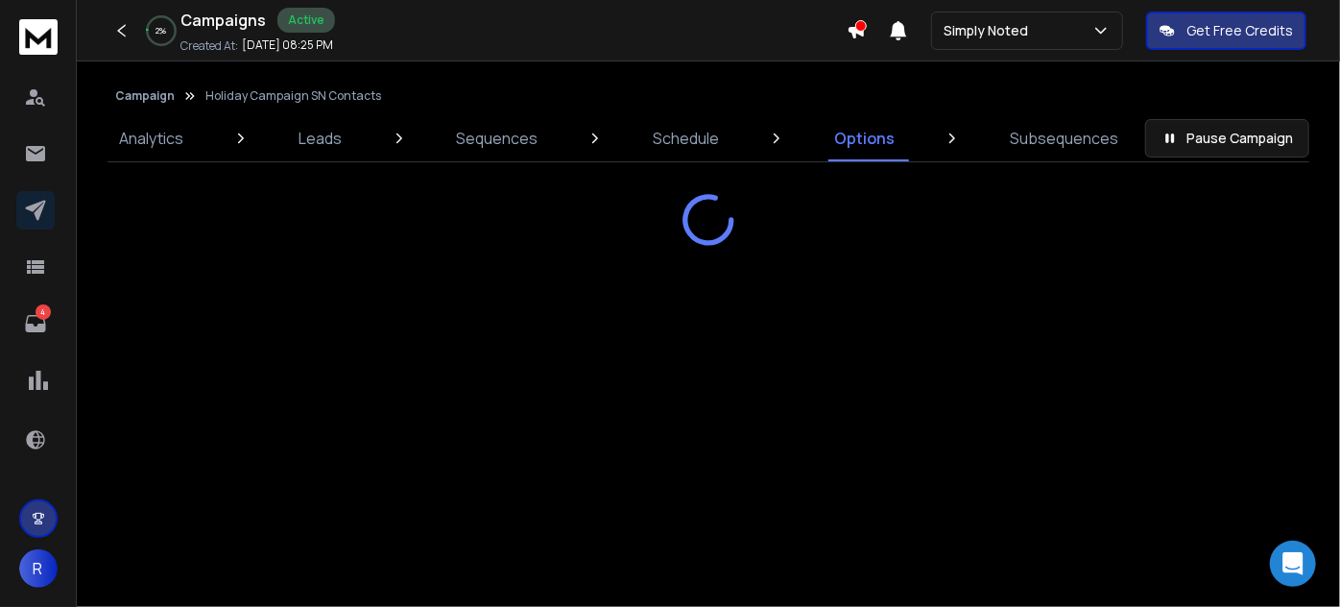
select select "**********"
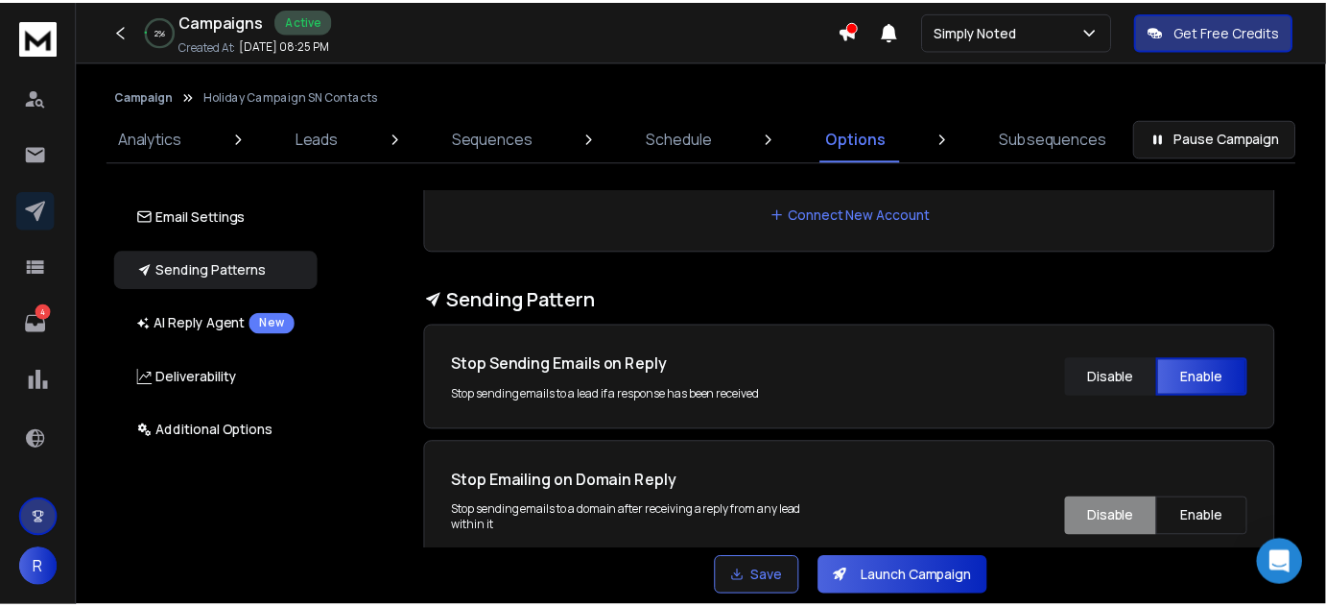
scroll to position [826, 0]
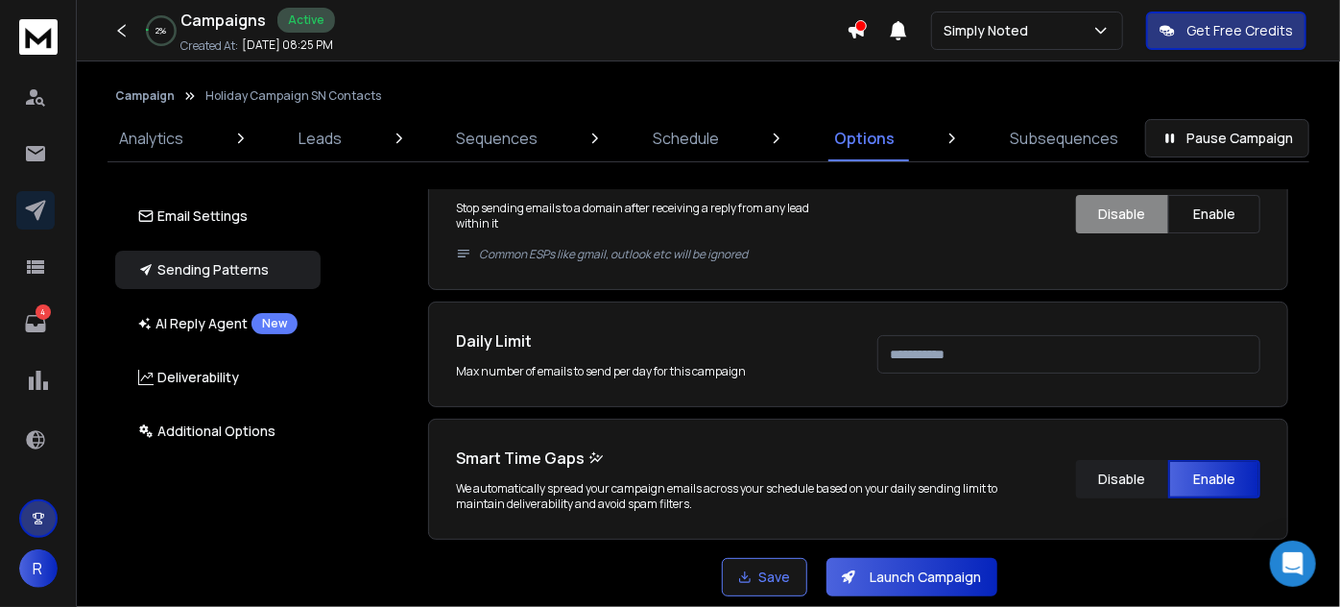
click at [639, 136] on div "Analytics Leads Sequences Schedule Options Subsequences" at bounding box center [618, 138] width 1022 height 46
click at [672, 140] on p "Schedule" at bounding box center [686, 138] width 66 height 23
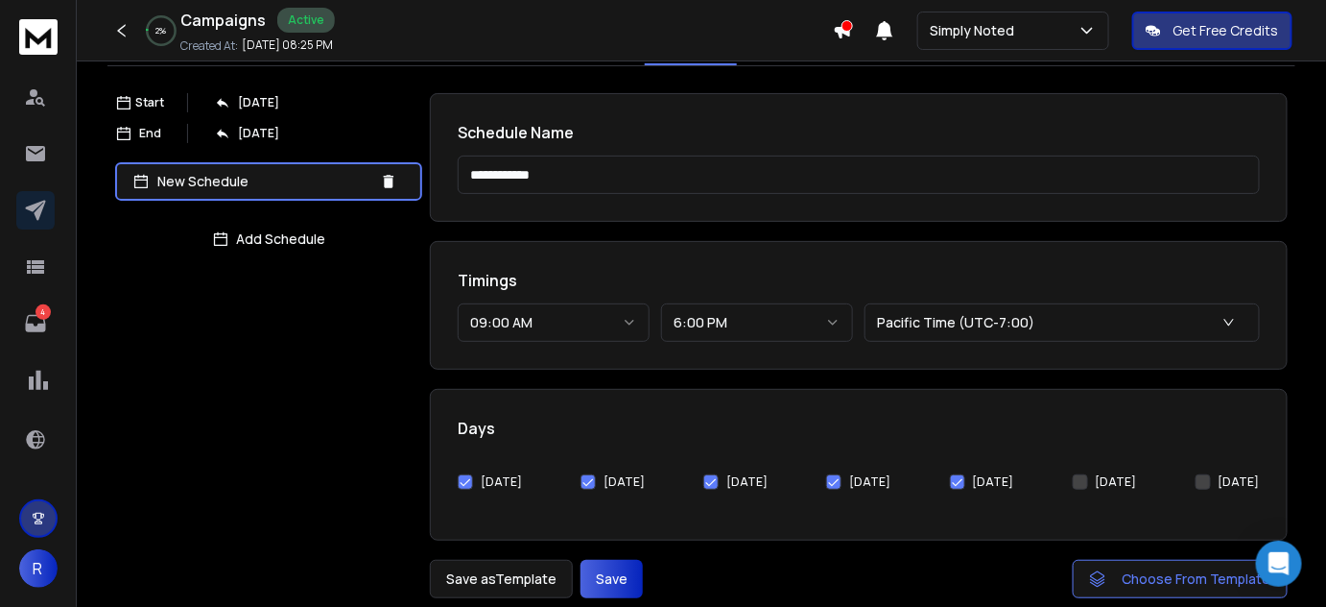
scroll to position [112, 0]
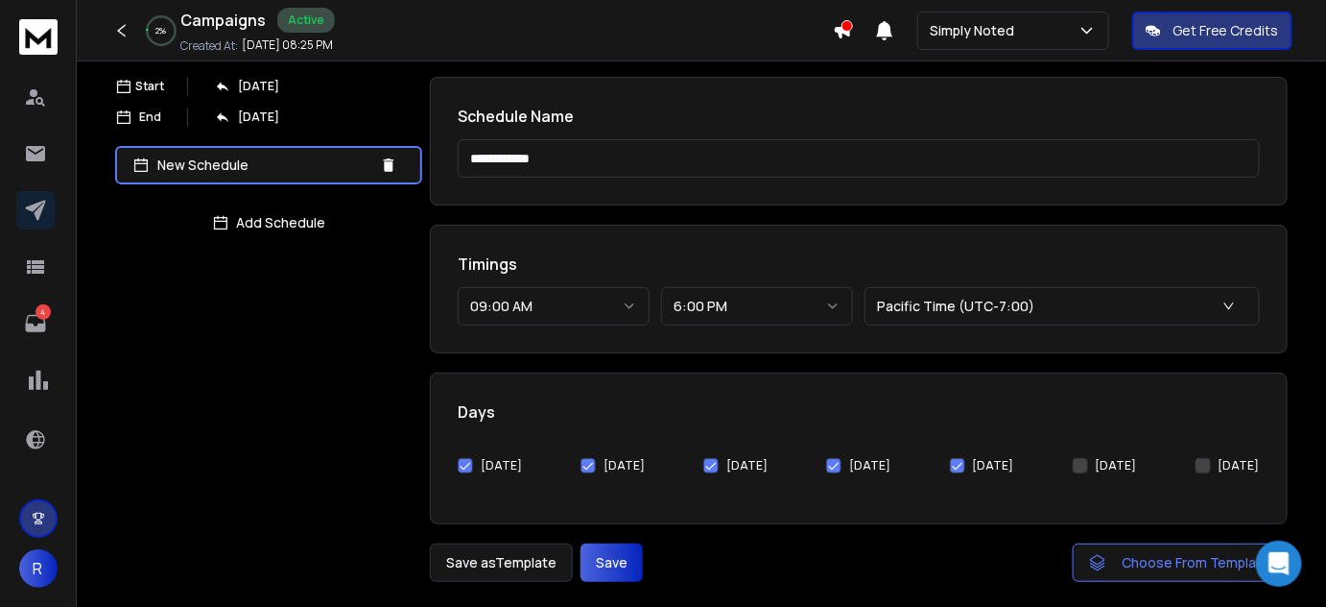
click at [591, 569] on button "Save" at bounding box center [612, 562] width 62 height 38
click at [354, 391] on div "**********" at bounding box center [701, 329] width 1173 height 505
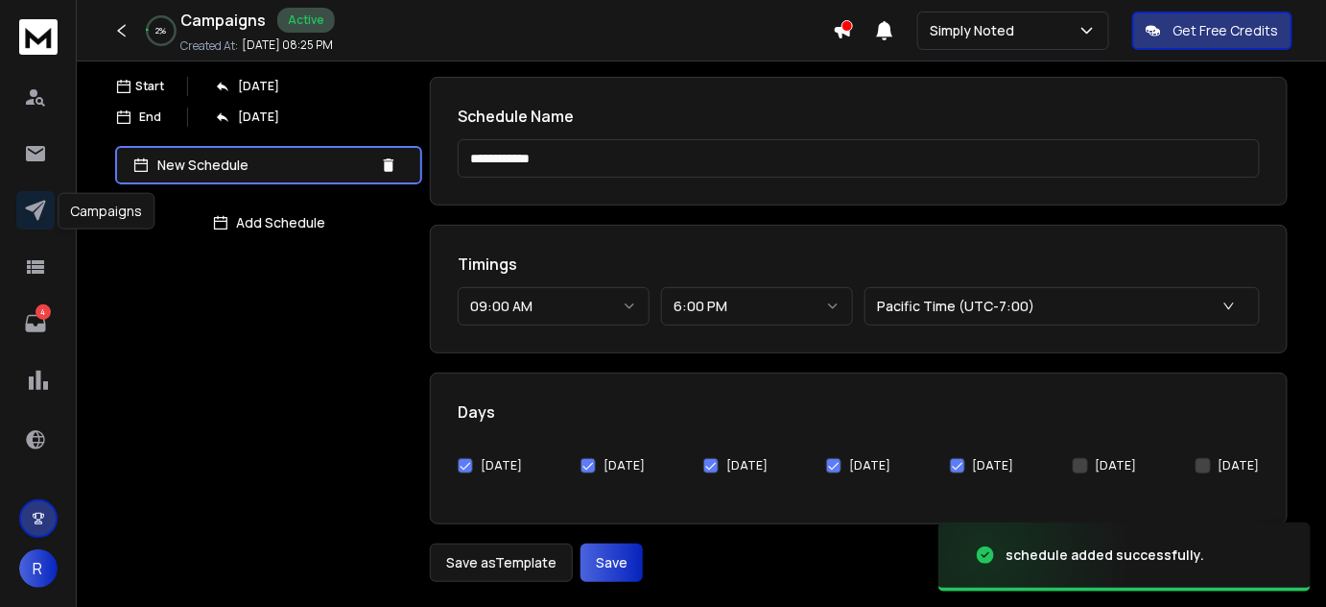
click at [32, 209] on icon at bounding box center [35, 210] width 20 height 20
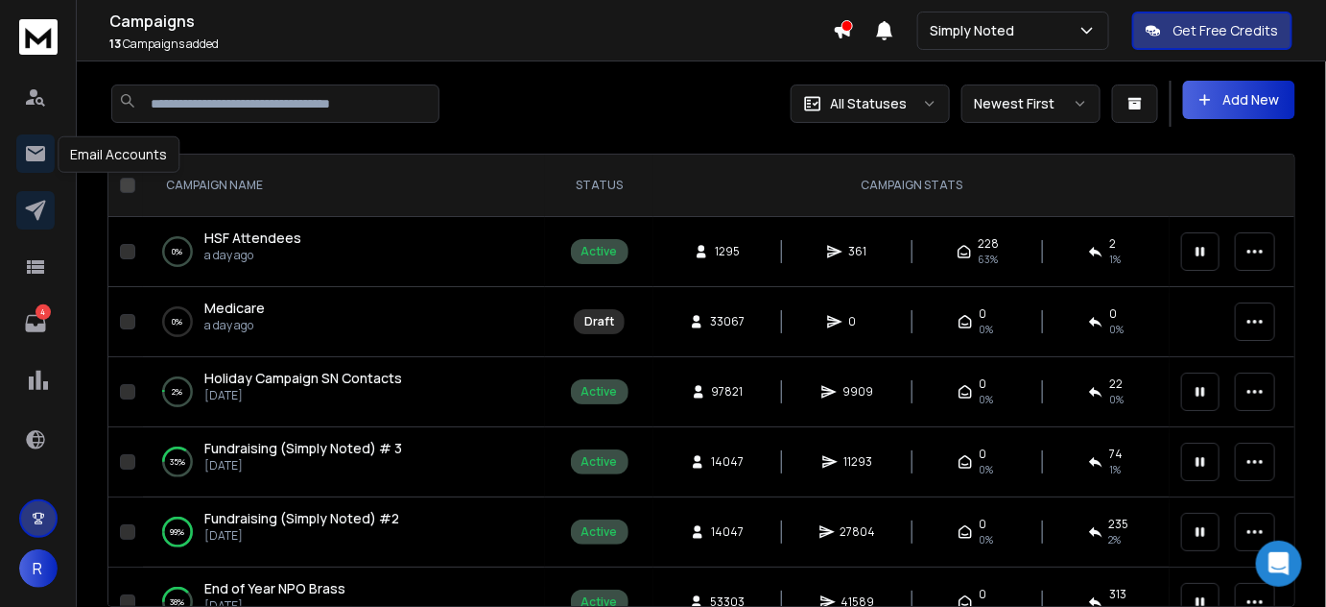
click at [20, 164] on link at bounding box center [35, 153] width 38 height 38
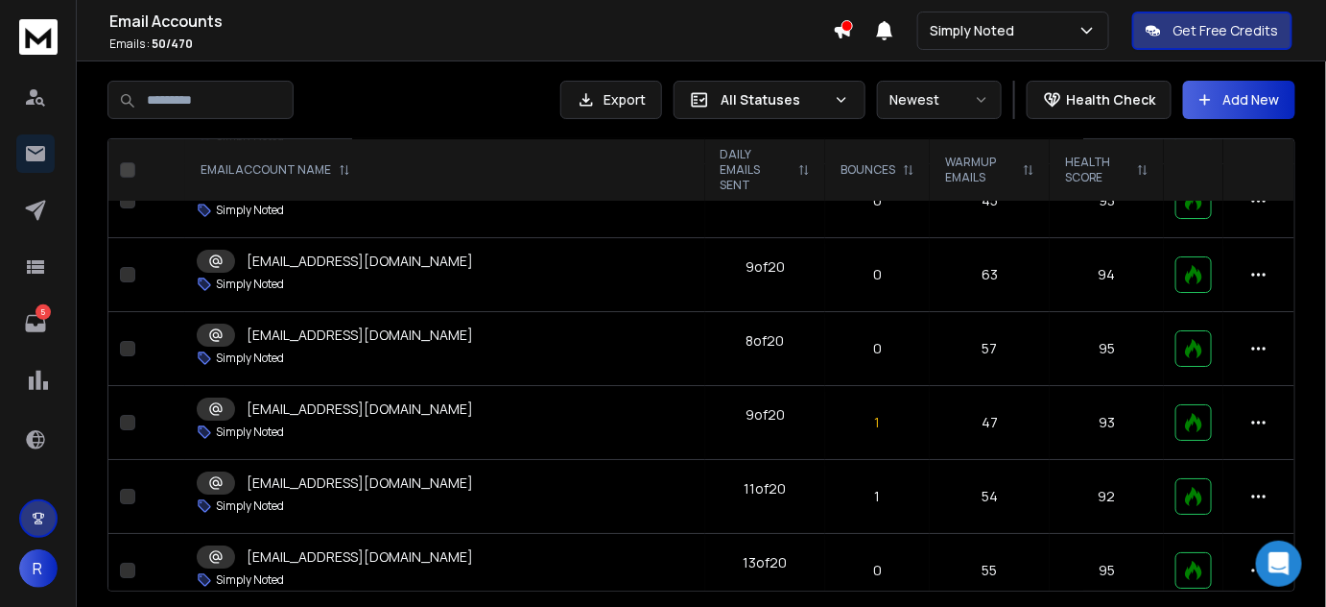
scroll to position [2355, 0]
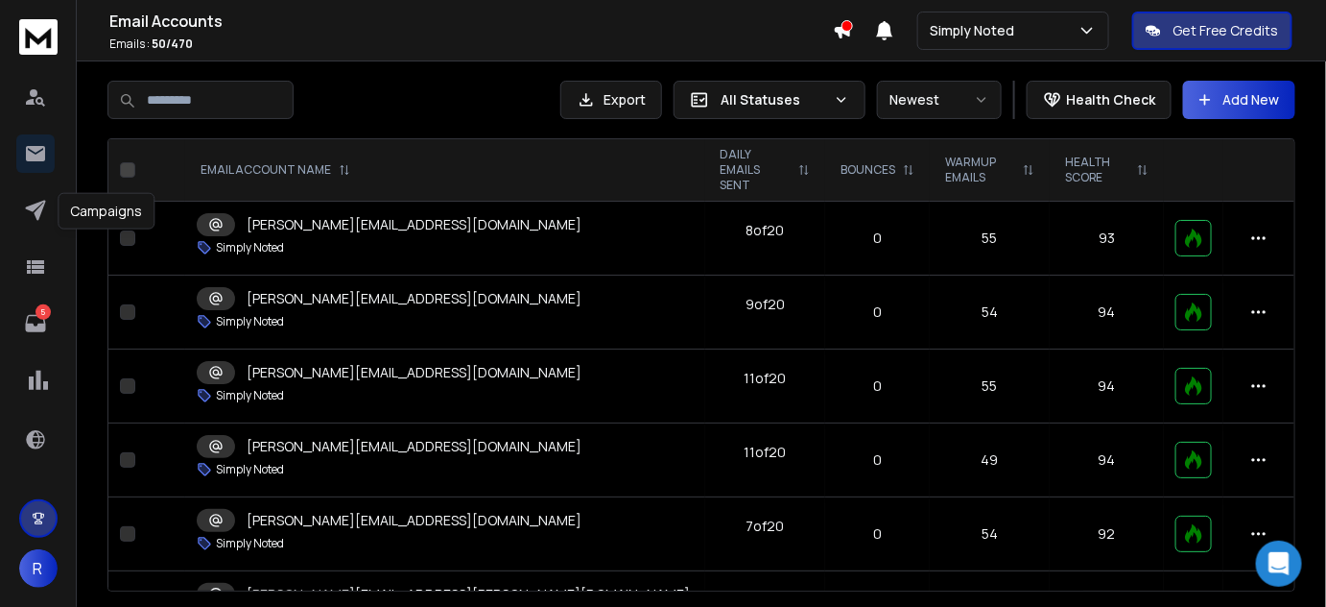
click at [12, 197] on div "5 R" at bounding box center [38, 303] width 77 height 607
click at [16, 201] on link at bounding box center [35, 210] width 38 height 38
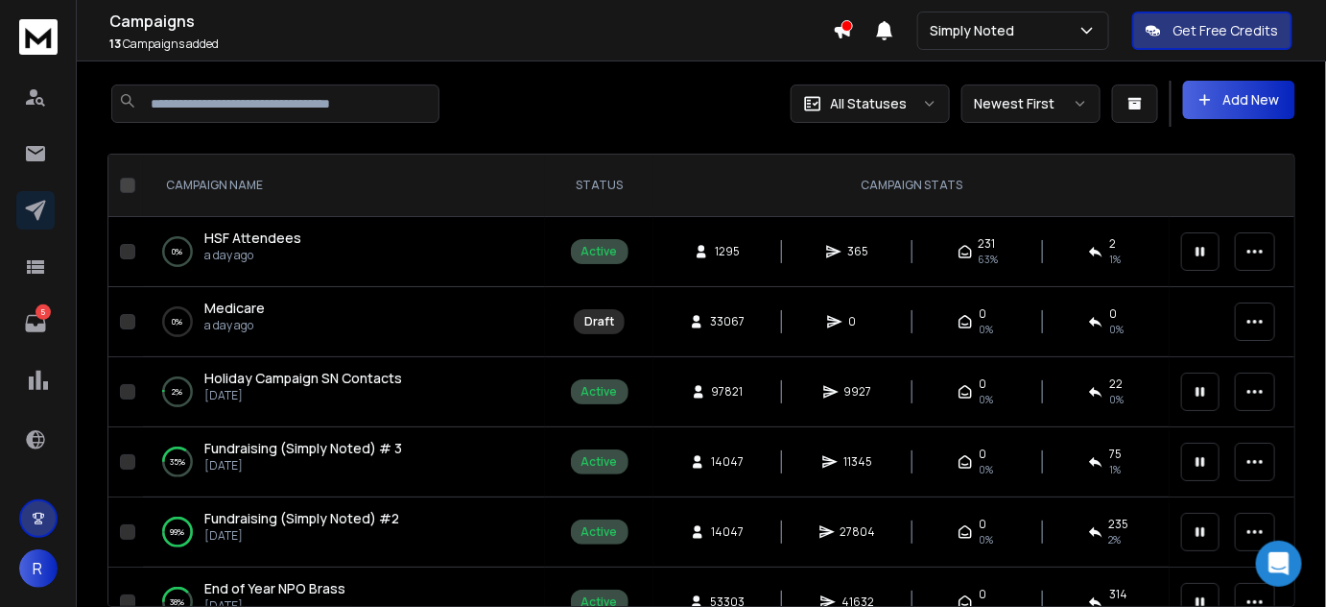
click at [409, 381] on div "2 % Holiday Campaign SN Contacts [DATE]" at bounding box center [344, 392] width 364 height 46
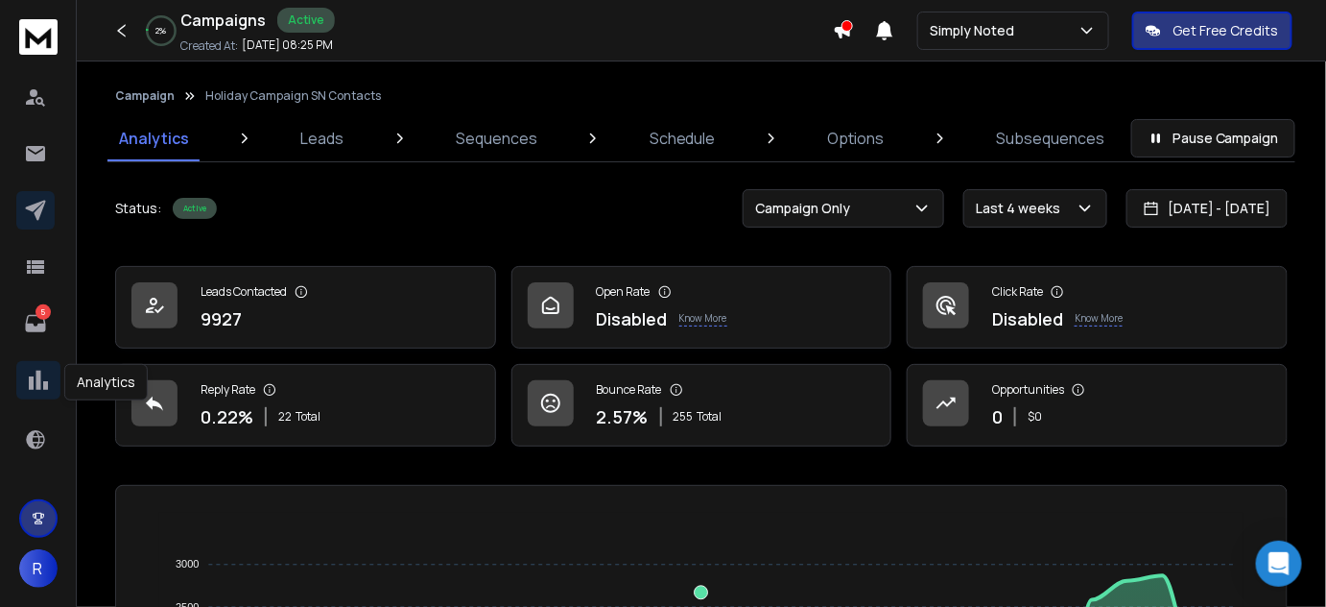
click at [39, 372] on icon at bounding box center [38, 379] width 19 height 19
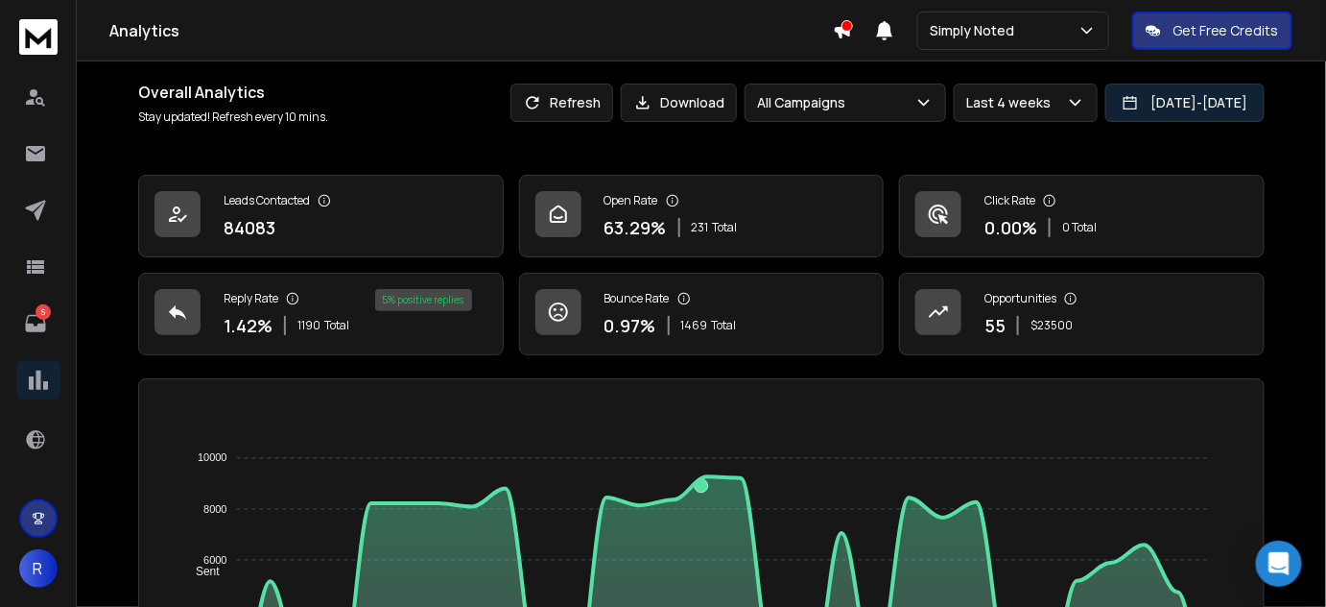
click at [1143, 105] on button "[DATE] - [DATE]" at bounding box center [1185, 103] width 159 height 38
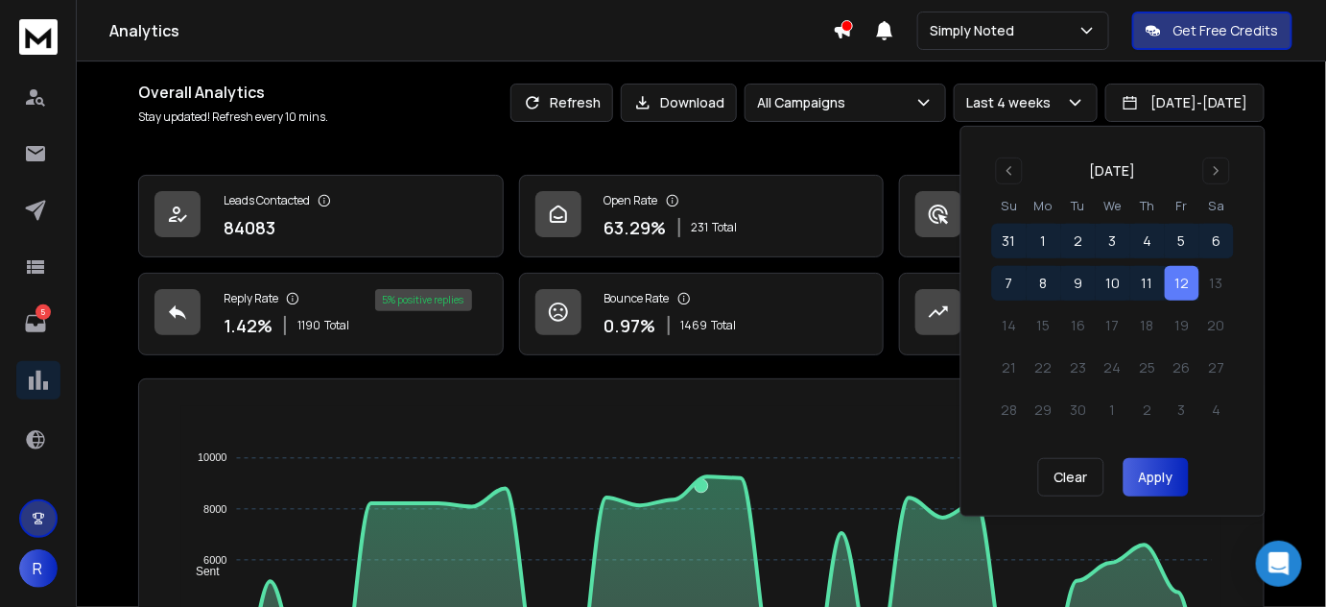
click at [1134, 276] on button "11" at bounding box center [1148, 283] width 35 height 35
click at [1134, 275] on button "11" at bounding box center [1148, 283] width 35 height 35
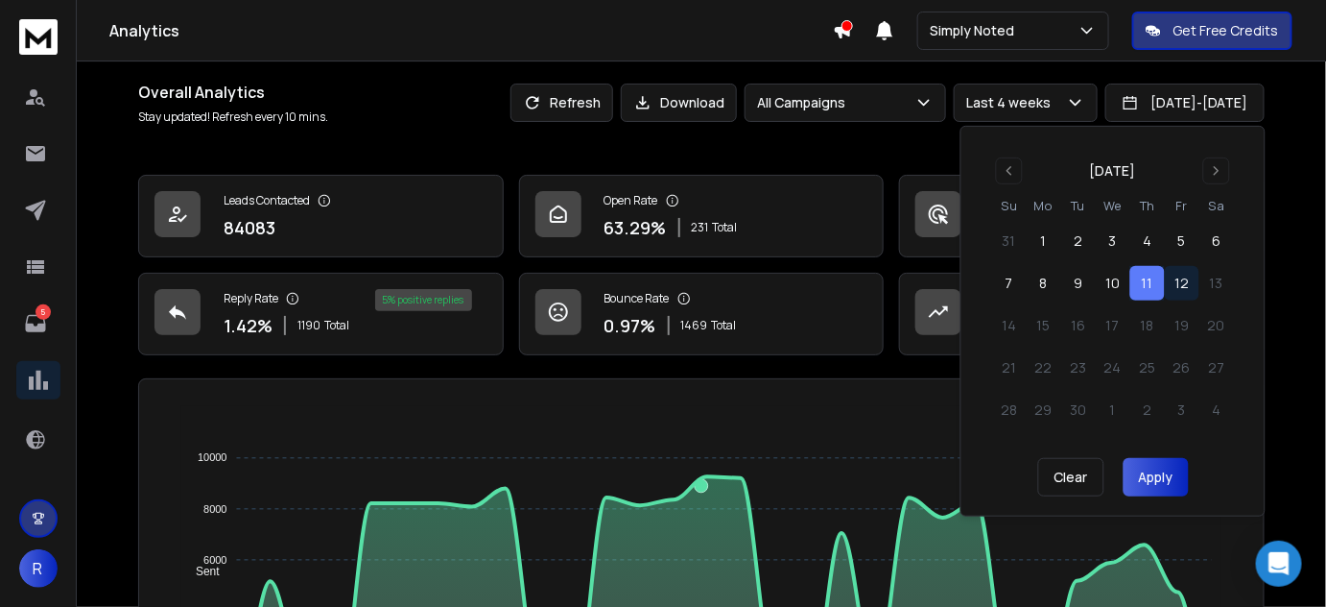
click at [1165, 282] on tr "7 8 9 10 11 12 13" at bounding box center [1113, 283] width 242 height 35
click at [1176, 286] on button "12" at bounding box center [1182, 283] width 35 height 35
click at [1179, 467] on button "Apply" at bounding box center [1155, 477] width 65 height 38
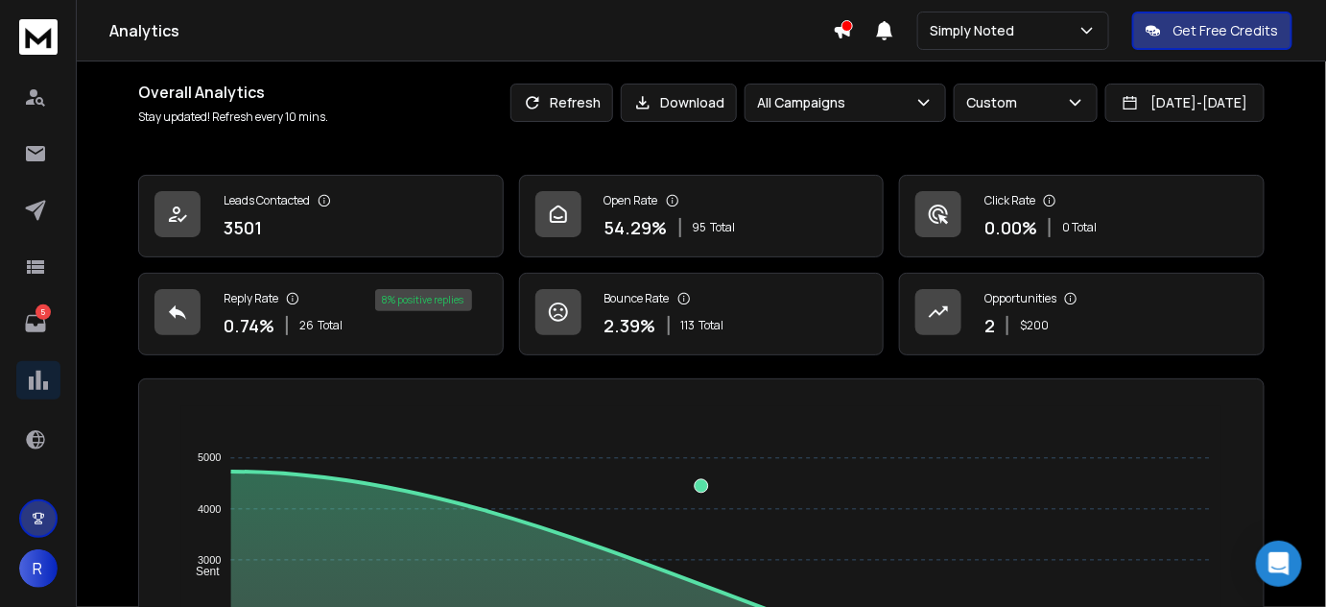
click at [1163, 122] on div "Overall Analytics Stay updated! Refresh every 10 mins. Refresh Download All Cam…" at bounding box center [701, 103] width 1127 height 44
click at [1195, 94] on button "[DATE] - [DATE]" at bounding box center [1185, 103] width 159 height 38
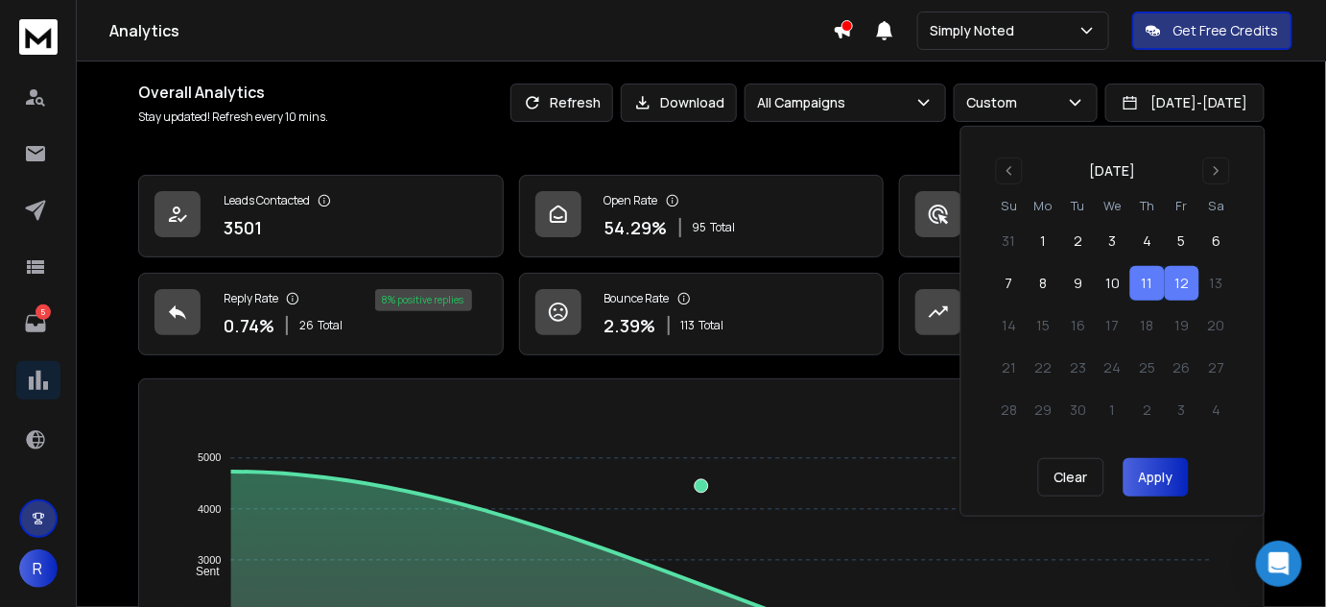
drag, startPoint x: 1295, startPoint y: 202, endPoint x: 1230, endPoint y: 225, distance: 68.3
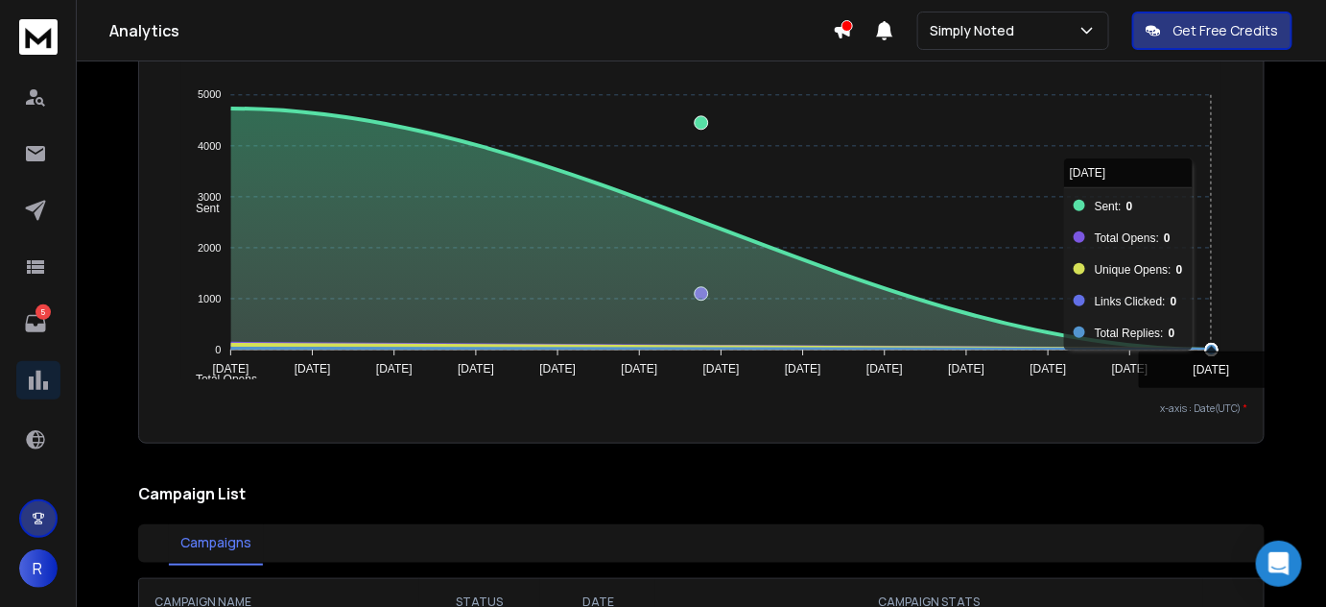
scroll to position [436, 0]
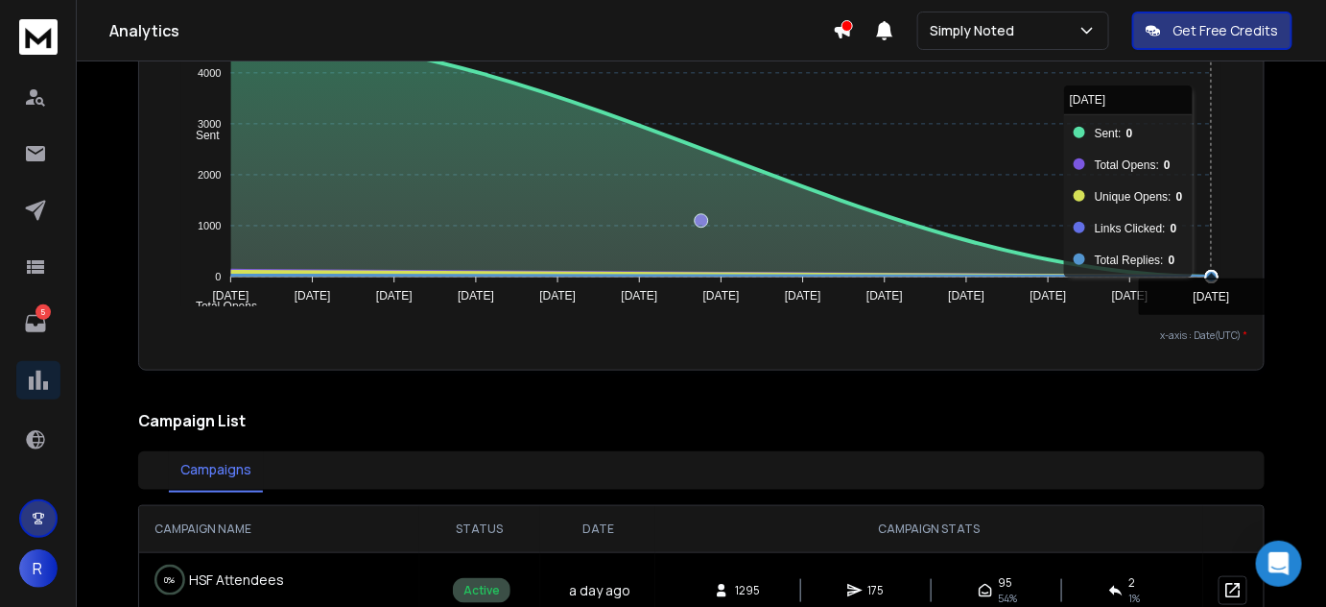
click at [895, 217] on foreignobject "Sent Total Opens Unique Opens Links Clicked Total Replies" at bounding box center [701, 138] width 1040 height 336
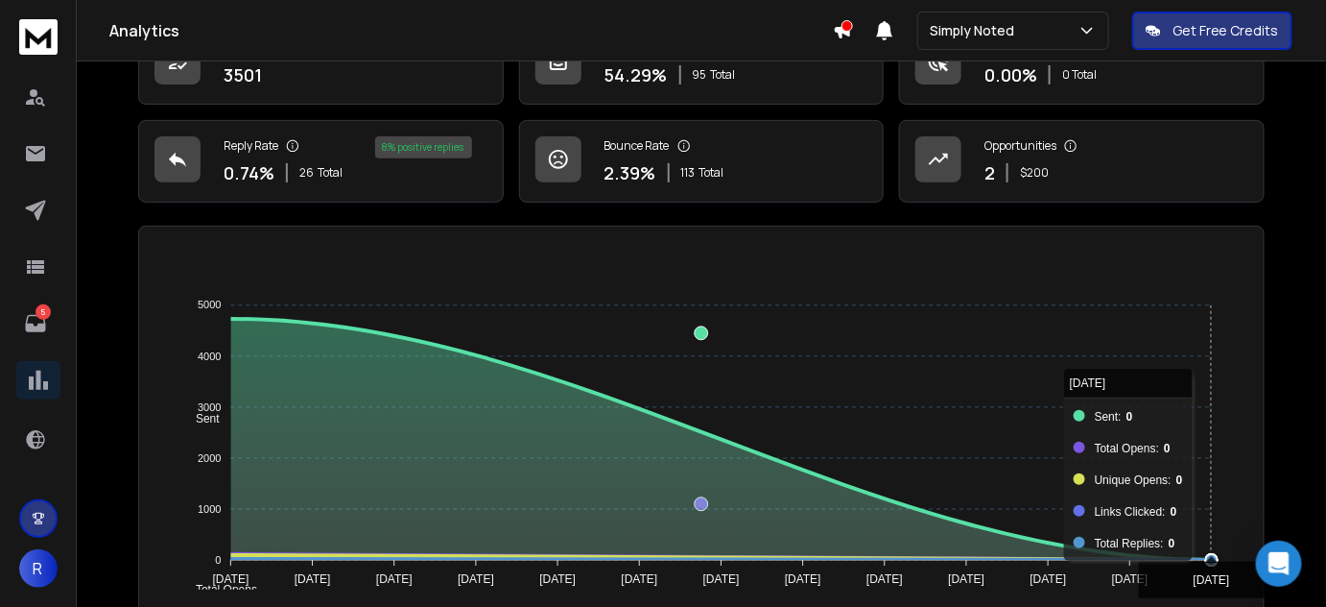
scroll to position [86, 0]
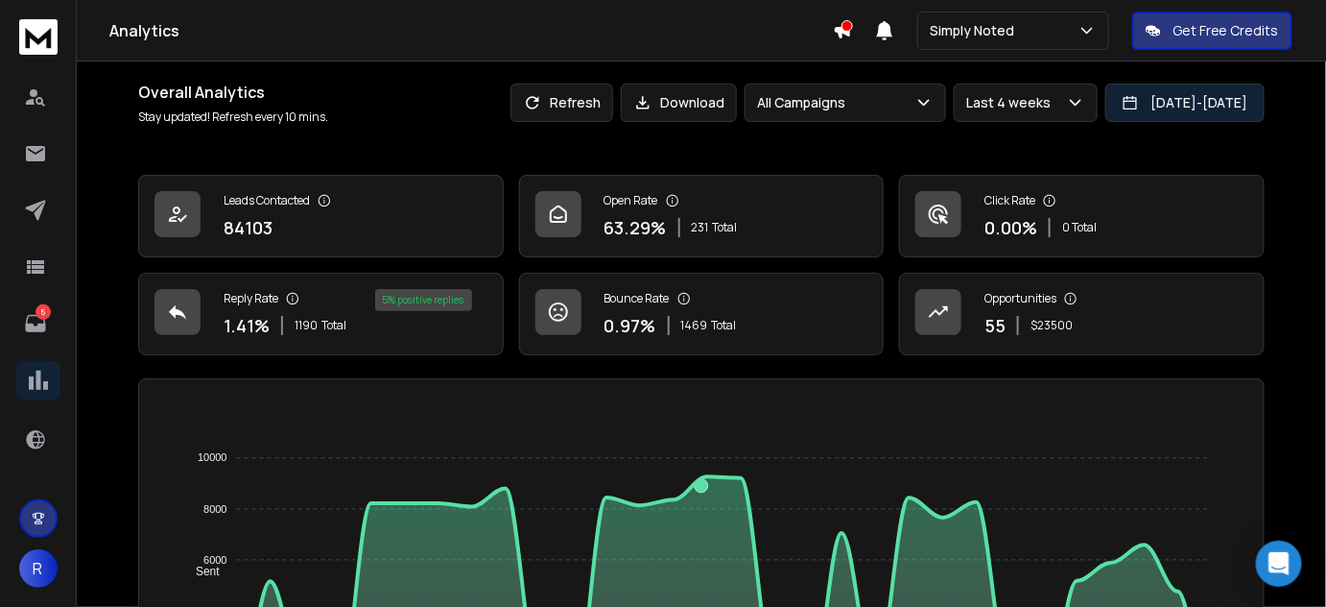
click at [1167, 109] on button "[DATE] - [DATE]" at bounding box center [1185, 103] width 159 height 38
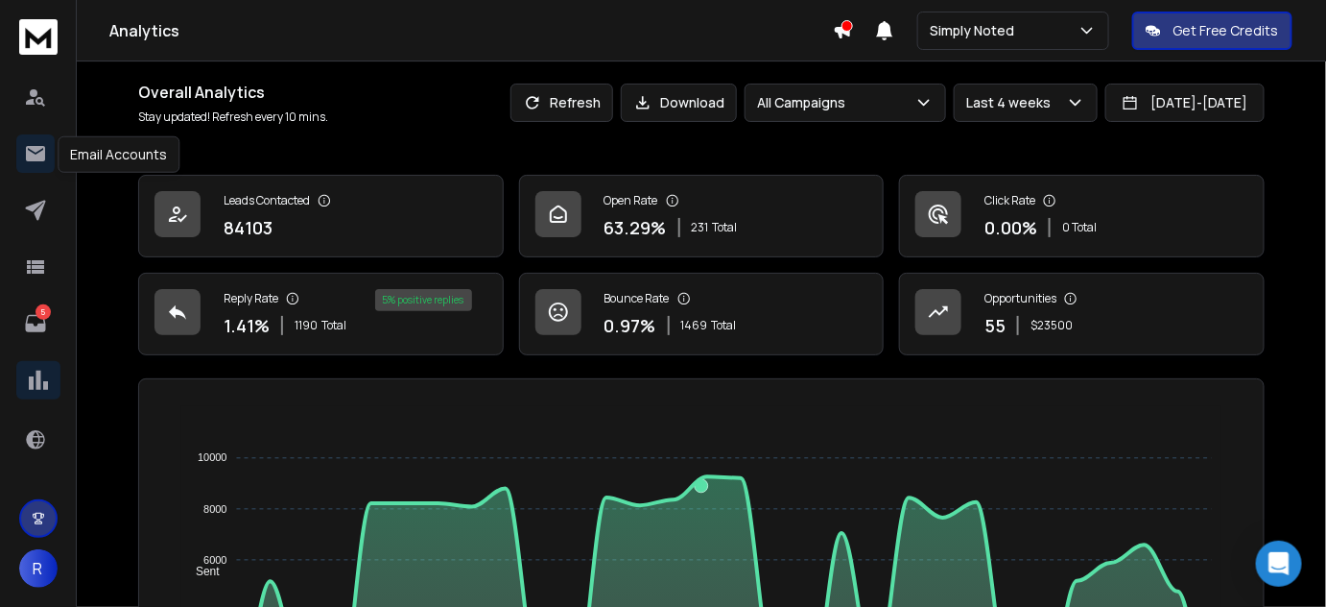
click at [45, 154] on icon at bounding box center [35, 153] width 23 height 23
